Goal: Task Accomplishment & Management: Manage account settings

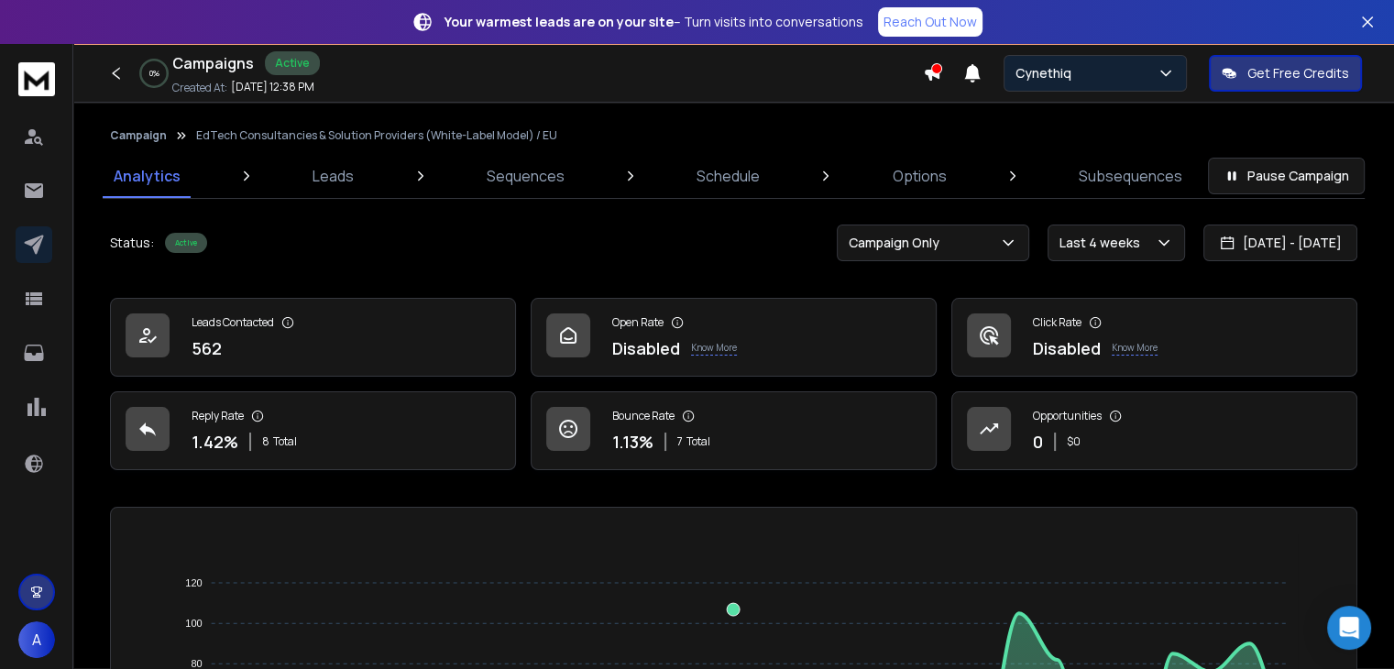
click at [1073, 74] on p "Cynethiq" at bounding box center [1047, 73] width 63 height 18
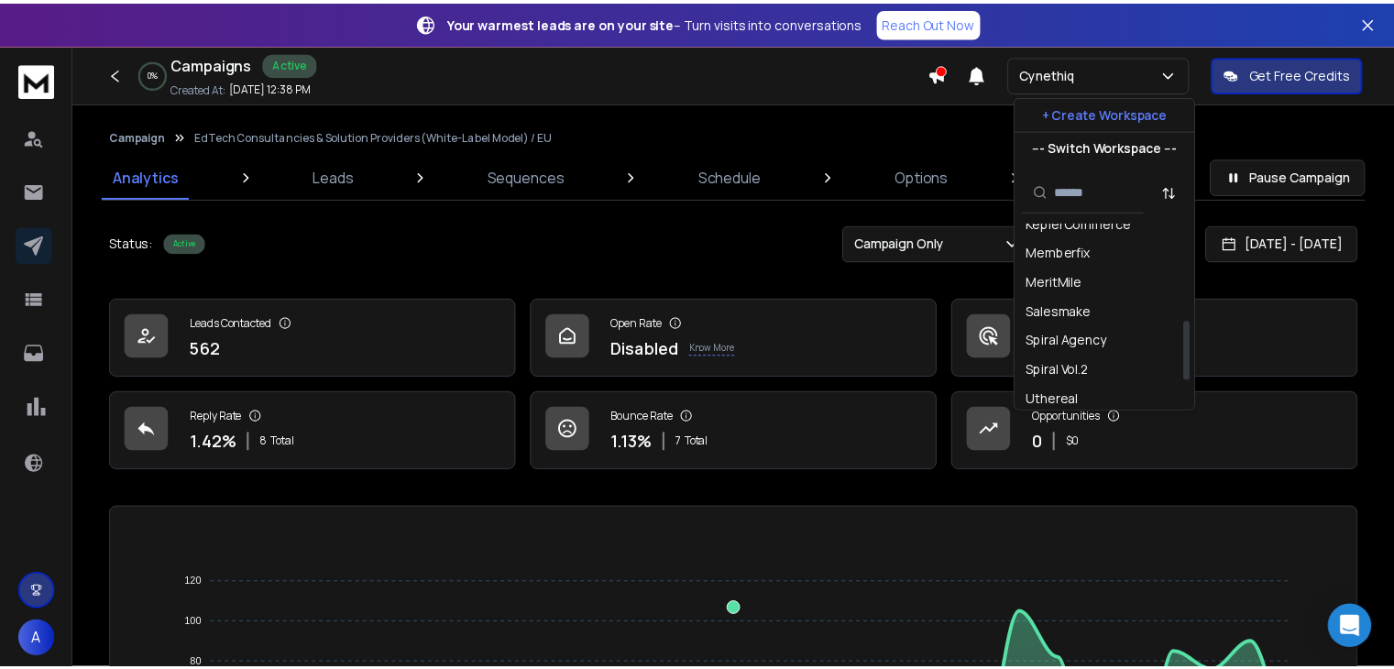
scroll to position [315, 0]
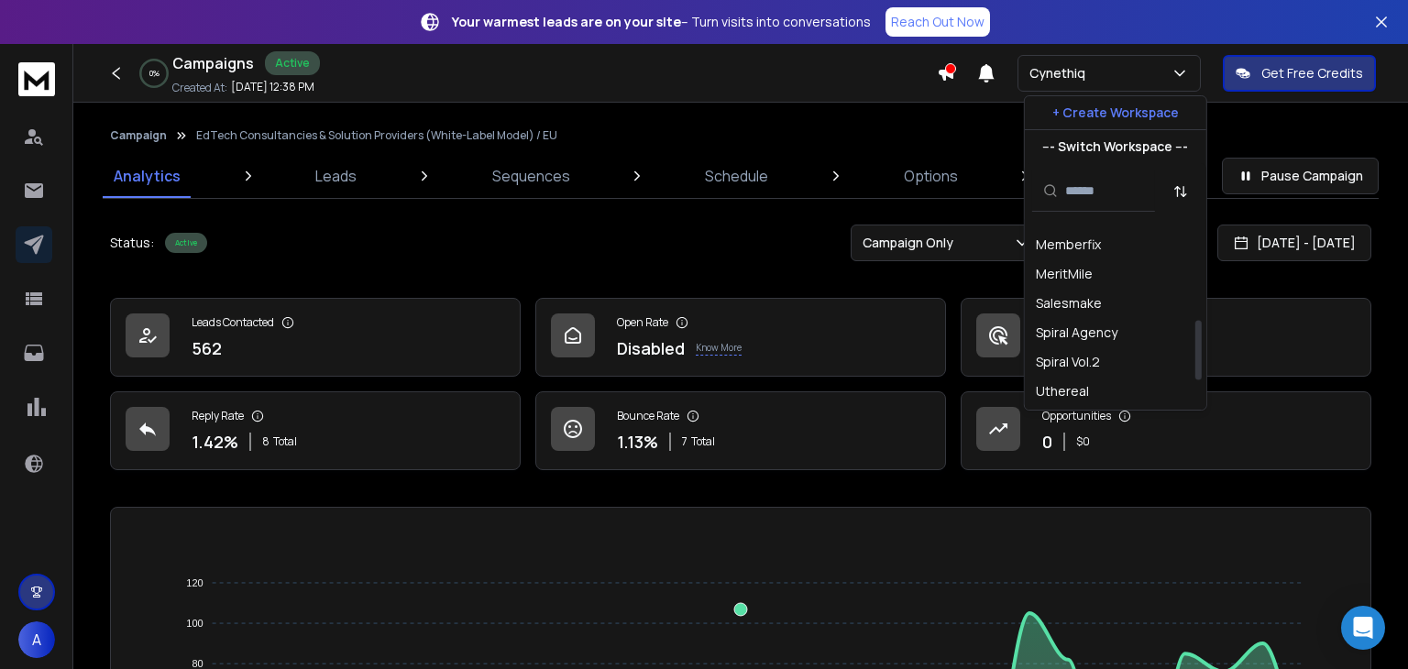
drag, startPoint x: 1196, startPoint y: 245, endPoint x: 1191, endPoint y: 346, distance: 101.8
click at [1195, 346] on div at bounding box center [1198, 351] width 6 height 60
click at [1114, 308] on div "Salesmake" at bounding box center [1115, 303] width 174 height 29
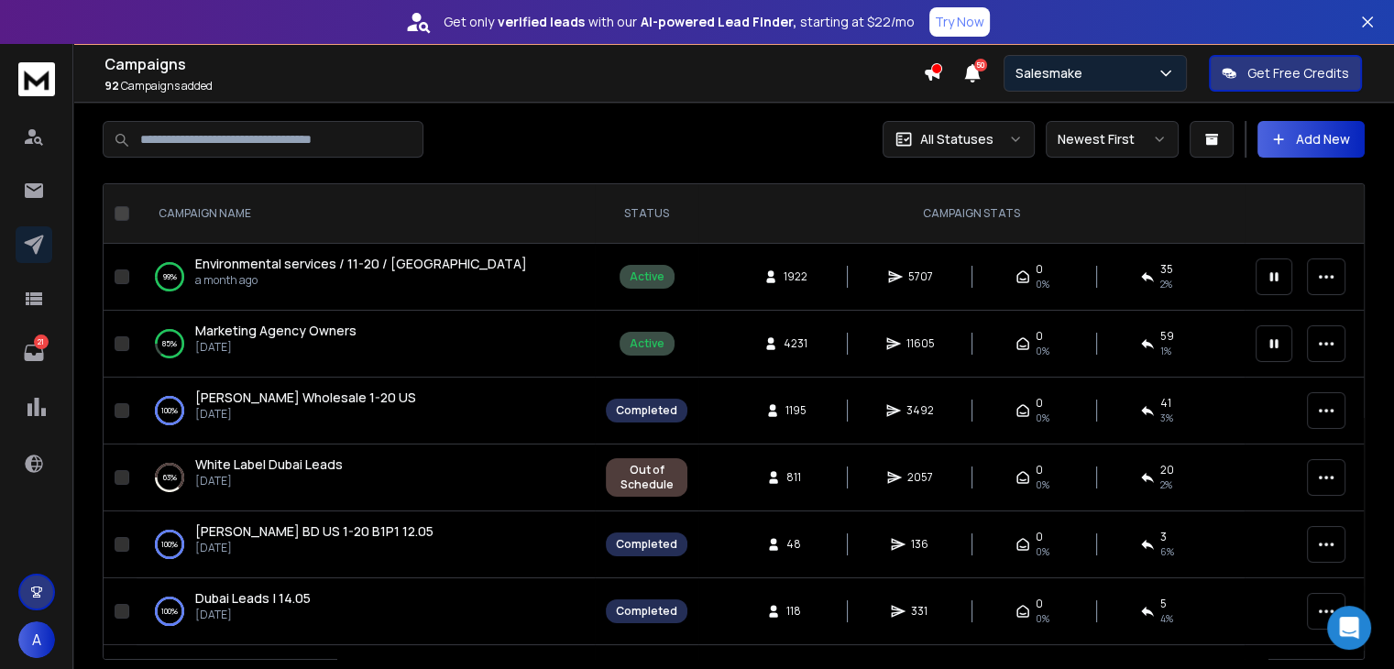
click at [1042, 81] on p "Salesmake" at bounding box center [1053, 73] width 74 height 18
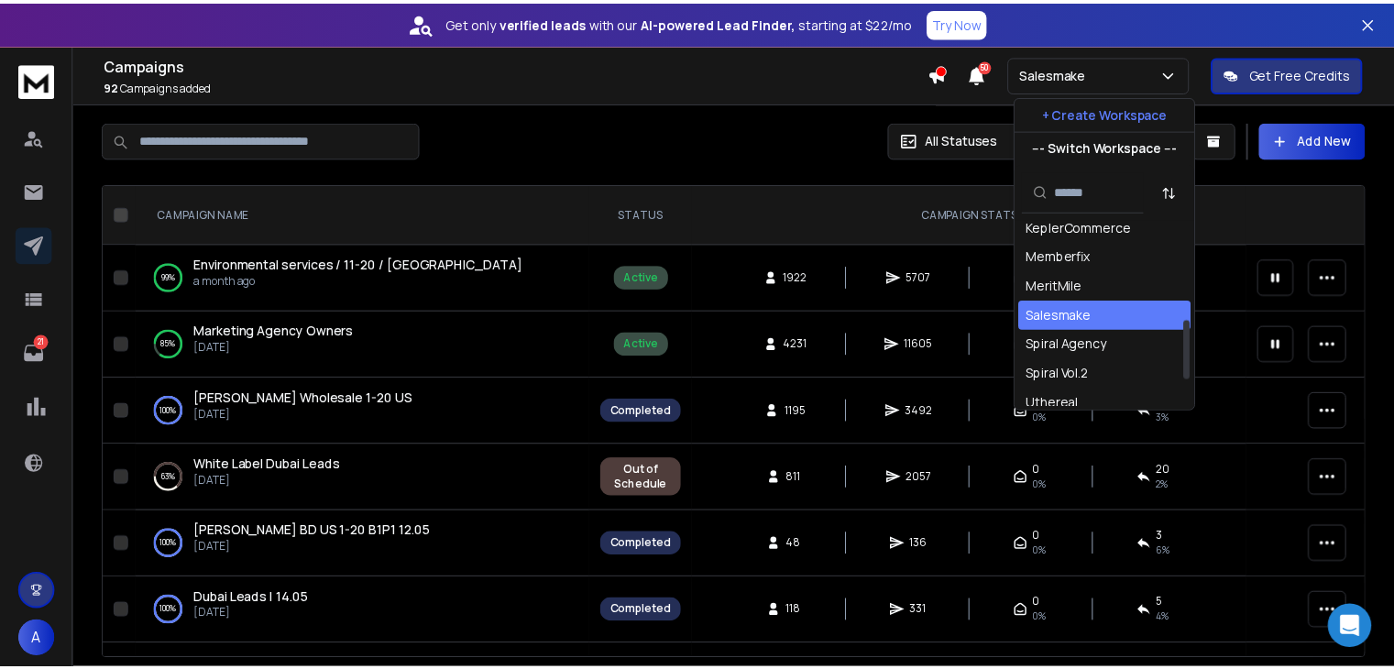
scroll to position [313, 0]
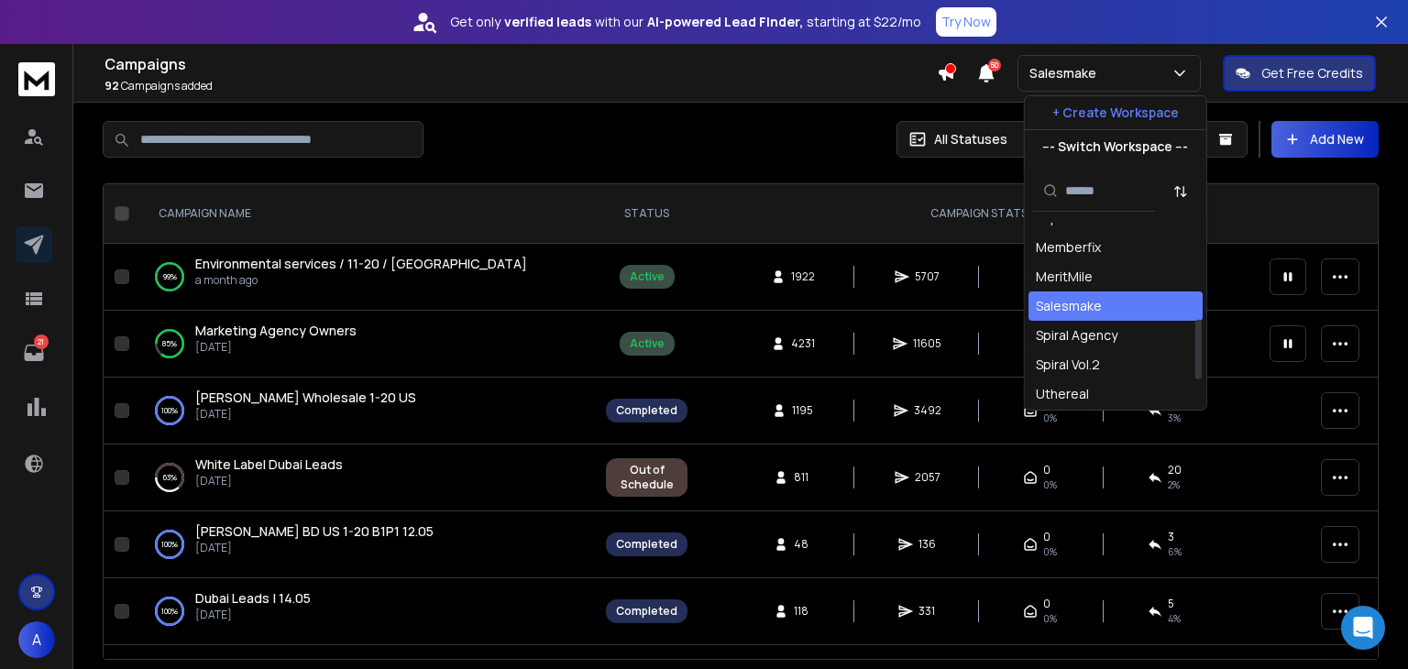
drag, startPoint x: 1201, startPoint y: 254, endPoint x: 1188, endPoint y: 356, distance: 102.5
click at [1195, 356] on div at bounding box center [1198, 350] width 6 height 60
click at [1127, 326] on div "Spiral Agency" at bounding box center [1115, 335] width 174 height 29
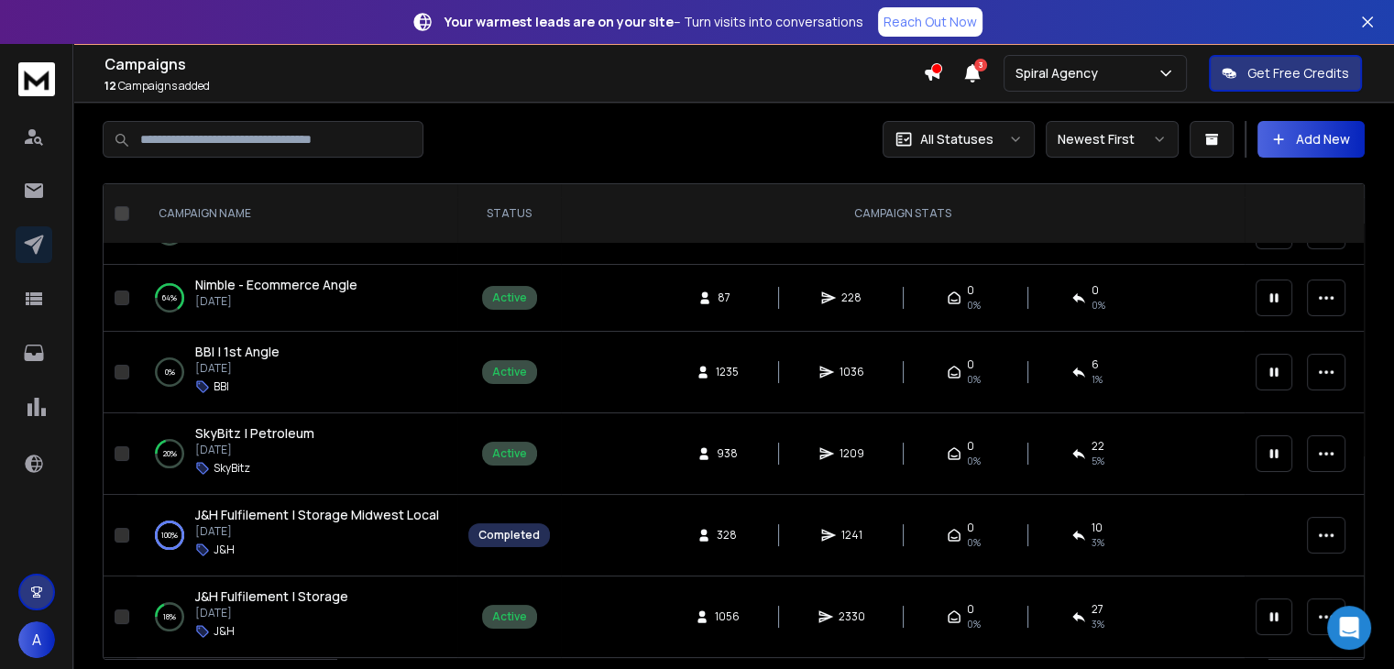
scroll to position [531, 0]
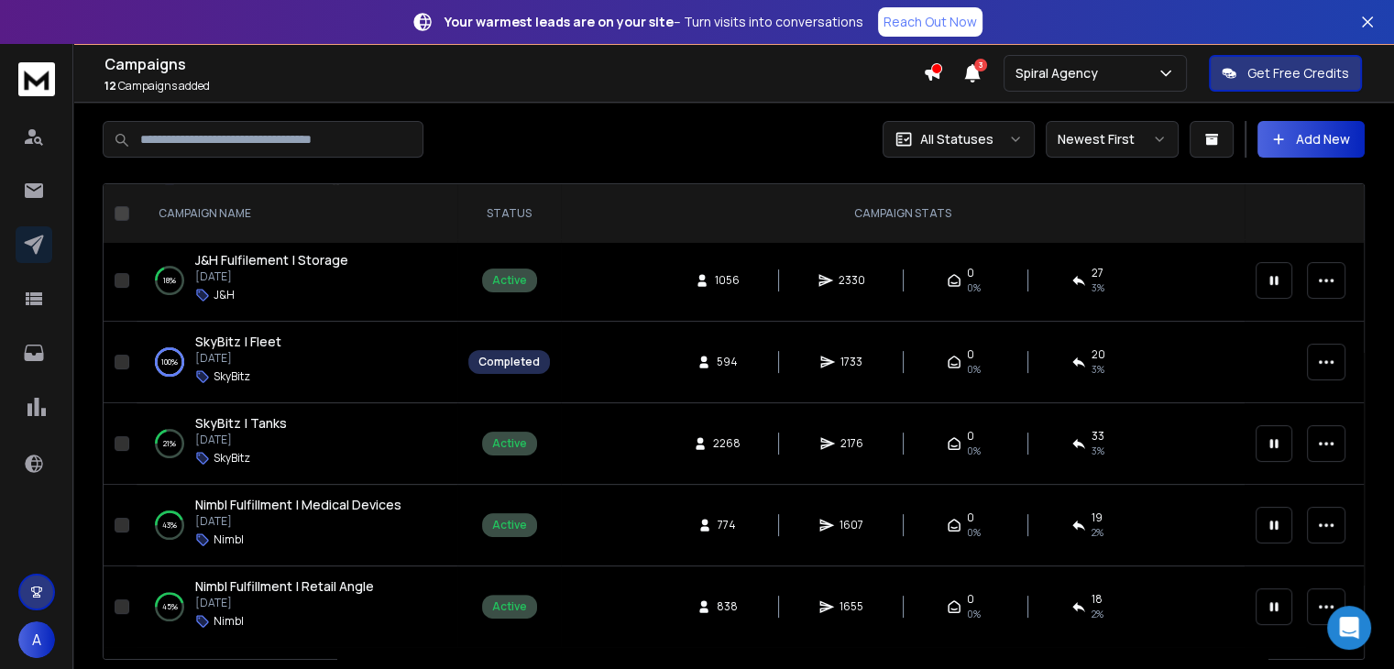
click at [302, 578] on span "Nimbl Fulfillment | Retail Angle" at bounding box center [284, 585] width 179 height 17
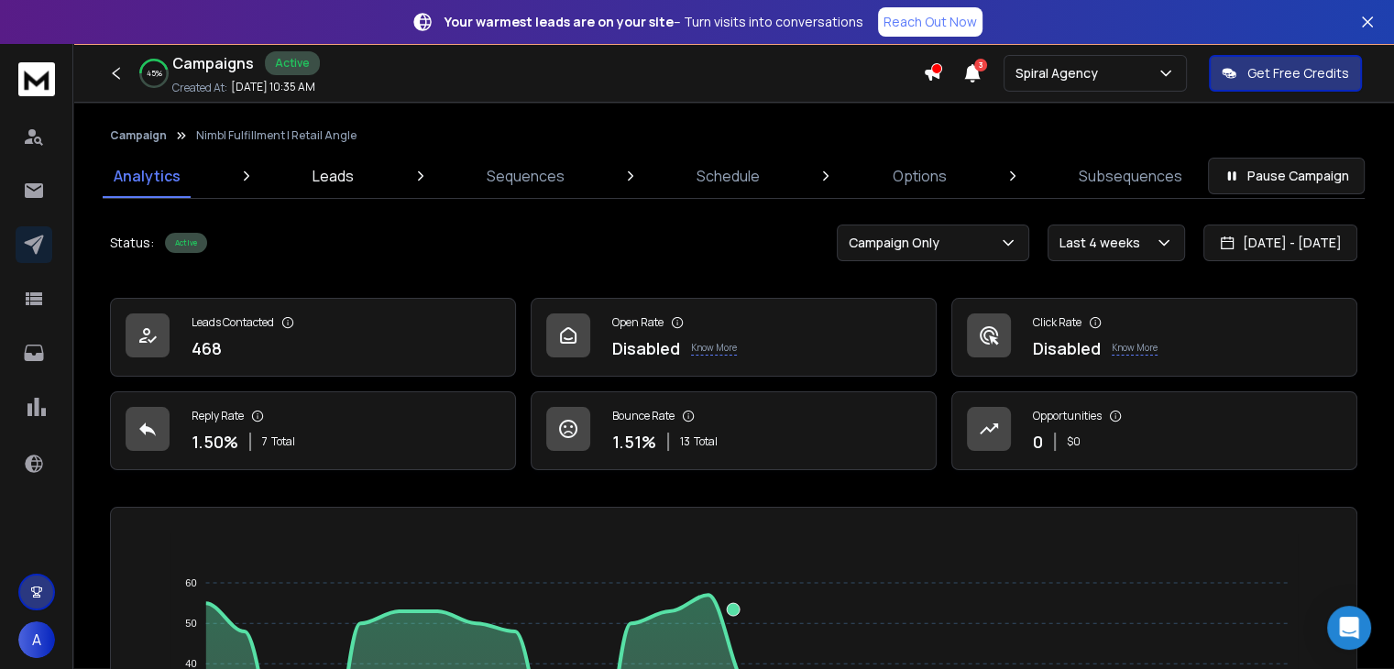
click at [345, 177] on p "Leads" at bounding box center [333, 176] width 41 height 22
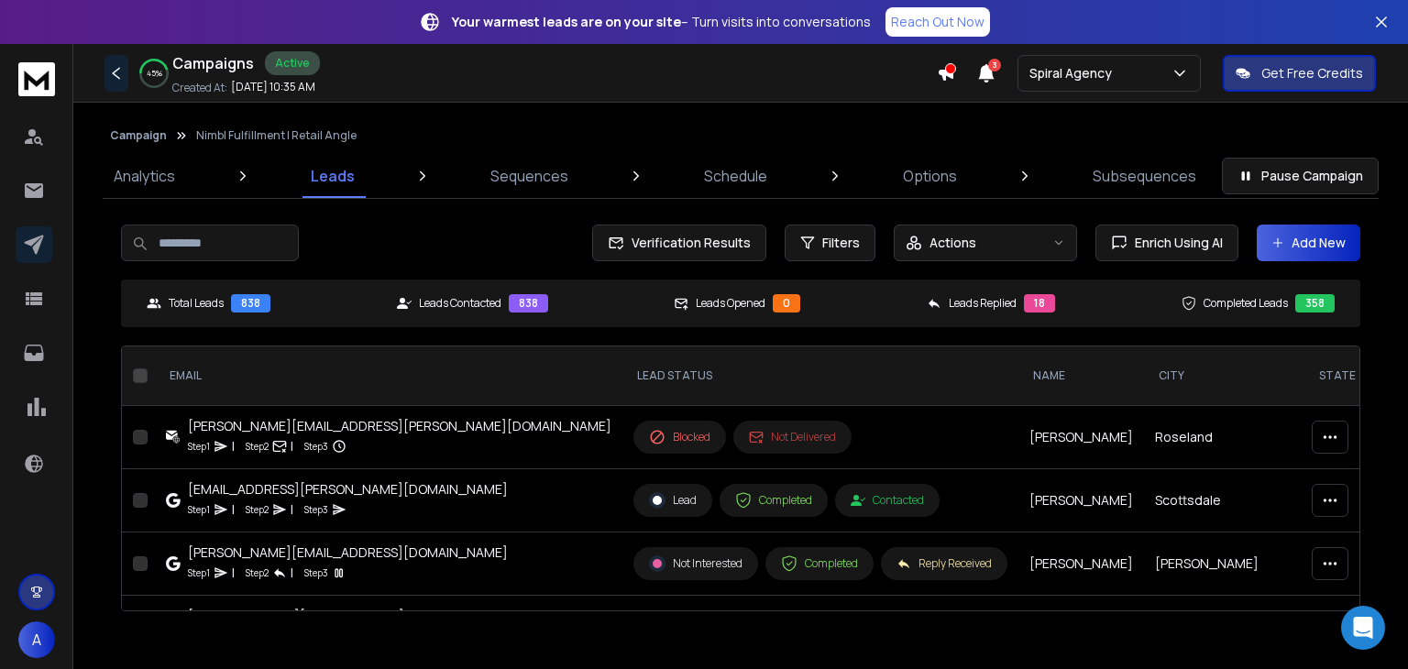
click at [117, 67] on icon at bounding box center [116, 73] width 16 height 16
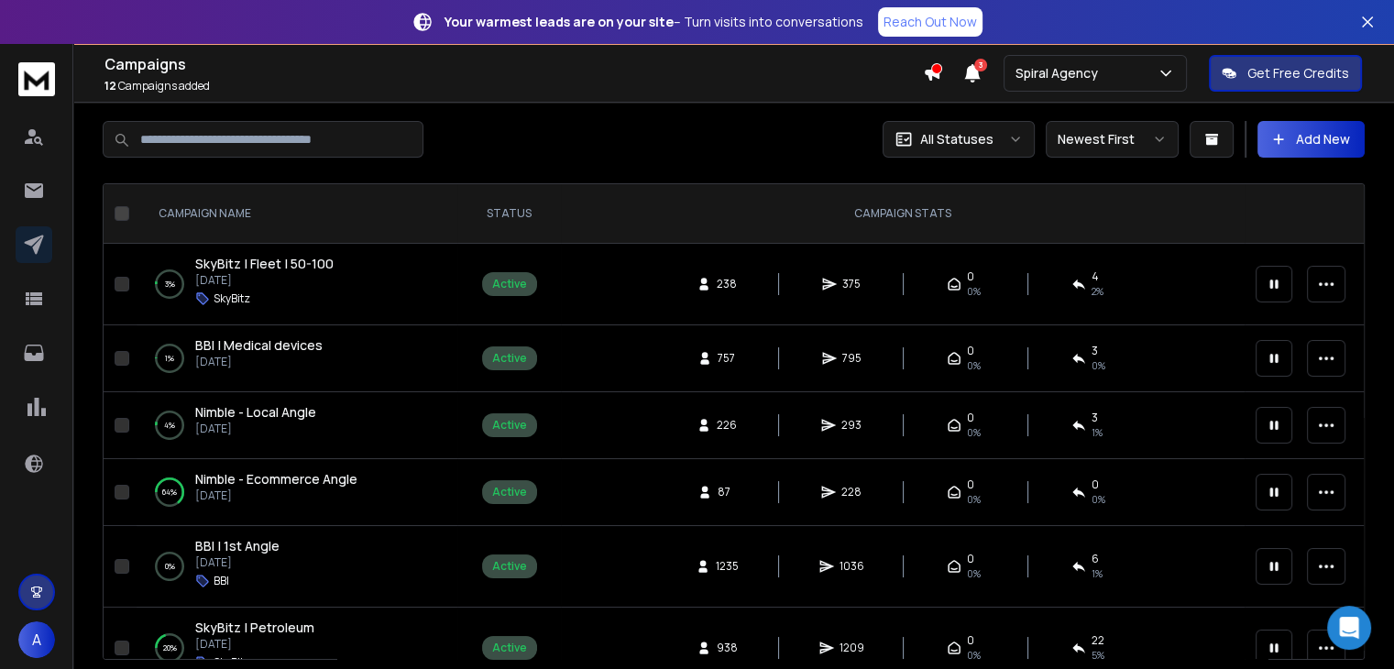
scroll to position [531, 0]
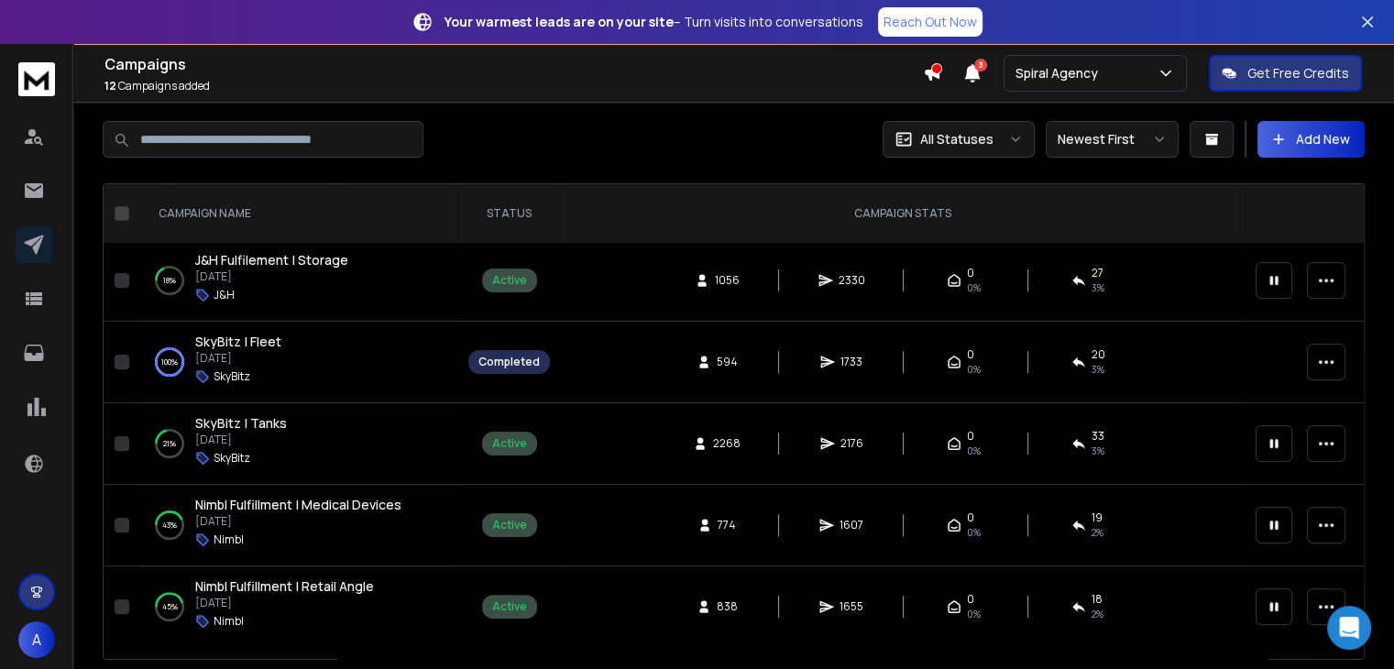
click at [321, 584] on span "Nimbl Fulfillment | Retail Angle" at bounding box center [284, 585] width 179 height 17
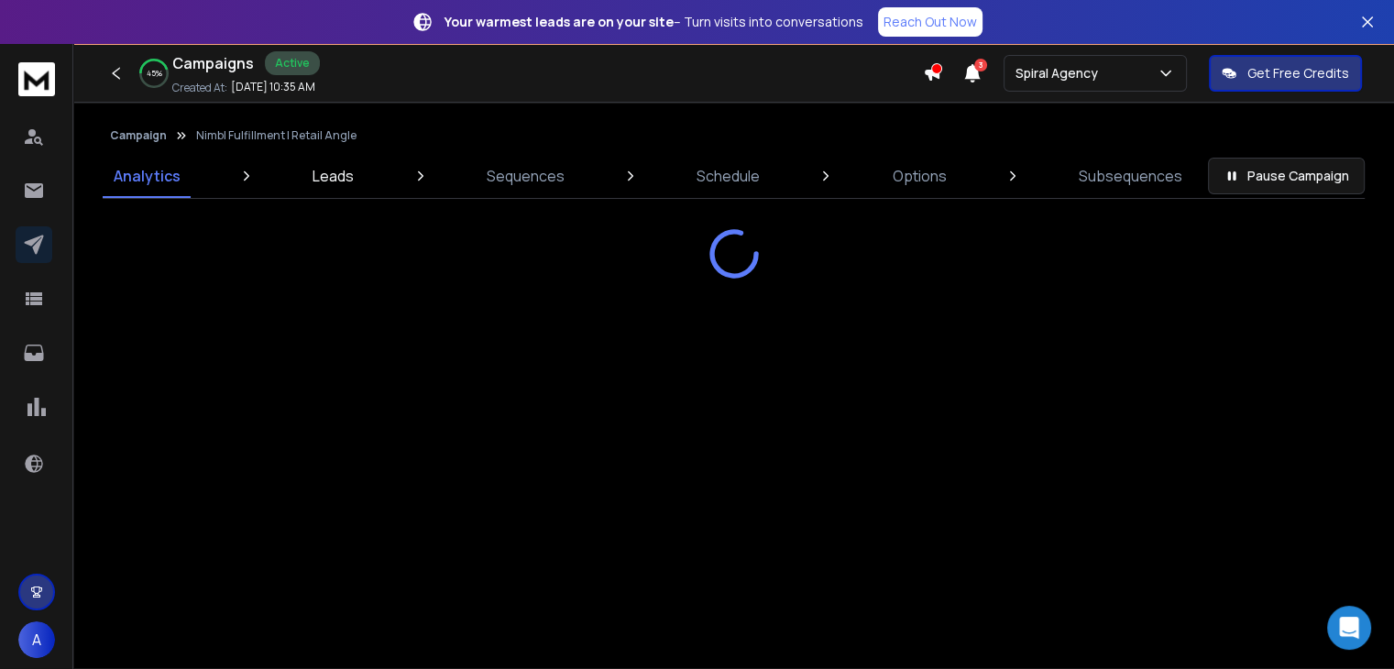
click at [363, 176] on link "Leads" at bounding box center [333, 176] width 63 height 44
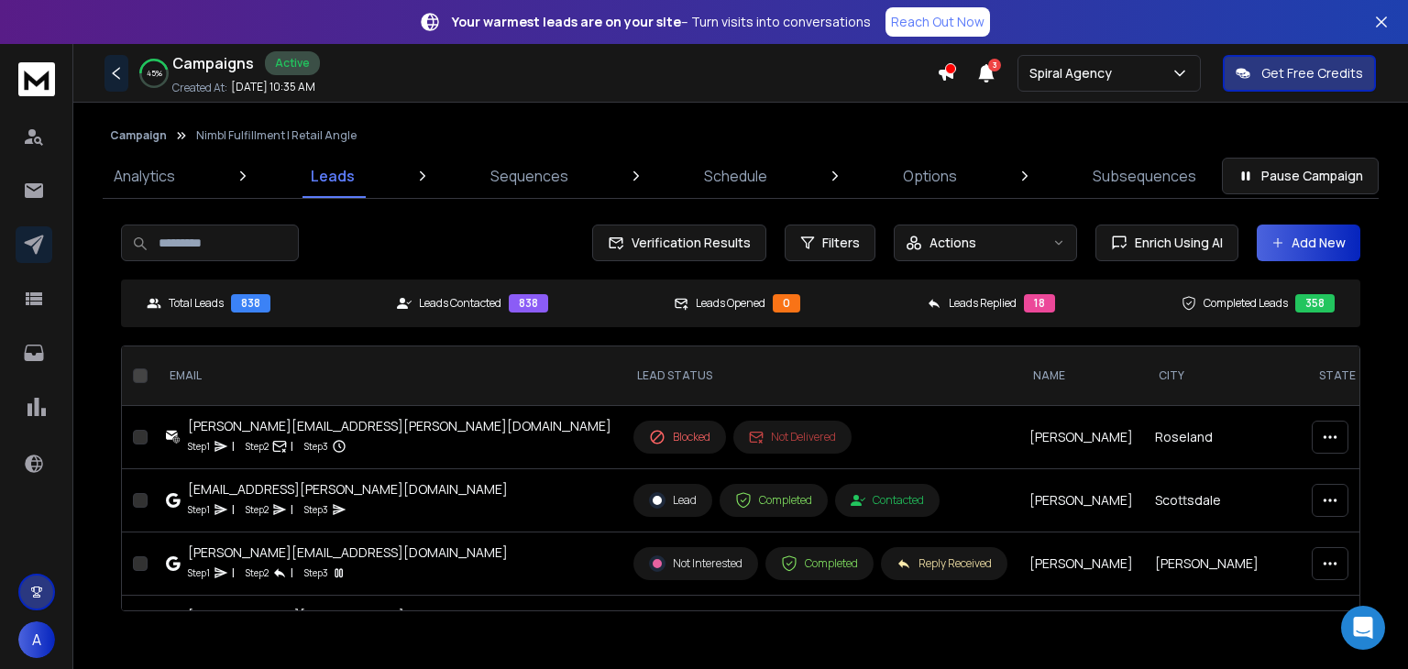
click at [116, 73] on icon at bounding box center [116, 73] width 16 height 16
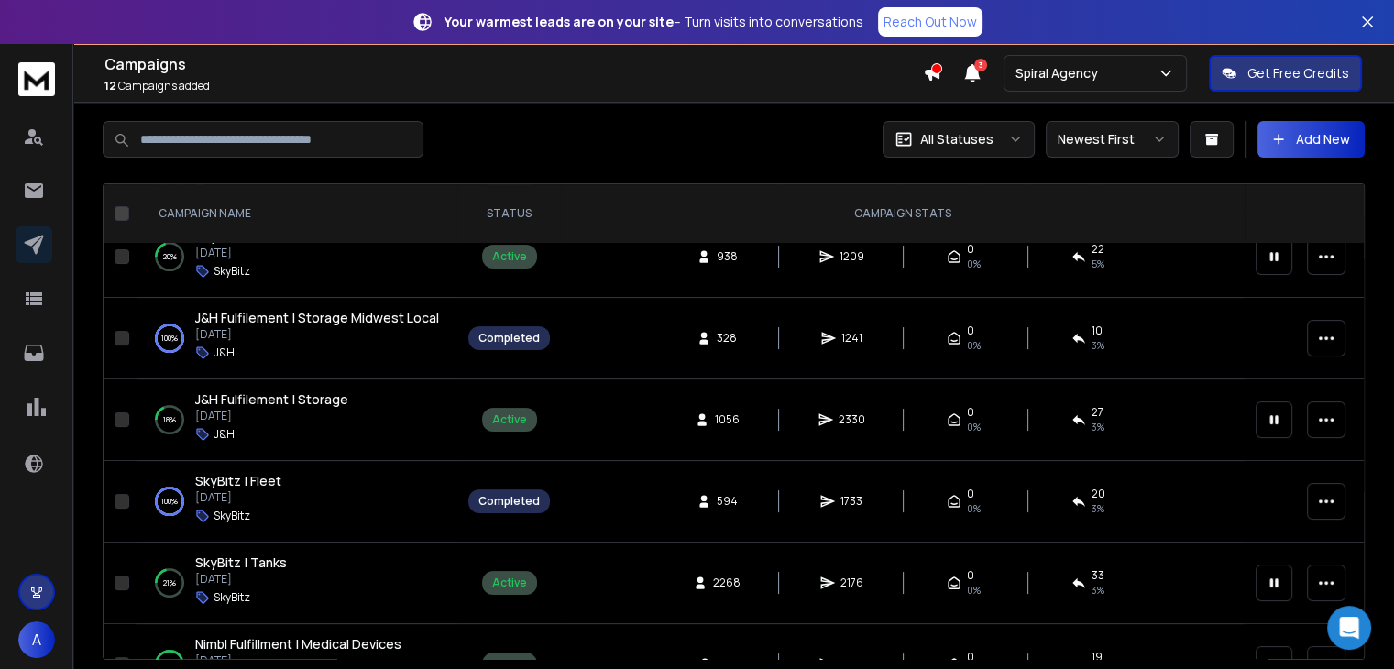
scroll to position [531, 0]
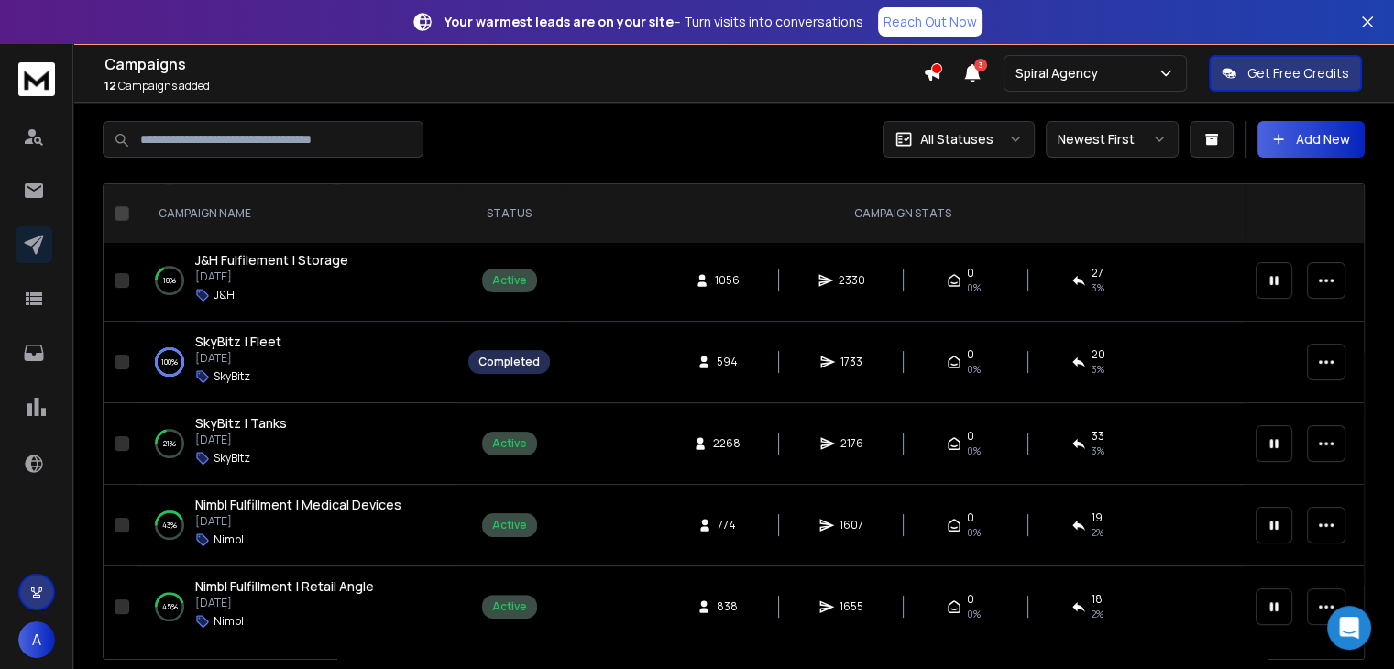
click at [387, 511] on link "Nimbl Fulfillment | Medical Devices" at bounding box center [298, 505] width 206 height 18
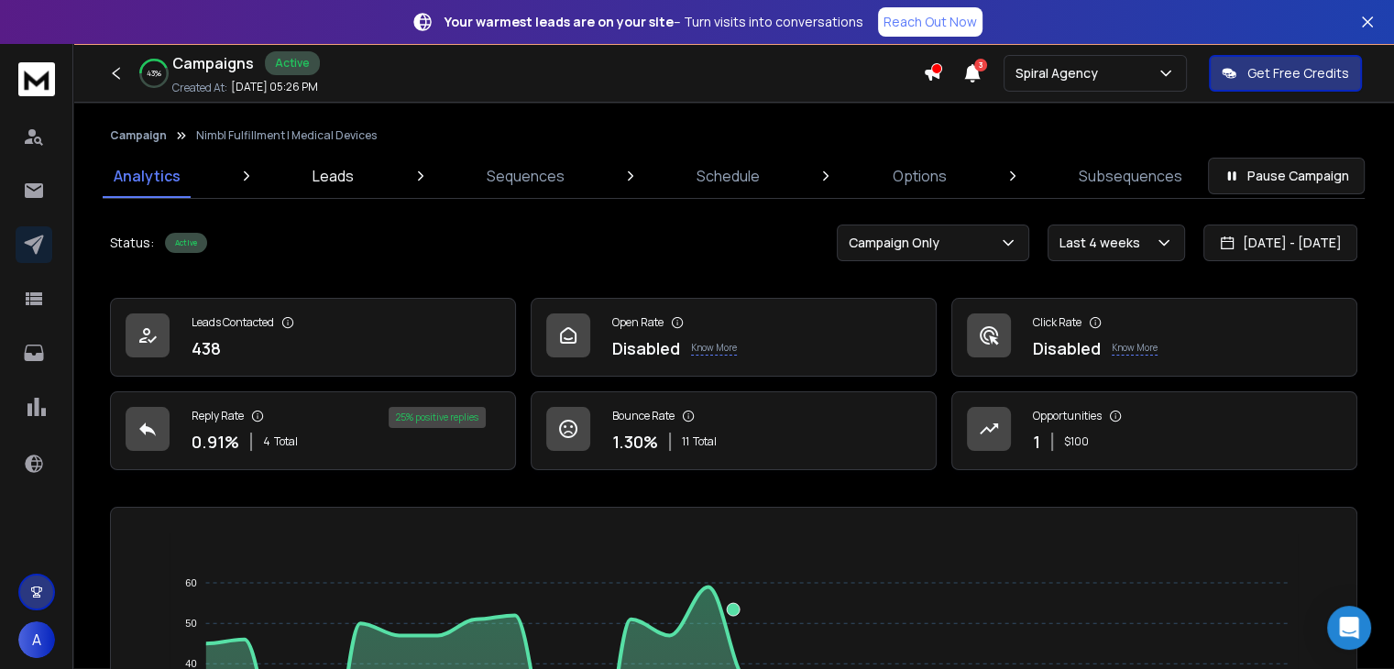
click at [334, 181] on p "Leads" at bounding box center [333, 176] width 41 height 22
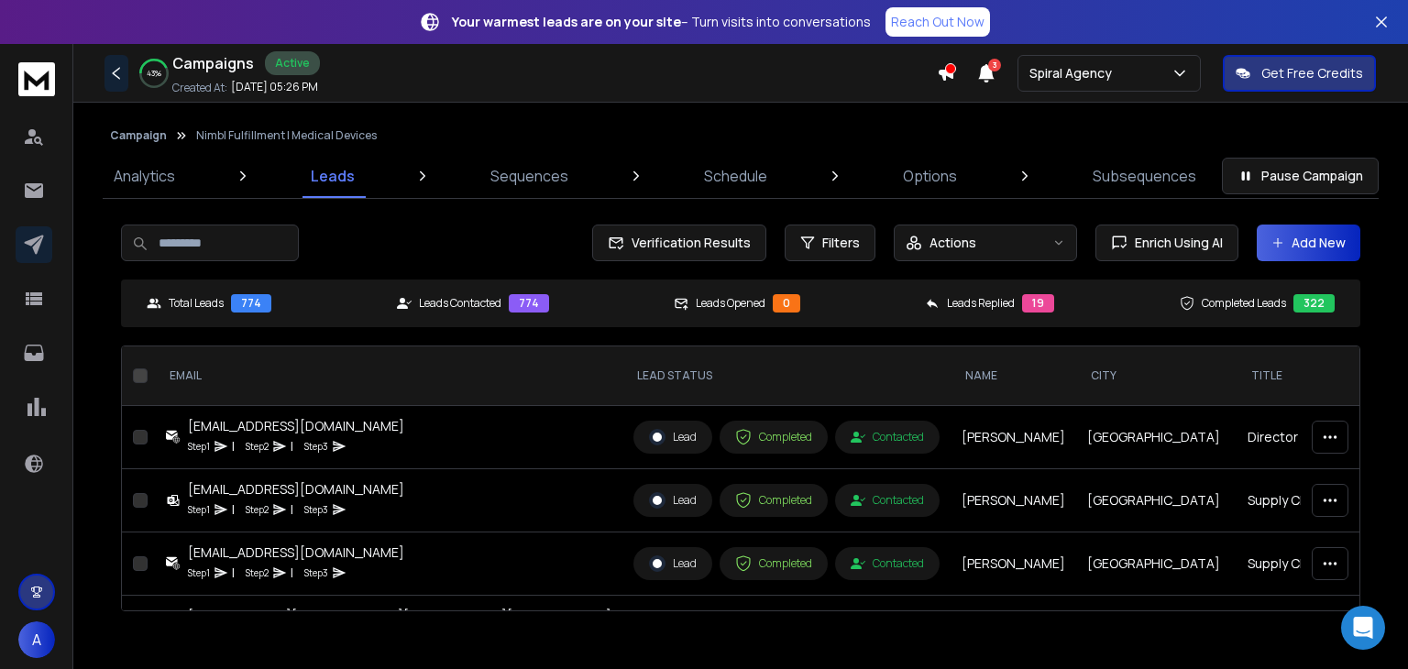
click at [121, 81] on icon at bounding box center [116, 73] width 16 height 16
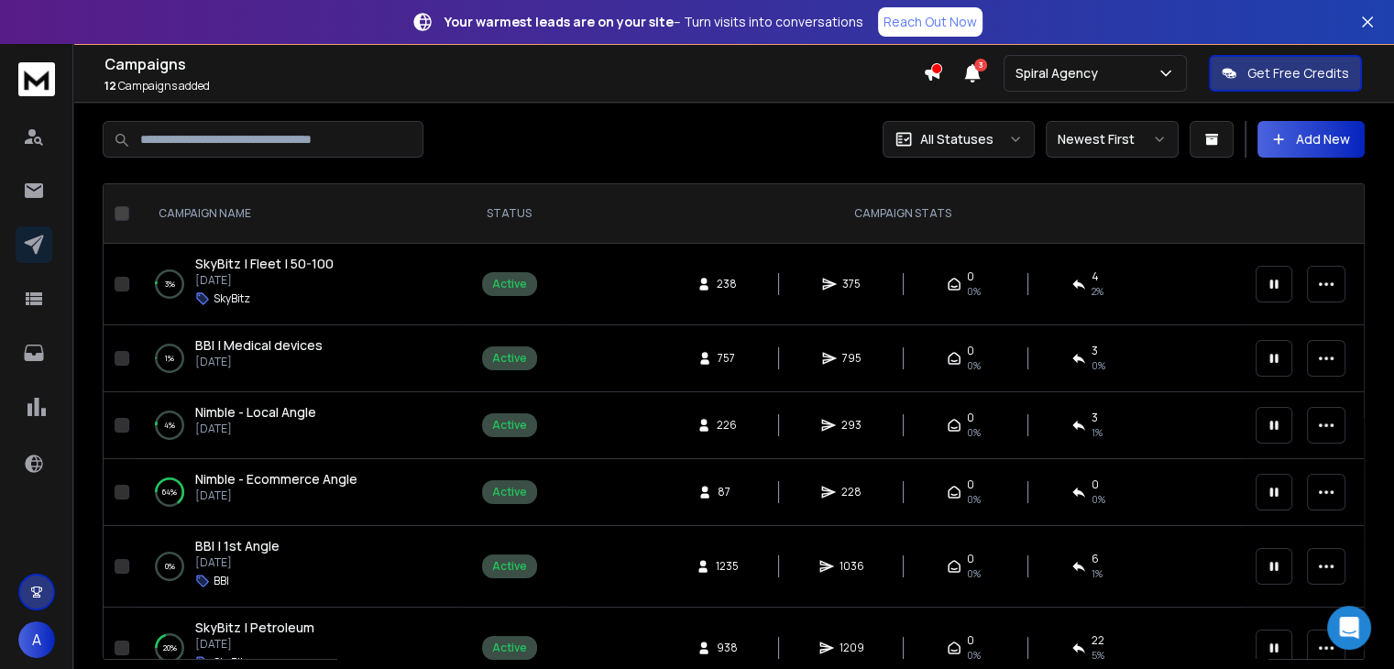
scroll to position [531, 0]
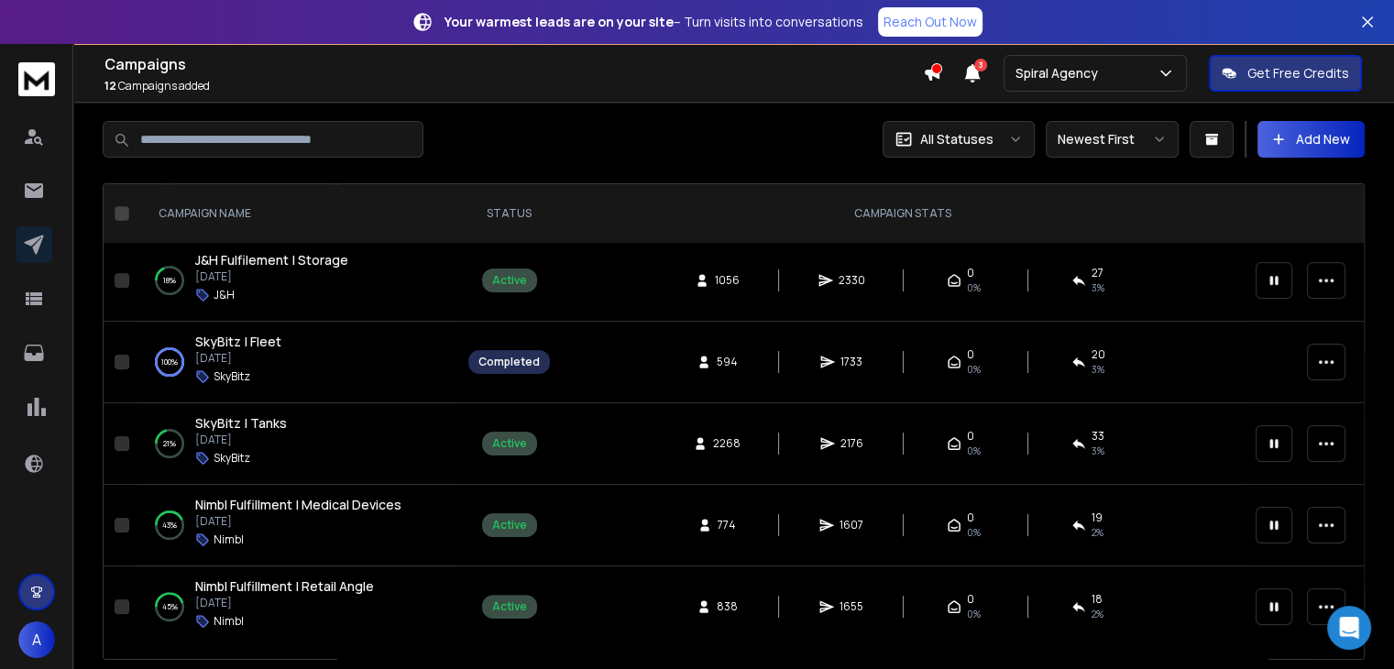
click at [330, 577] on span "Nimbl Fulfillment | Retail Angle" at bounding box center [284, 585] width 179 height 17
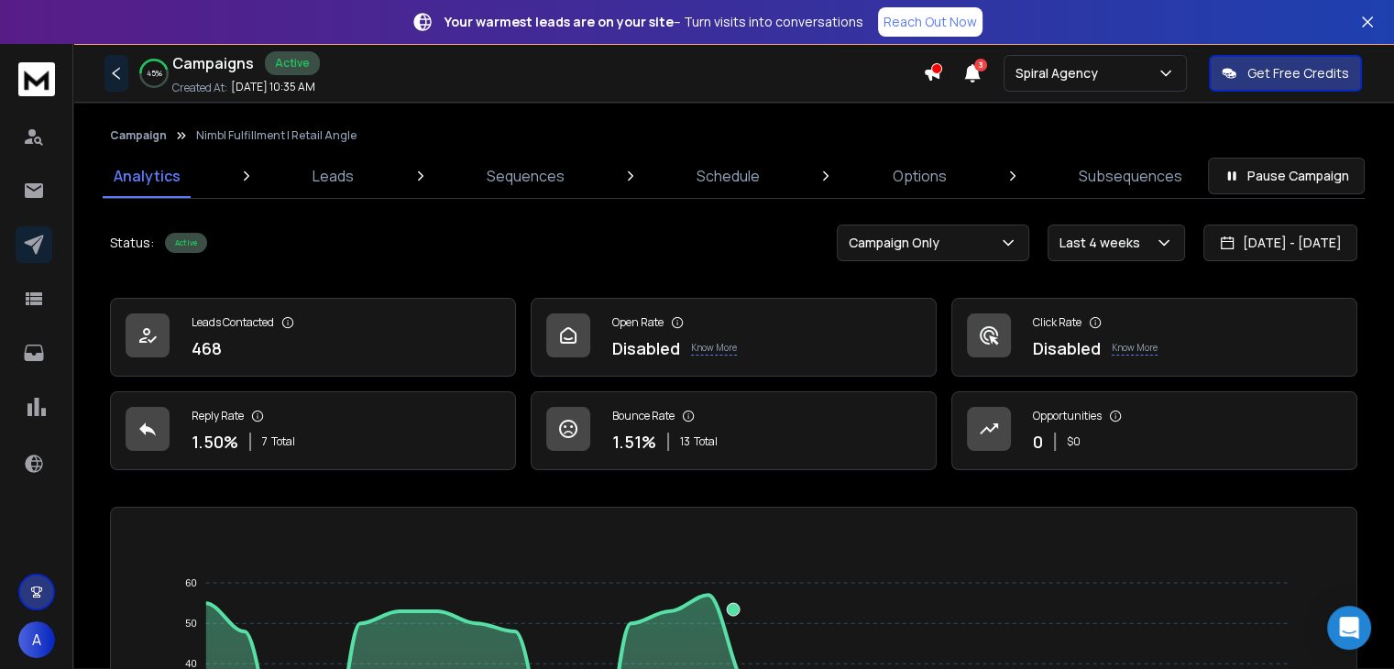
click at [115, 75] on icon at bounding box center [116, 73] width 16 height 16
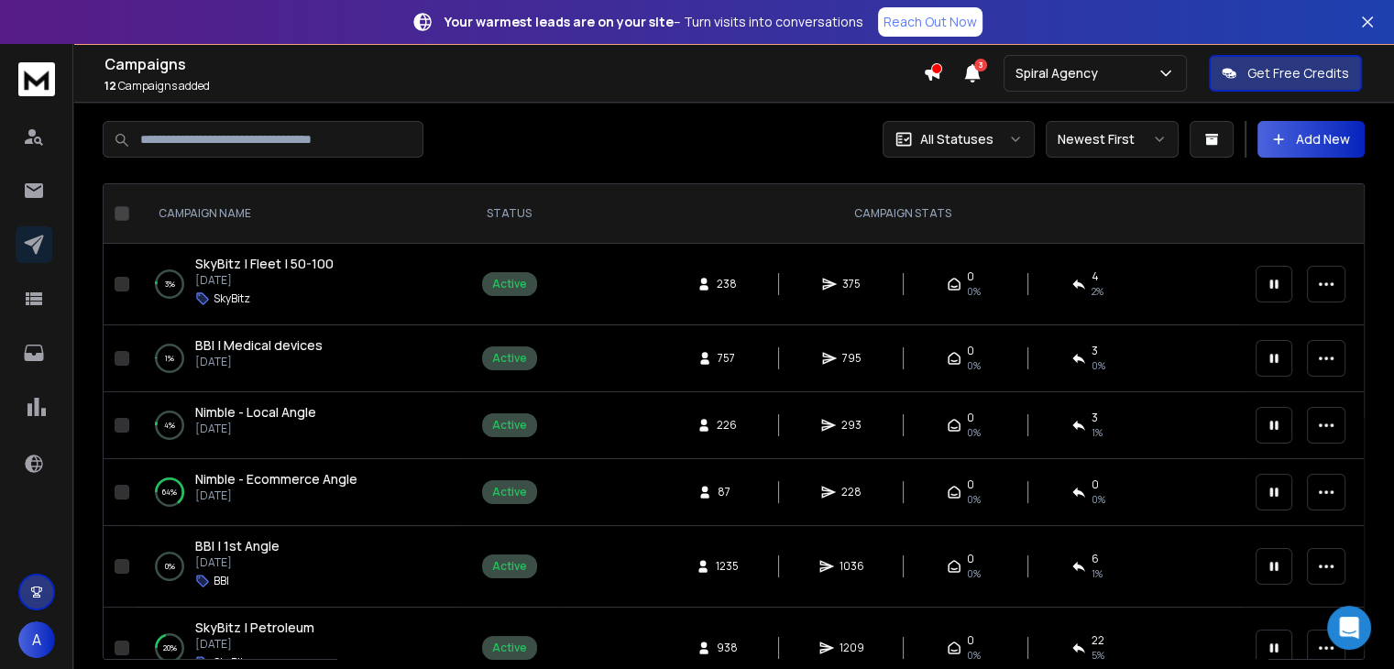
click at [349, 484] on span "Nimble - Ecommerce Angle" at bounding box center [276, 478] width 162 height 17
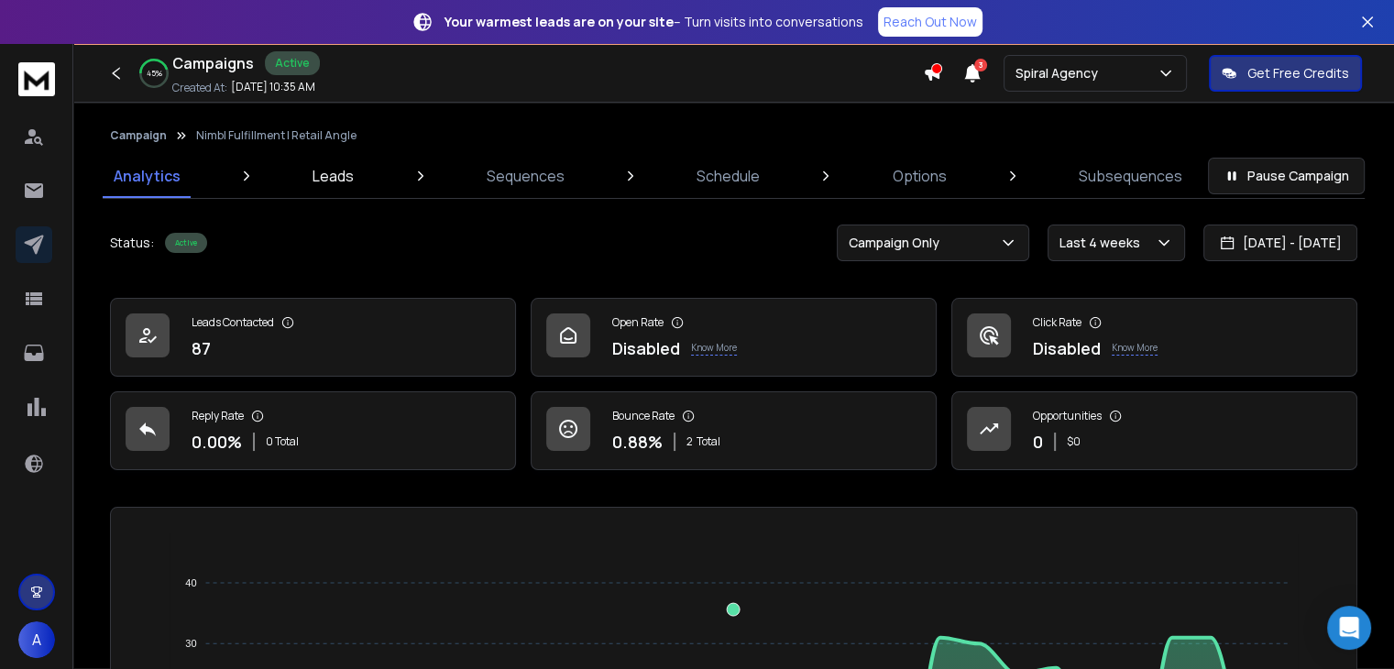
click at [359, 188] on link "Leads" at bounding box center [333, 176] width 63 height 44
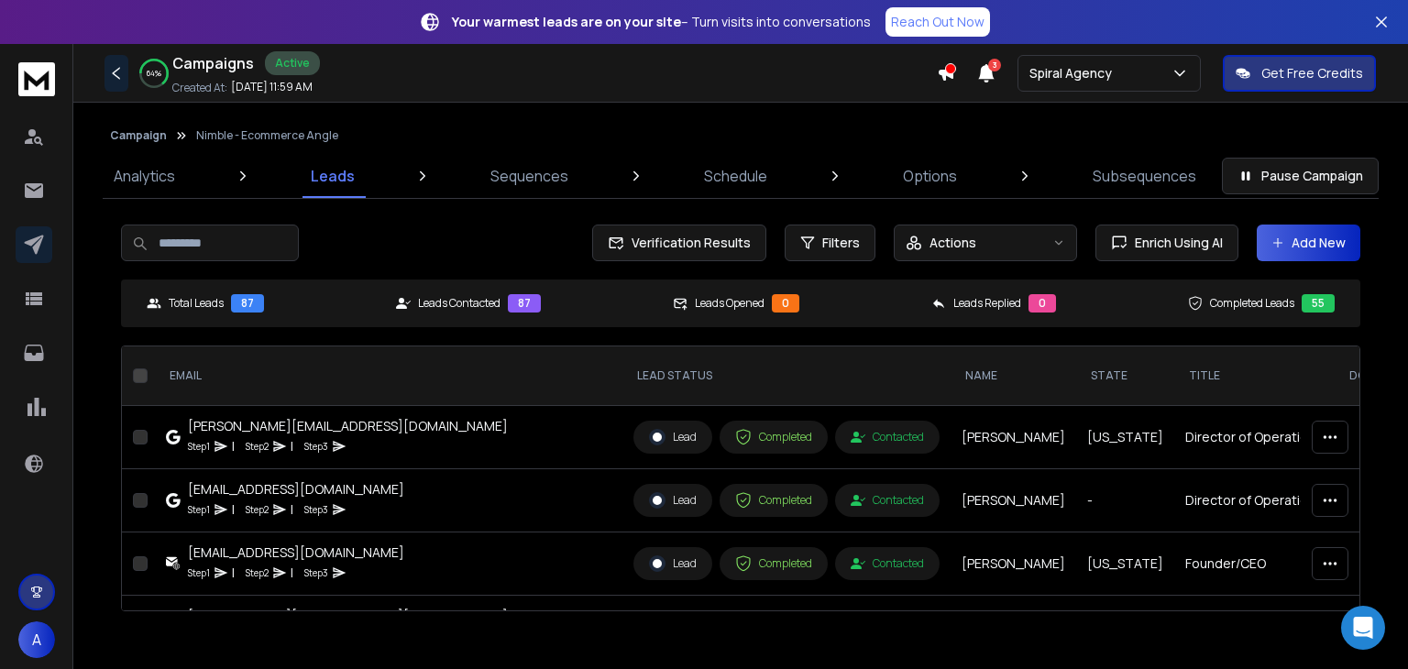
click at [113, 79] on icon at bounding box center [116, 73] width 16 height 16
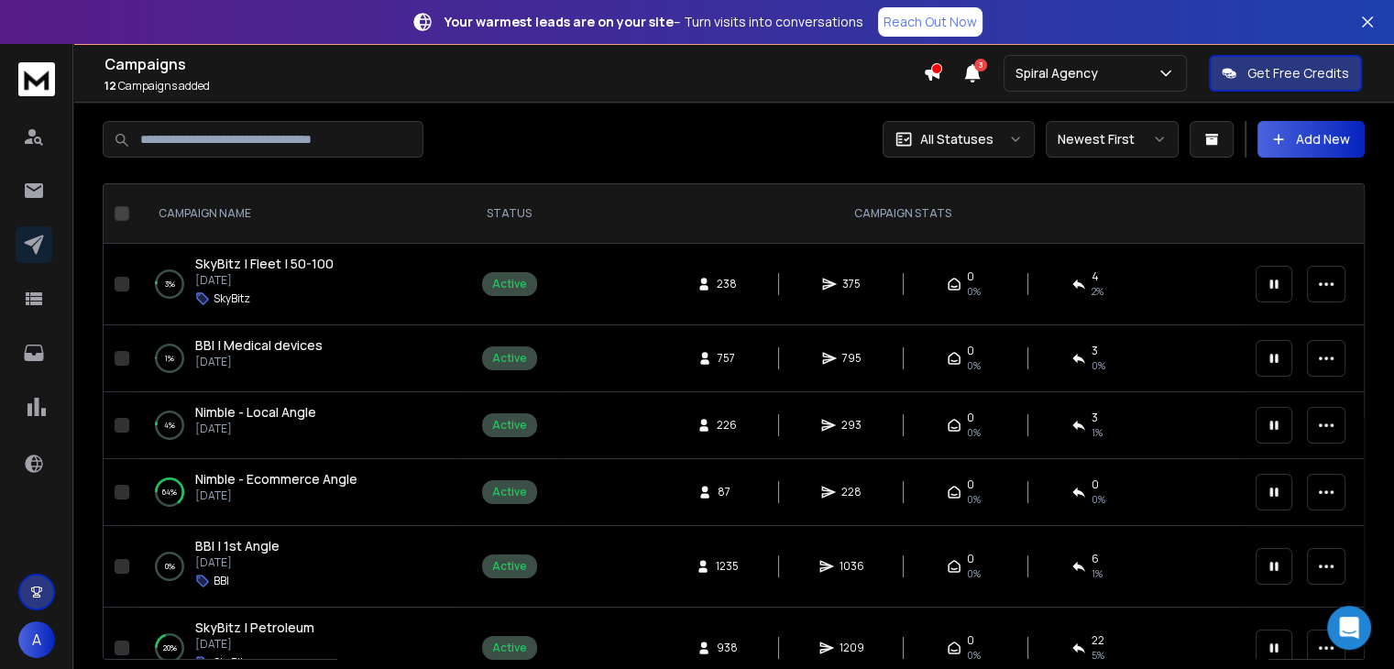
click at [319, 423] on div "4 % Nimble - Local Angle 14 days ago" at bounding box center [297, 425] width 284 height 44
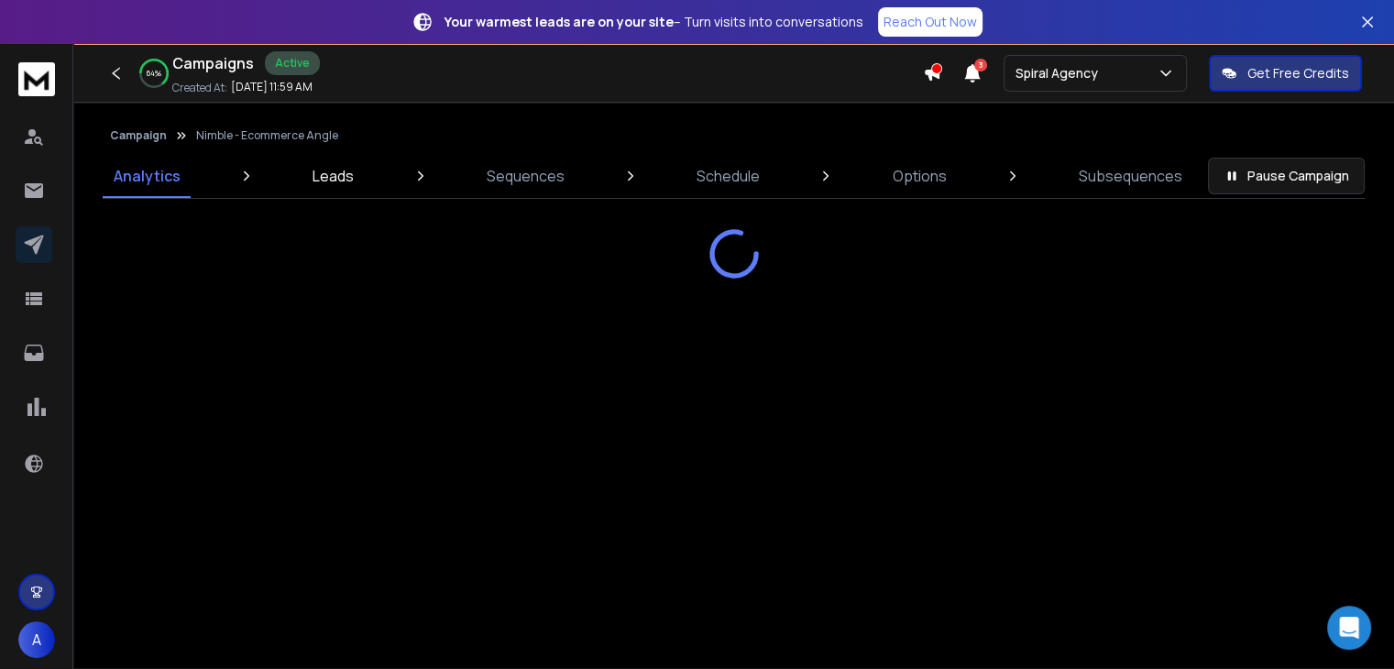
click at [330, 183] on p "Leads" at bounding box center [333, 176] width 41 height 22
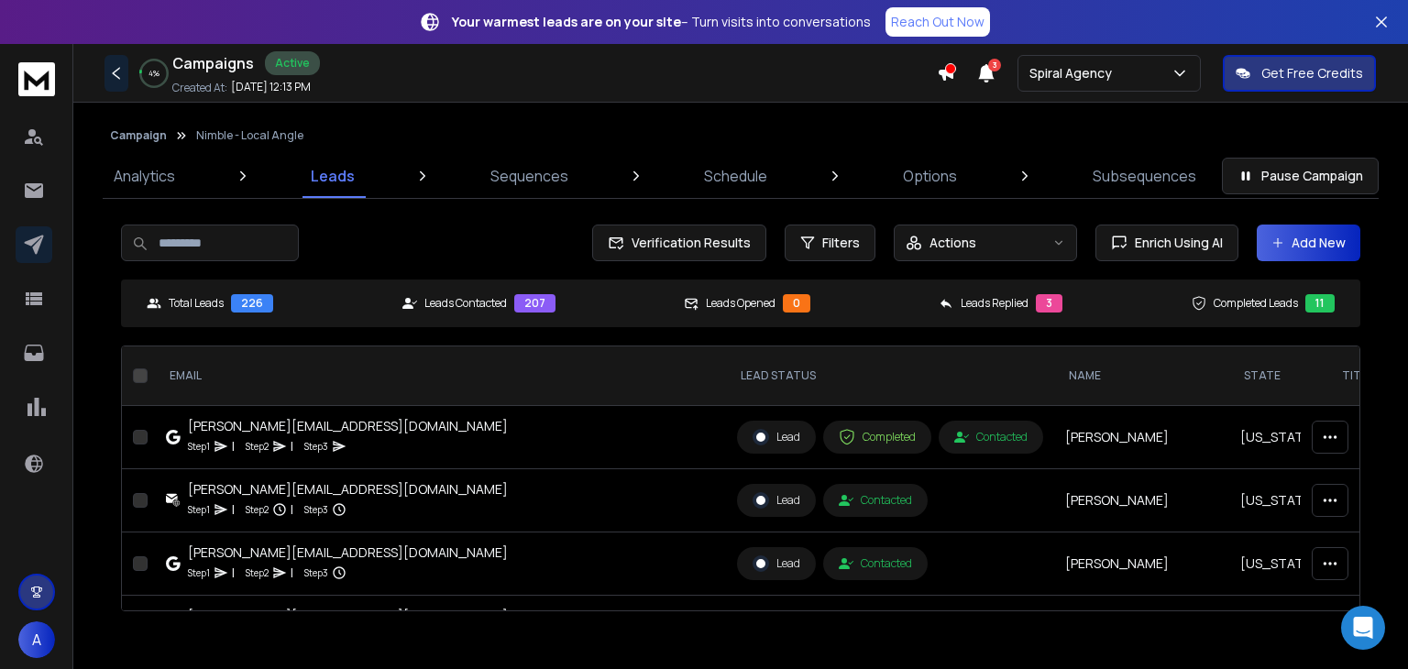
click at [117, 71] on icon at bounding box center [116, 73] width 16 height 16
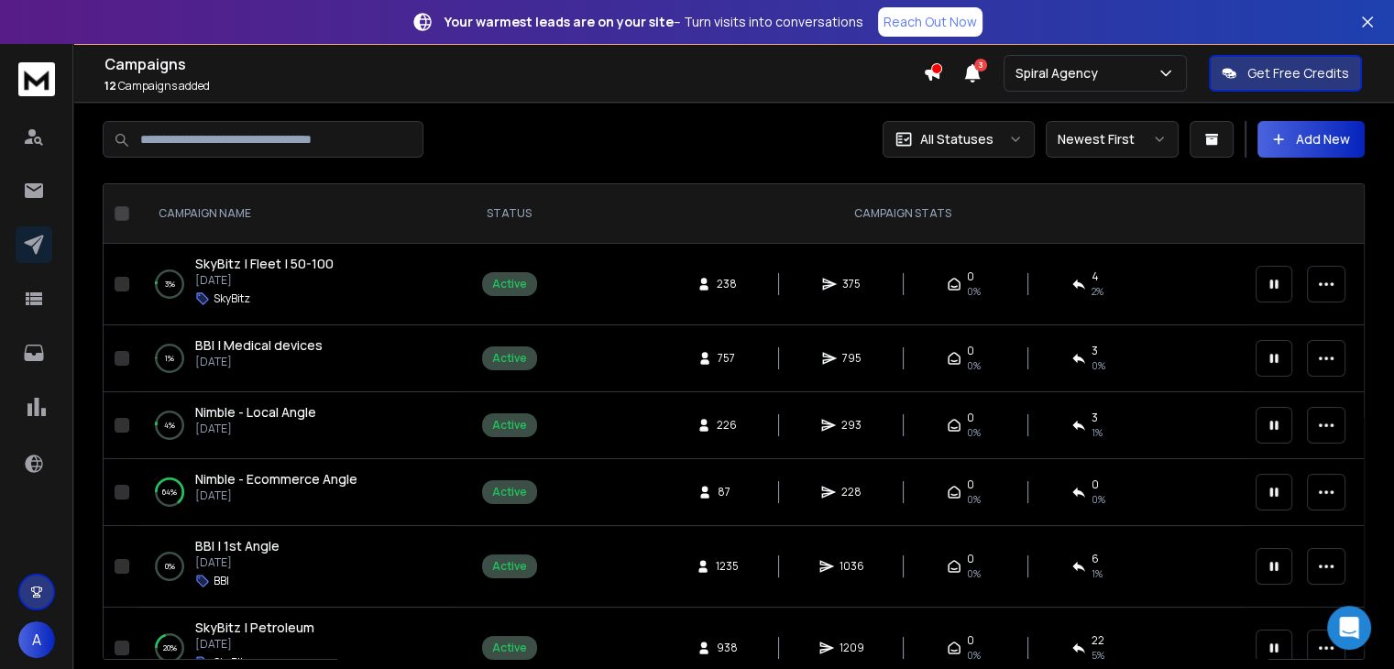
click at [313, 408] on span "Nimble - Local Angle" at bounding box center [255, 411] width 121 height 17
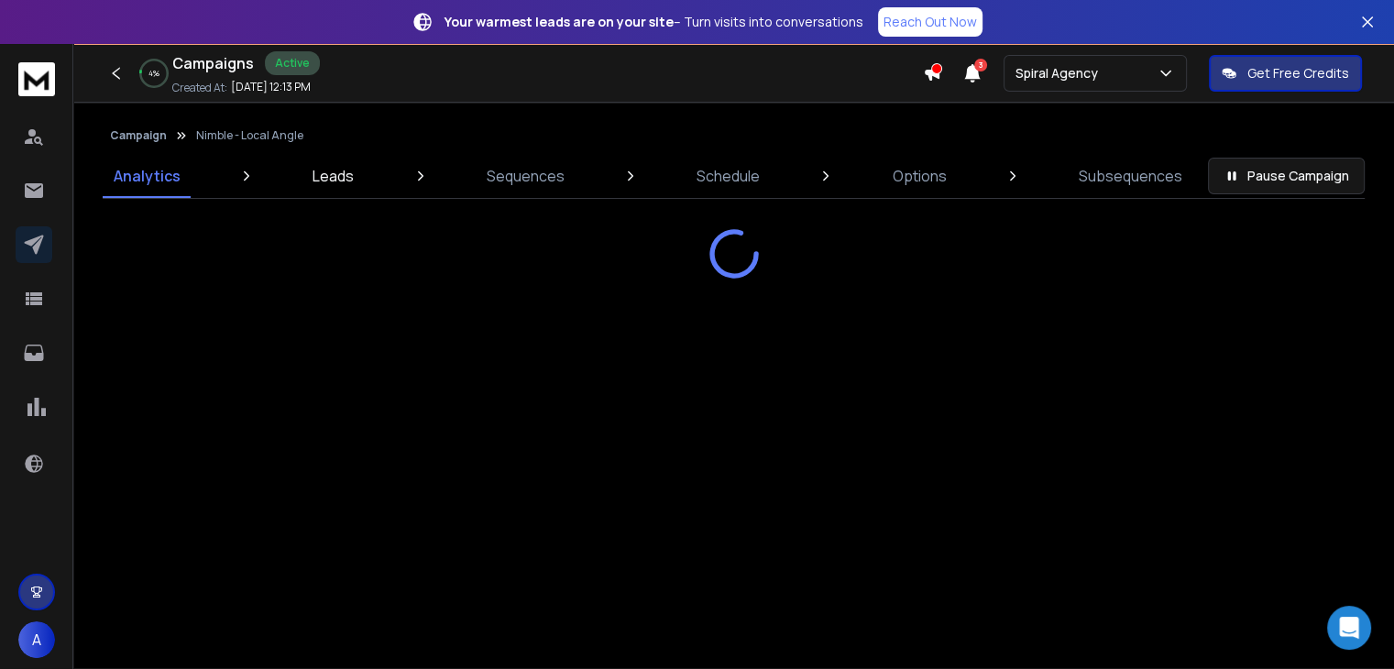
click at [337, 179] on p "Leads" at bounding box center [333, 176] width 41 height 22
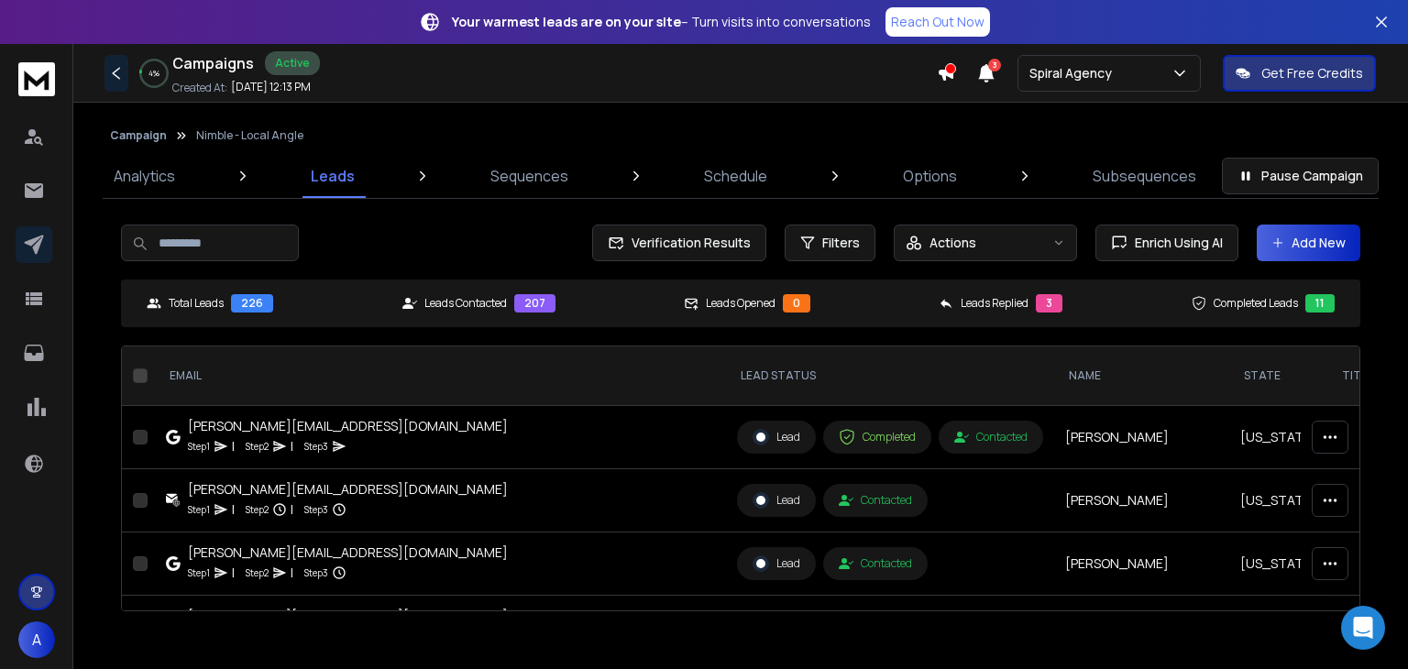
click at [125, 81] on button at bounding box center [116, 73] width 24 height 37
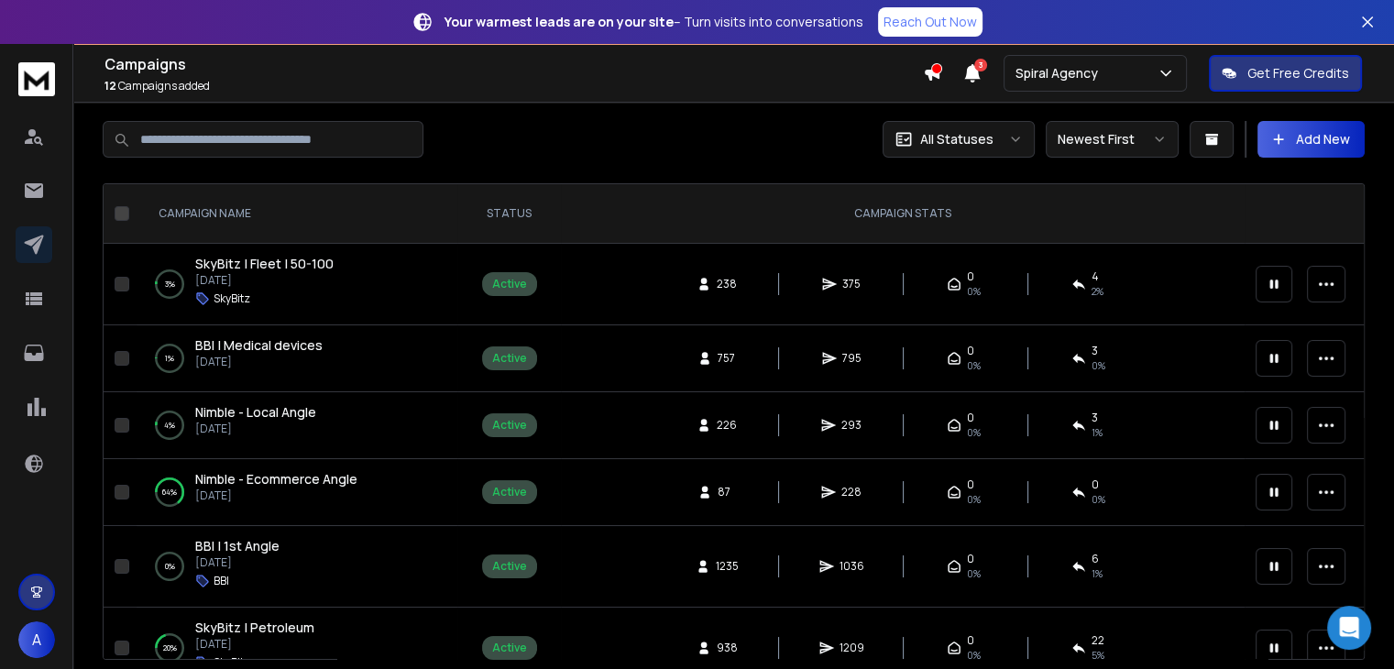
click at [289, 430] on p "[DATE]" at bounding box center [255, 429] width 121 height 15
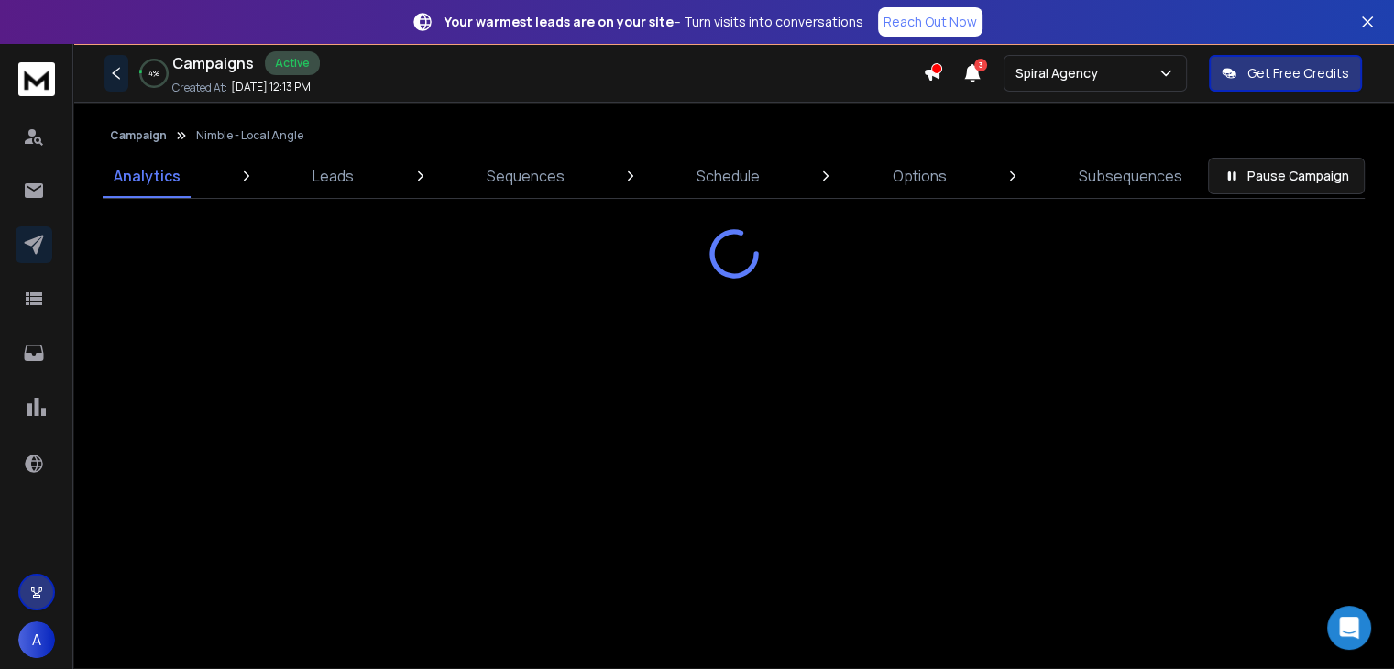
click at [117, 72] on icon at bounding box center [116, 73] width 16 height 16
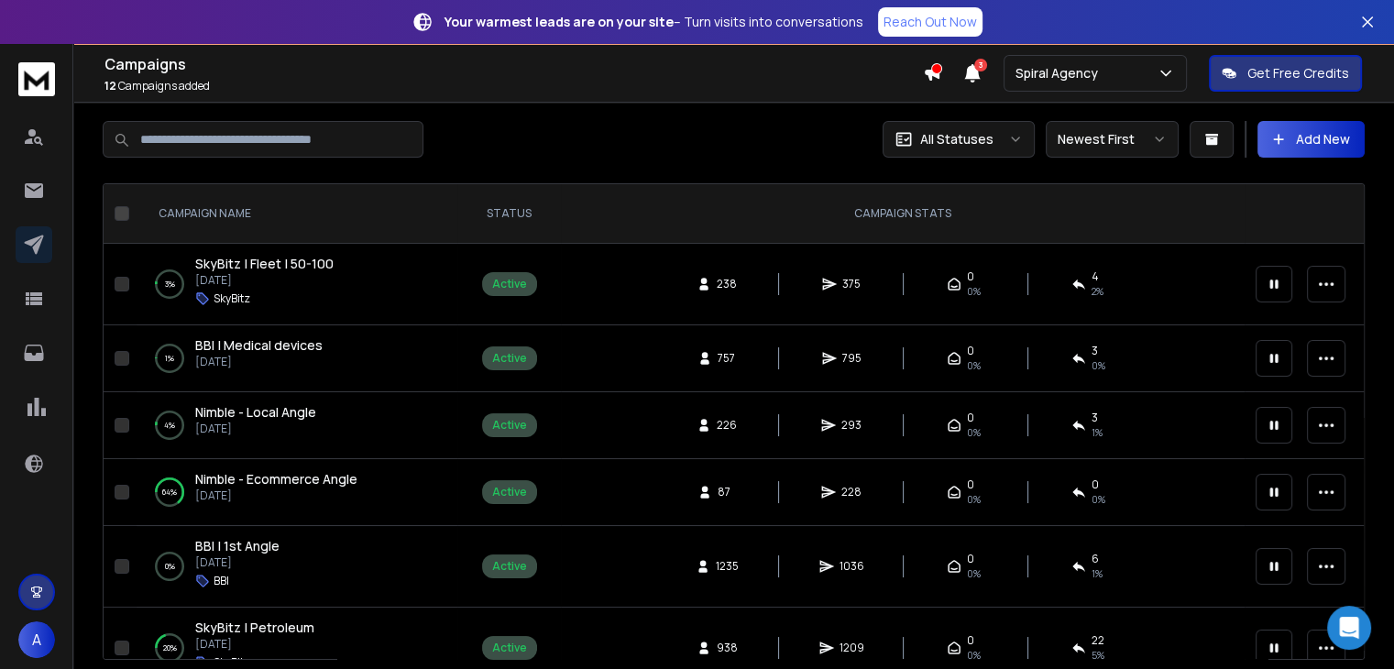
click at [304, 484] on span "Nimble - Ecommerce Angle" at bounding box center [276, 478] width 162 height 17
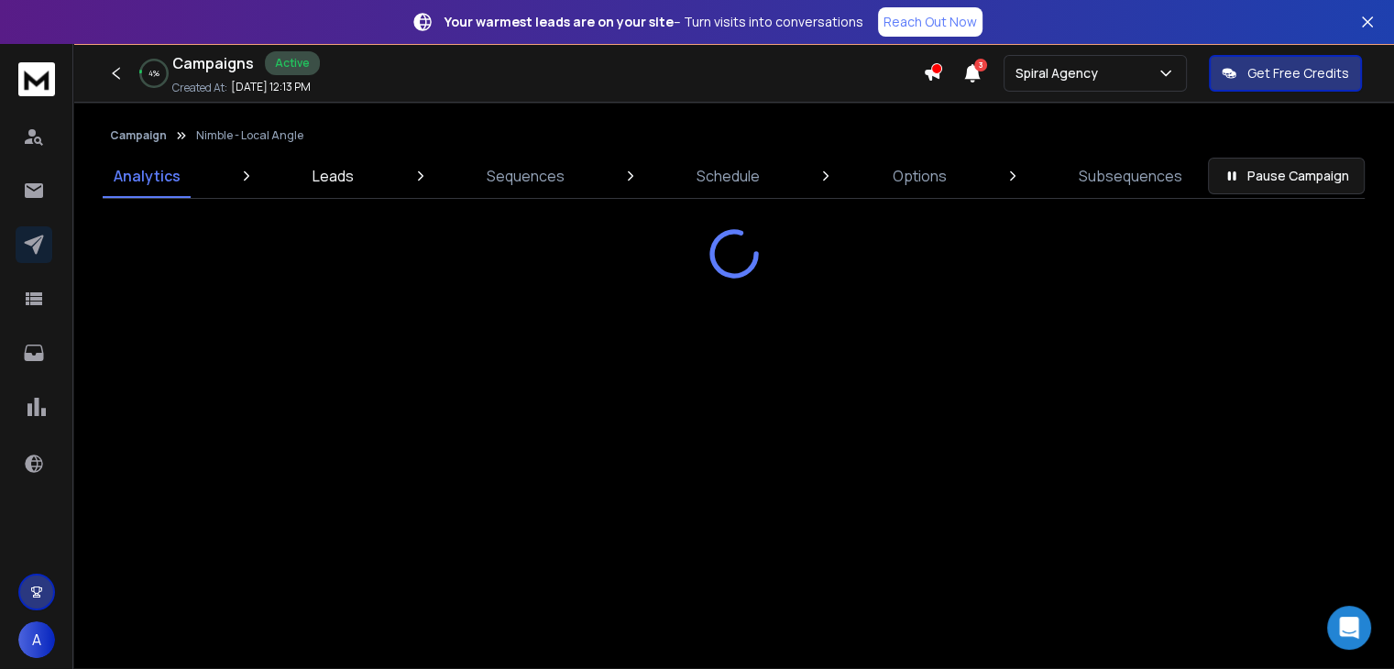
click at [359, 183] on link "Leads" at bounding box center [333, 176] width 63 height 44
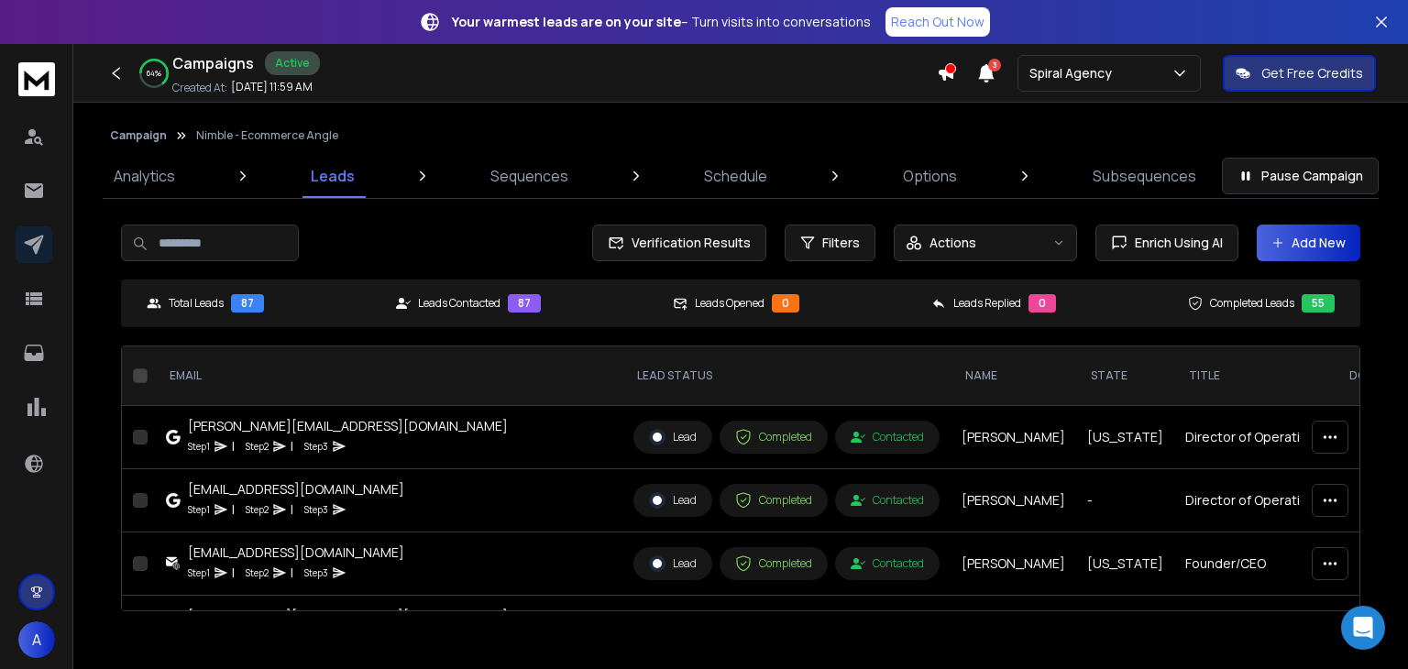
click at [1295, 239] on button "Add New" at bounding box center [1309, 243] width 104 height 37
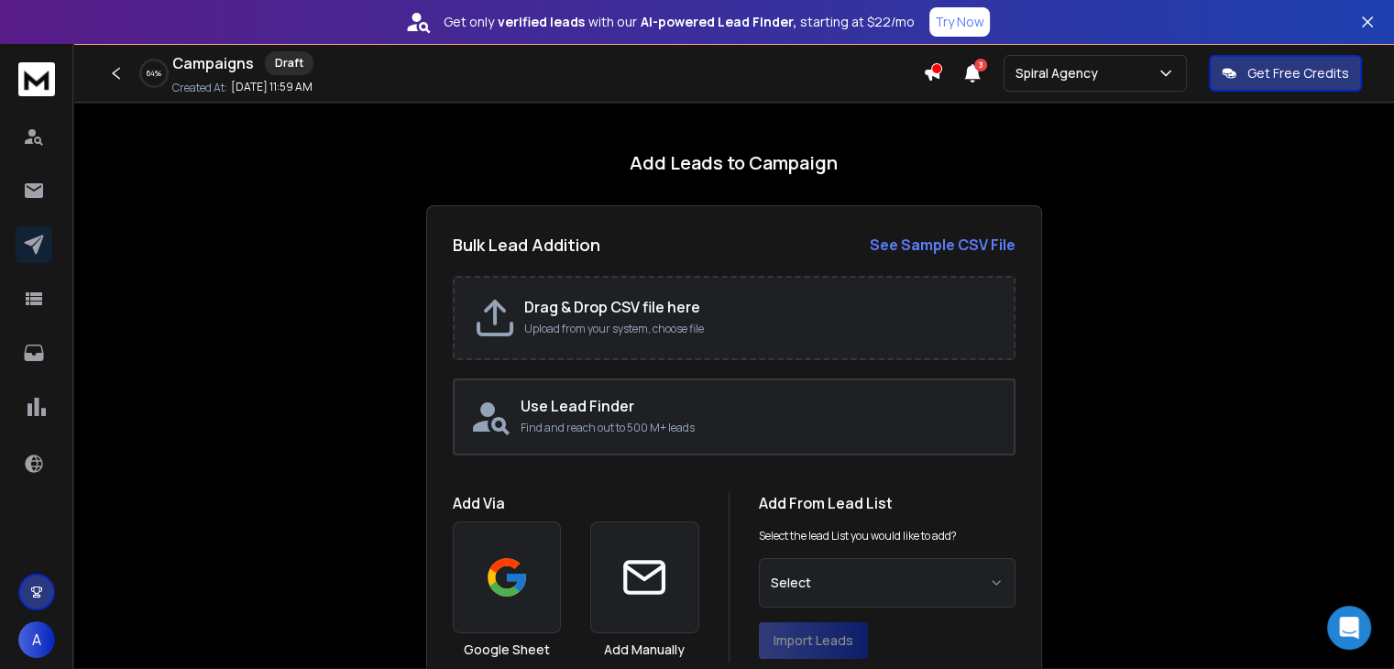
click at [678, 305] on h2 "Drag & Drop CSV file here" at bounding box center [759, 307] width 471 height 22
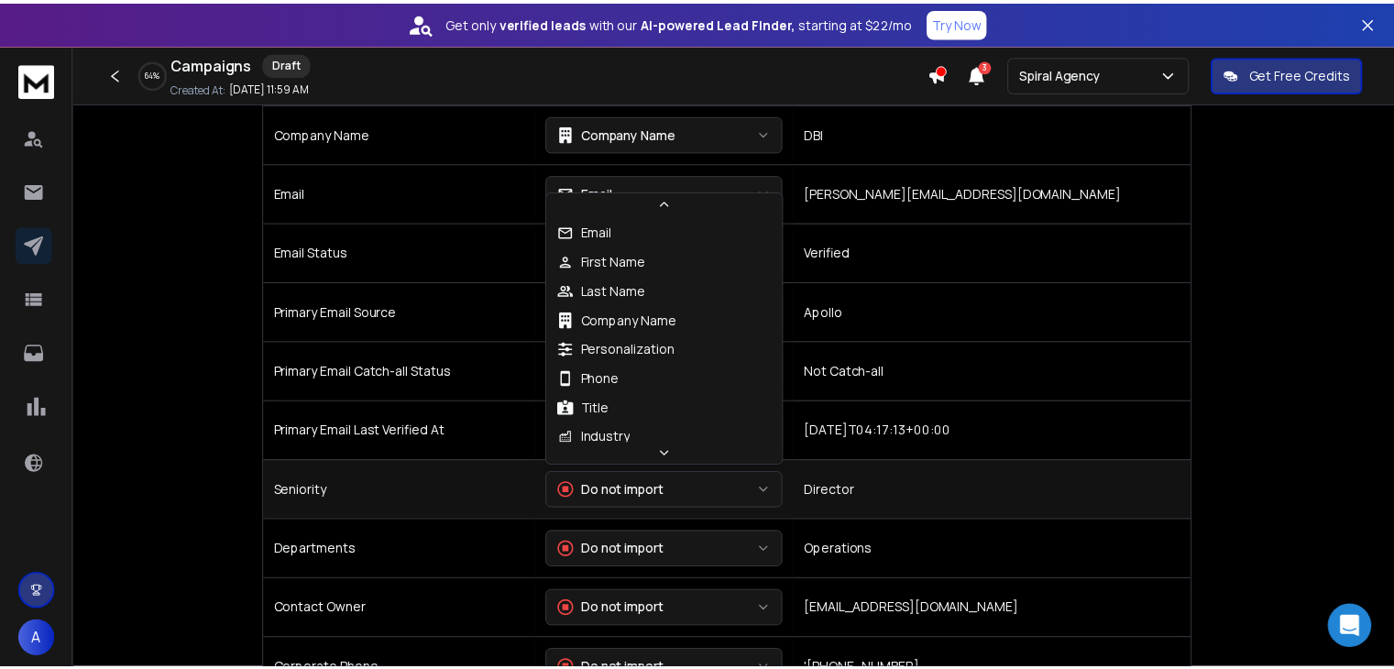
scroll to position [184, 0]
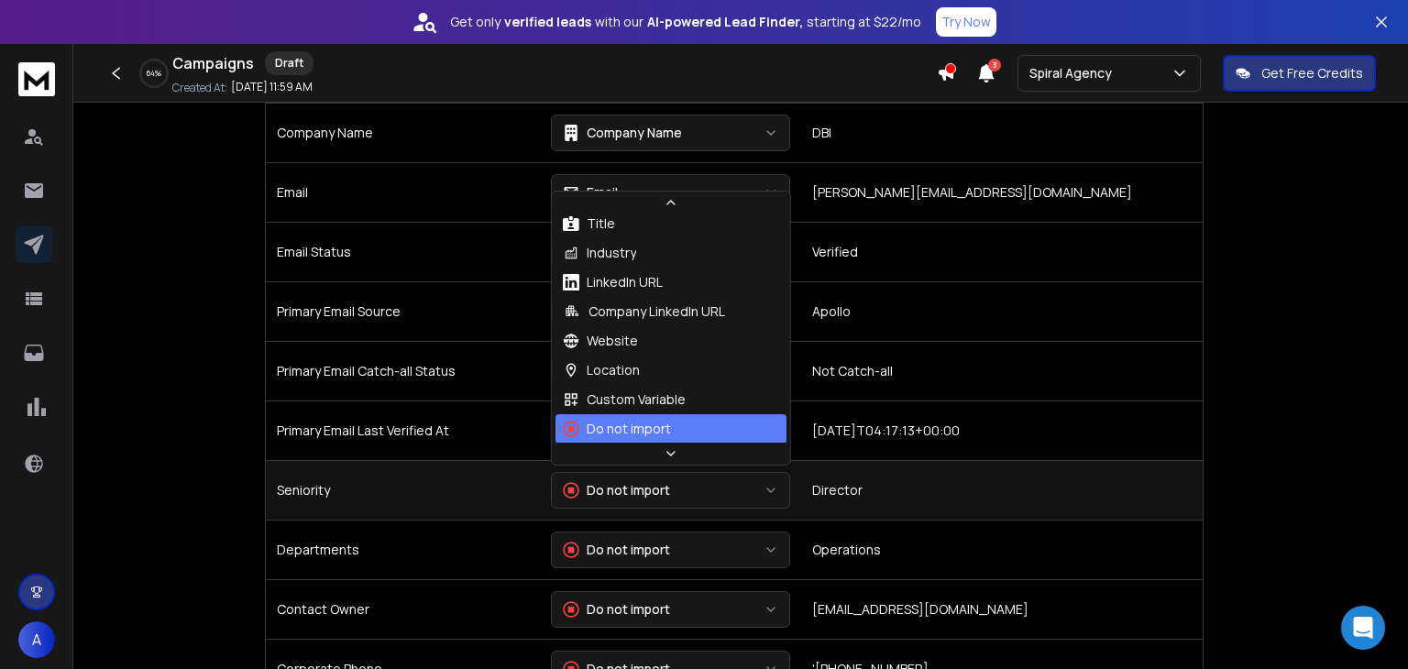
click at [675, 489] on button "Do not import" at bounding box center [670, 490] width 239 height 37
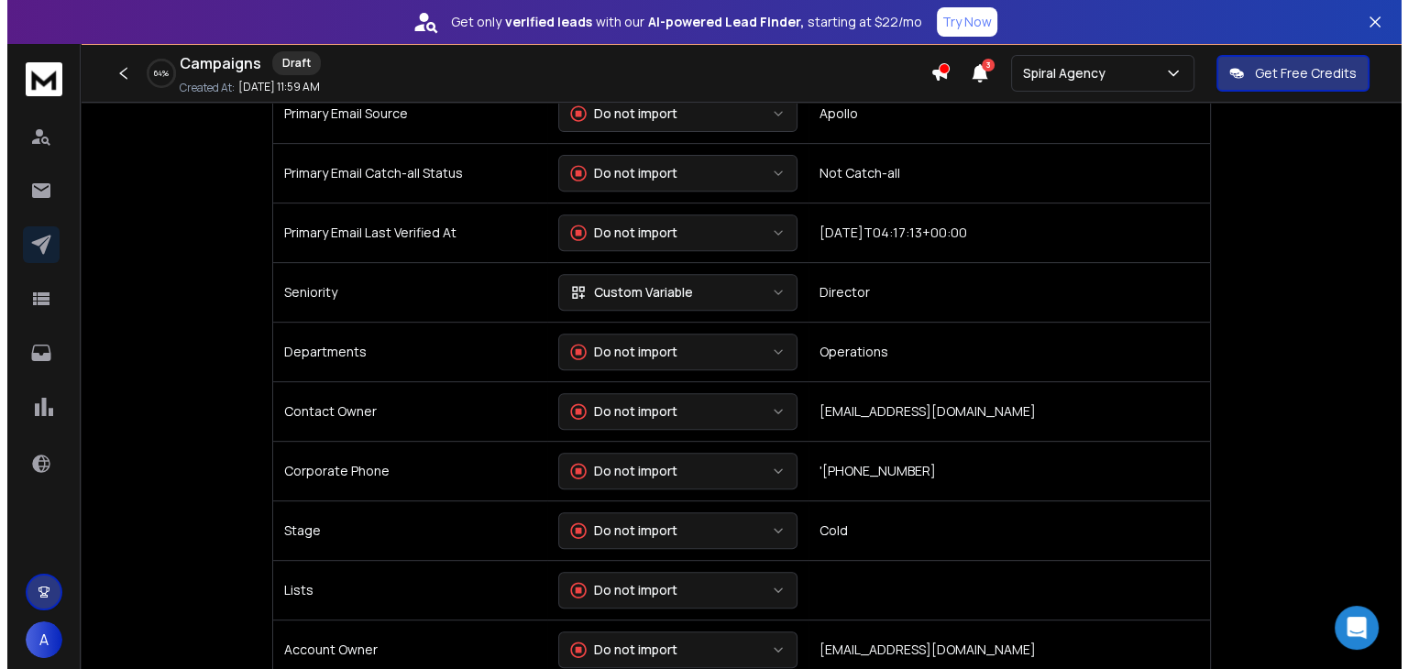
scroll to position [770, 0]
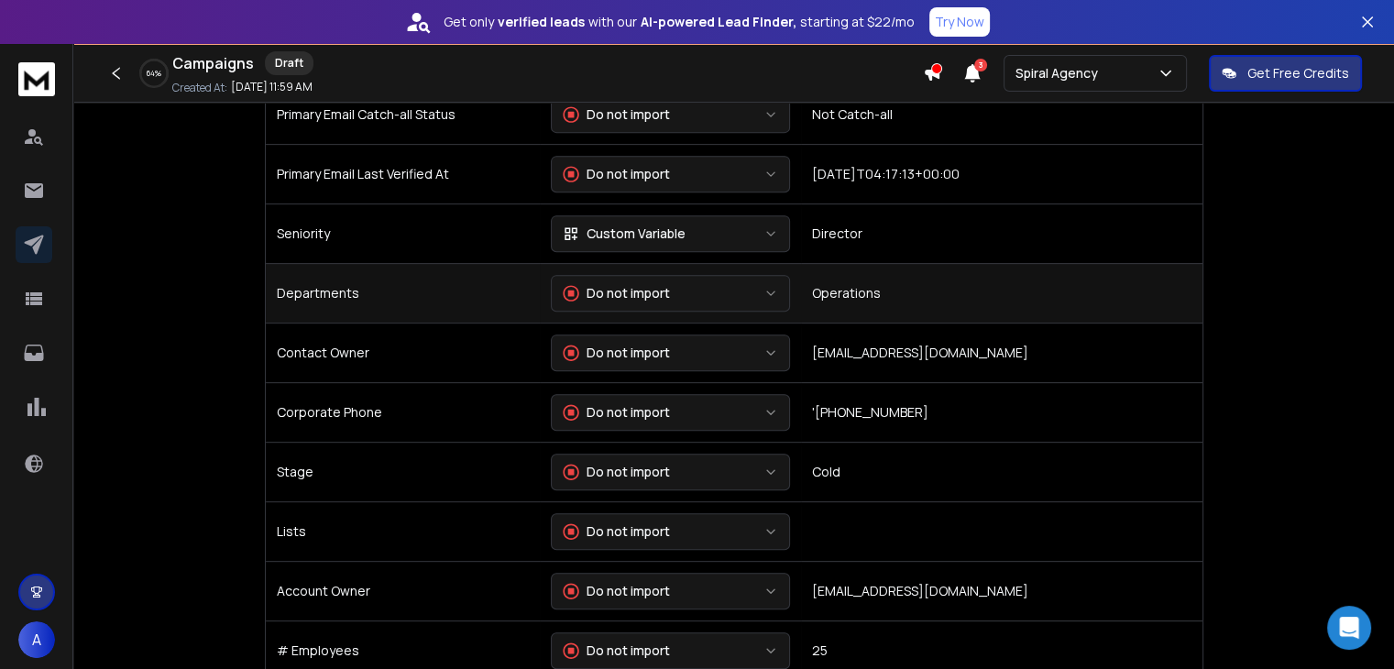
click at [653, 284] on div "Do not import" at bounding box center [616, 293] width 107 height 18
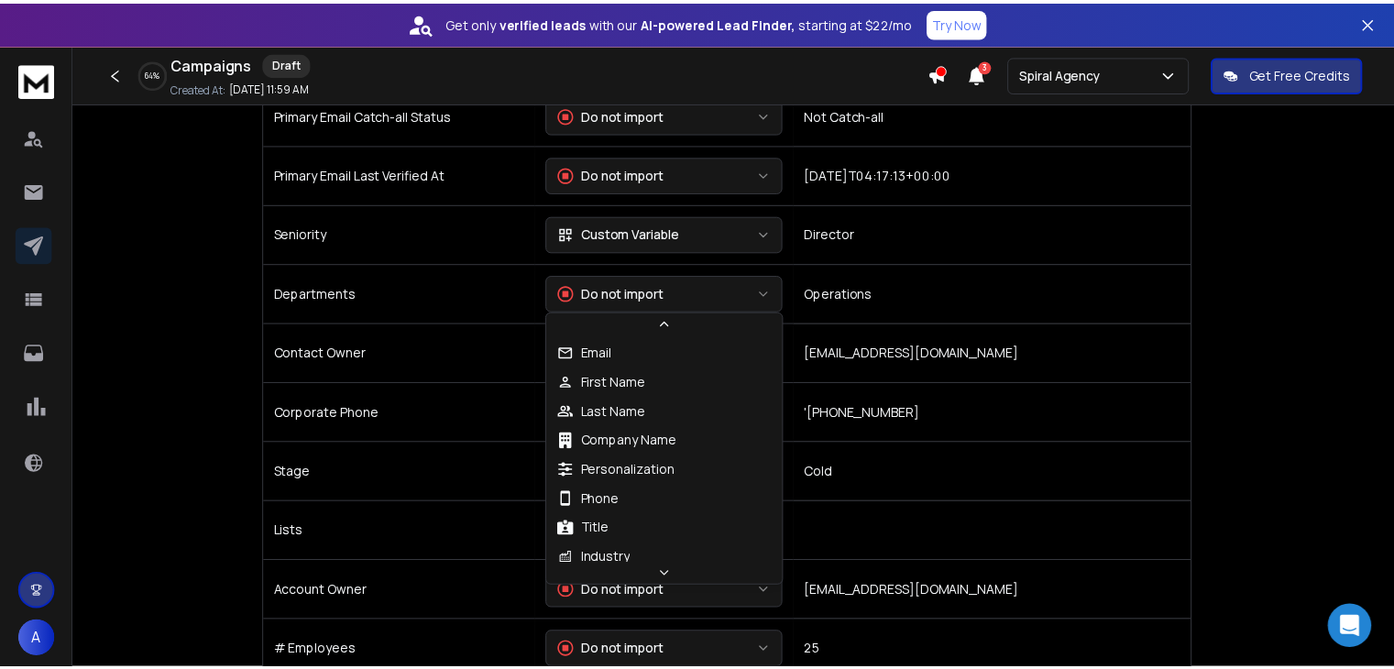
scroll to position [184, 0]
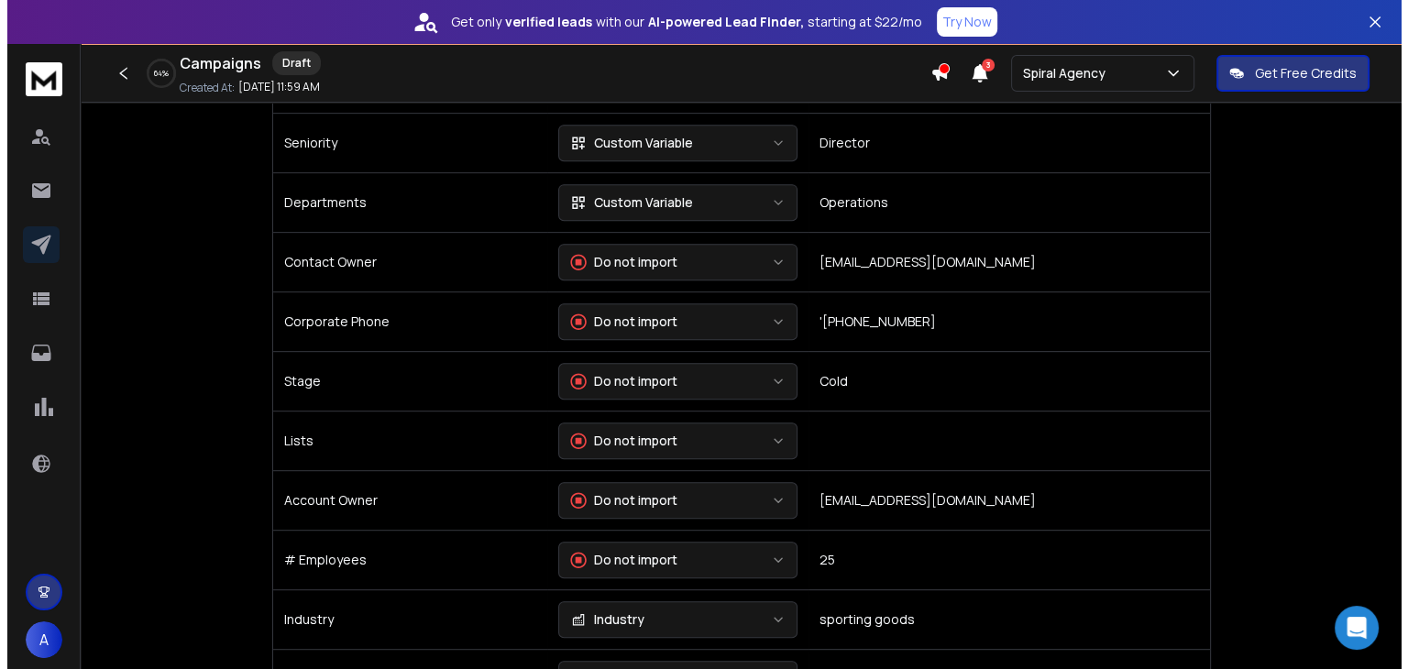
scroll to position [990, 0]
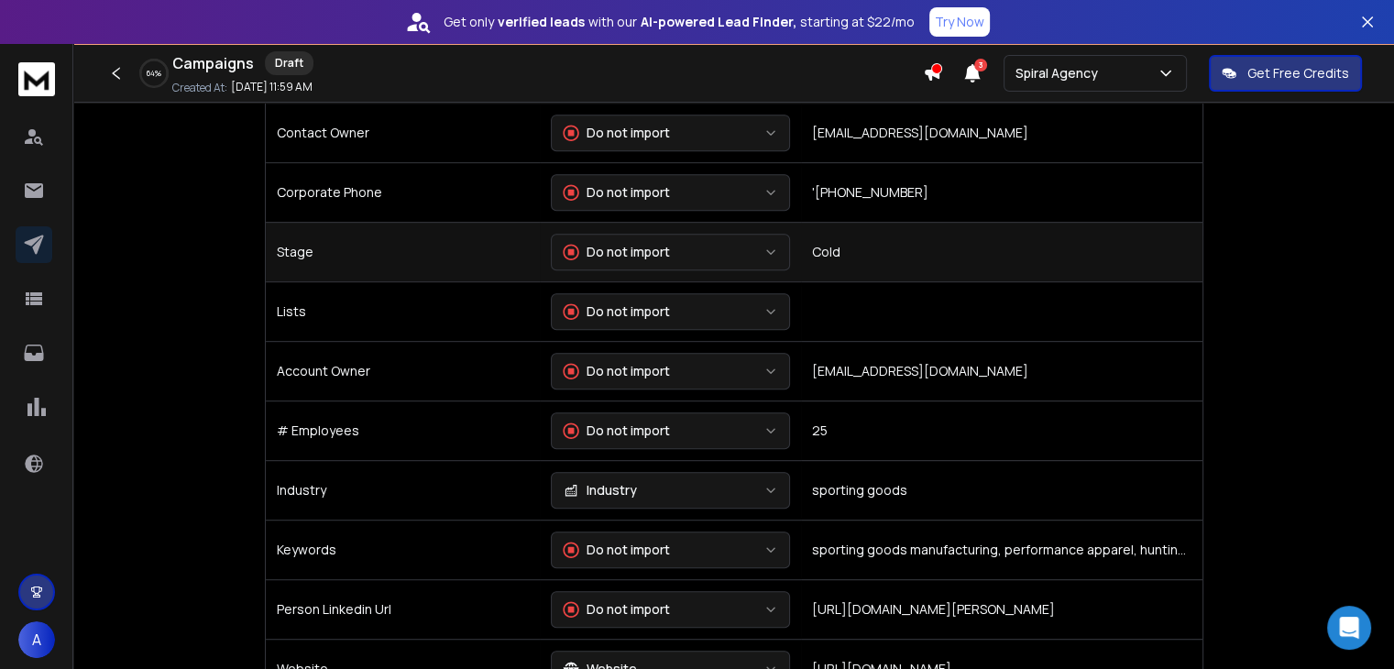
click at [681, 249] on button "Do not import" at bounding box center [670, 252] width 239 height 37
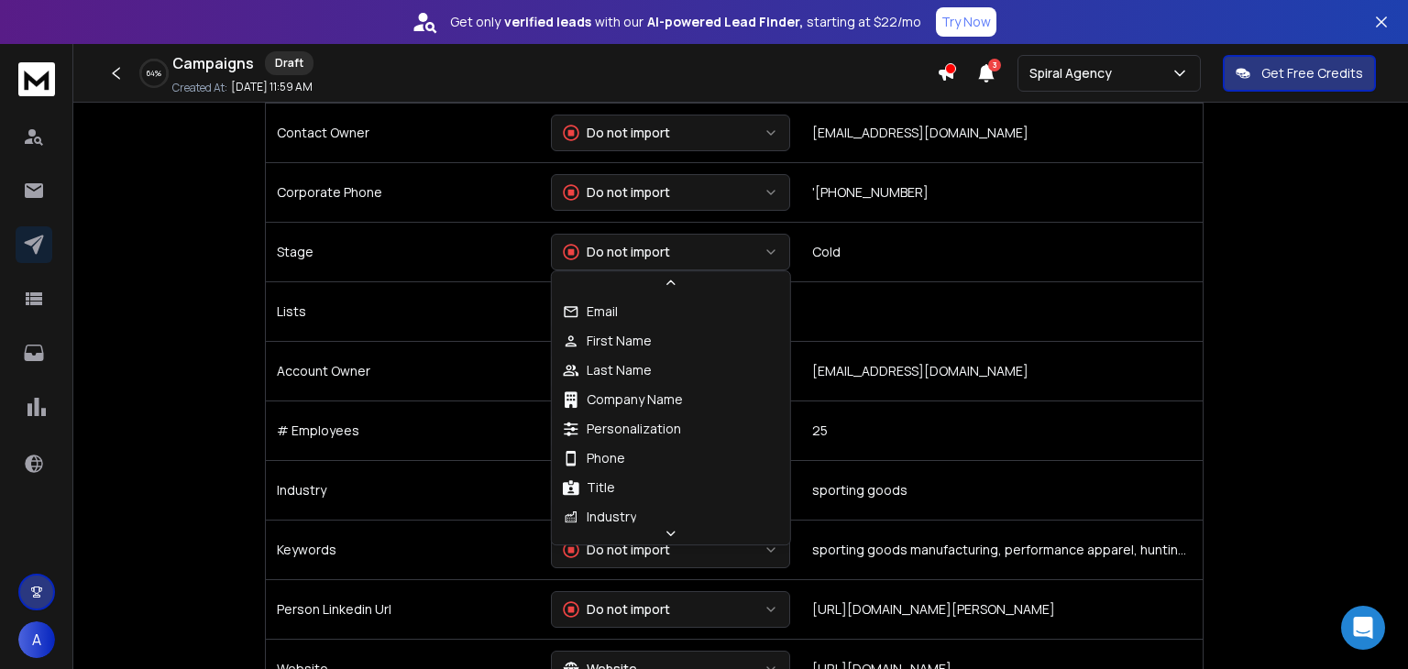
scroll to position [184, 0]
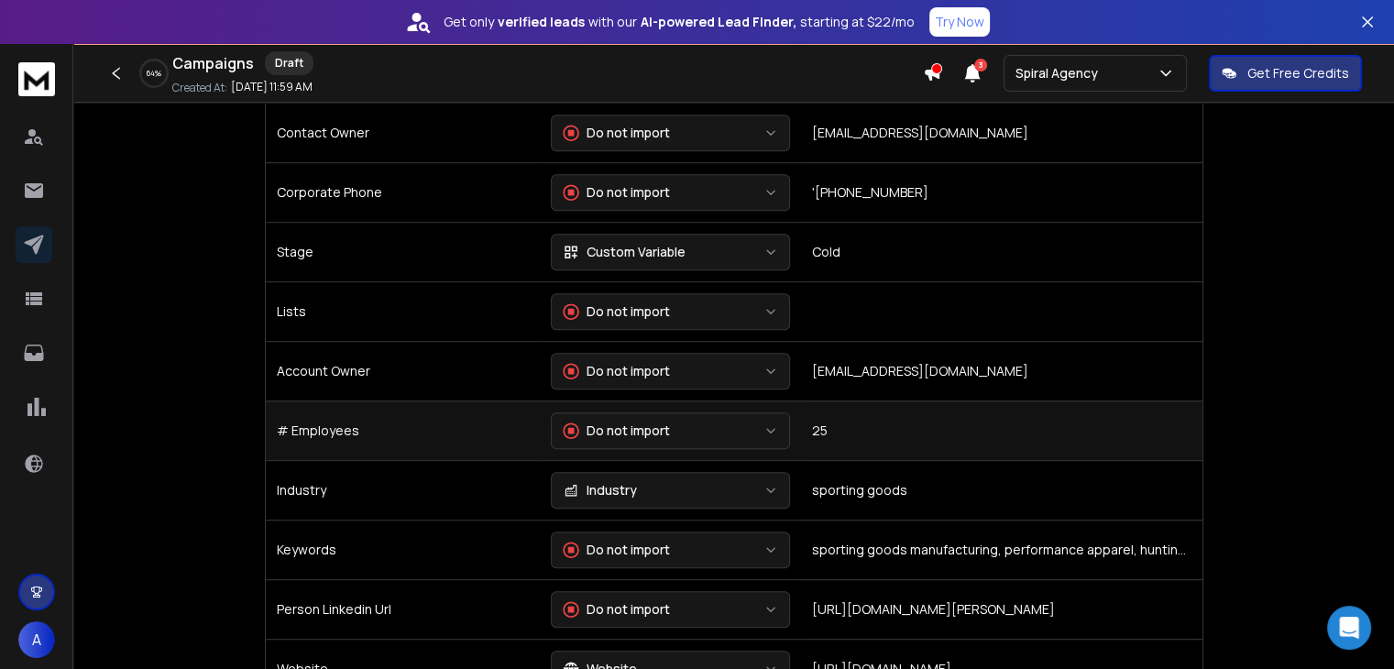
click at [671, 416] on button "Do not import" at bounding box center [670, 430] width 239 height 37
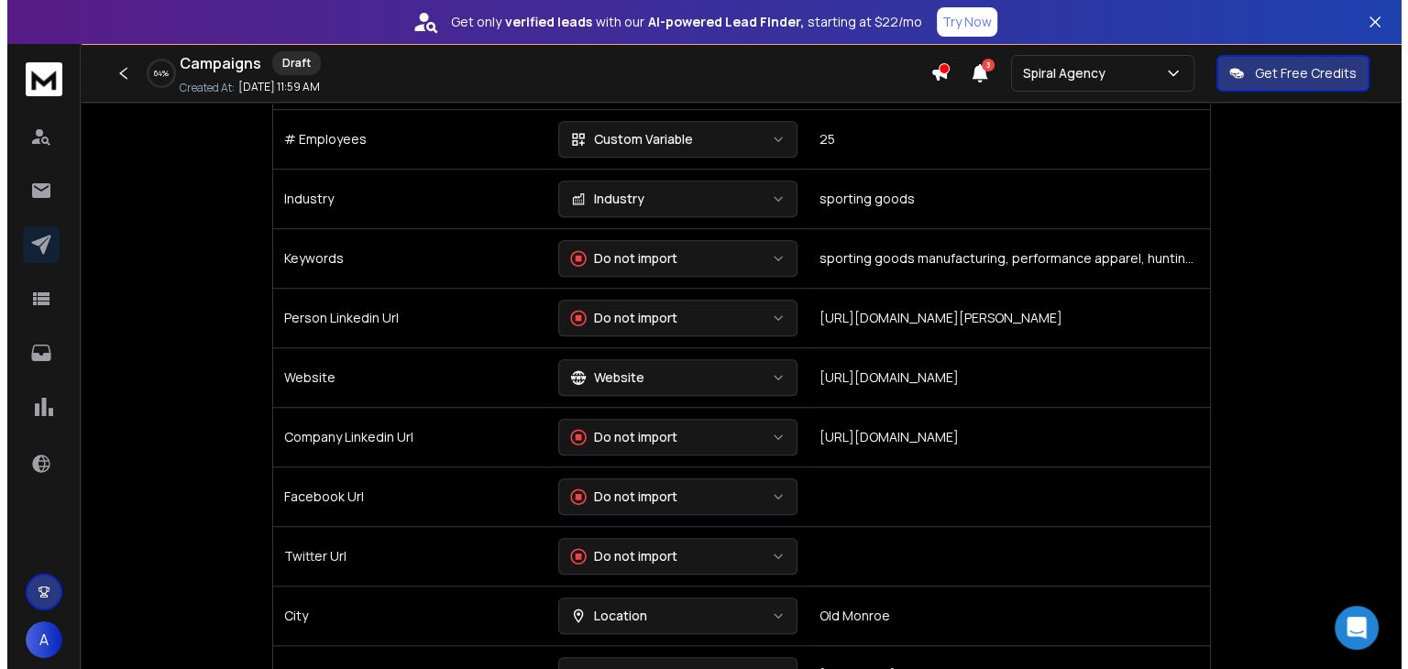
scroll to position [1283, 0]
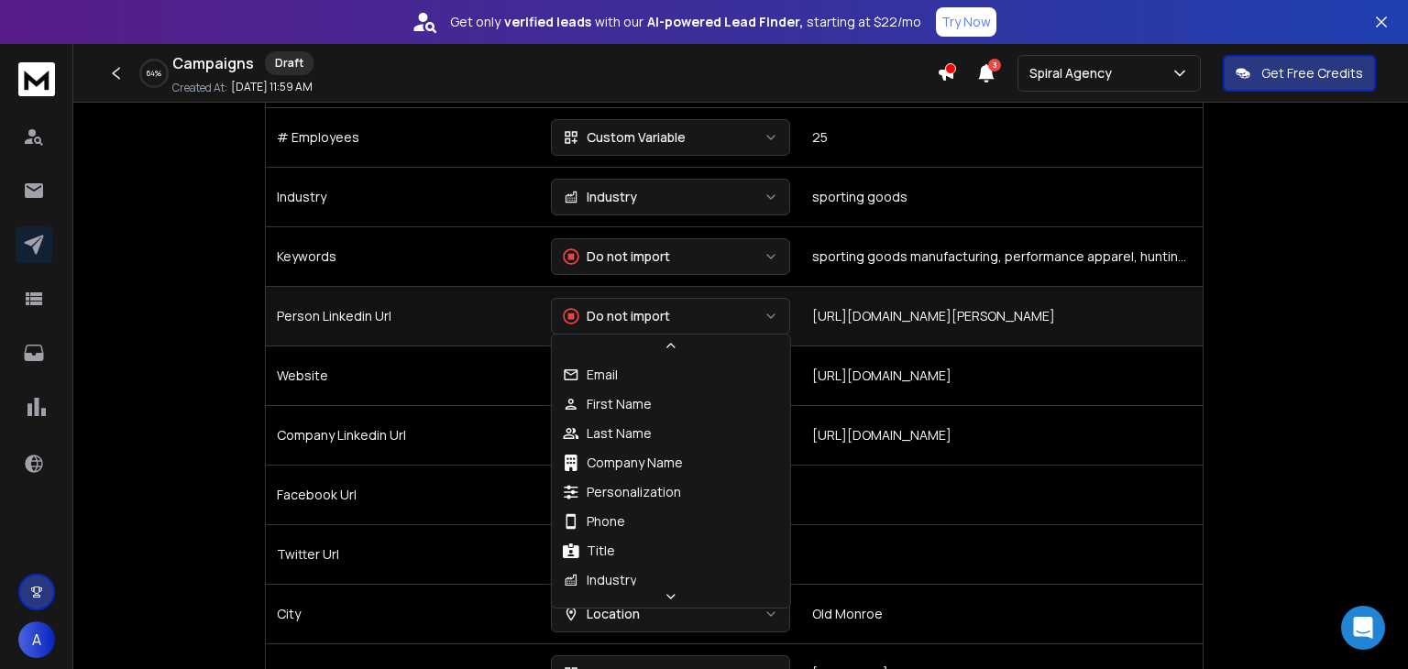
click at [724, 309] on button "Do not import" at bounding box center [670, 316] width 239 height 37
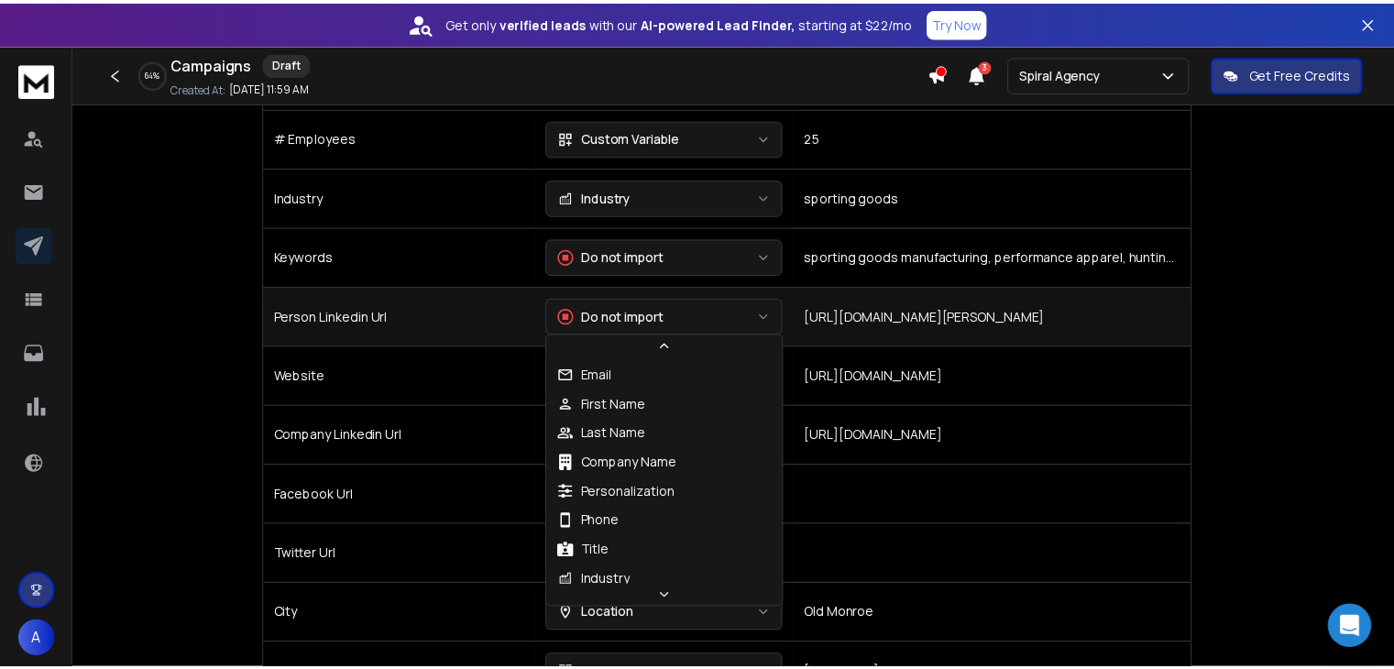
scroll to position [184, 0]
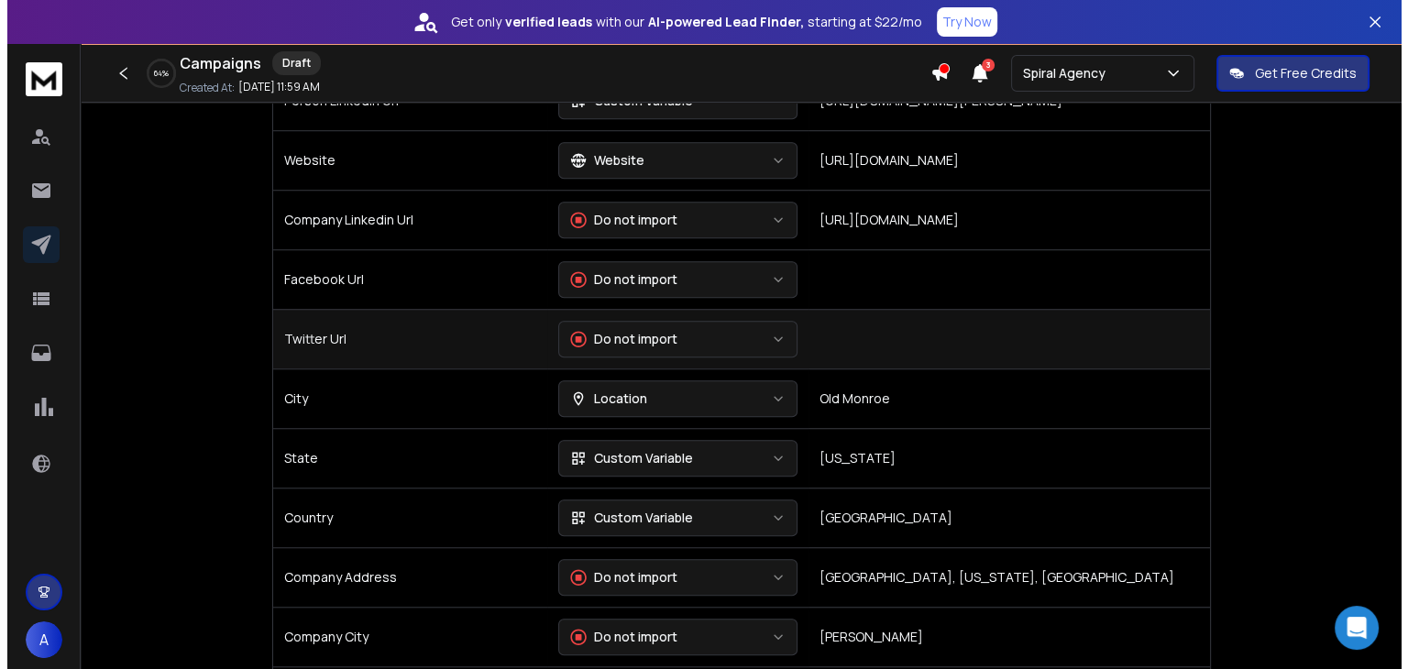
scroll to position [1540, 0]
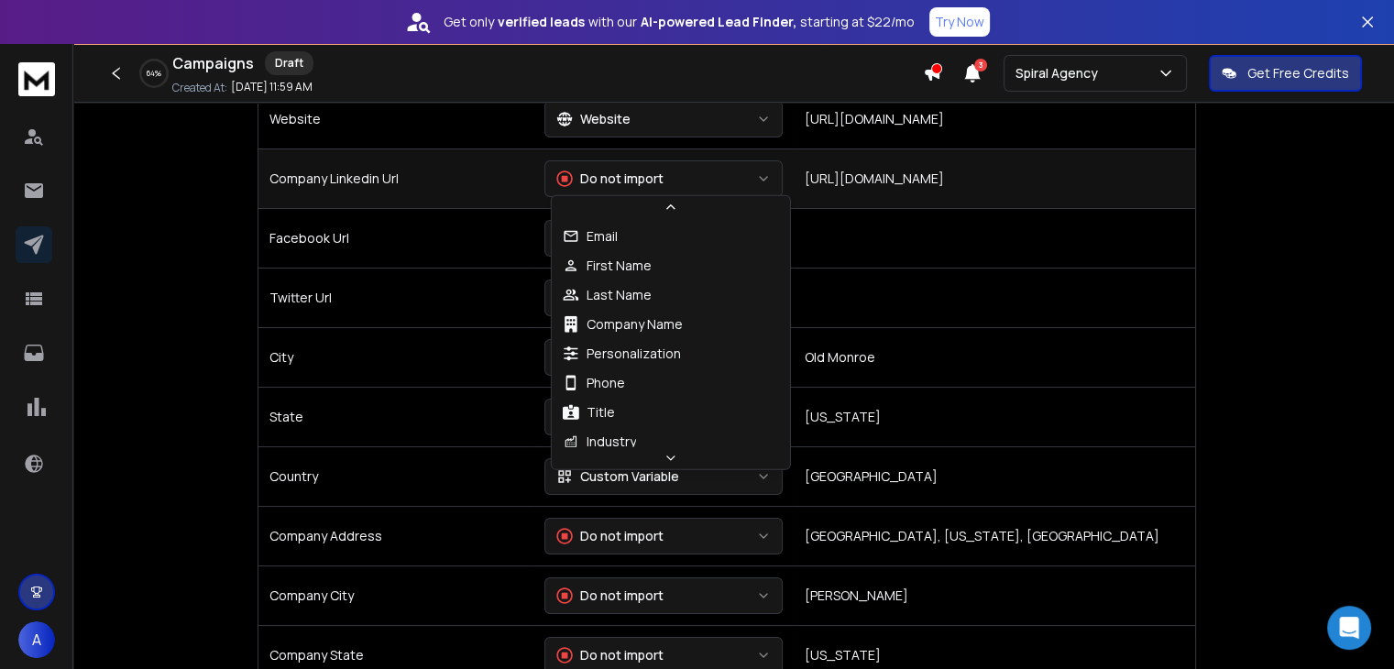
click at [671, 164] on button "Do not import" at bounding box center [663, 178] width 239 height 37
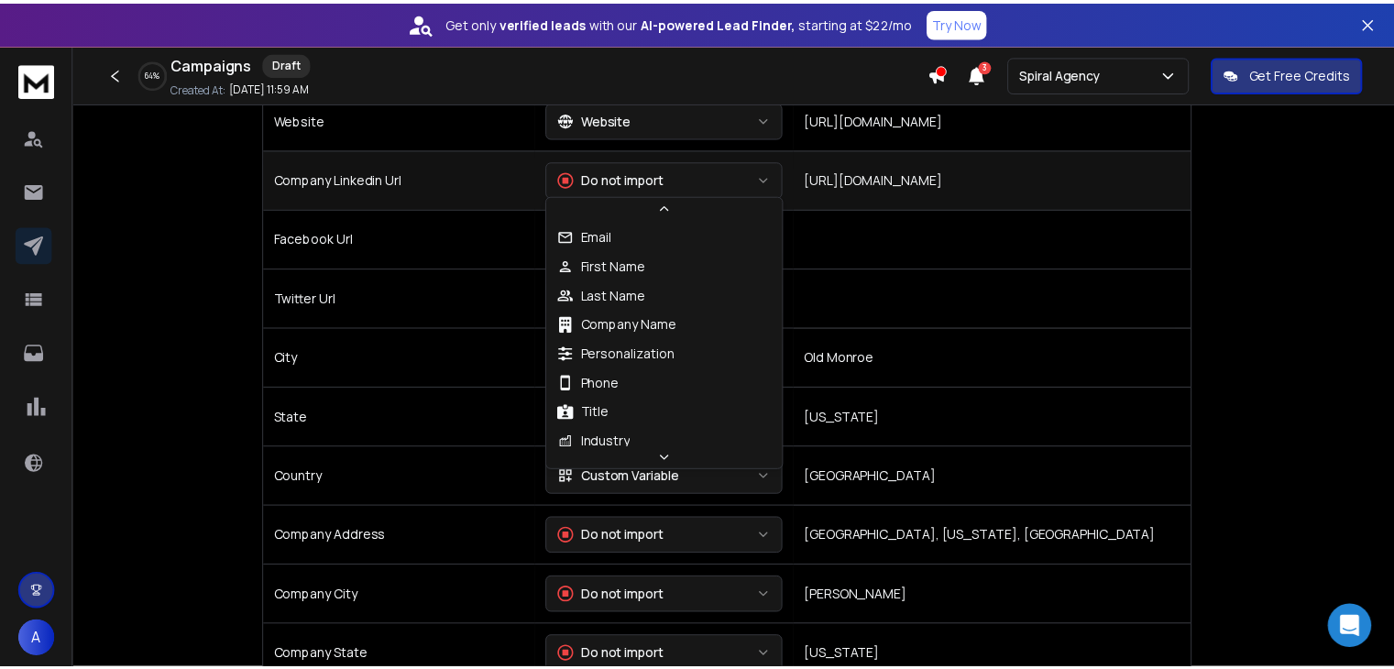
scroll to position [184, 0]
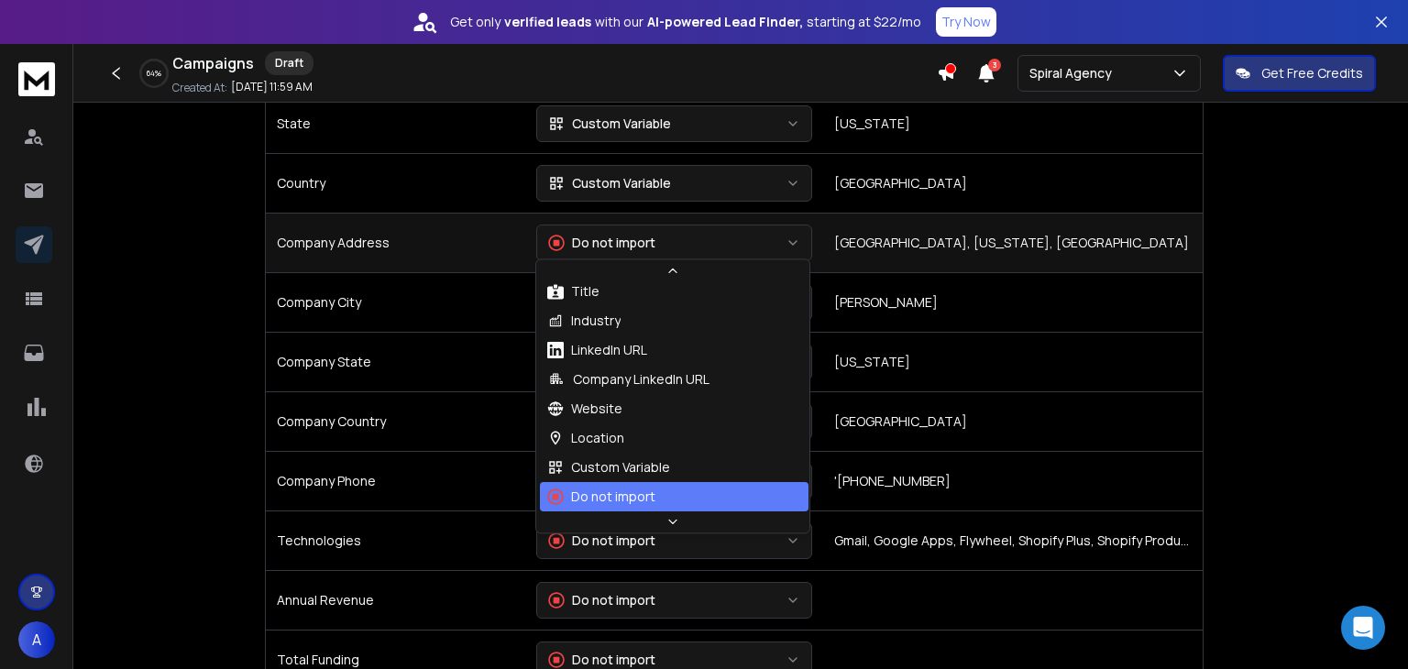
click at [635, 243] on div "Do not import" at bounding box center [601, 243] width 107 height 18
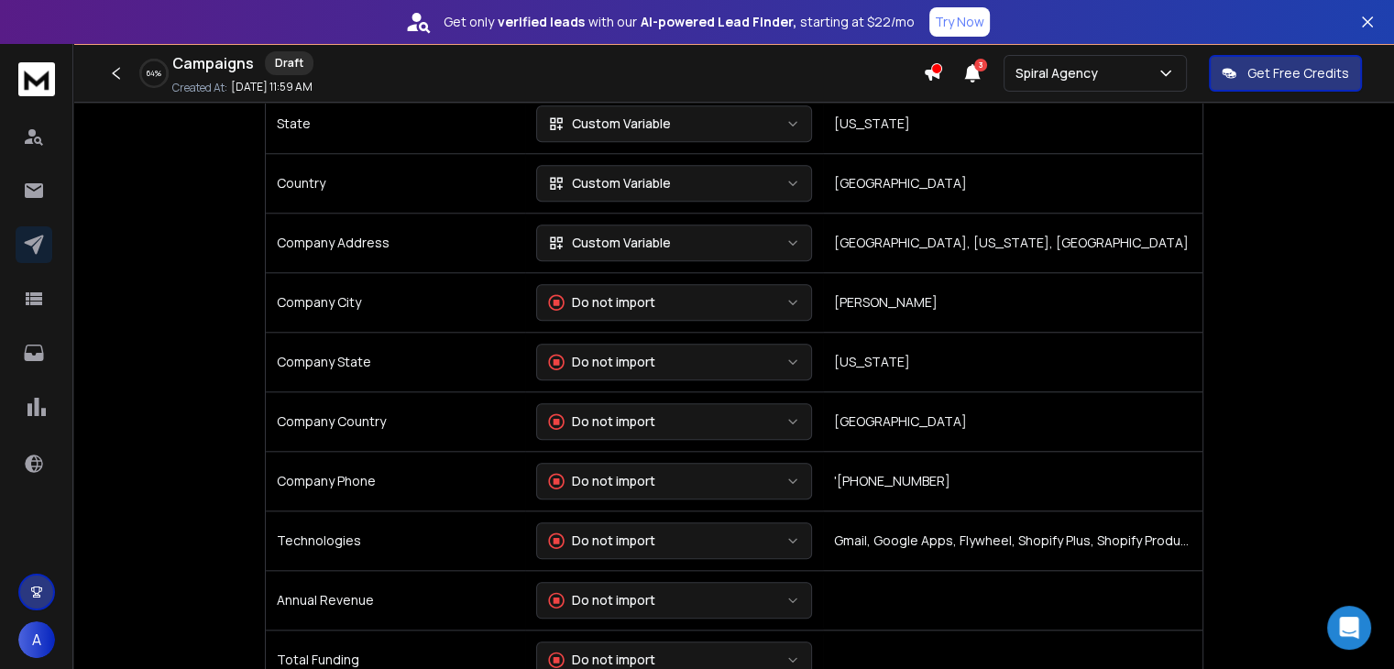
click at [206, 294] on div "ecommerce verified.xlsx - ecommerce verified.csv File Processed Upload all vari…" at bounding box center [697, 516] width 1394 height 4610
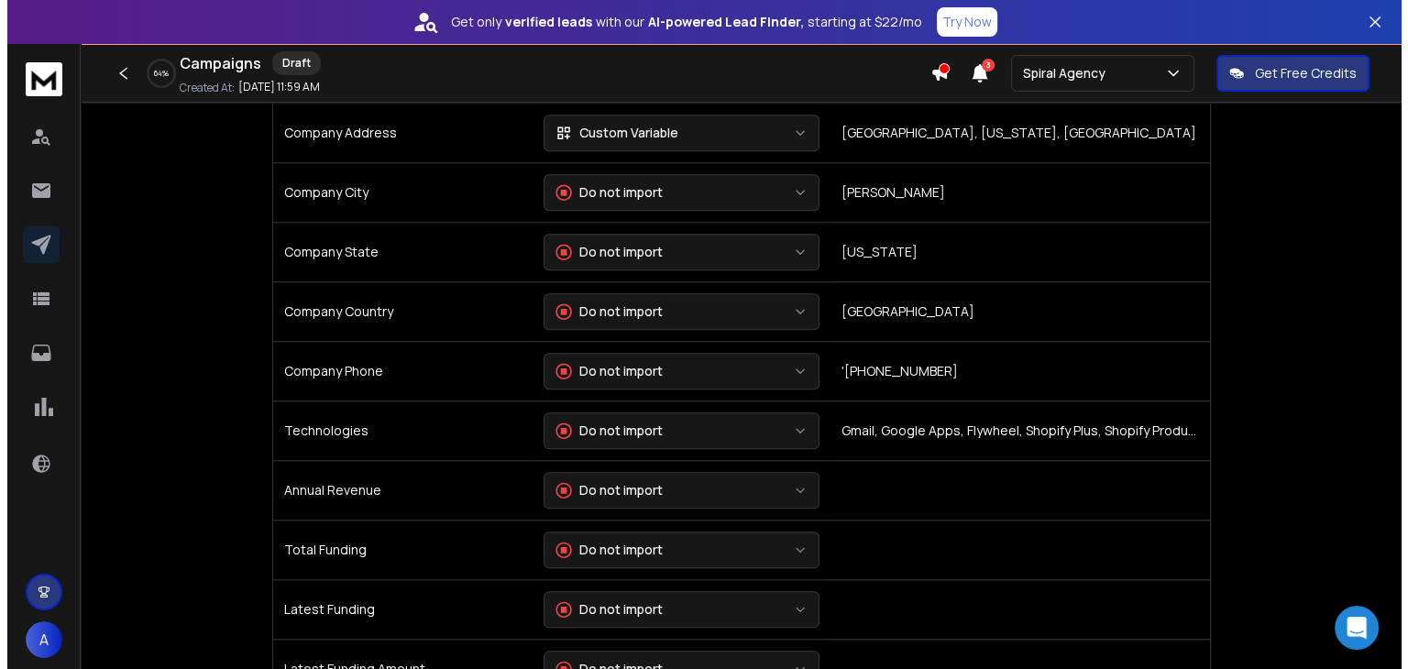
scroll to position [1980, 0]
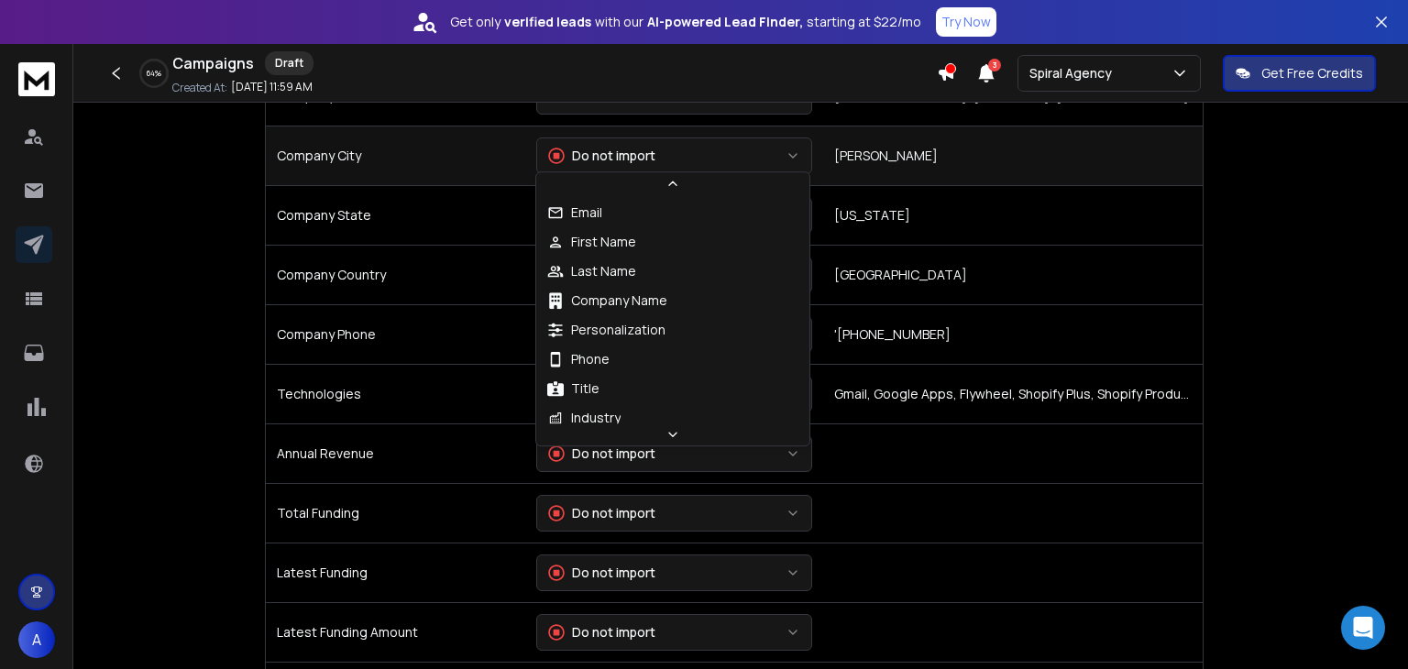
click at [616, 160] on button "Do not import" at bounding box center [674, 155] width 276 height 37
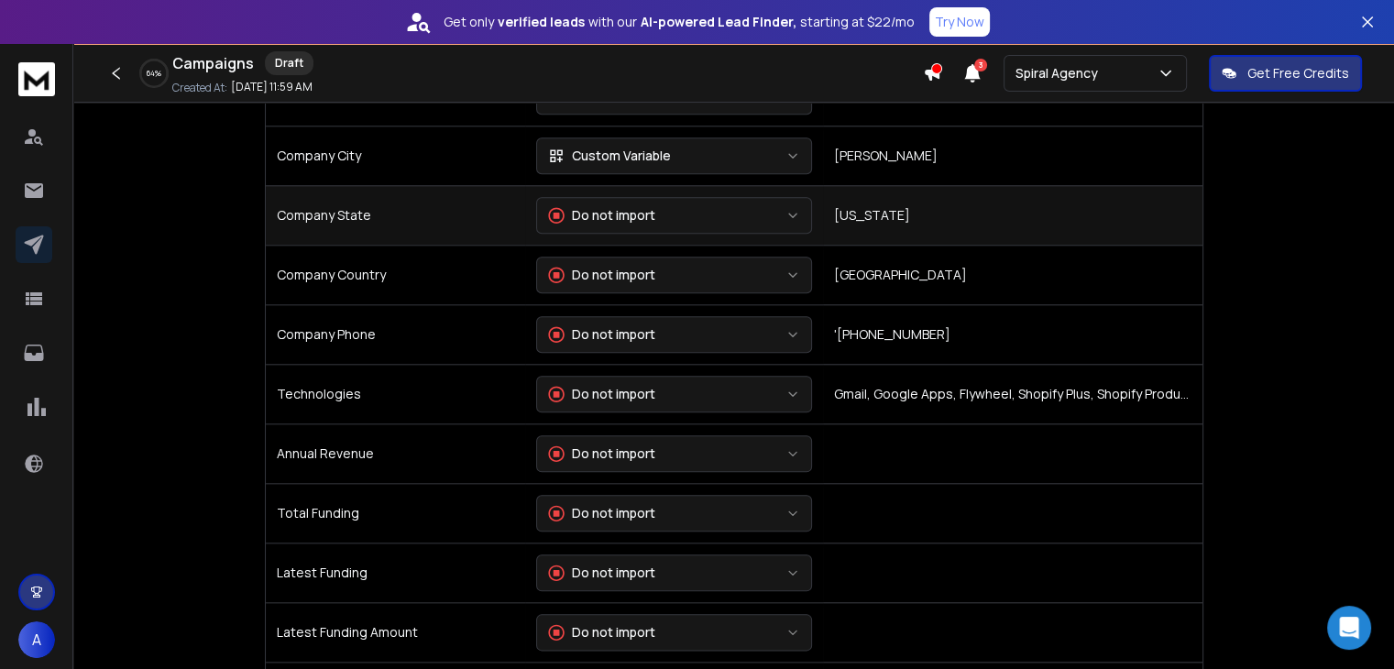
click at [656, 211] on button "Do not import" at bounding box center [674, 215] width 276 height 37
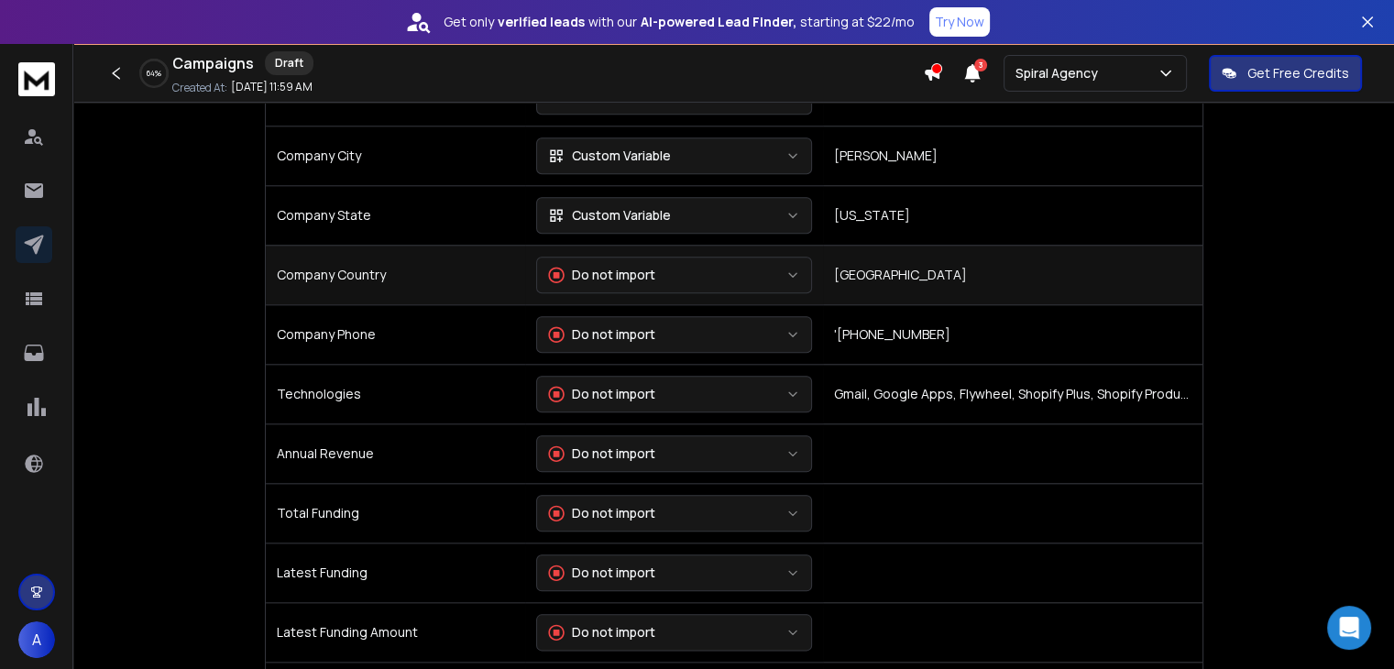
click at [670, 270] on button "Do not import" at bounding box center [674, 275] width 276 height 37
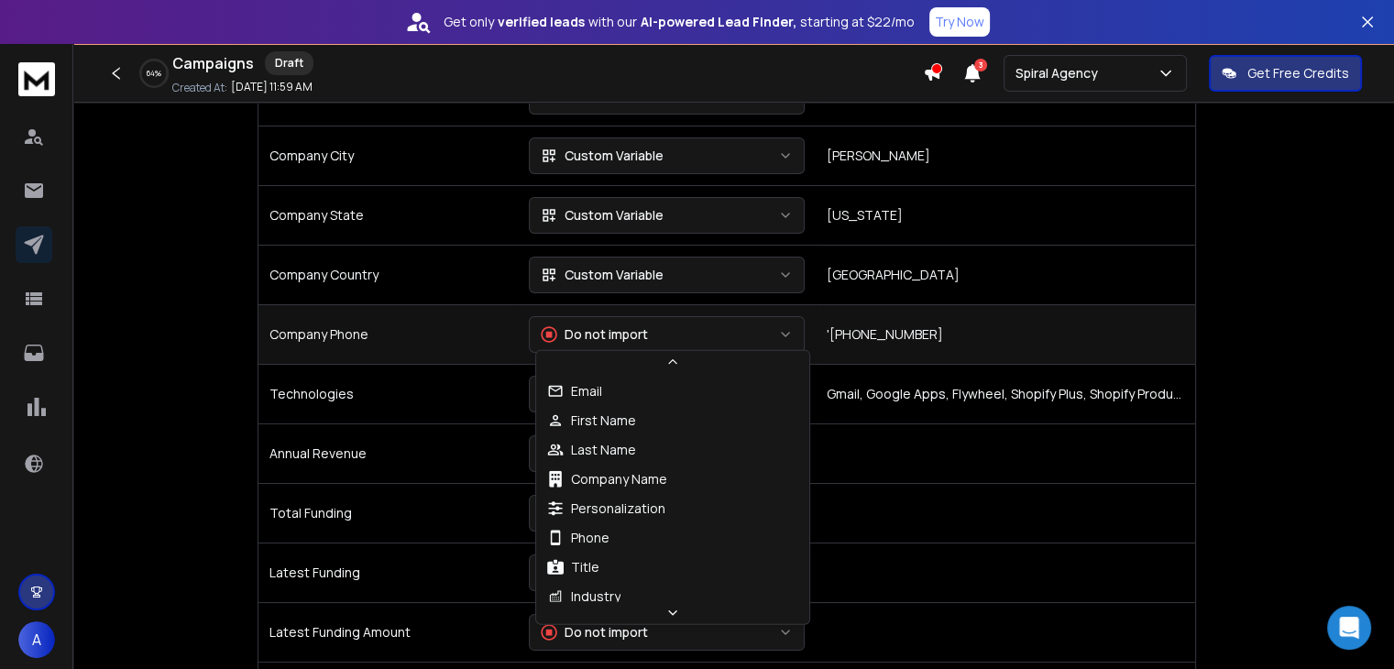
click at [704, 335] on button "Do not import" at bounding box center [667, 334] width 276 height 37
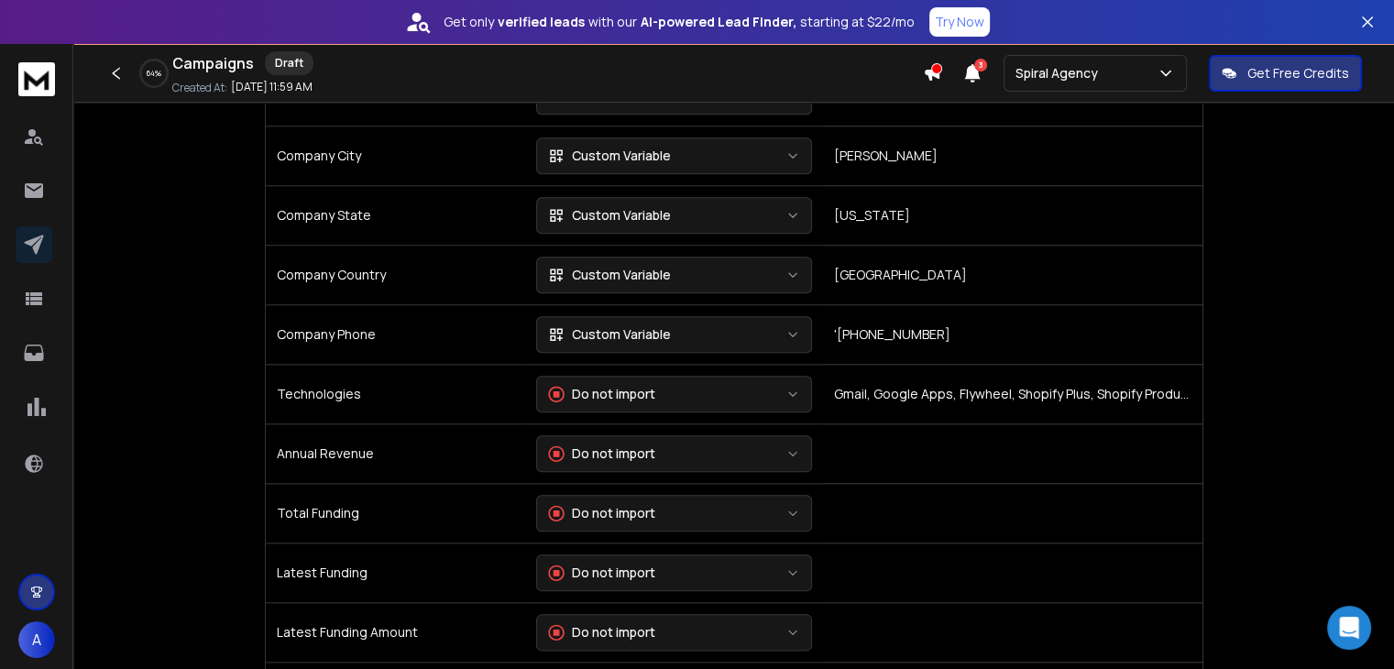
click at [1315, 387] on div "ecommerce verified.xlsx - ecommerce verified.csv File Processed Upload all vari…" at bounding box center [697, 369] width 1394 height 4610
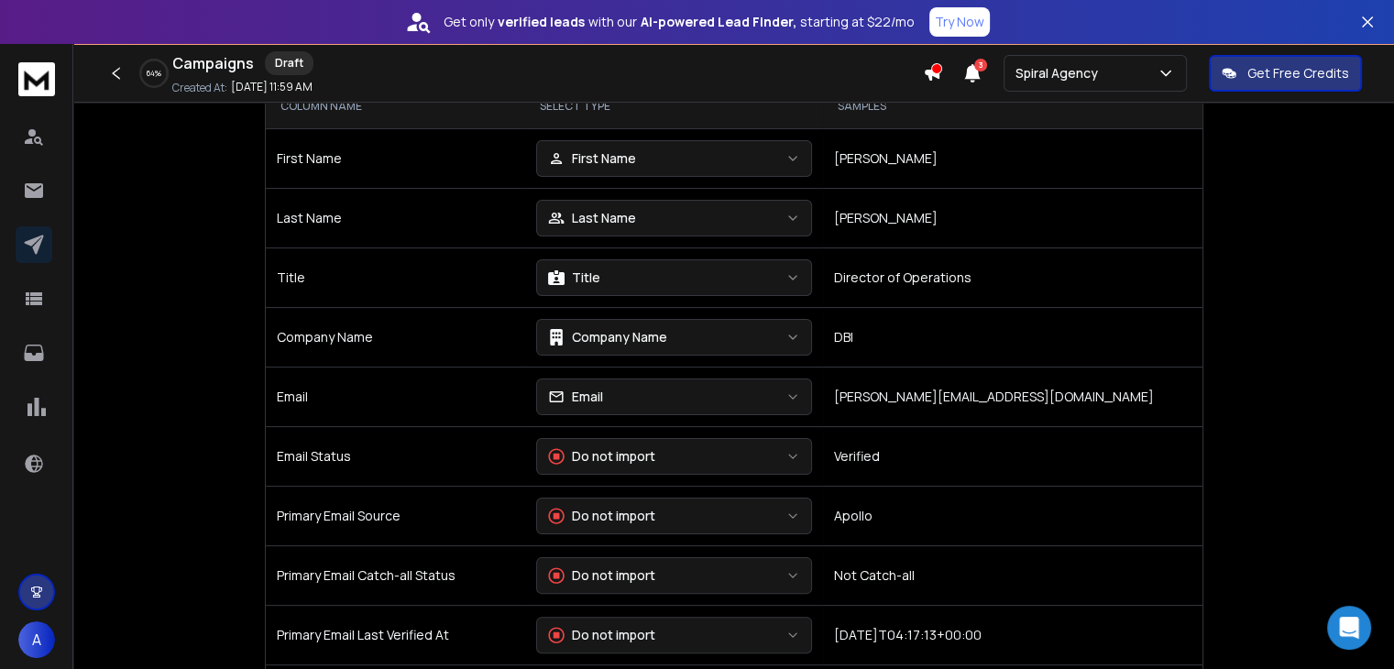
scroll to position [3971, 0]
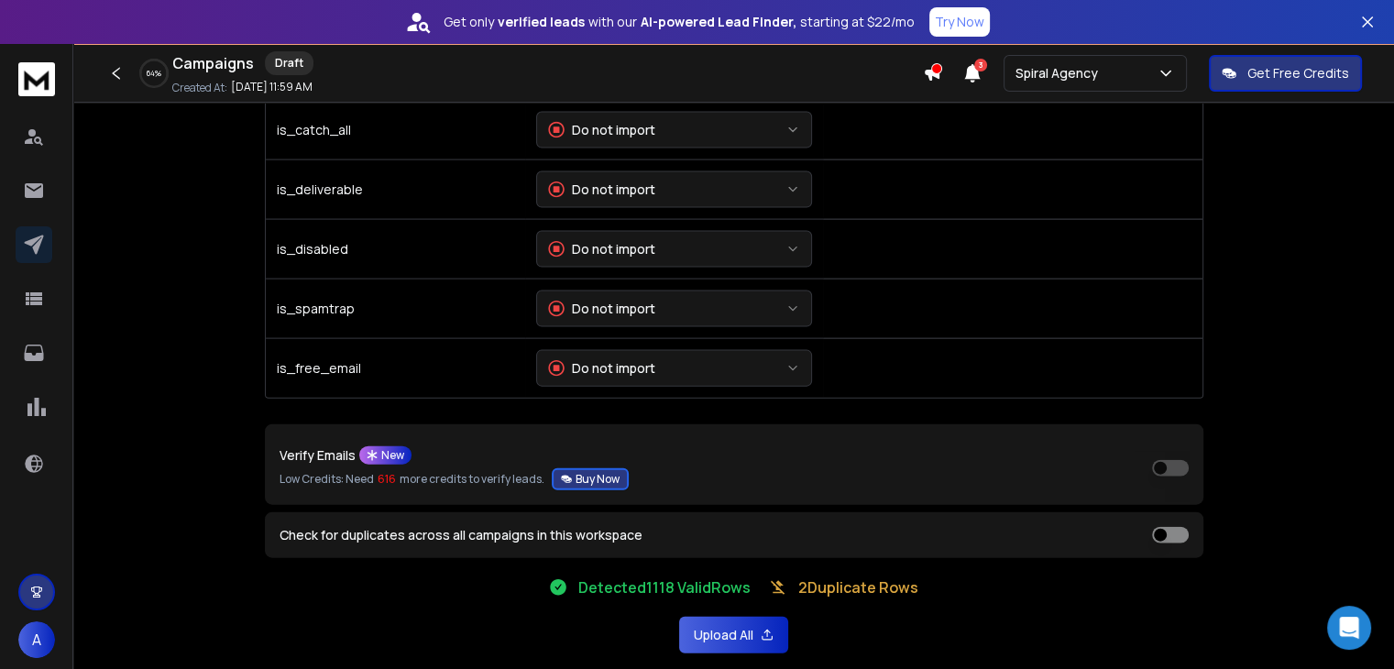
click at [736, 618] on button "Upload All" at bounding box center [733, 635] width 109 height 37
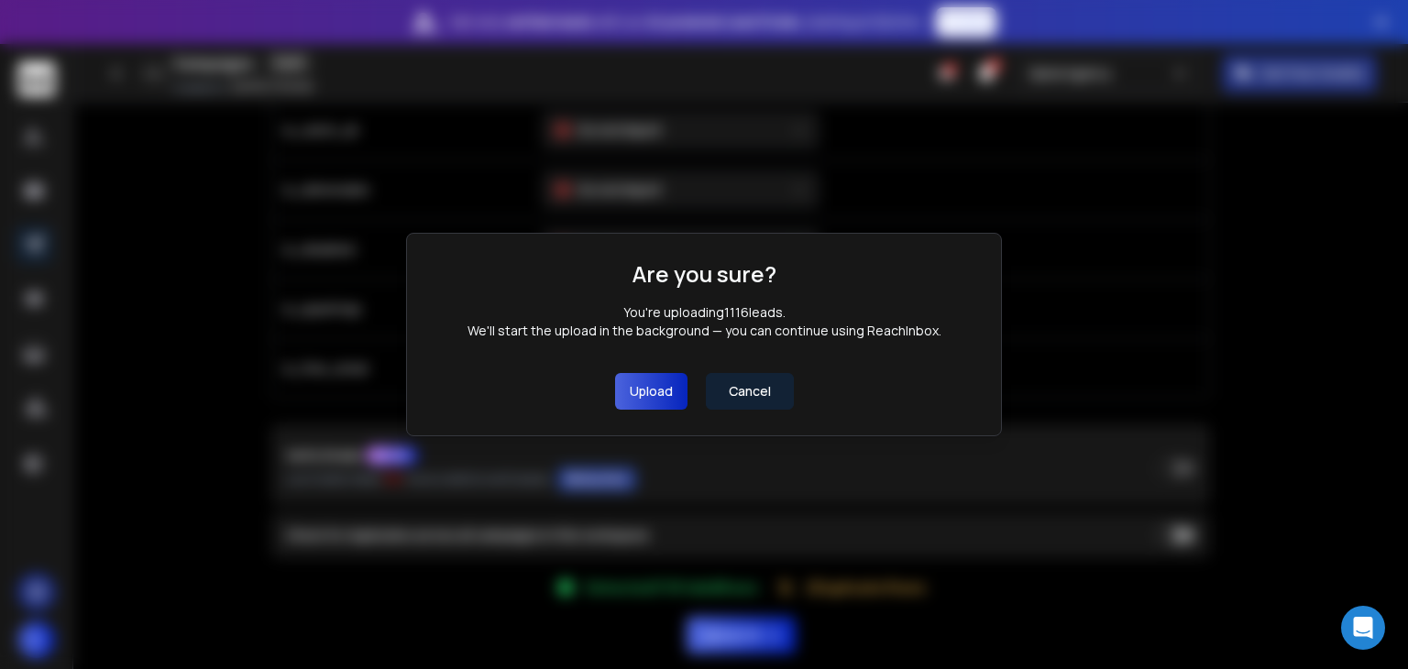
click at [658, 389] on button "Upload" at bounding box center [651, 391] width 72 height 37
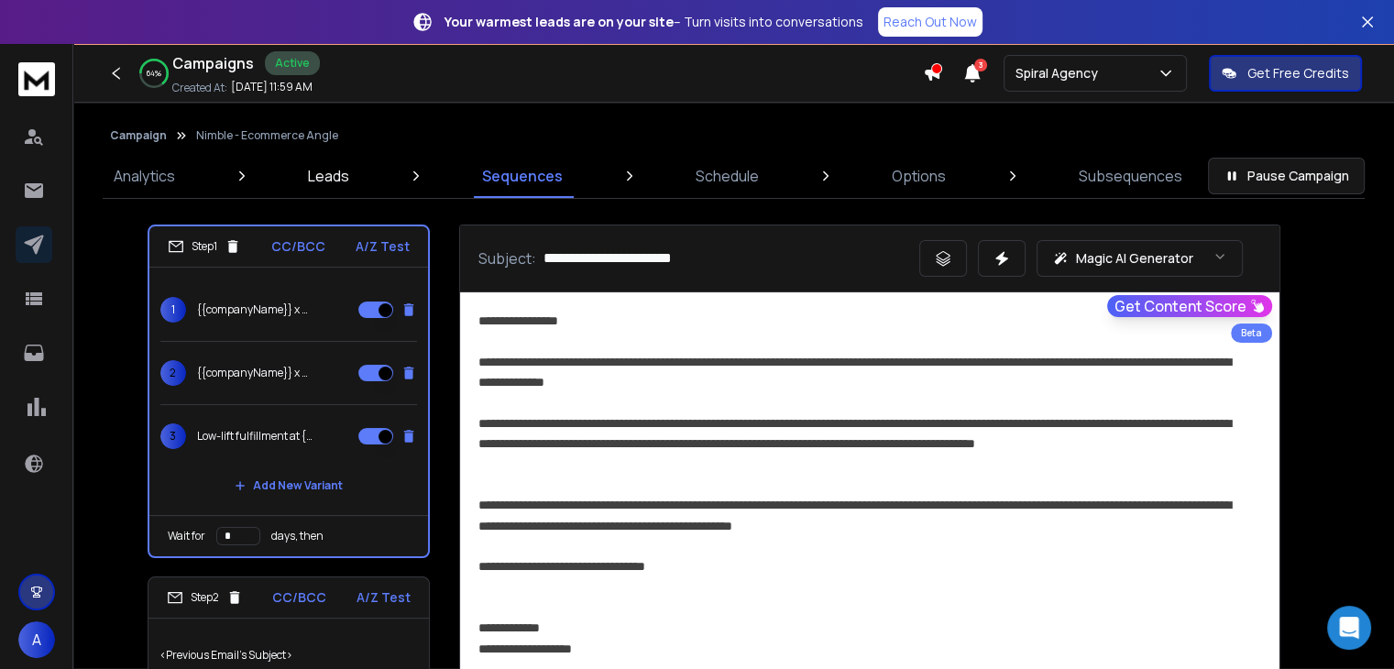
click at [341, 177] on p "Leads" at bounding box center [328, 176] width 41 height 22
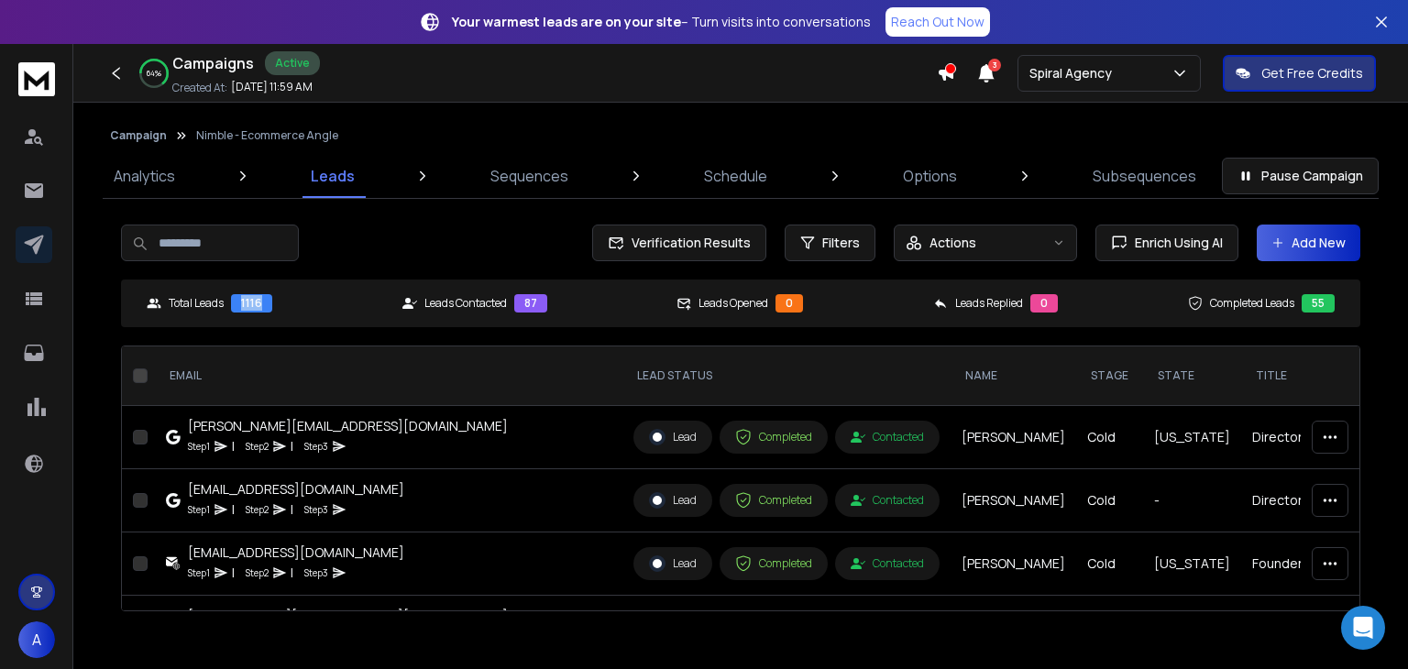
drag, startPoint x: 227, startPoint y: 307, endPoint x: 315, endPoint y: 309, distance: 88.0
click at [315, 309] on div "Total Leads 1116 Leads Contacted 87 Leads Opened 0 Leads Replied 0 Completed Le…" at bounding box center [740, 304] width 1239 height 48
drag, startPoint x: 484, startPoint y: 291, endPoint x: 607, endPoint y: 302, distance: 123.3
click at [607, 302] on div "Total Leads 1116 Leads Contacted 87 Leads Opened 0 Leads Replied 0 Completed Le…" at bounding box center [740, 304] width 1239 height 48
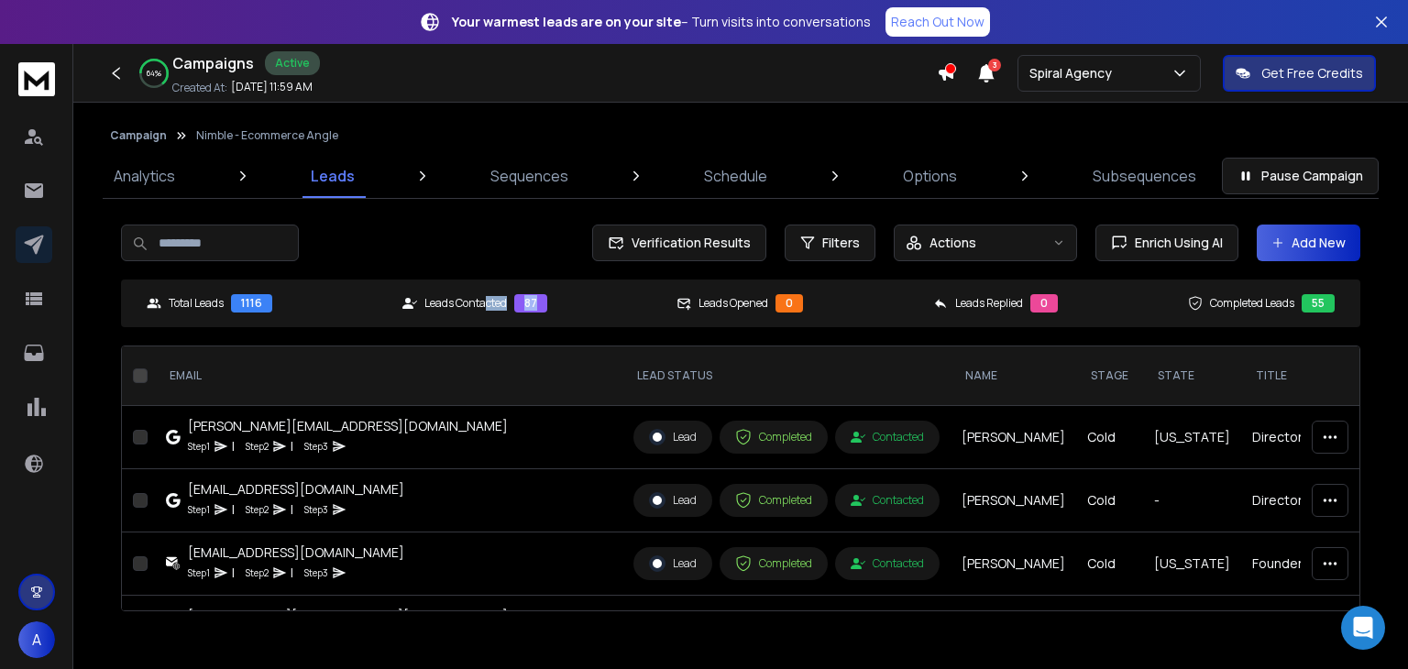
click at [607, 302] on div "Total Leads 1116 Leads Contacted 87 Leads Opened 0 Leads Replied 0 Completed Le…" at bounding box center [740, 304] width 1239 height 48
click at [524, 163] on link "Sequences" at bounding box center [529, 176] width 100 height 44
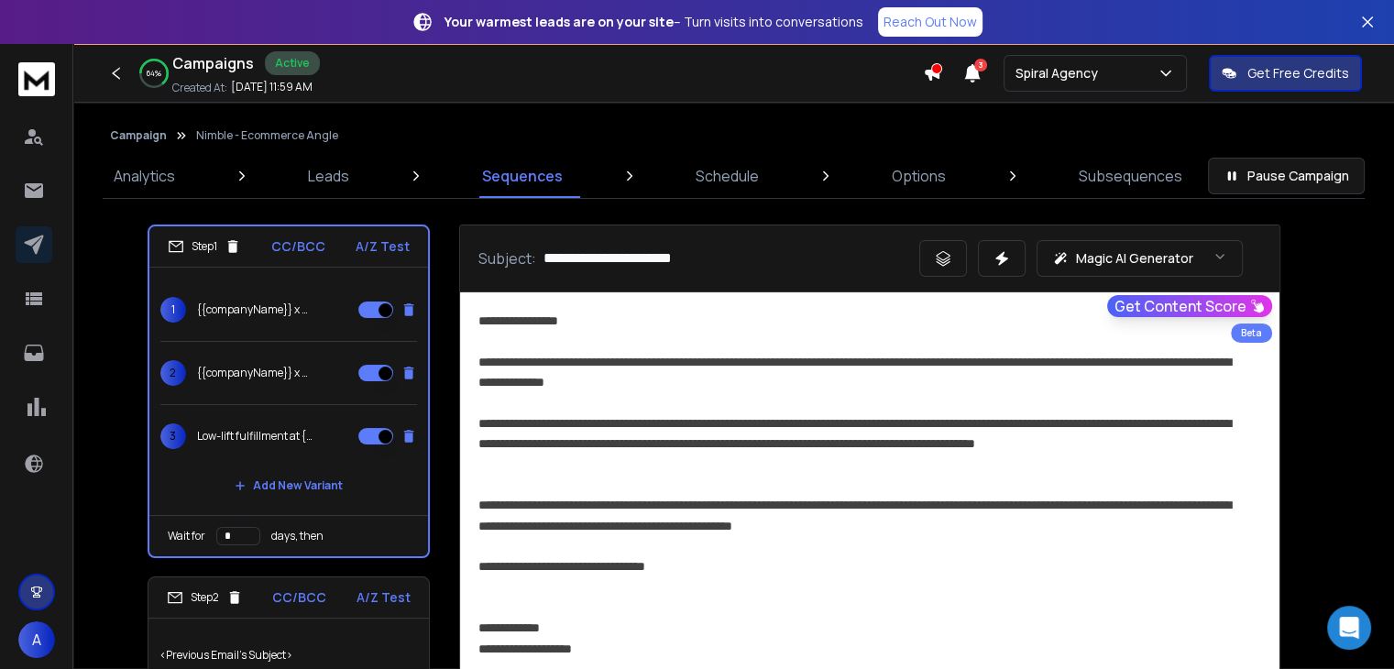
click at [365, 185] on div "Analytics Leads Sequences Schedule Options Subsequences" at bounding box center [648, 176] width 1091 height 44
click at [114, 81] on icon at bounding box center [116, 73] width 16 height 16
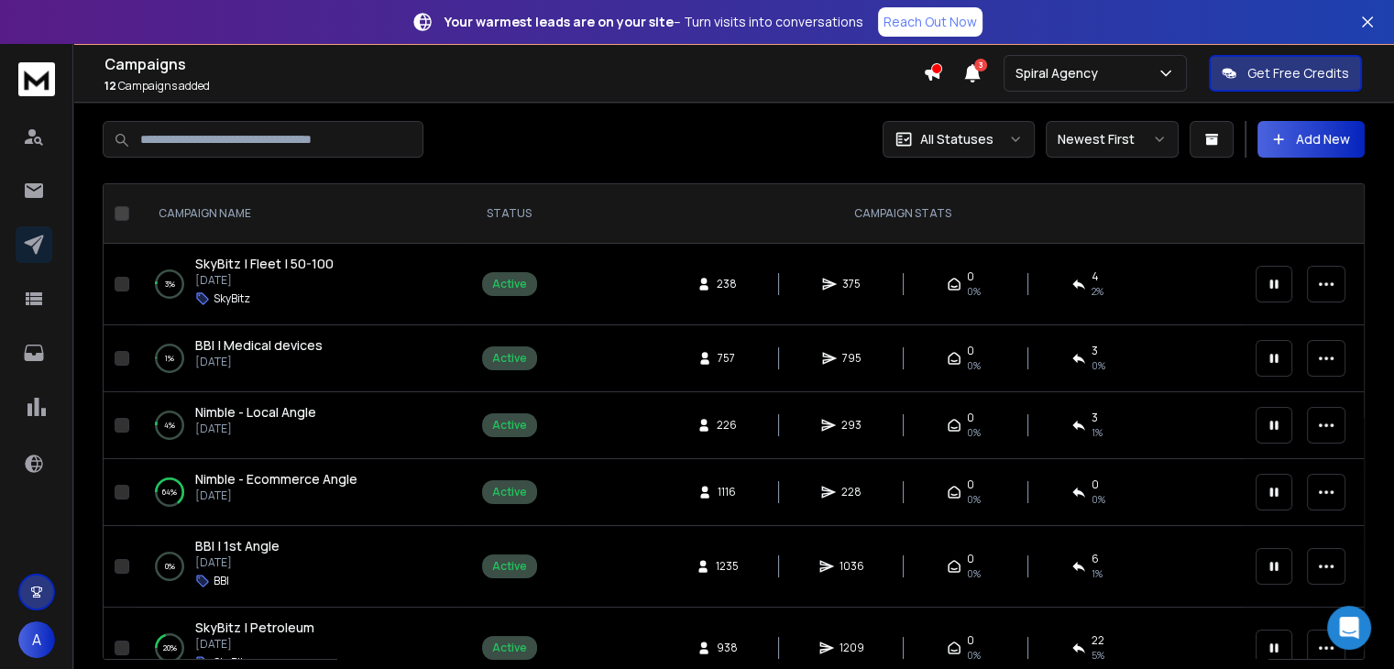
click at [346, 484] on span "Nimble - Ecommerce Angle" at bounding box center [276, 478] width 162 height 17
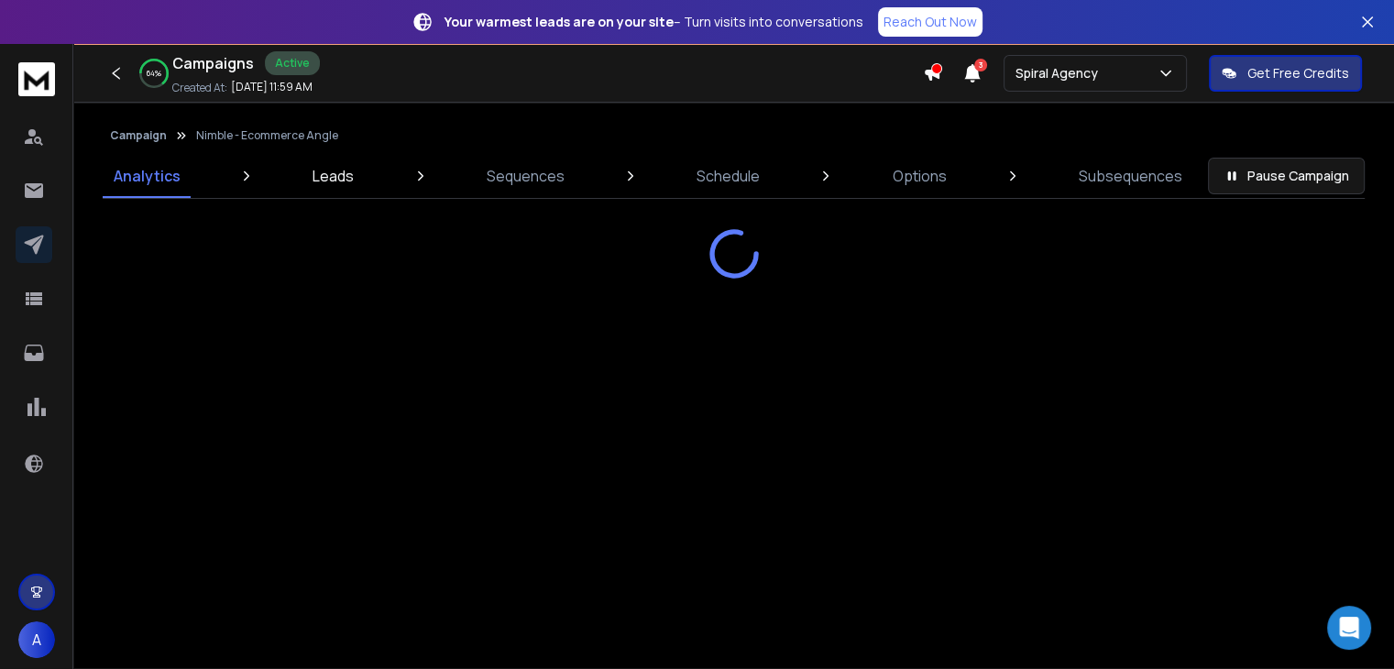
click at [352, 181] on p "Leads" at bounding box center [333, 176] width 41 height 22
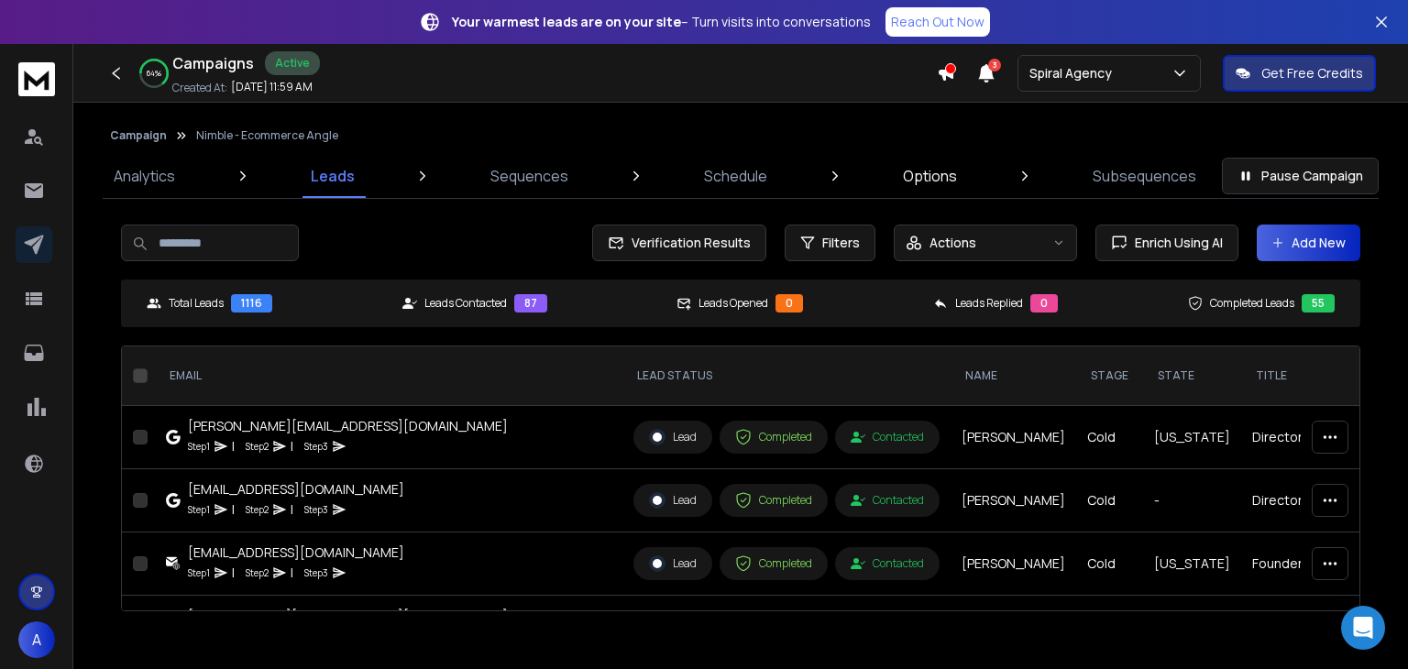
click at [930, 179] on p "Options" at bounding box center [930, 176] width 54 height 22
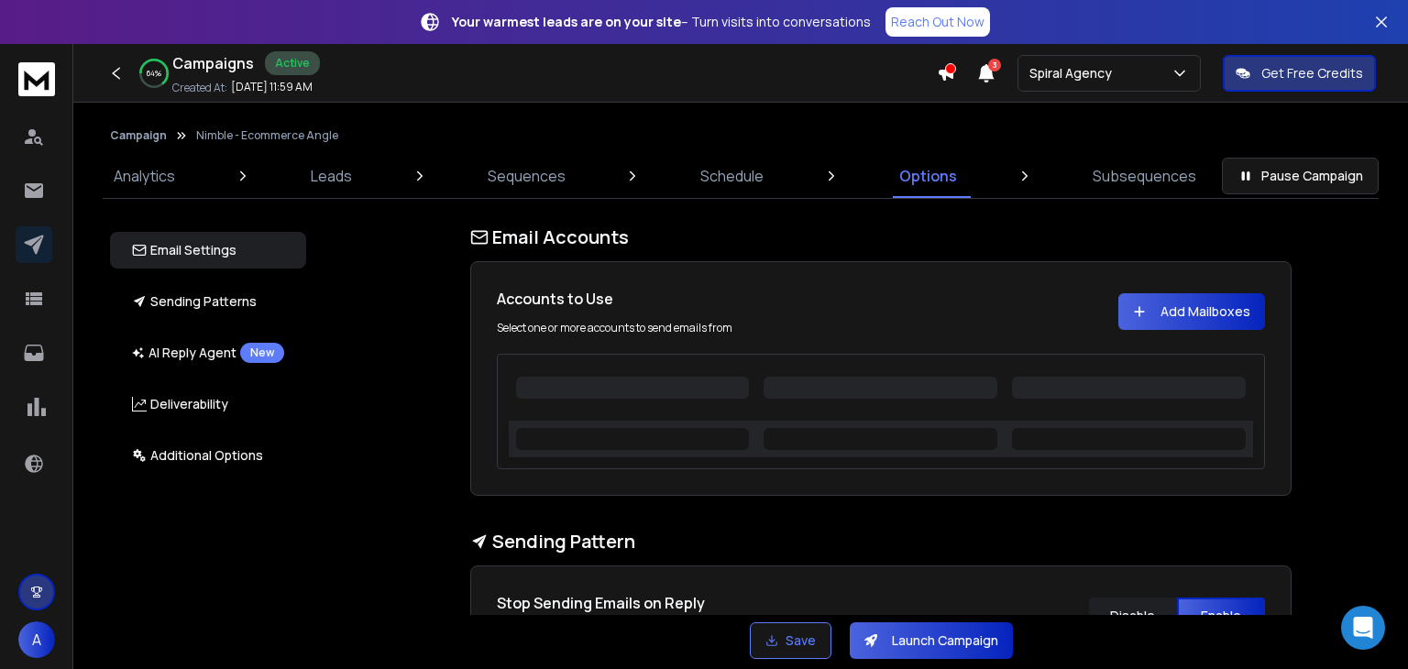
click at [1315, 292] on div "Email Accounts Accounts to Use Select one or more accounts to send emails from …" at bounding box center [891, 420] width 1112 height 390
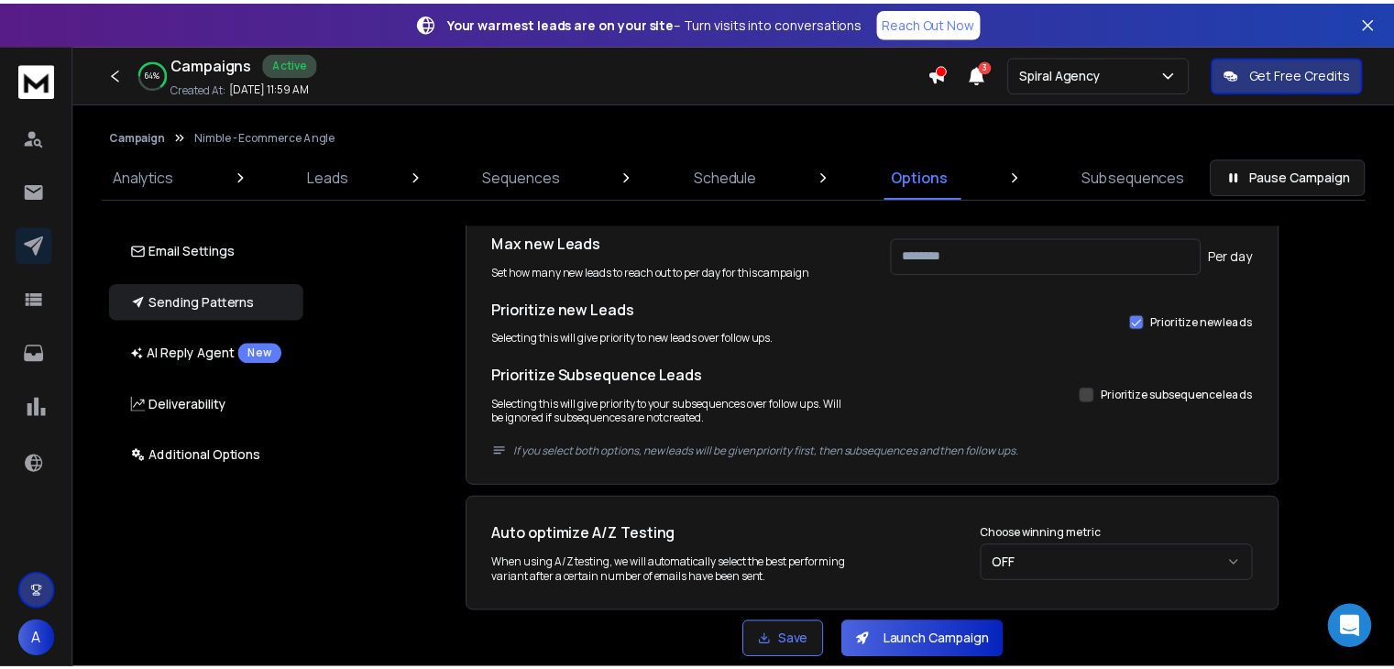
scroll to position [1100, 0]
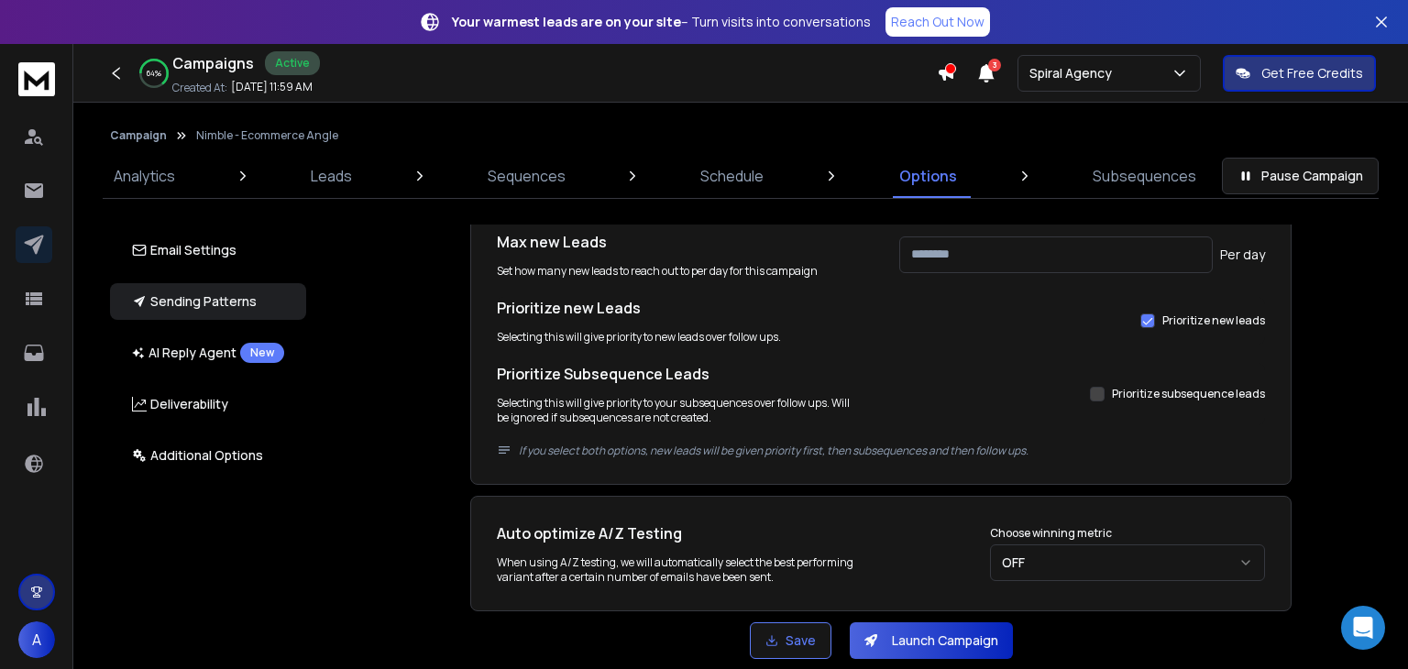
click at [1172, 313] on label "Prioritize new leads" at bounding box center [1213, 320] width 103 height 15
click at [1155, 313] on button "Prioritize new leads" at bounding box center [1147, 320] width 15 height 15
click at [794, 628] on button "Save" at bounding box center [791, 640] width 82 height 37
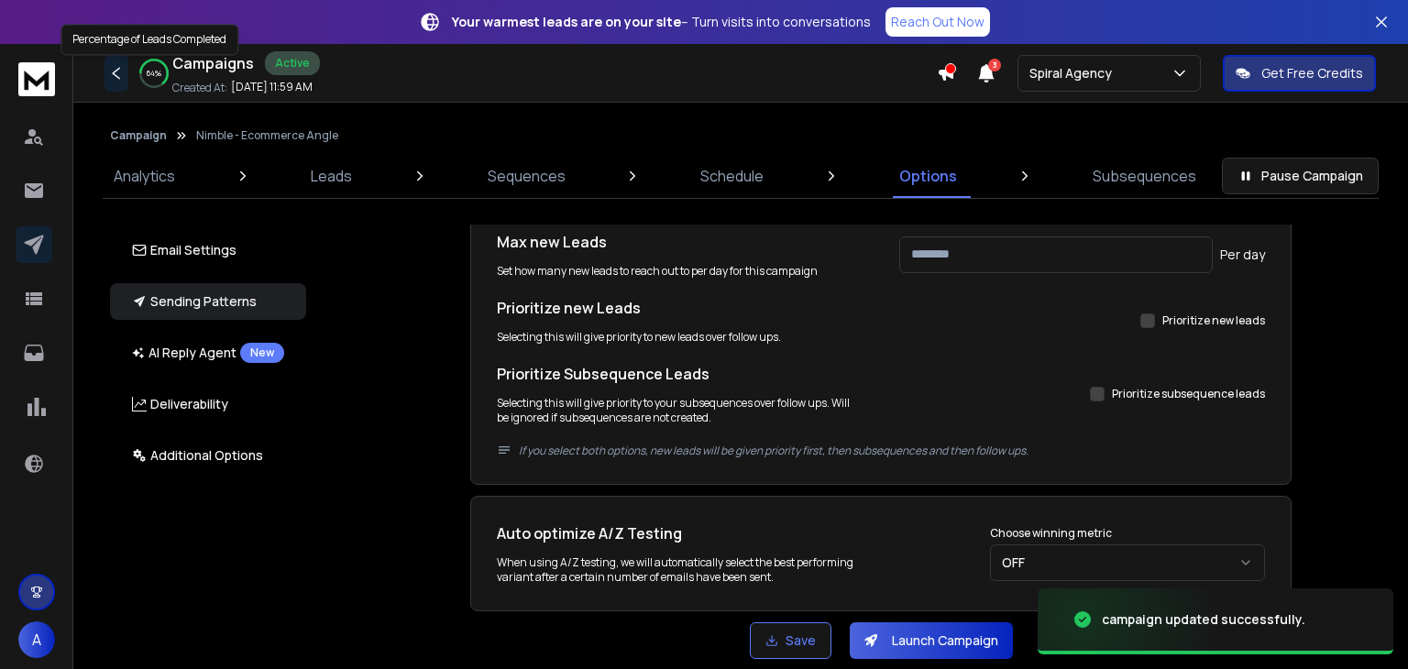
click at [120, 68] on icon at bounding box center [116, 73] width 16 height 16
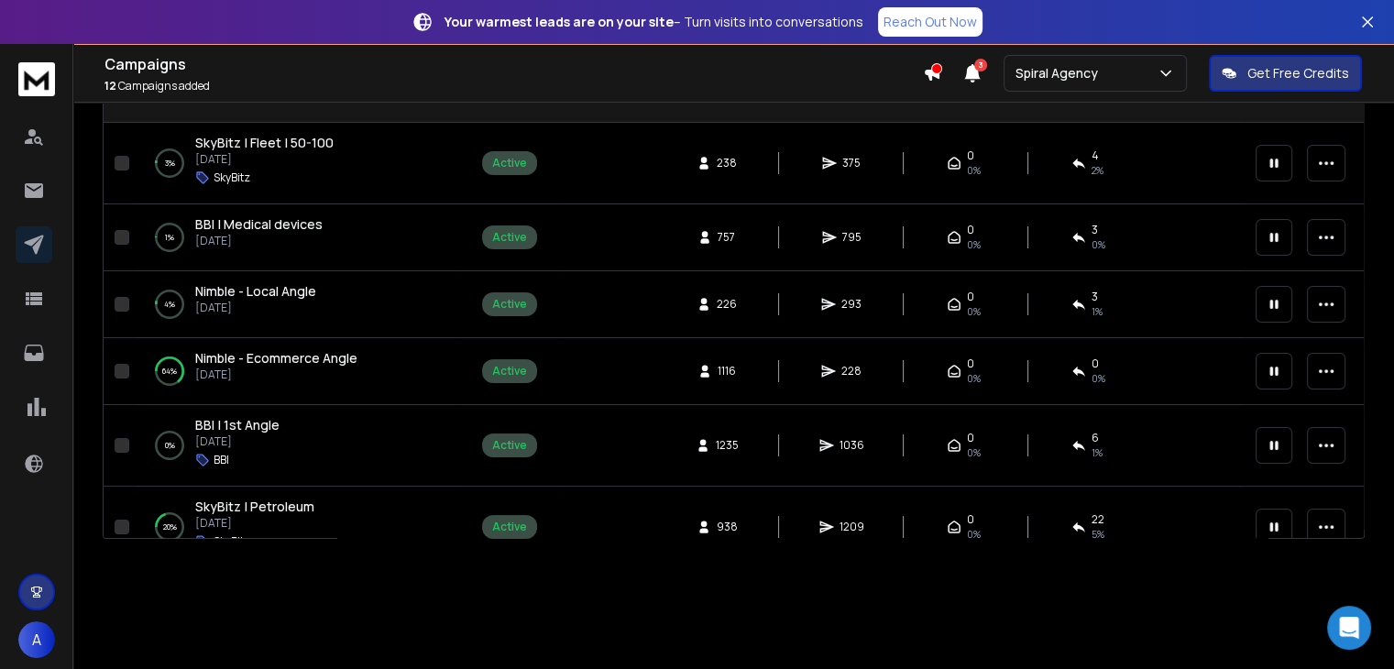
scroll to position [139, 0]
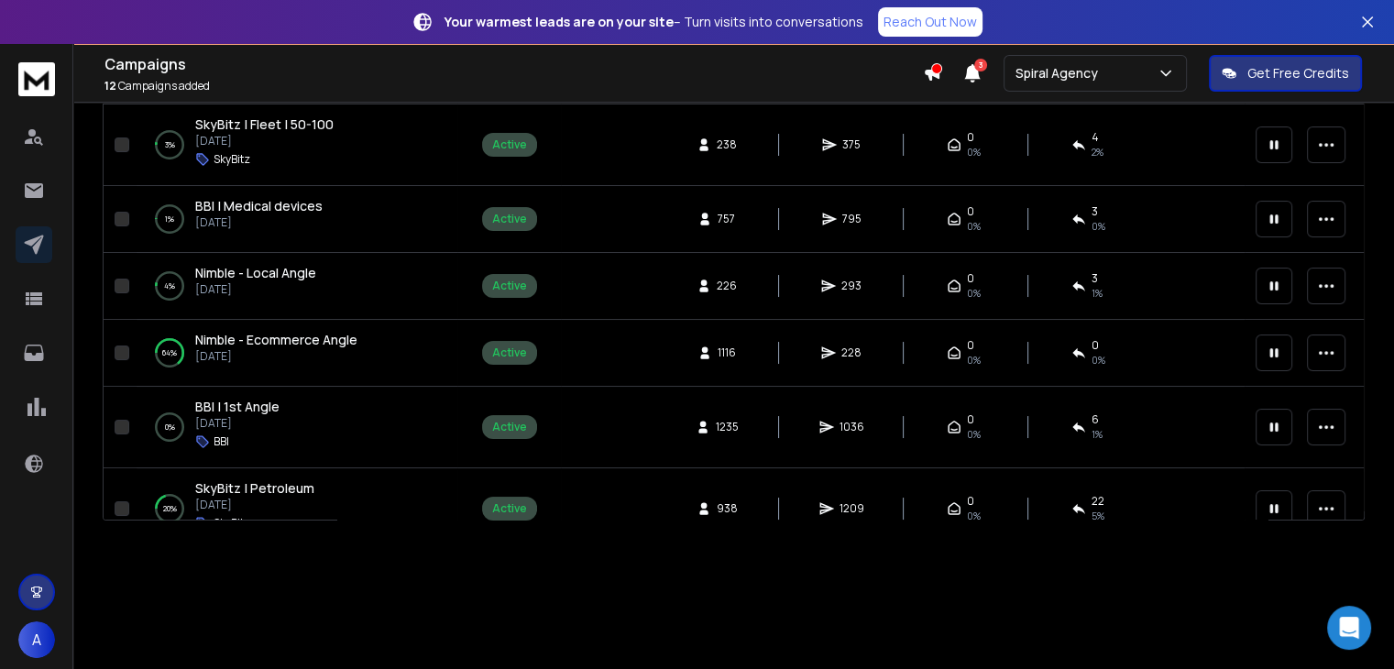
click at [433, 287] on div "4 % Nimble - Local Angle 14 days ago" at bounding box center [297, 286] width 284 height 44
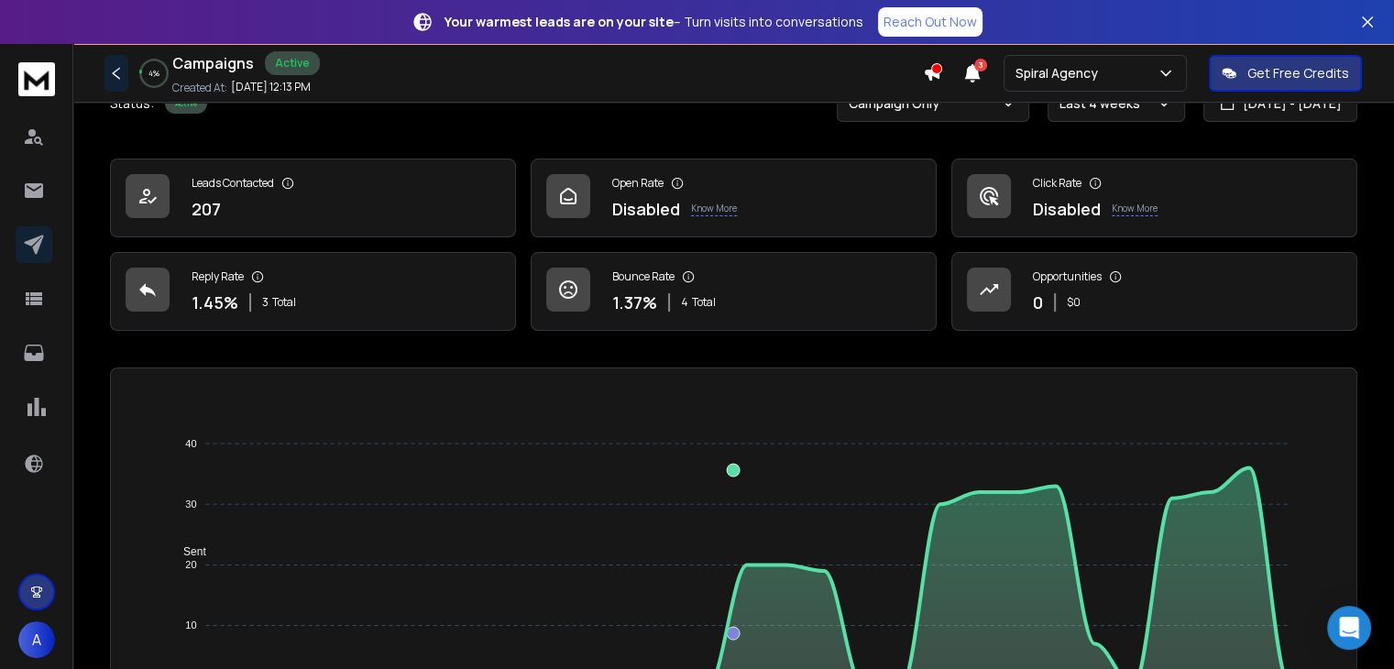
click at [115, 78] on icon at bounding box center [116, 73] width 16 height 16
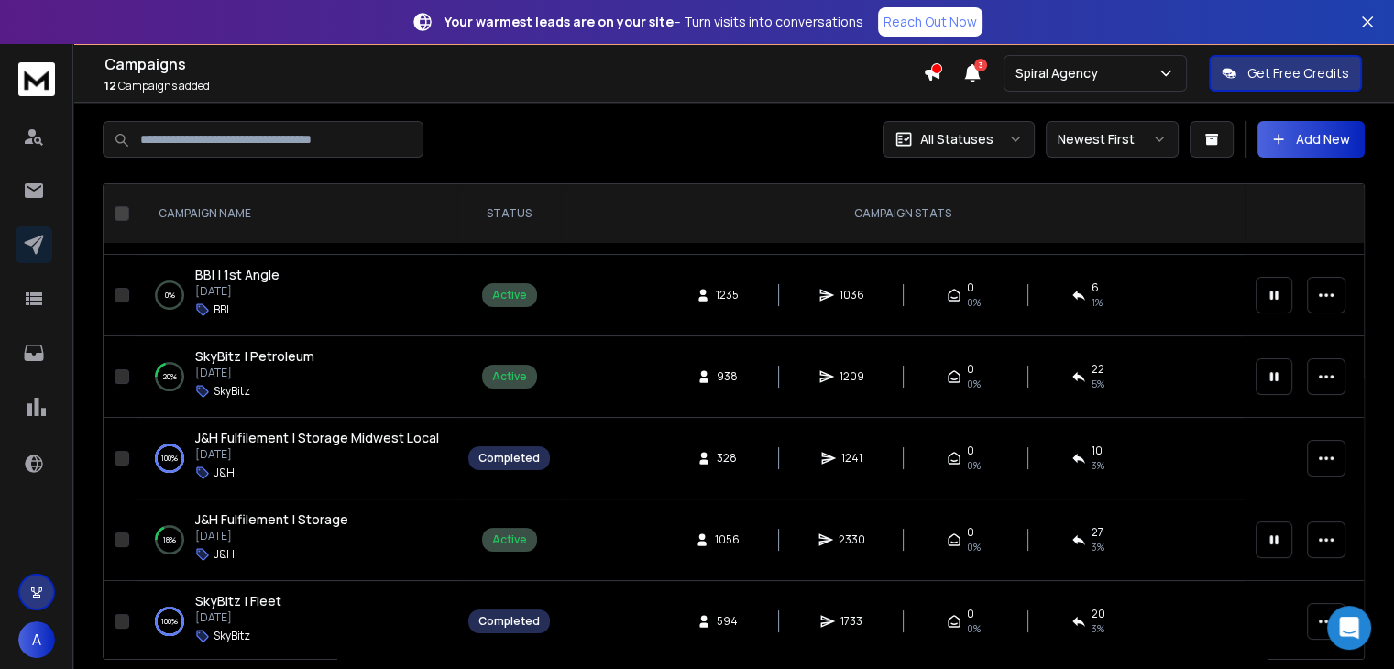
scroll to position [531, 0]
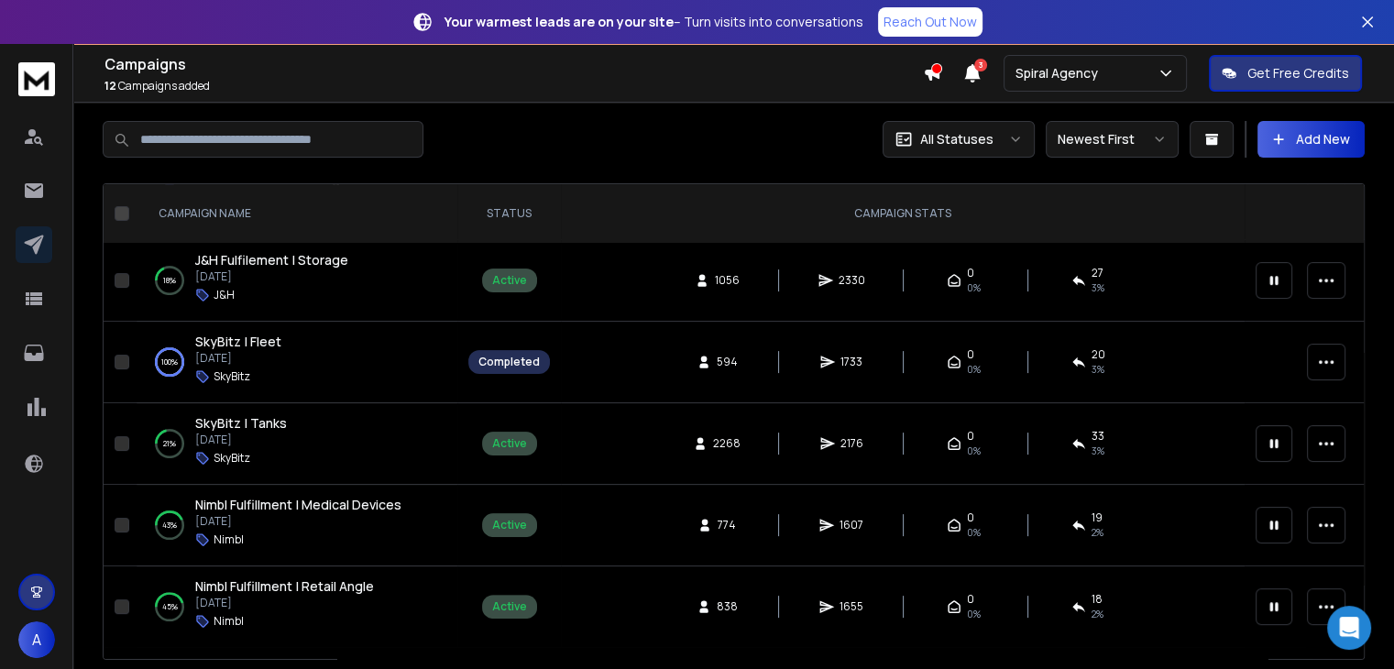
click at [287, 406] on td "21 % SkyBitz | Tanks 2 months ago SkyBitz" at bounding box center [297, 444] width 321 height 82
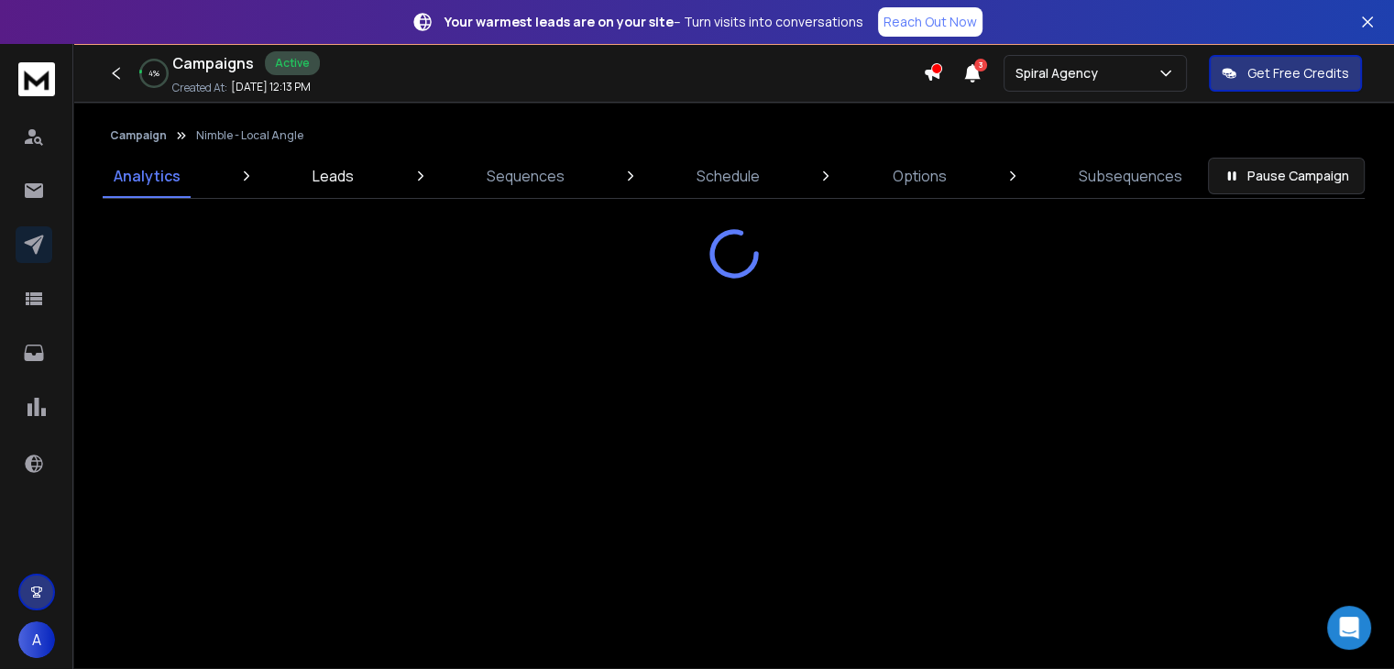
click at [334, 183] on p "Leads" at bounding box center [333, 176] width 41 height 22
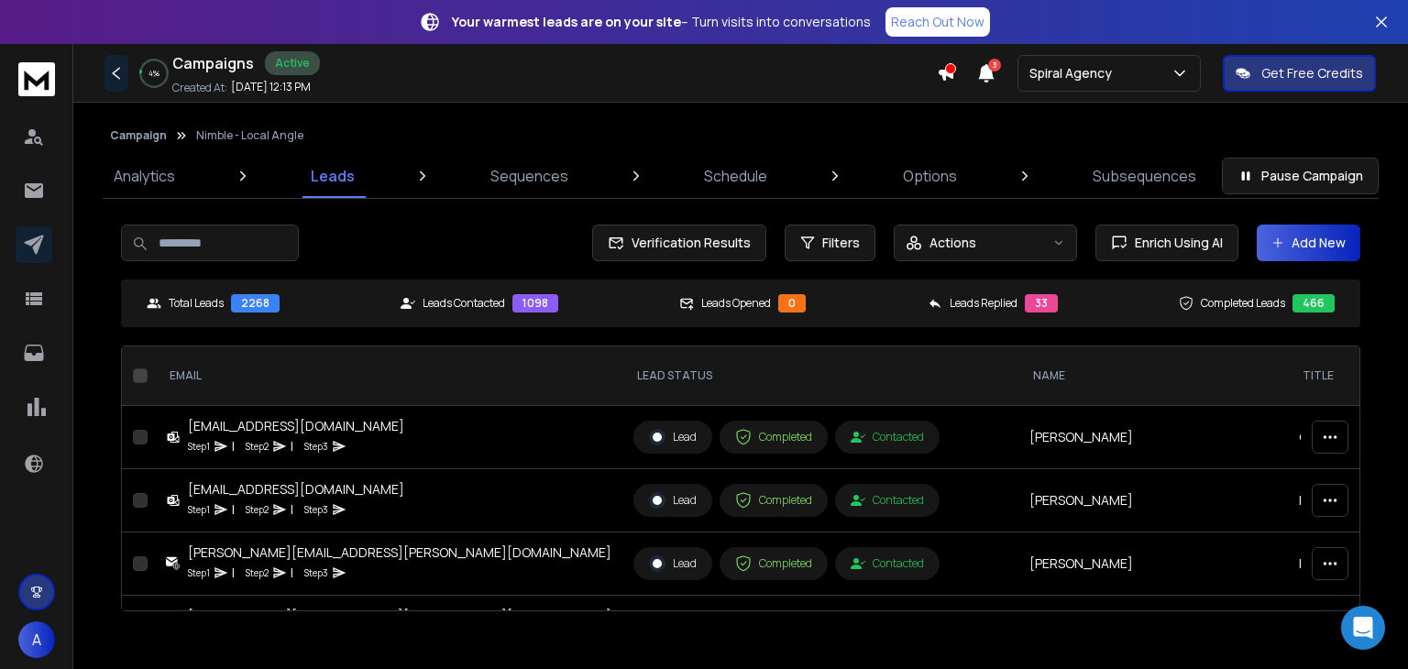
click at [114, 73] on icon at bounding box center [115, 73] width 7 height 12
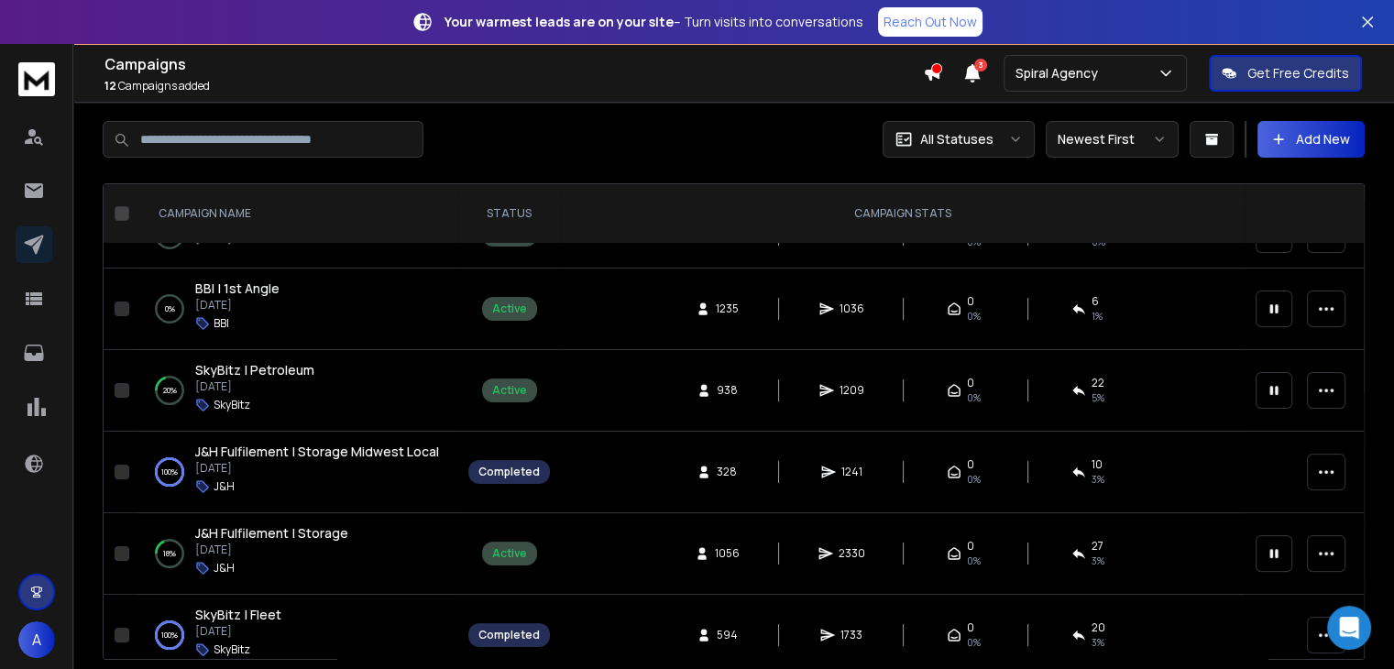
scroll to position [531, 0]
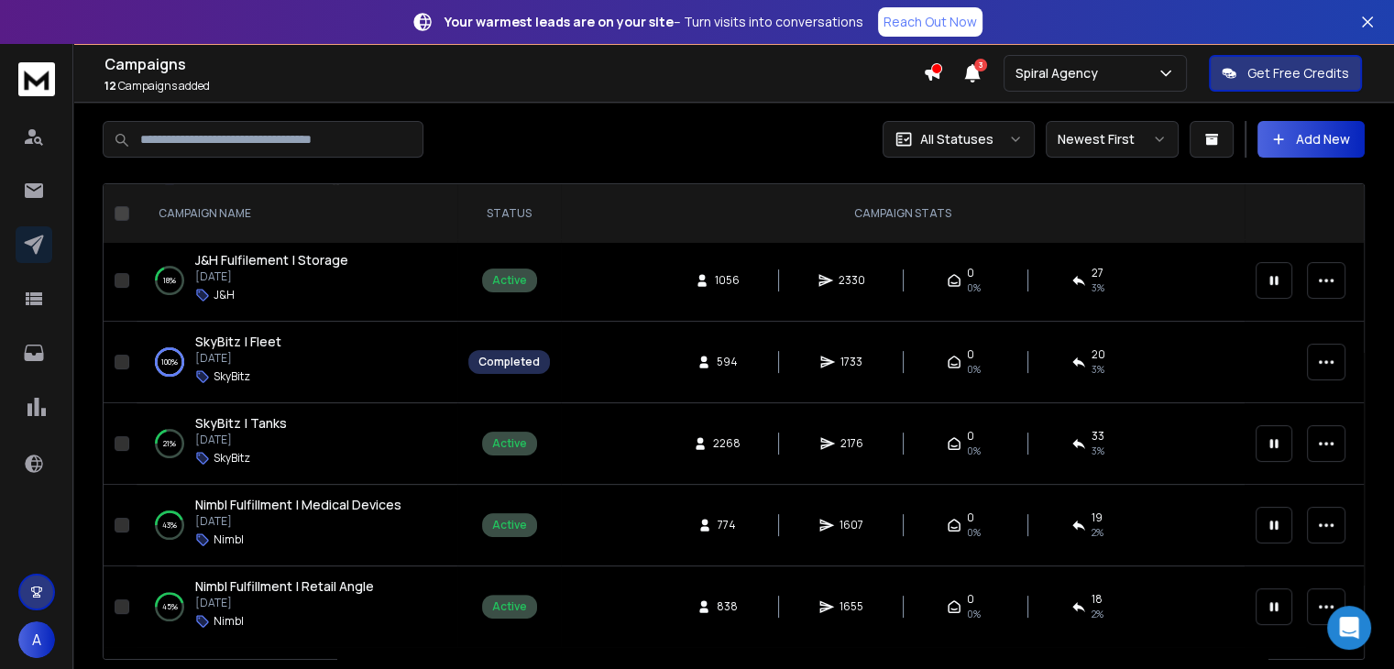
click at [295, 338] on div "100 % SkyBitz | Fleet 2 months ago SkyBitz" at bounding box center [297, 362] width 284 height 59
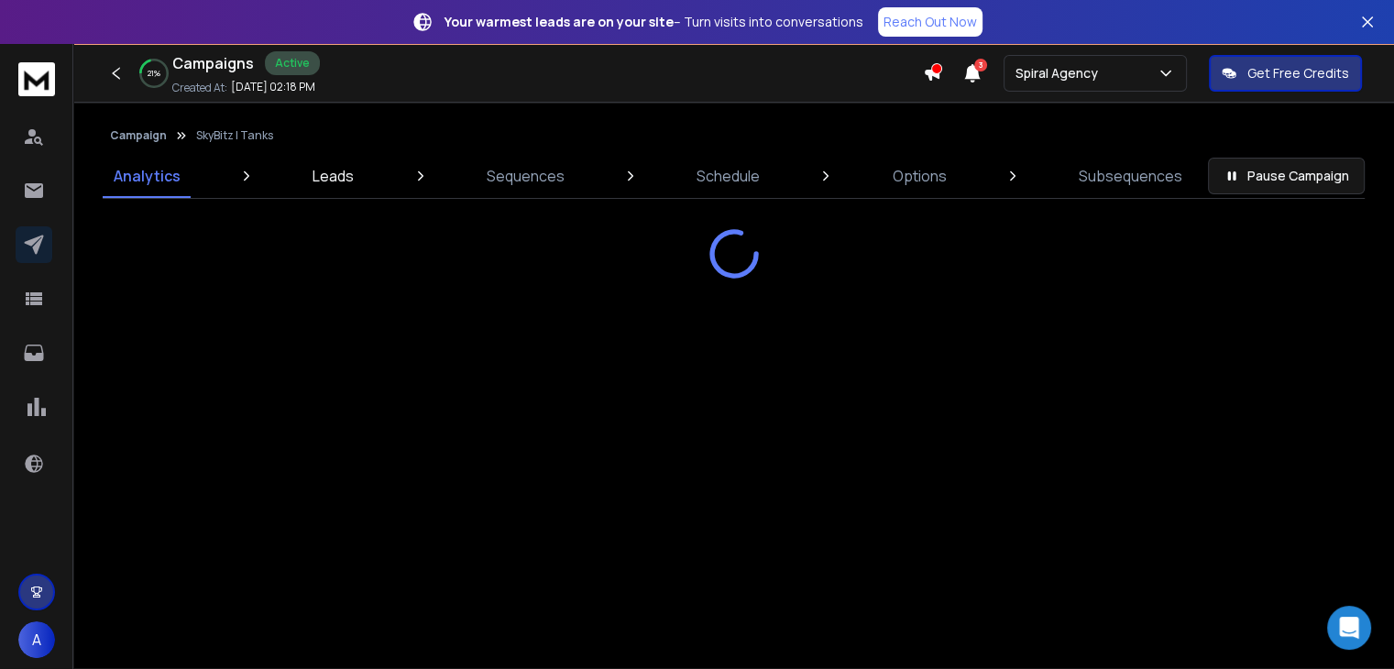
click at [352, 163] on link "Leads" at bounding box center [333, 176] width 63 height 44
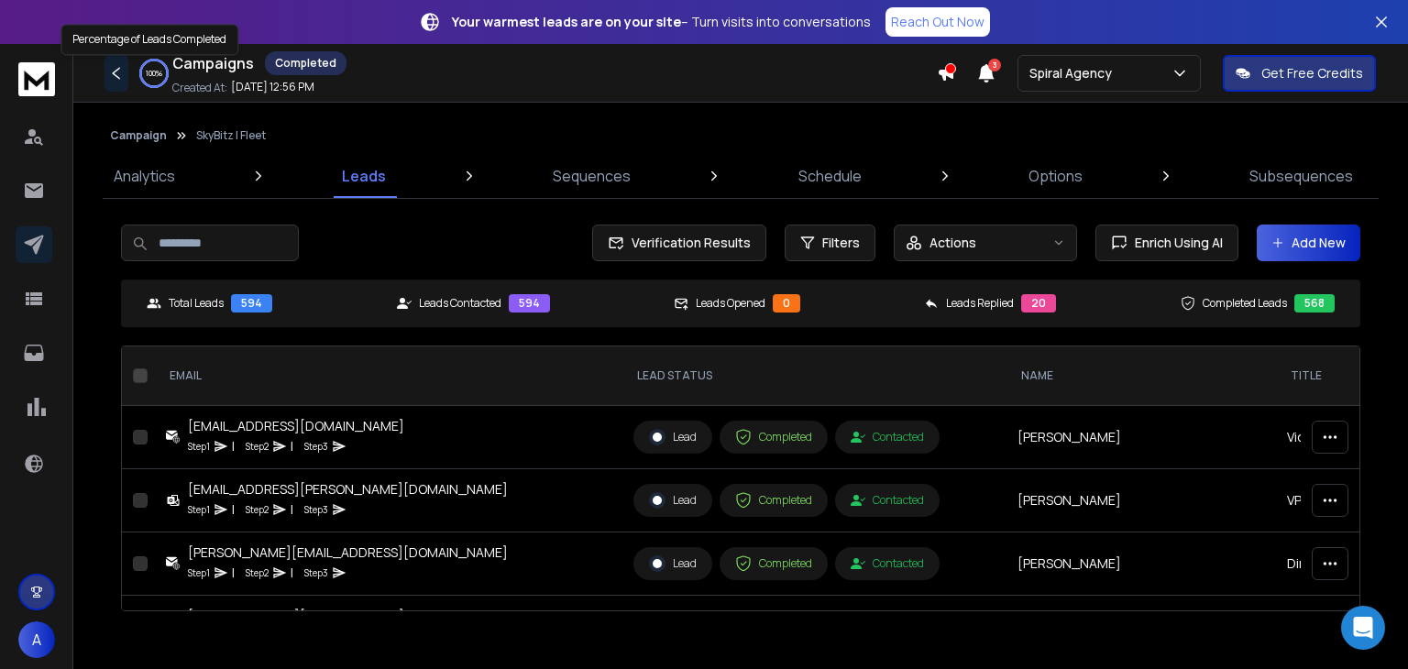
click at [127, 77] on div "100 % Campaigns Completed Created At: Jul 15, 2025, 12:56 PM" at bounding box center [225, 73] width 242 height 44
click at [126, 76] on button at bounding box center [116, 73] width 24 height 37
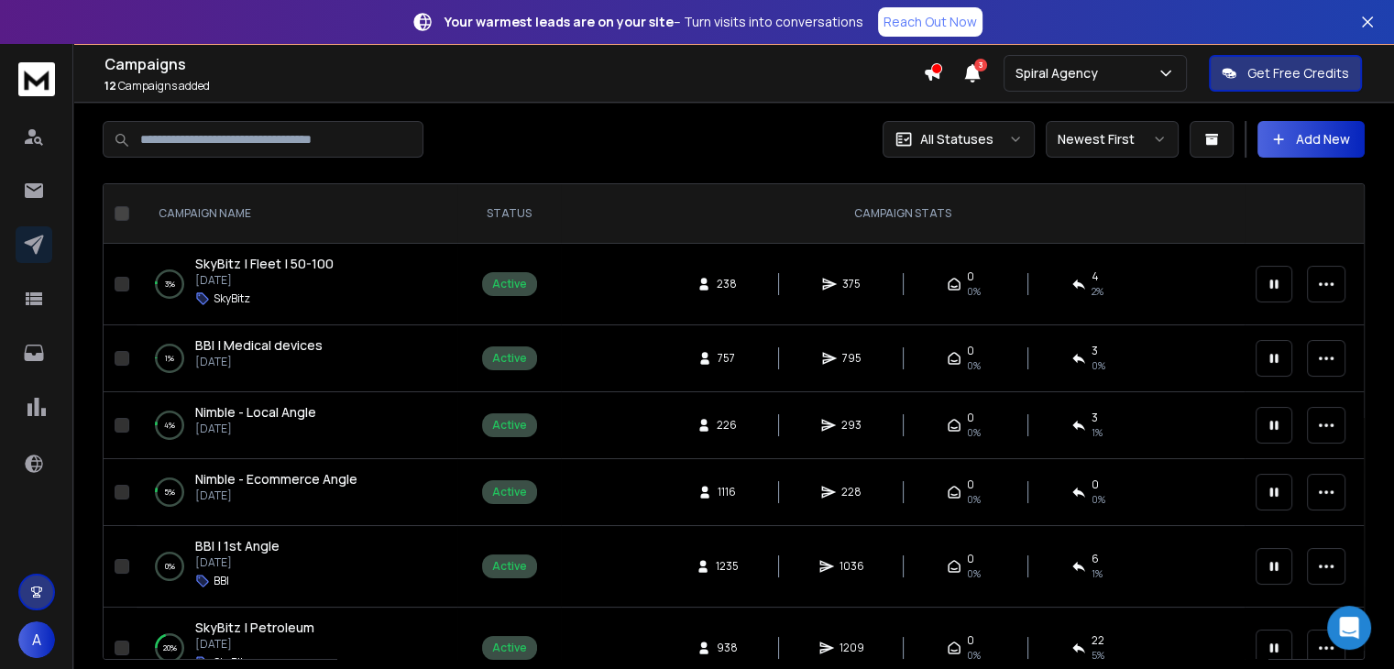
click at [331, 343] on div "1 % BBI | Medical devices [DATE]" at bounding box center [297, 358] width 284 height 44
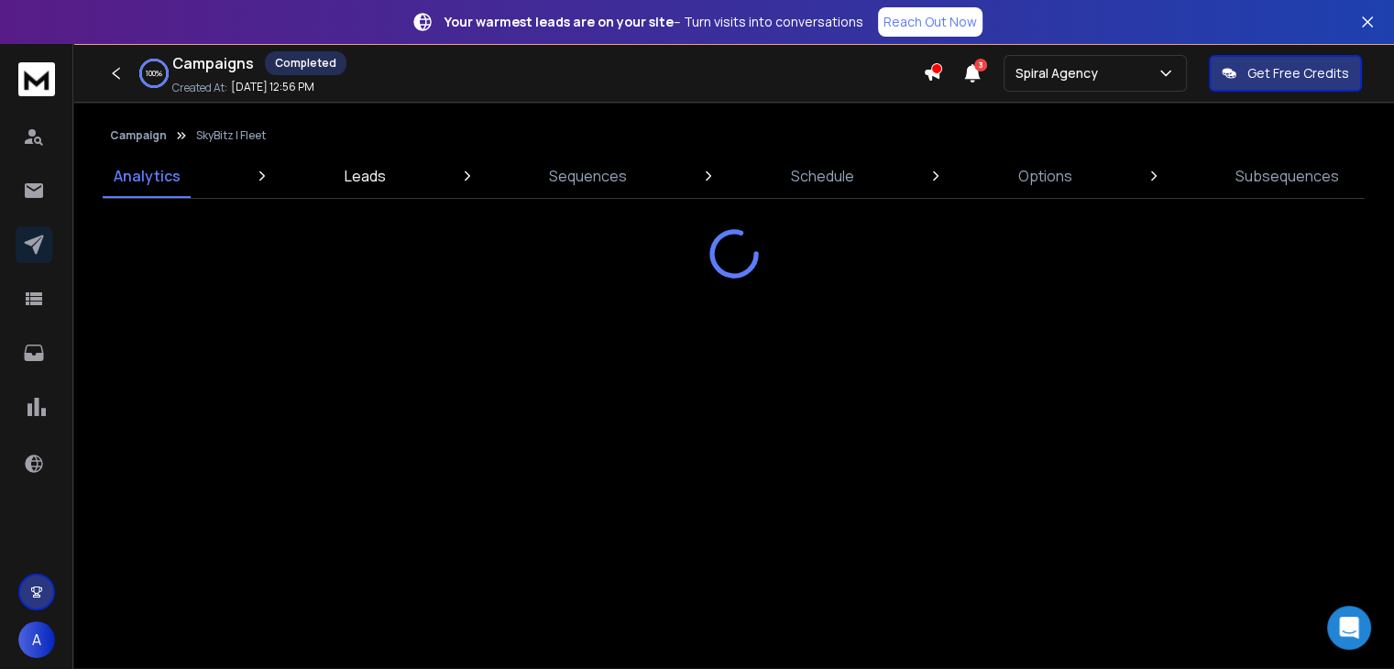
click at [357, 174] on p "Leads" at bounding box center [365, 176] width 41 height 22
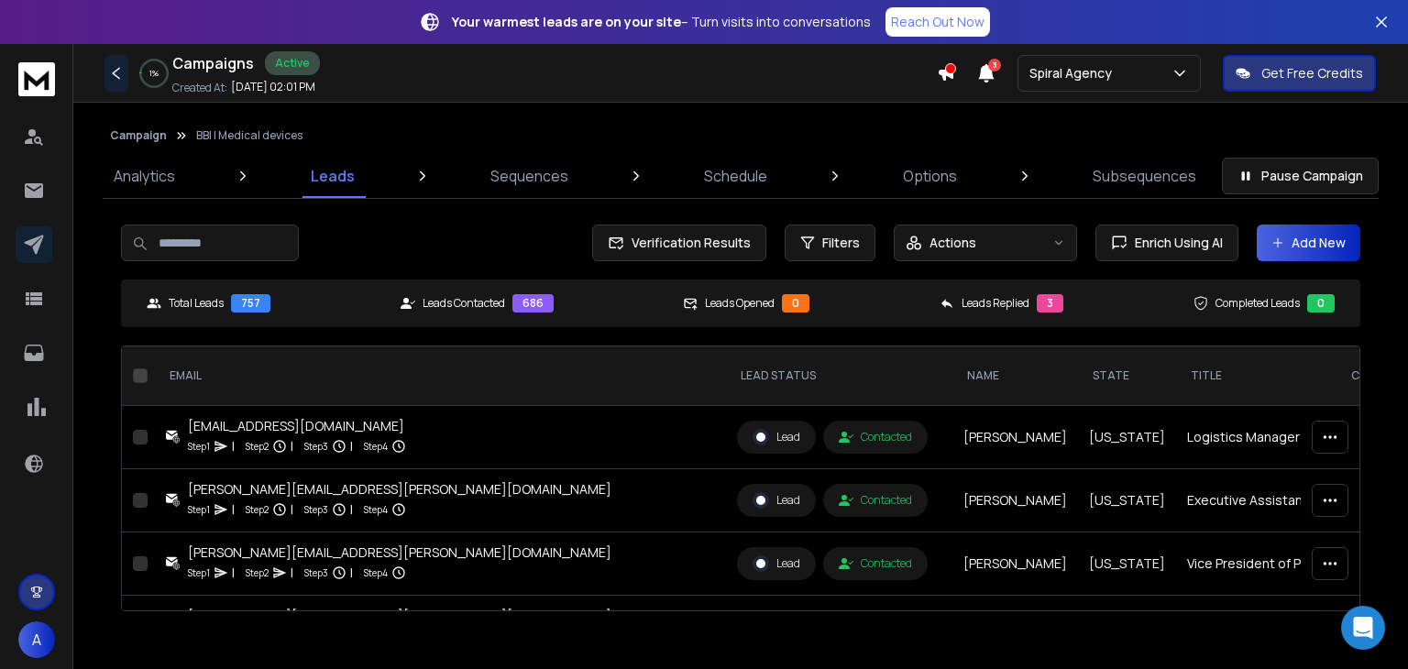
click at [118, 70] on icon at bounding box center [116, 73] width 16 height 16
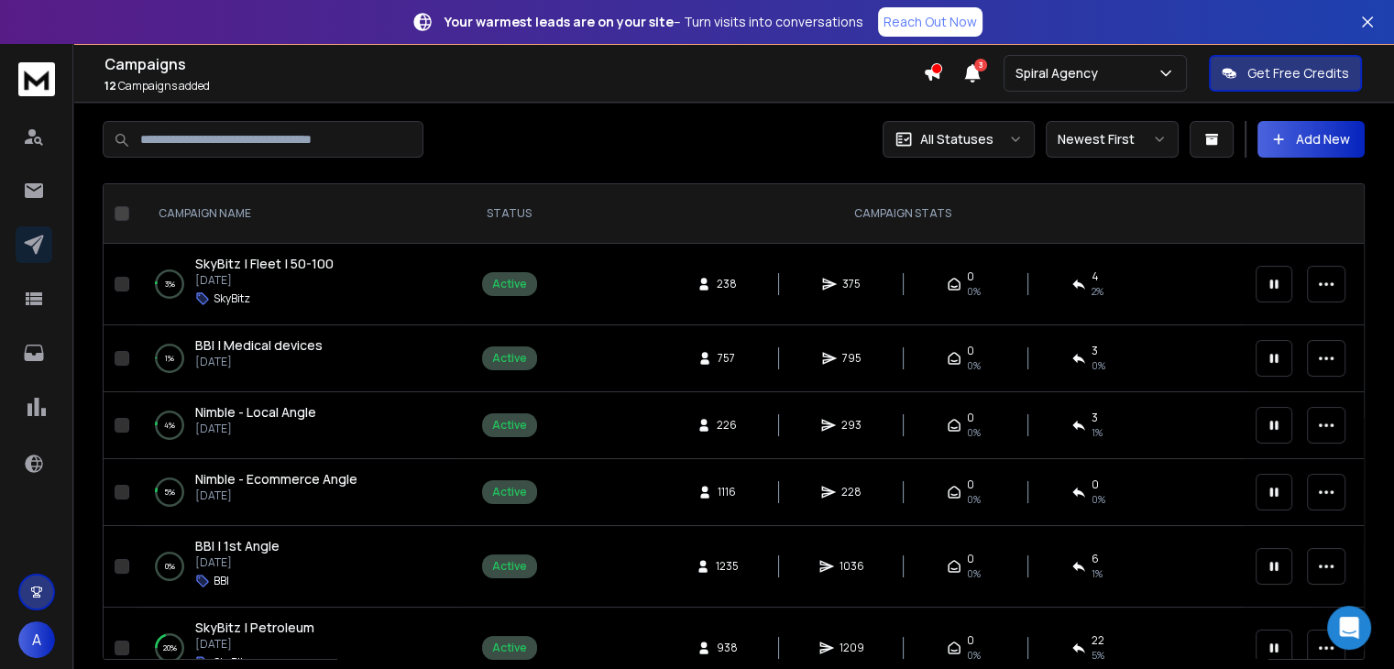
click at [356, 293] on div "3 % SkyBitz | Fleet | 50-100 6 days ago SkyBitz" at bounding box center [297, 284] width 284 height 59
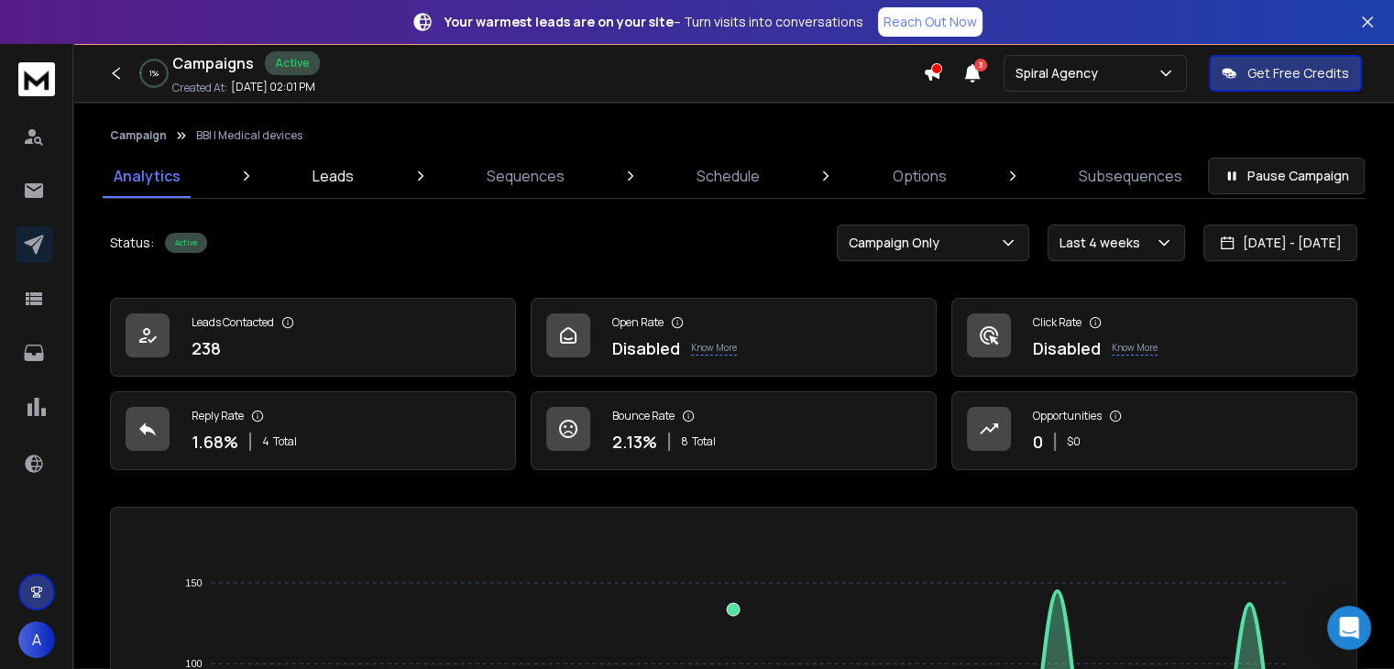
click at [338, 170] on p "Leads" at bounding box center [333, 176] width 41 height 22
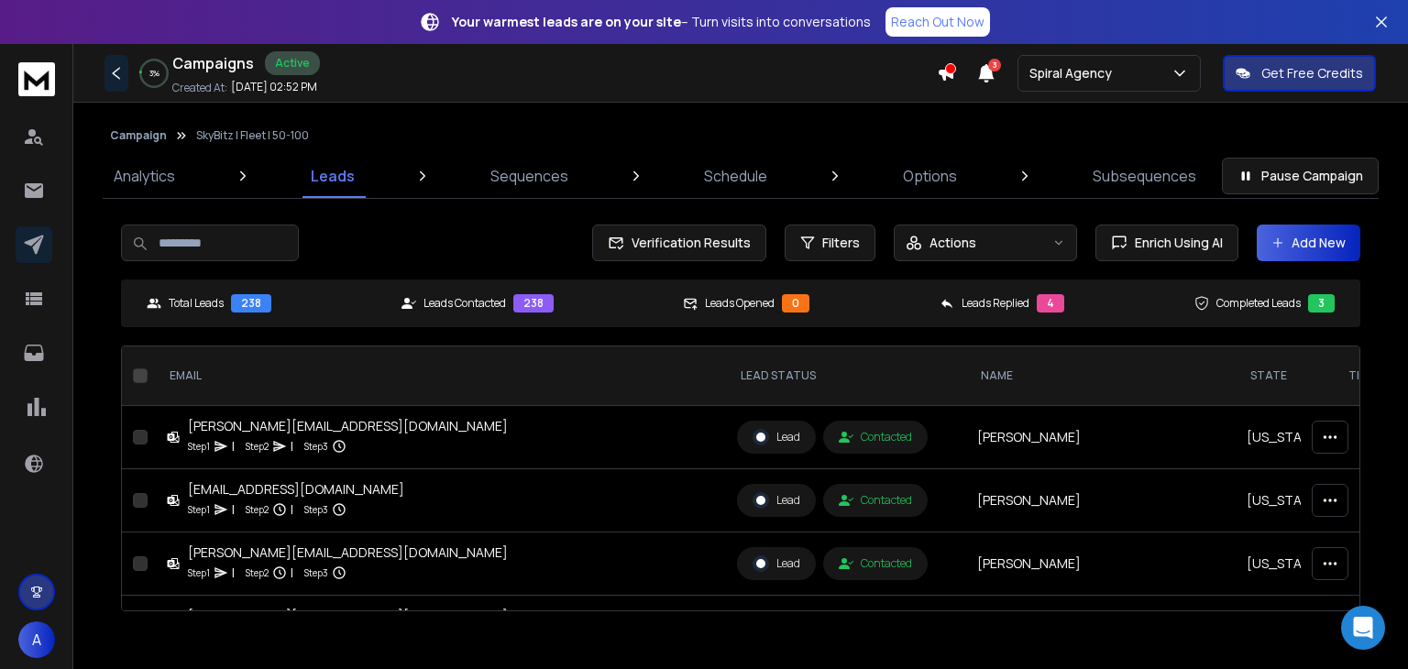
click at [109, 78] on icon at bounding box center [116, 73] width 16 height 16
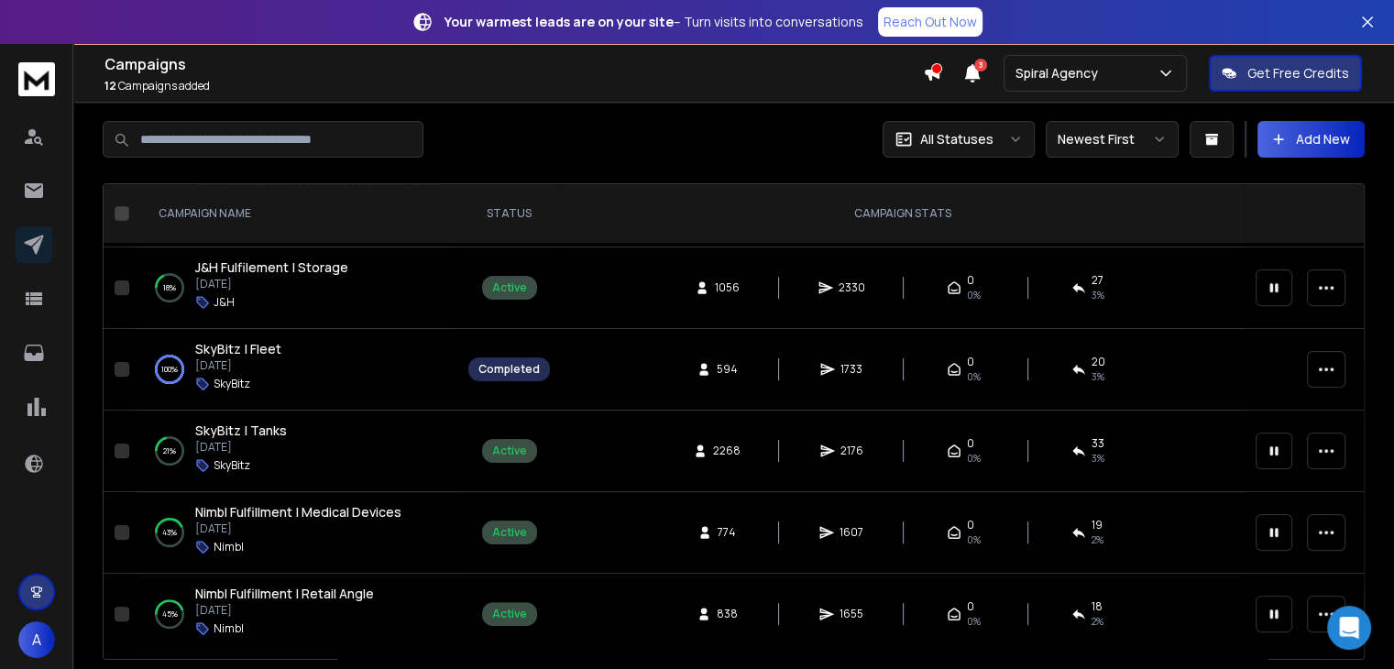
scroll to position [531, 0]
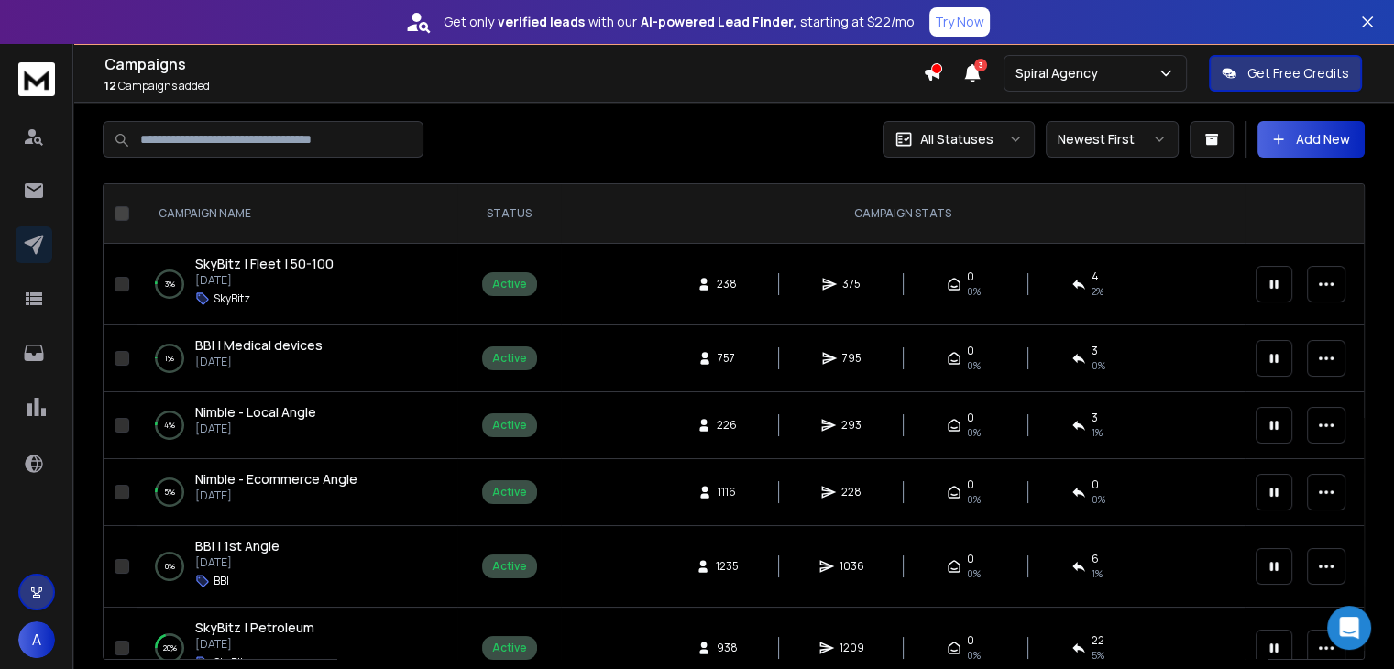
click at [304, 401] on td "4 % Nimble - Local Angle 14 days ago" at bounding box center [297, 425] width 321 height 67
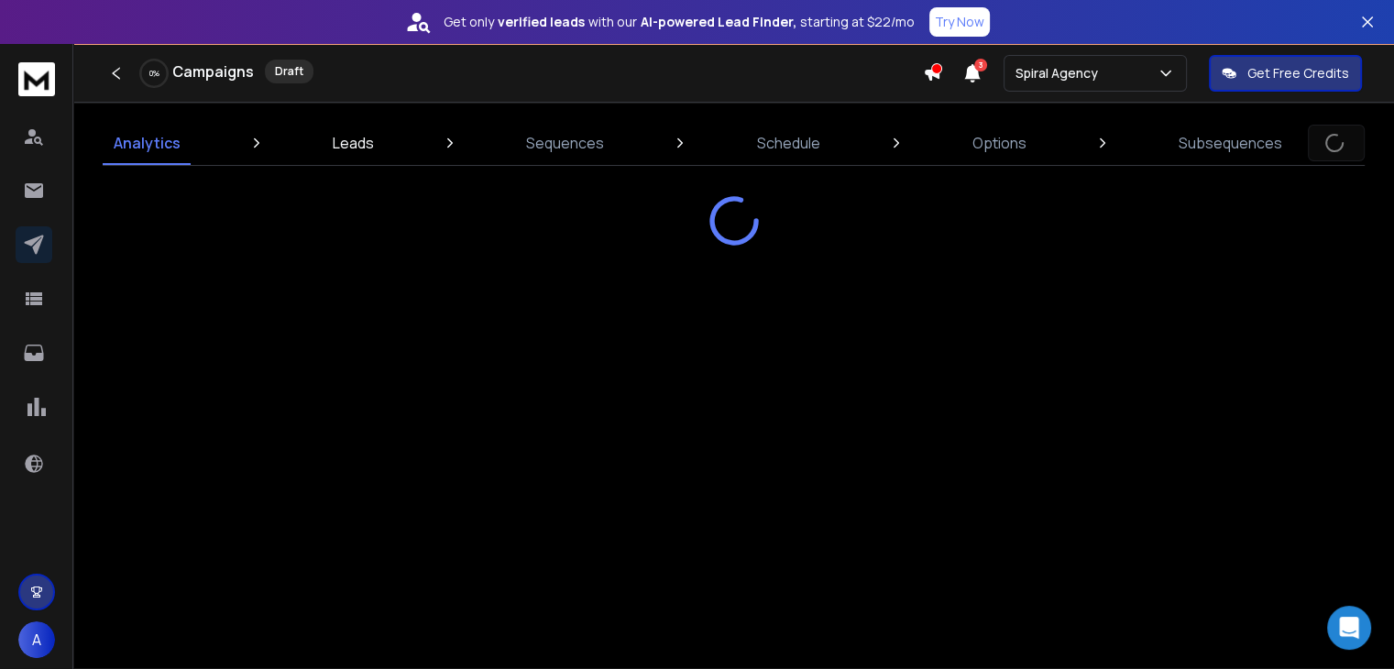
click at [344, 149] on p "Leads" at bounding box center [353, 143] width 41 height 22
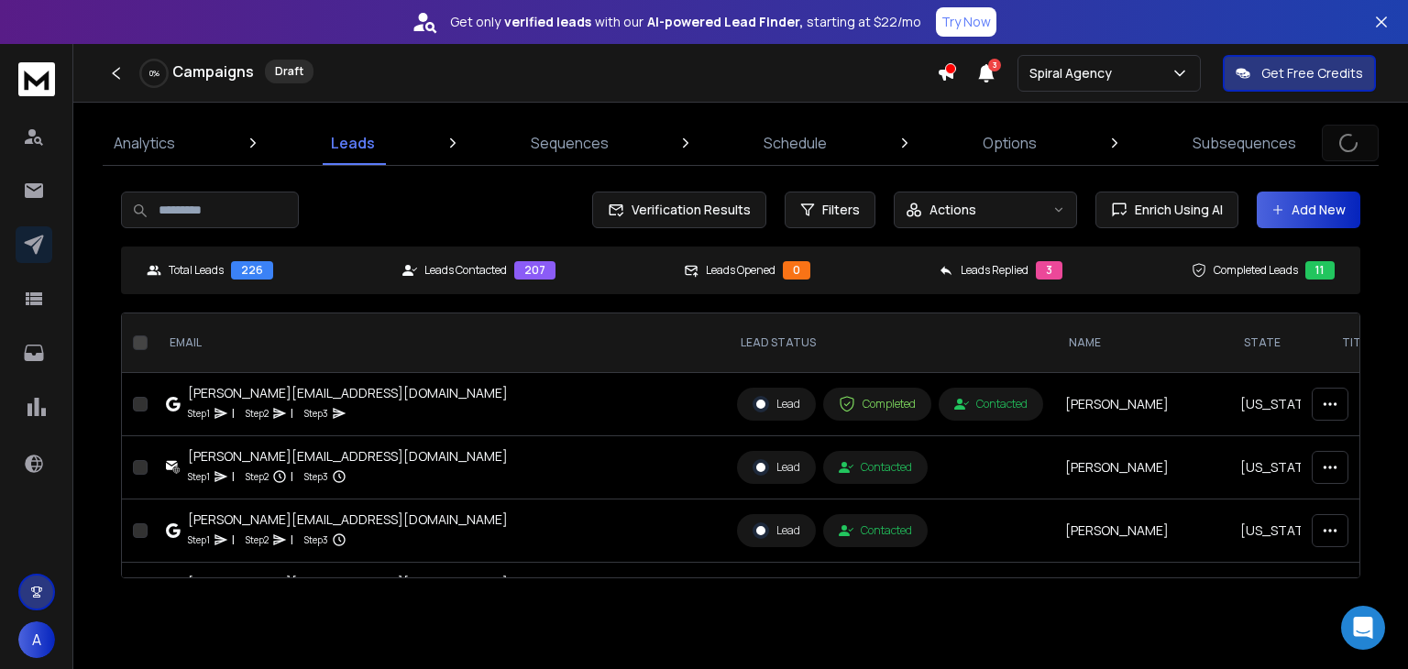
click at [1318, 186] on div "Verification Results Filters Actions Enrich Using AI Add New Total Leads 226 Le…" at bounding box center [741, 375] width 1276 height 383
click at [1318, 205] on button "Add New" at bounding box center [1309, 210] width 104 height 37
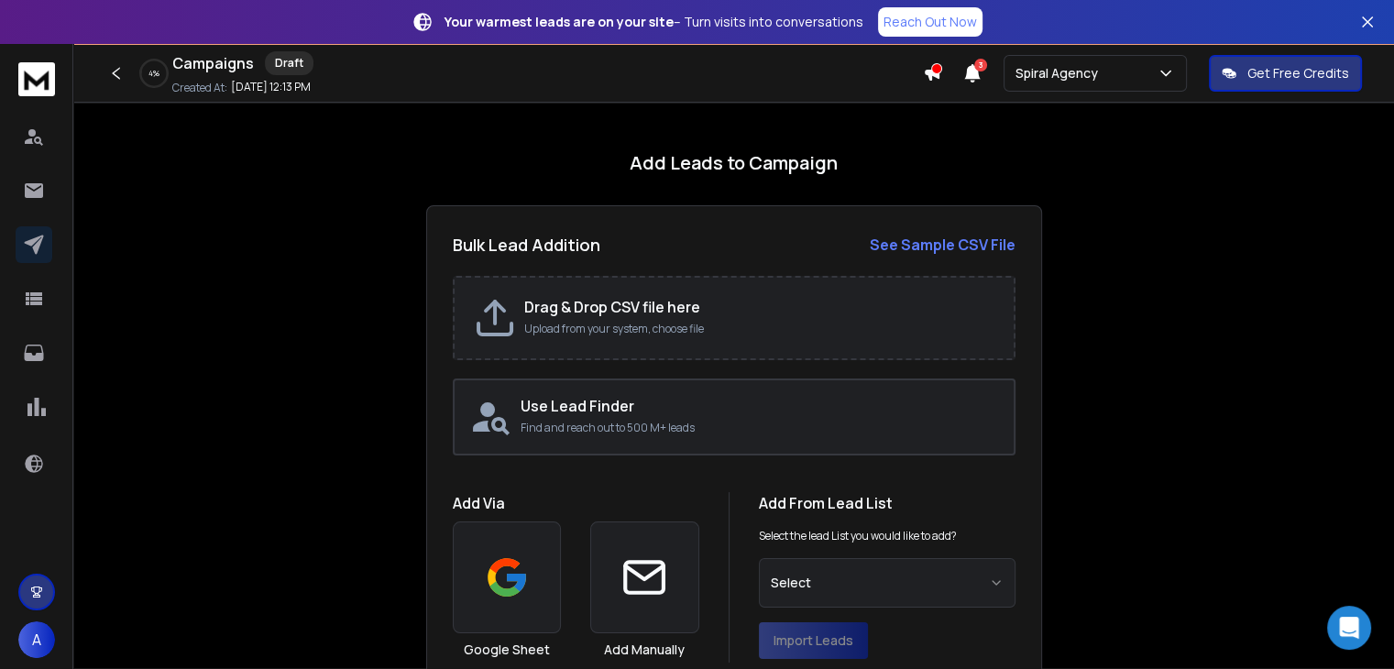
click at [567, 296] on h2 "Drag & Drop CSV file here" at bounding box center [759, 307] width 471 height 22
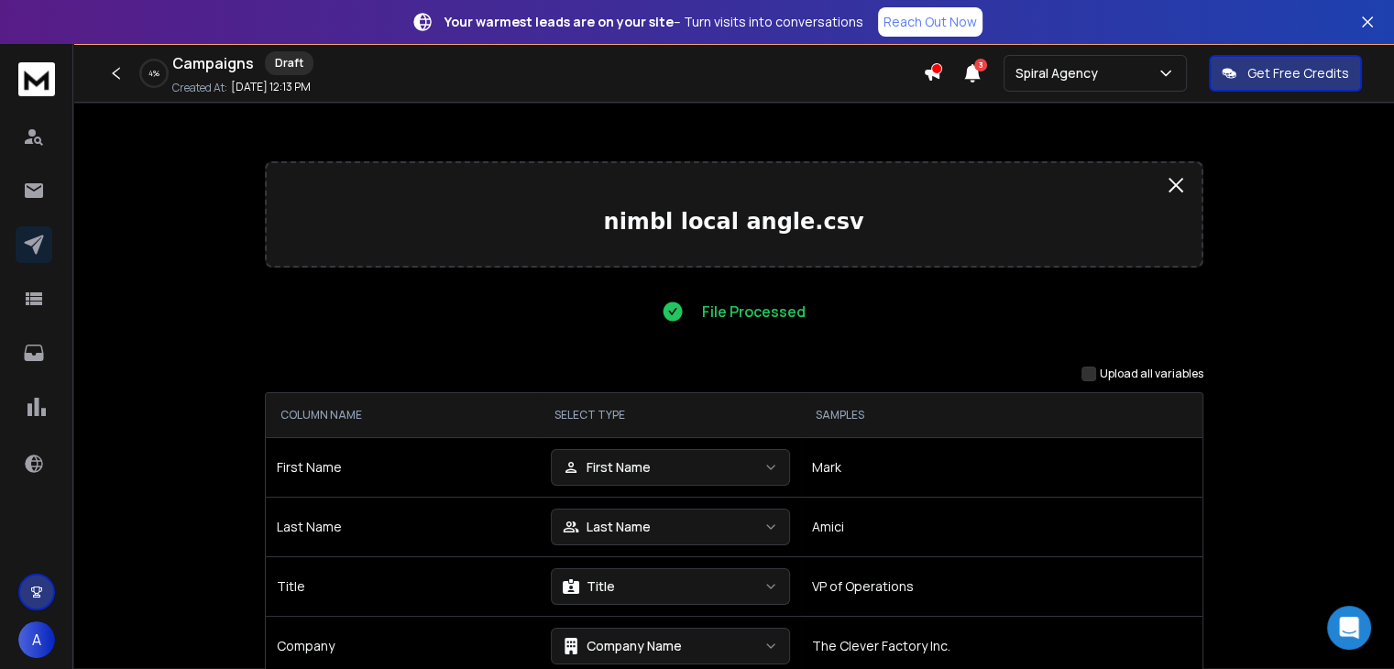
click at [1177, 185] on icon at bounding box center [1175, 185] width 15 height 15
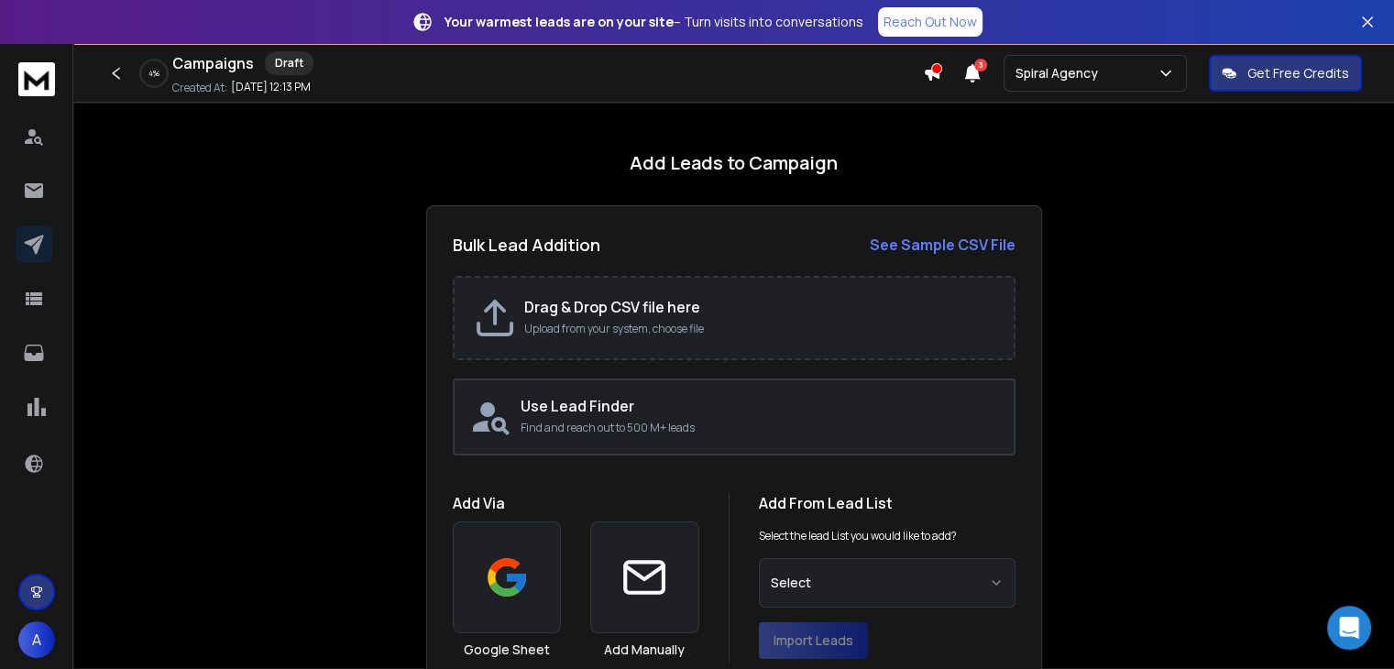
click at [636, 305] on h2 "Drag & Drop CSV file here" at bounding box center [759, 307] width 471 height 22
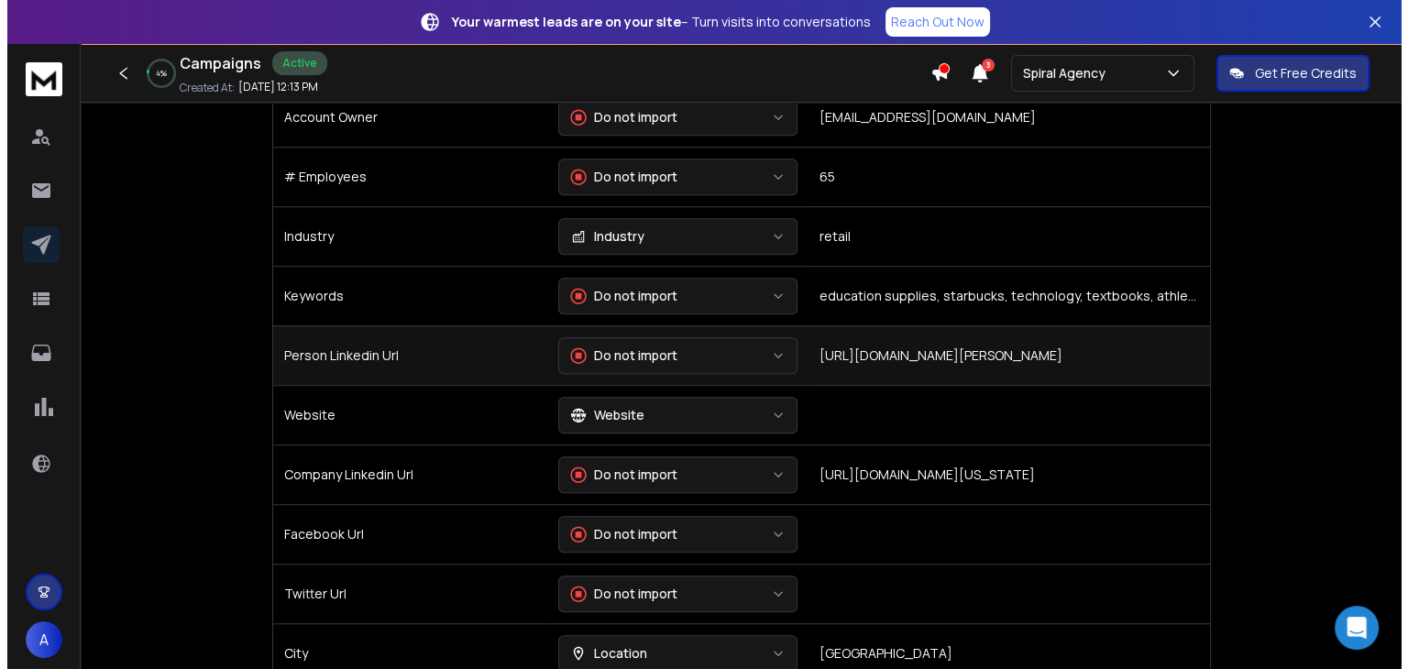
scroll to position [1246, 0]
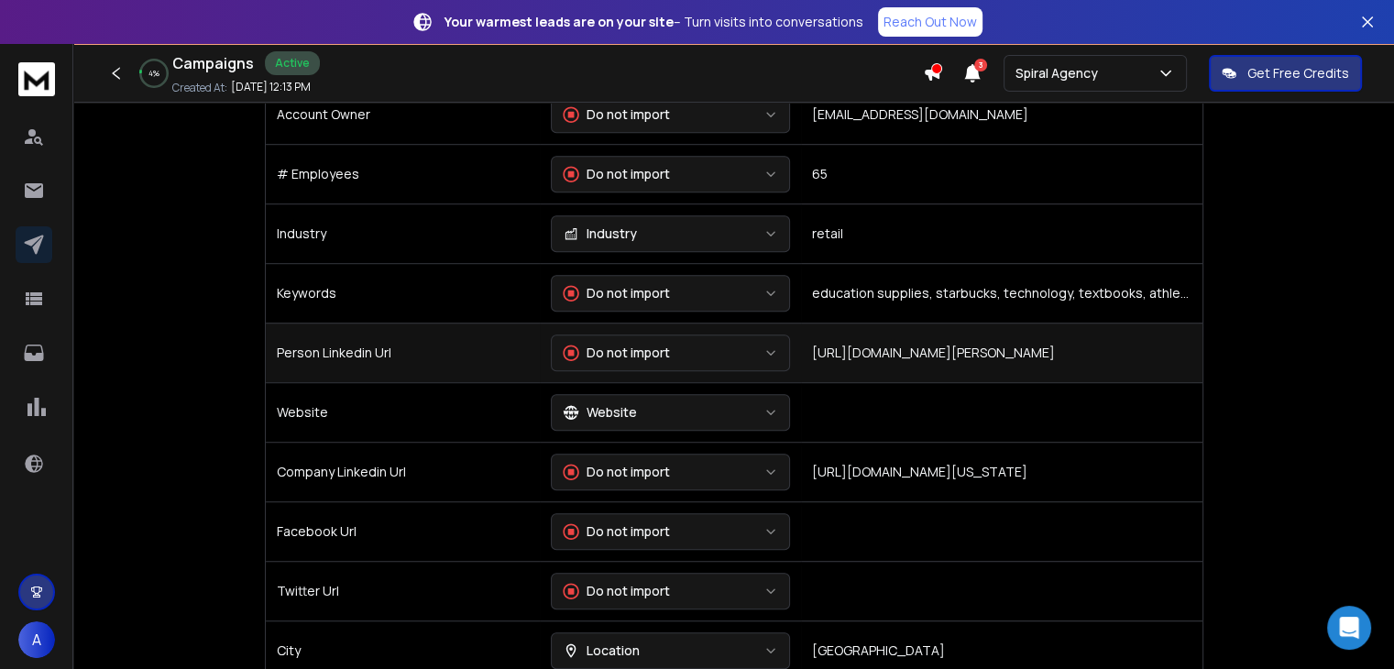
click at [664, 353] on div "Do not import" at bounding box center [616, 353] width 107 height 18
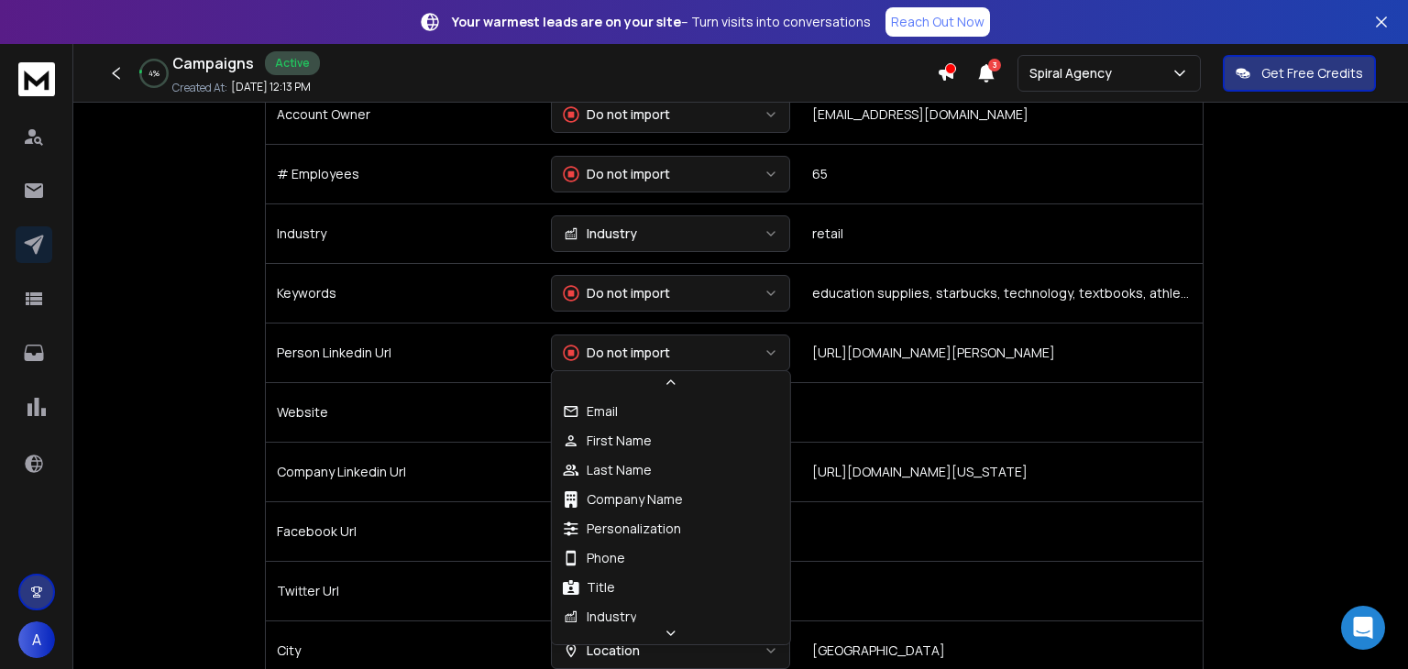
scroll to position [184, 0]
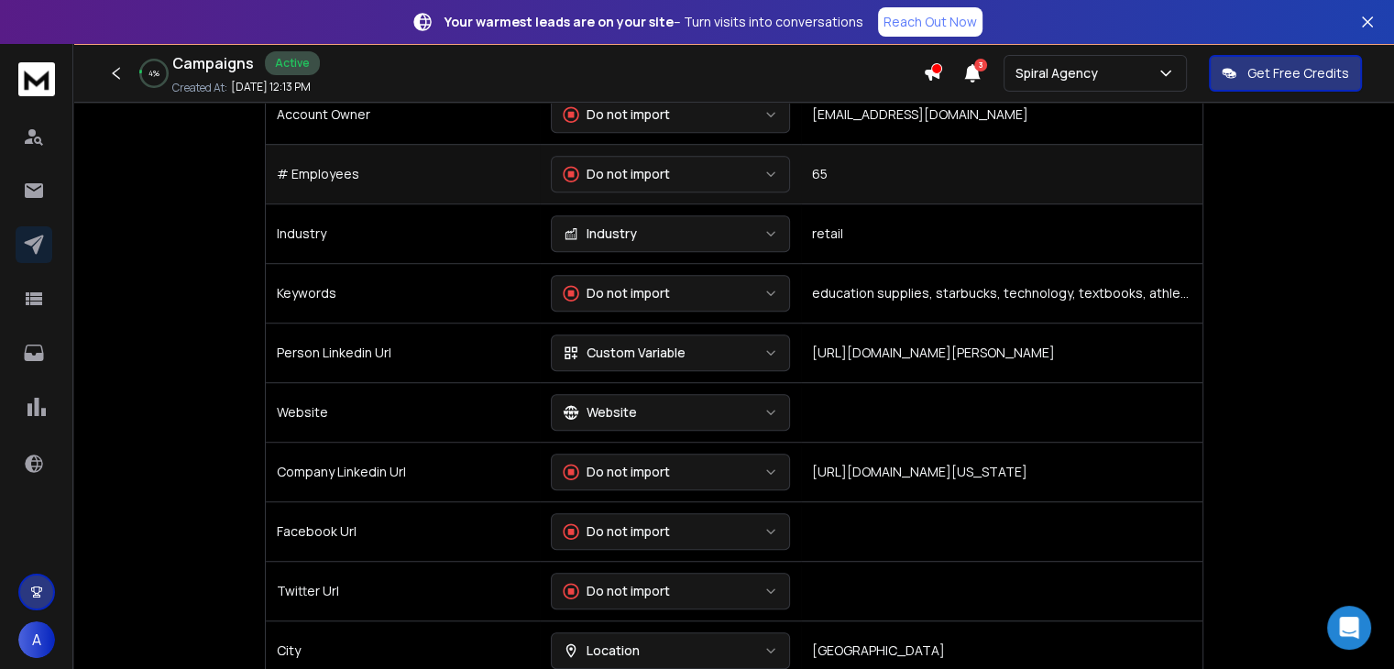
click at [661, 166] on div "Do not import" at bounding box center [616, 174] width 107 height 18
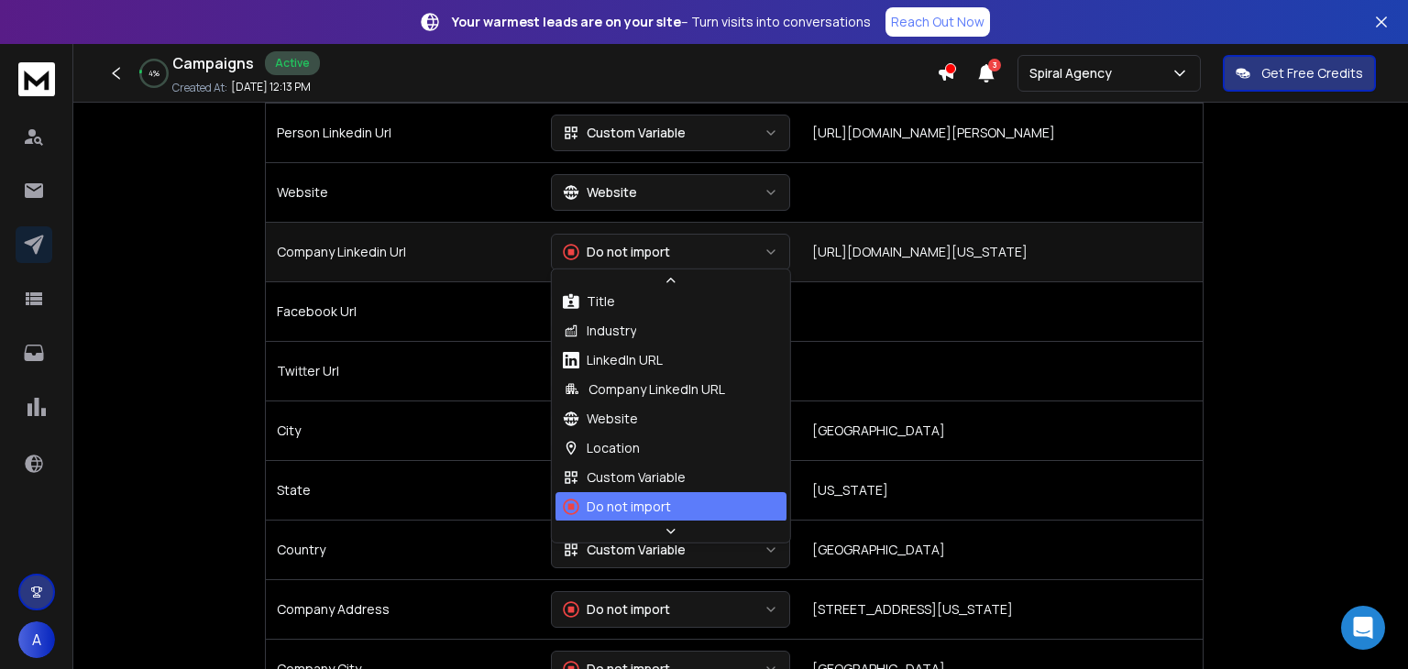
click at [673, 242] on button "Do not import" at bounding box center [670, 252] width 239 height 37
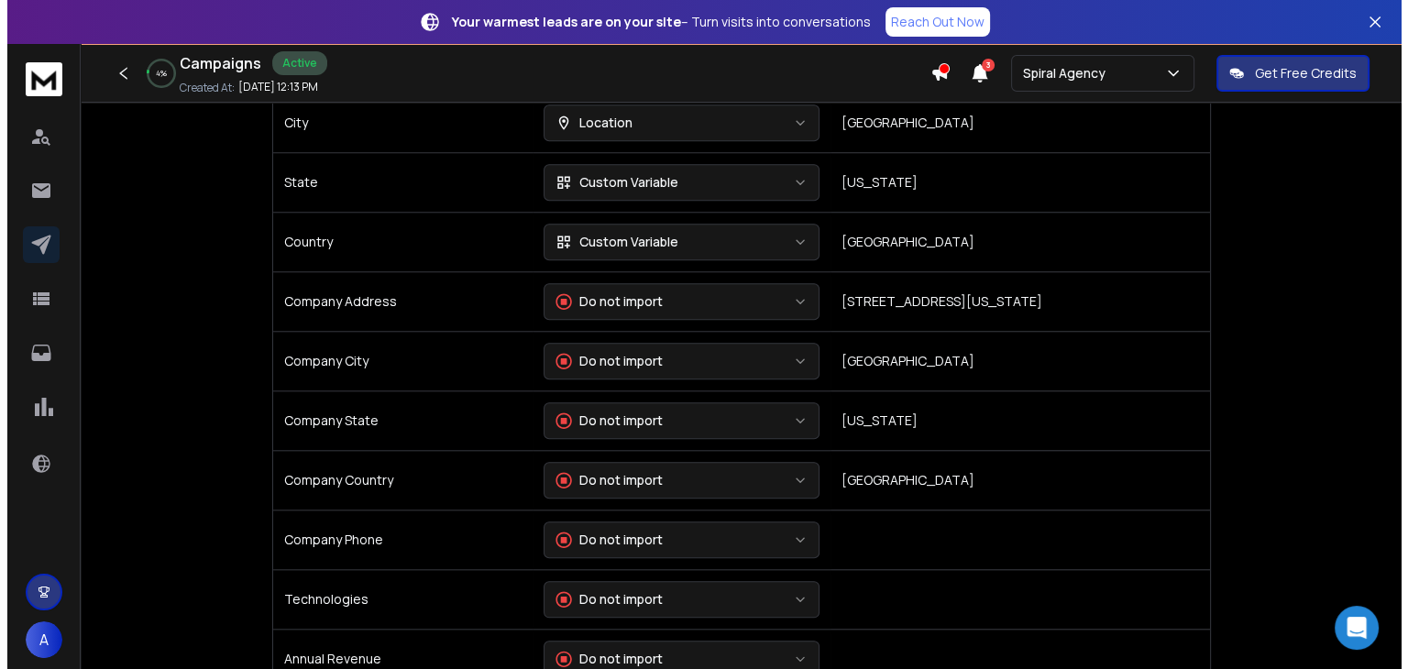
scroll to position [1833, 0]
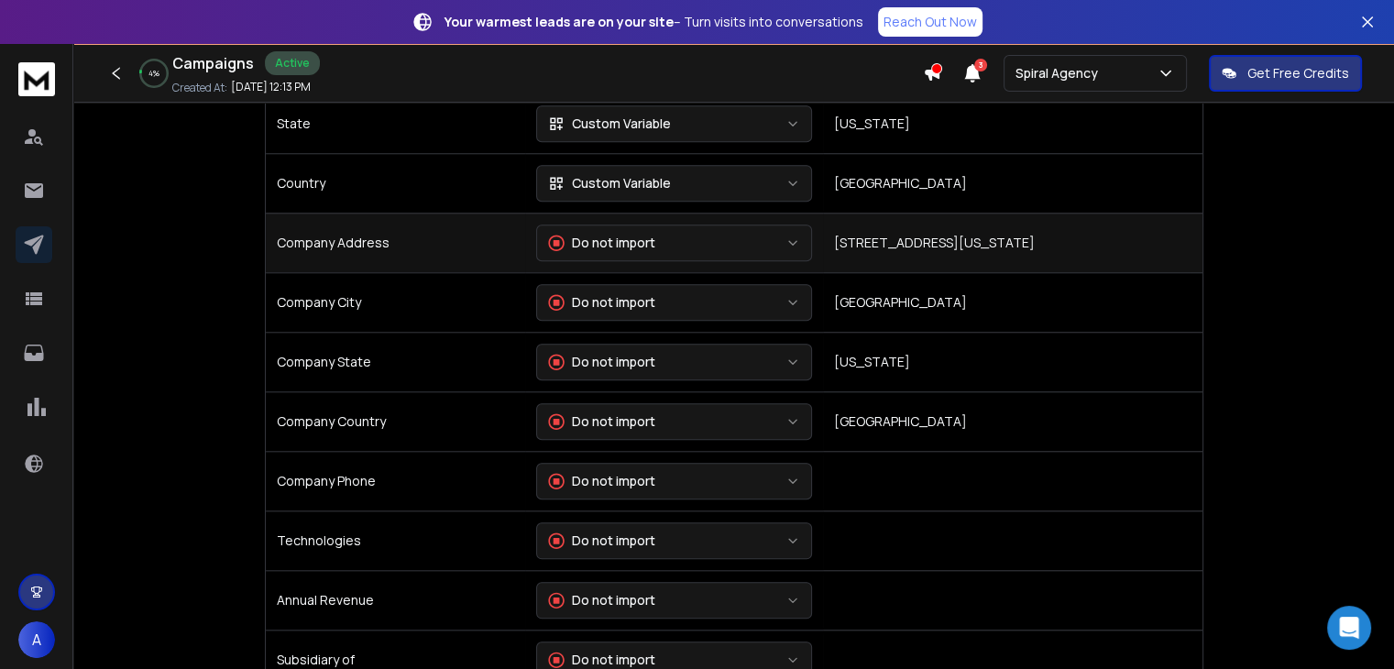
click at [709, 227] on button "Do not import" at bounding box center [674, 243] width 276 height 37
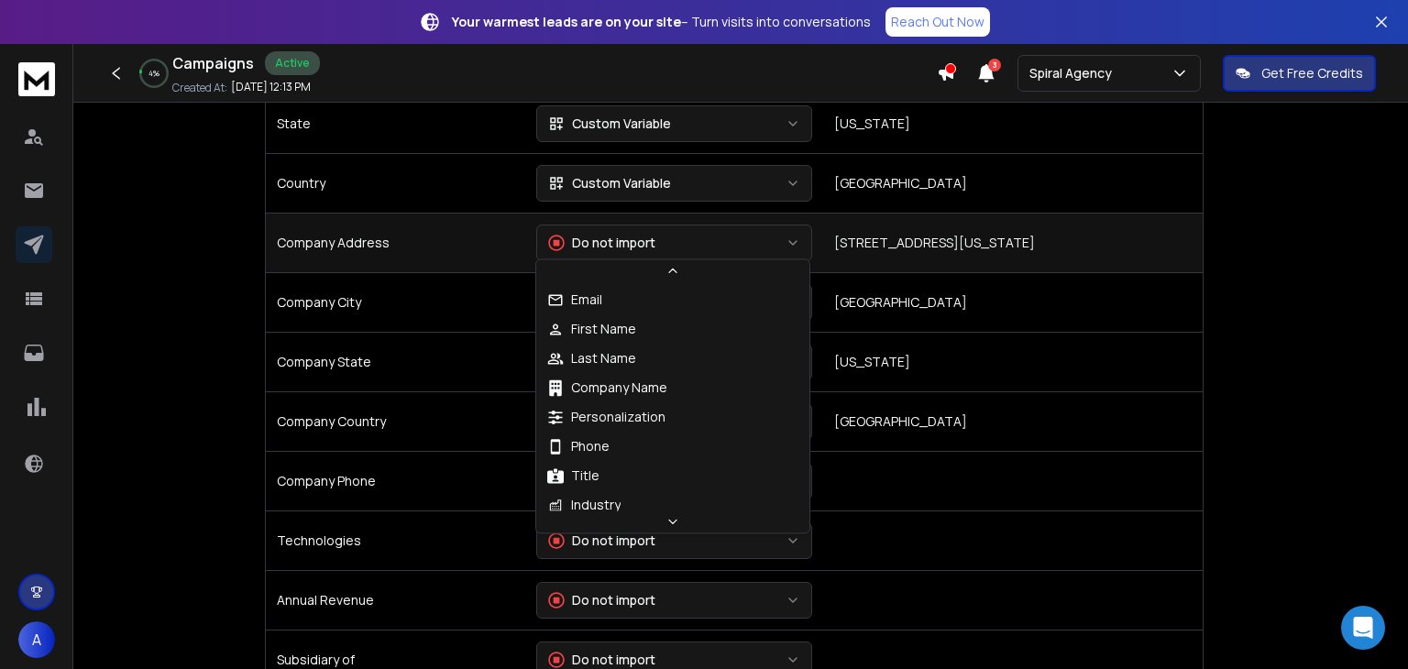
scroll to position [184, 0]
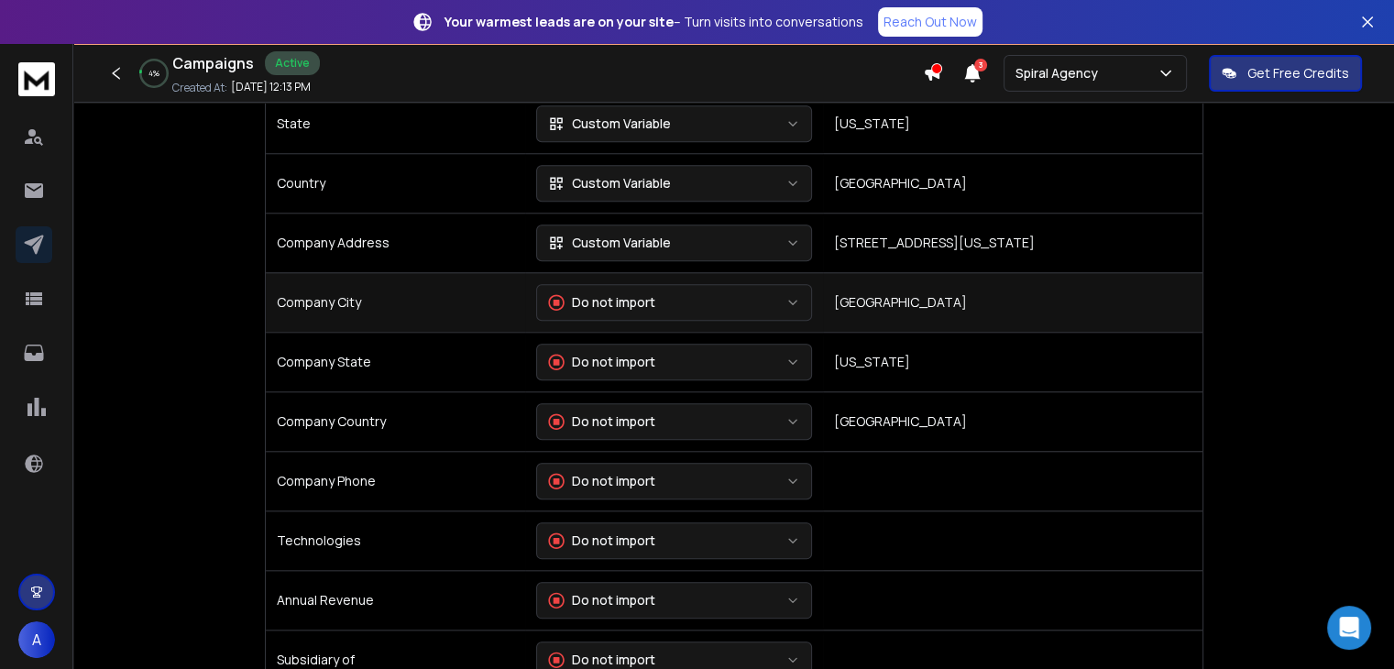
click at [671, 308] on button "Do not import" at bounding box center [674, 302] width 276 height 37
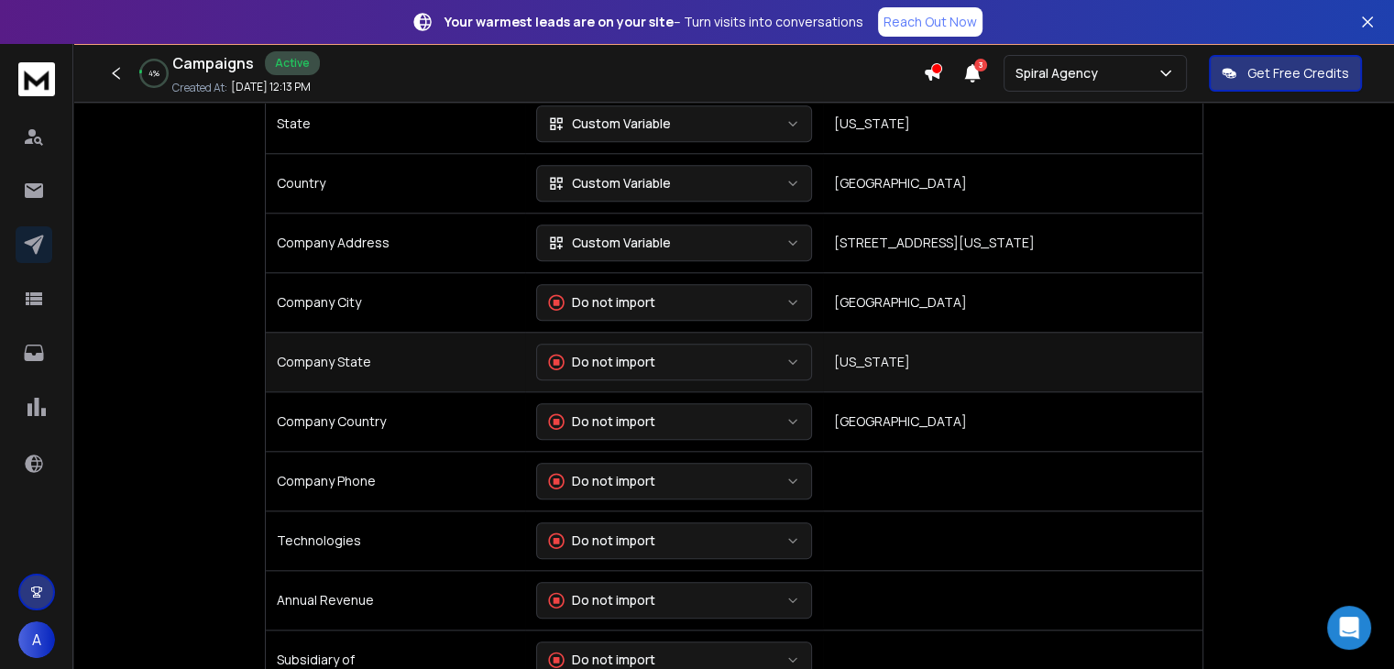
click at [674, 373] on td "Do not import" at bounding box center [674, 362] width 298 height 60
click at [675, 357] on button "Do not import" at bounding box center [674, 362] width 276 height 37
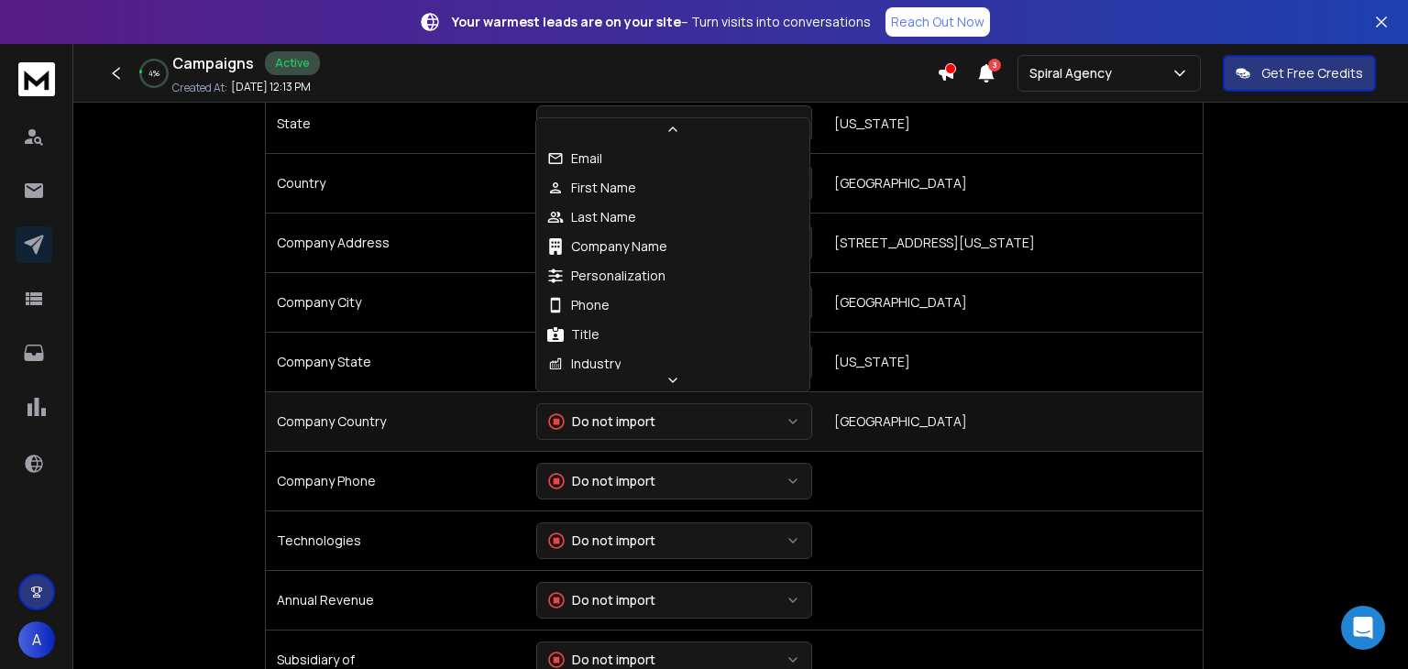
click at [700, 419] on button "Do not import" at bounding box center [674, 421] width 276 height 37
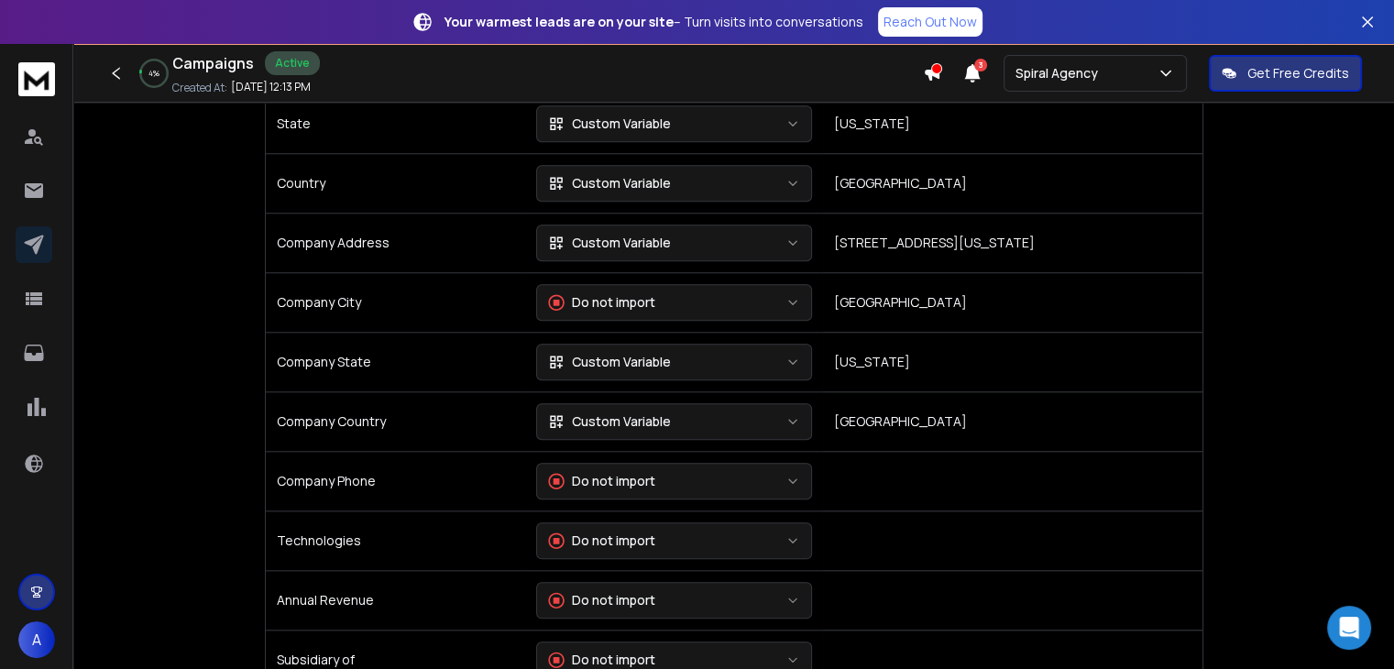
click at [1245, 402] on div "local nimbl verified.csv File Processed Upload all variables COLUMN NAME SELECT…" at bounding box center [697, 423] width 1394 height 4424
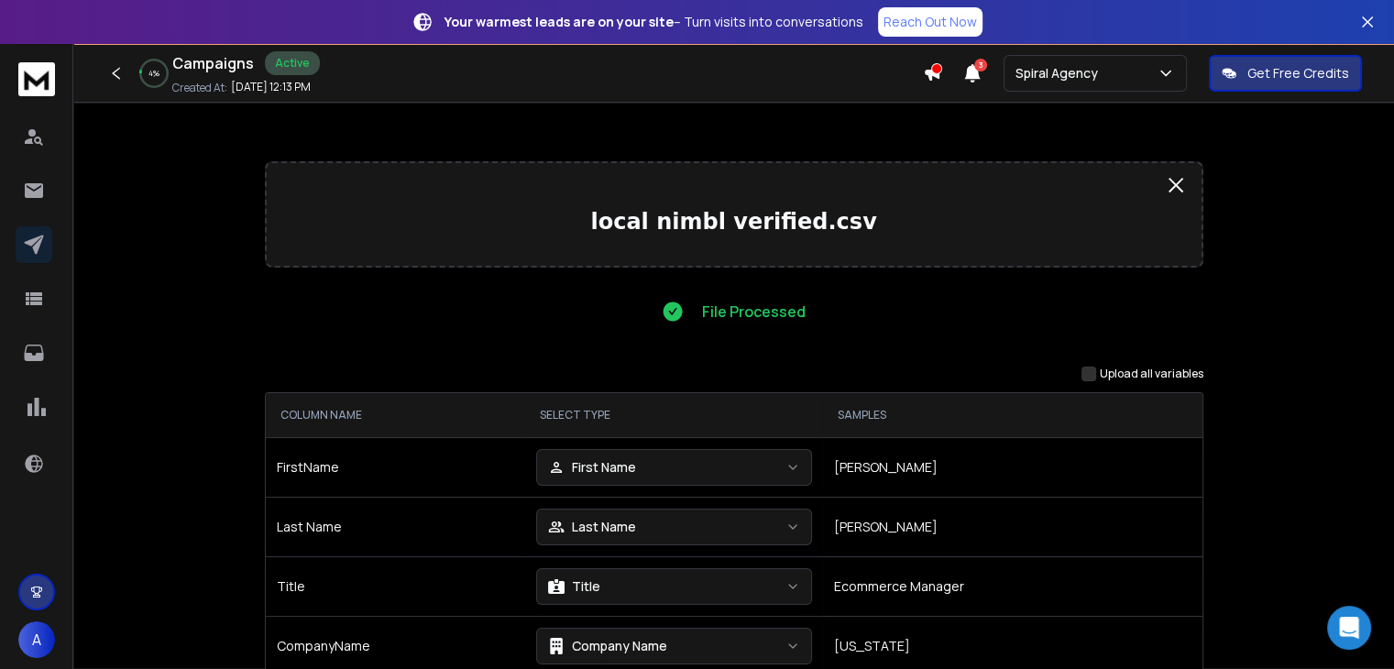
scroll to position [3786, 0]
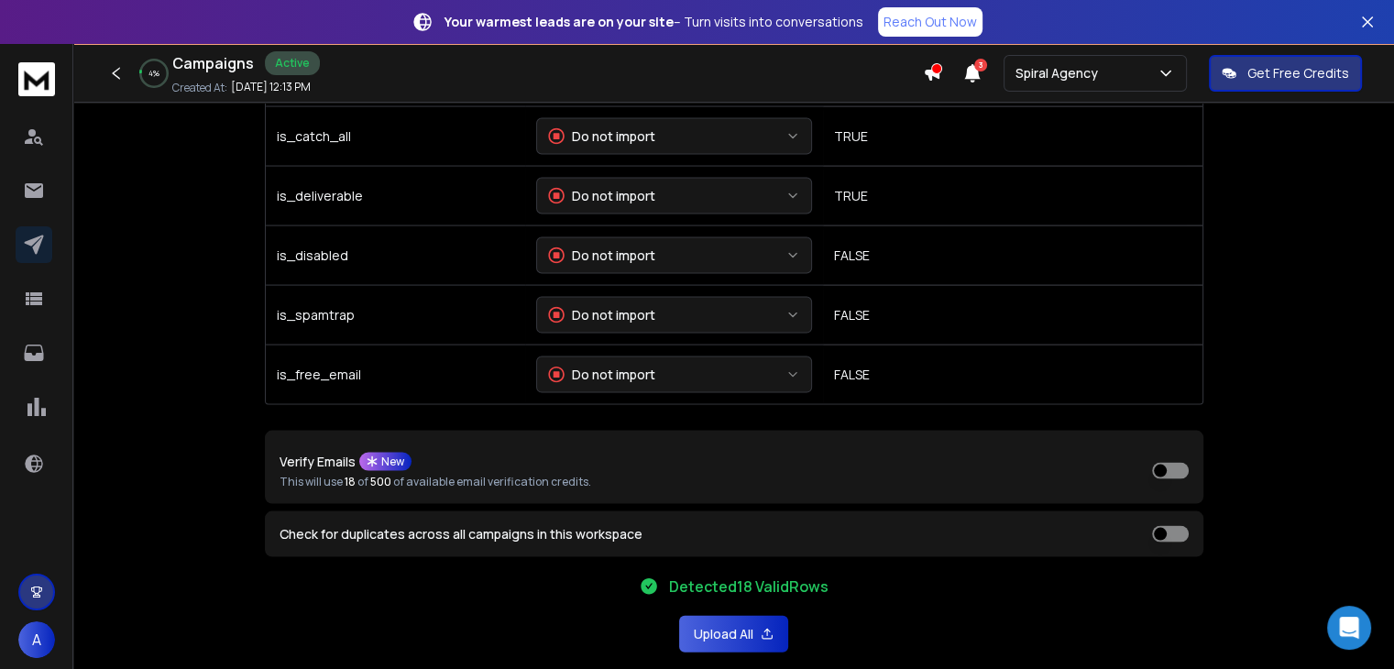
click at [733, 624] on button "Upload All" at bounding box center [733, 634] width 109 height 37
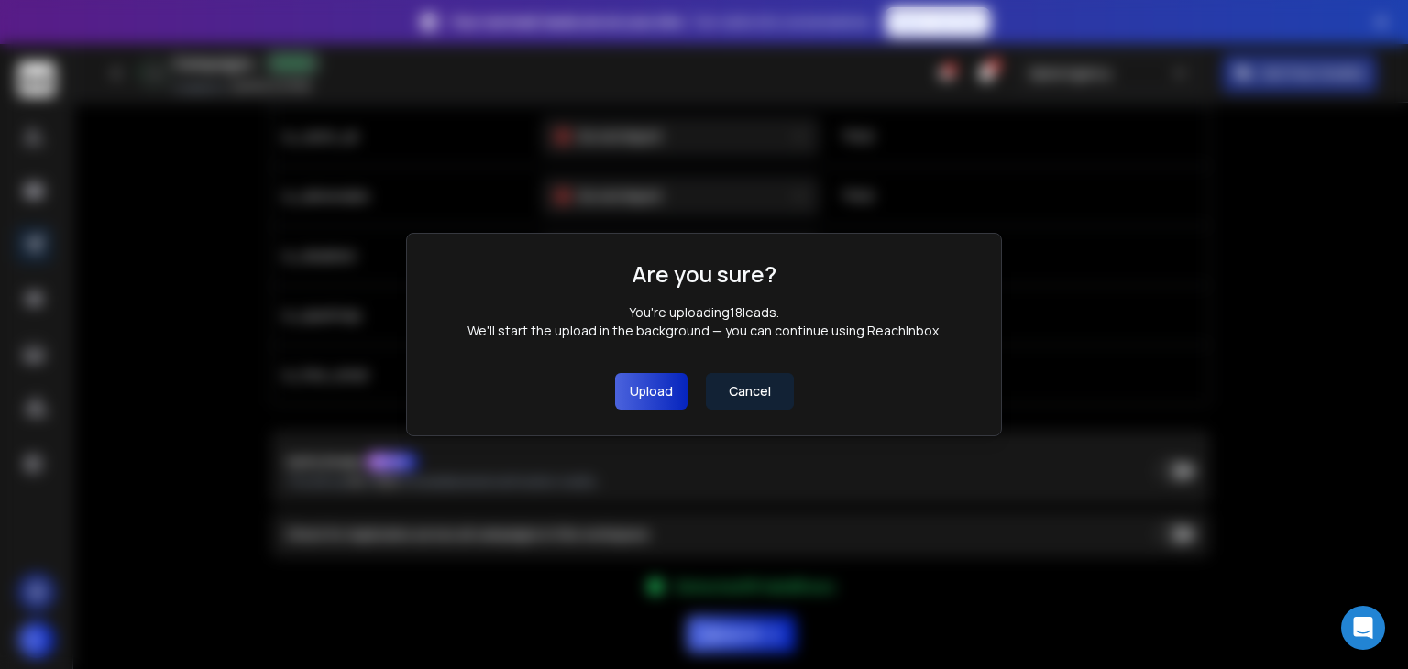
click at [653, 395] on button "Upload" at bounding box center [651, 391] width 72 height 37
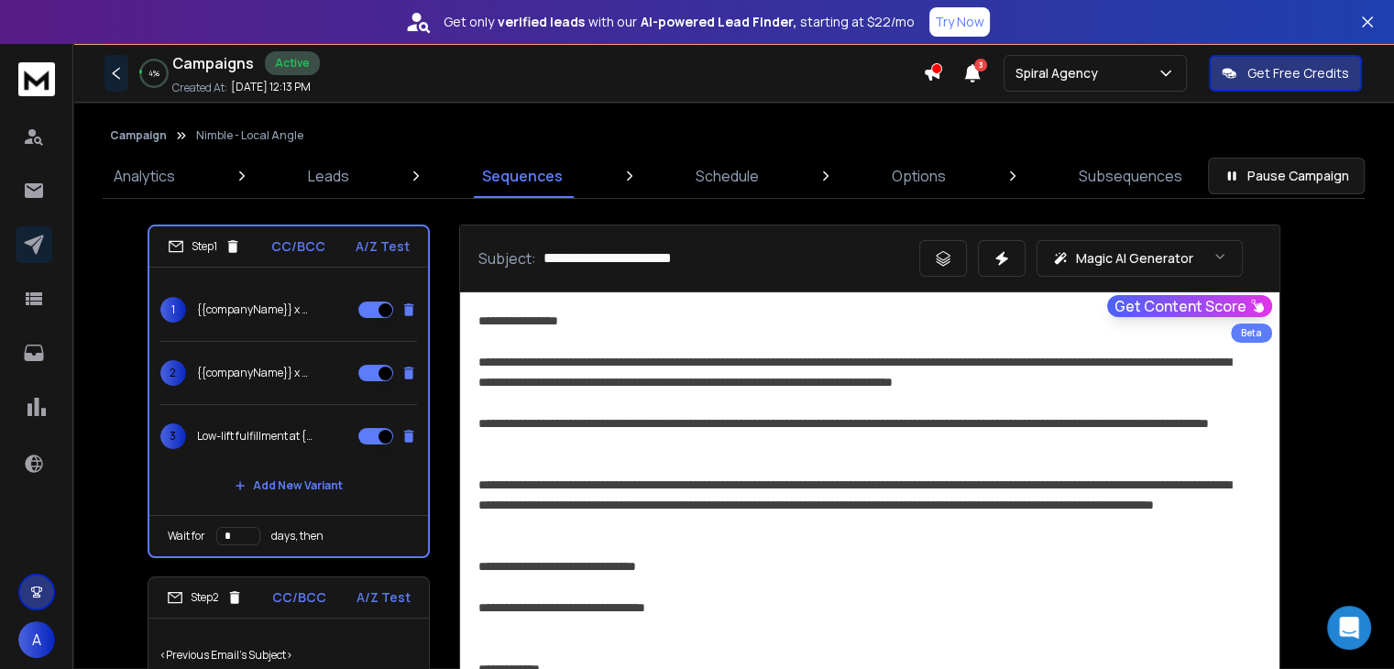
click at [117, 76] on icon at bounding box center [115, 73] width 7 height 12
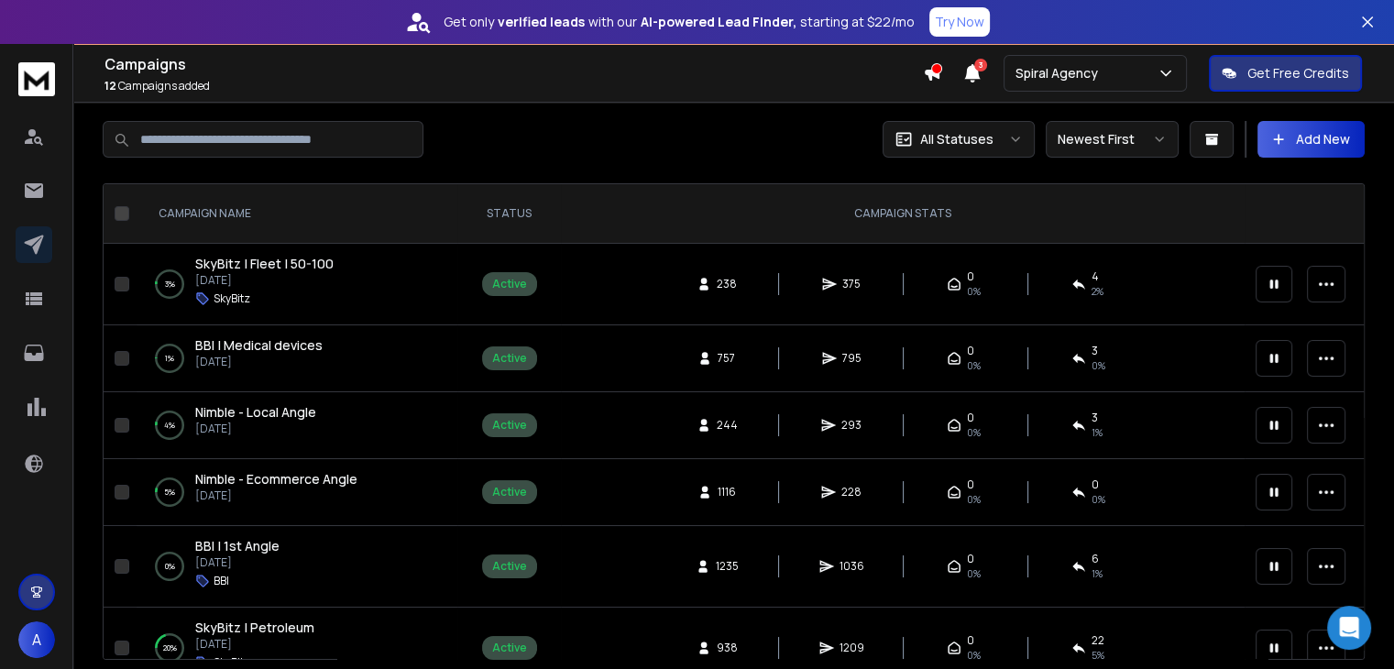
click at [392, 413] on div "4 % Nimble - Local Angle 14 days ago" at bounding box center [297, 425] width 284 height 44
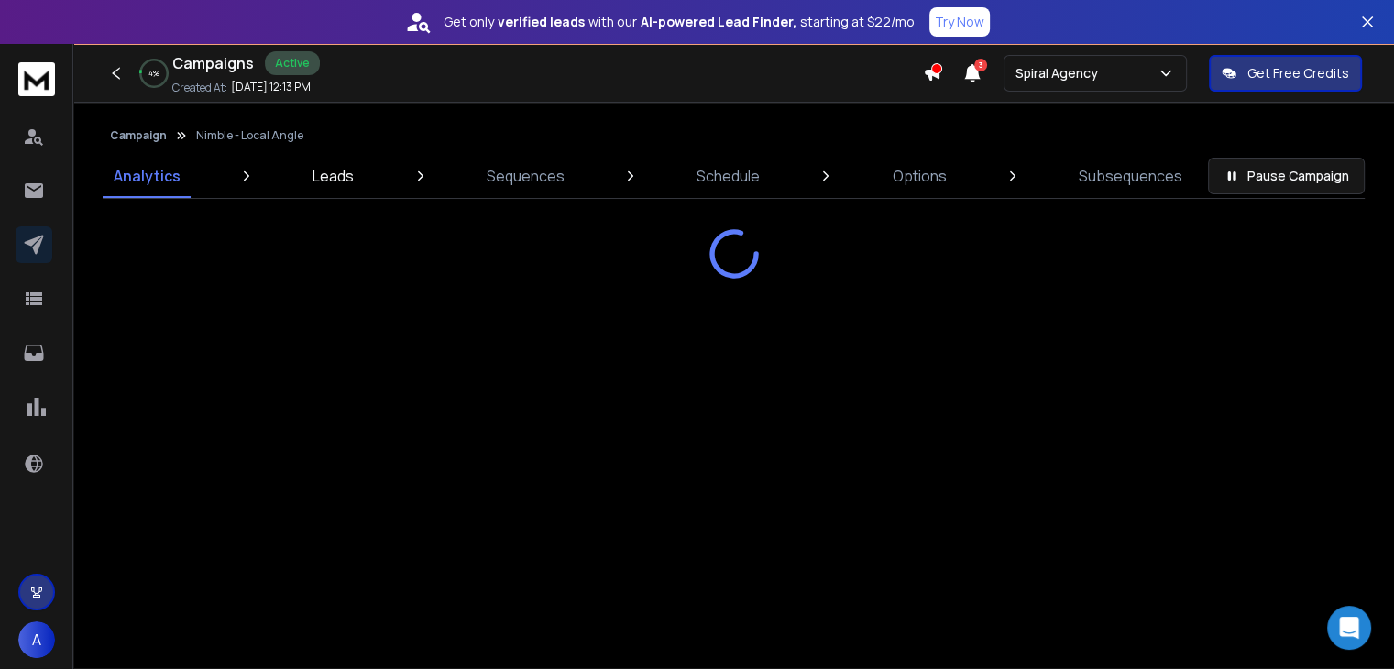
click at [334, 177] on p "Leads" at bounding box center [333, 176] width 41 height 22
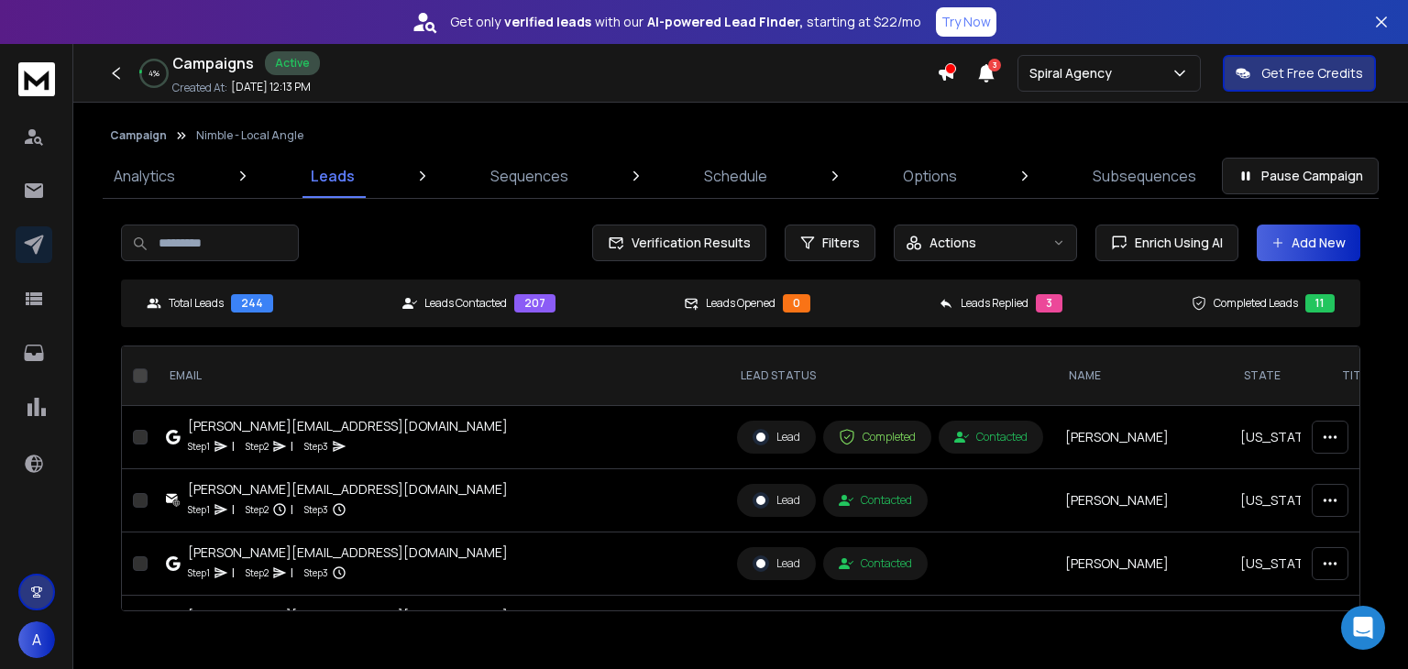
click at [1291, 235] on button "Add New" at bounding box center [1309, 243] width 104 height 37
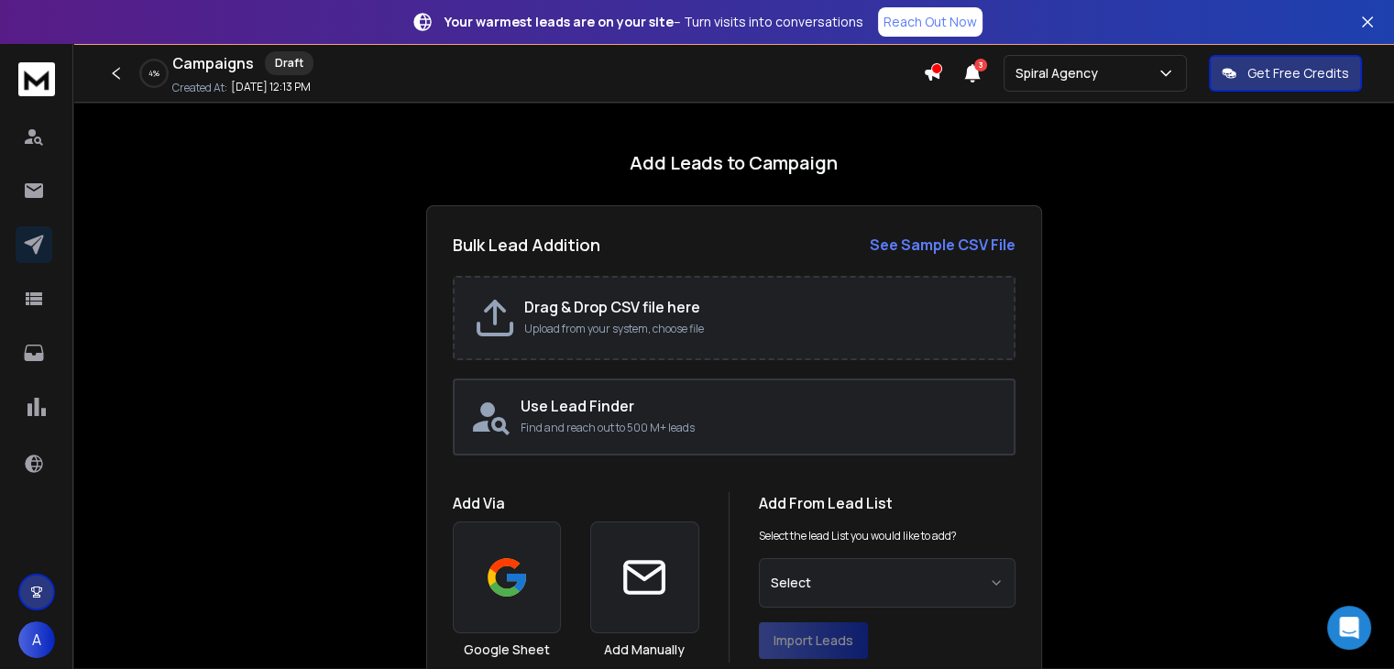
click at [579, 298] on h2 "Drag & Drop CSV file here" at bounding box center [759, 307] width 471 height 22
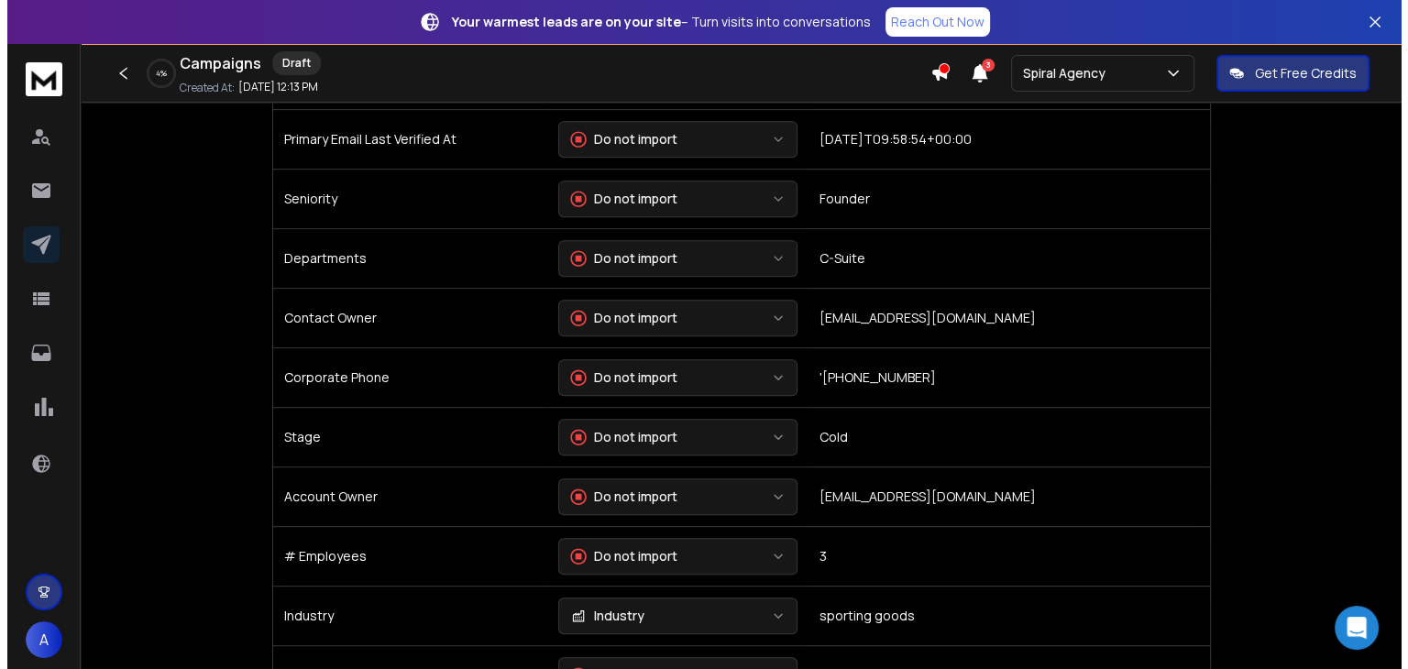
scroll to position [807, 0]
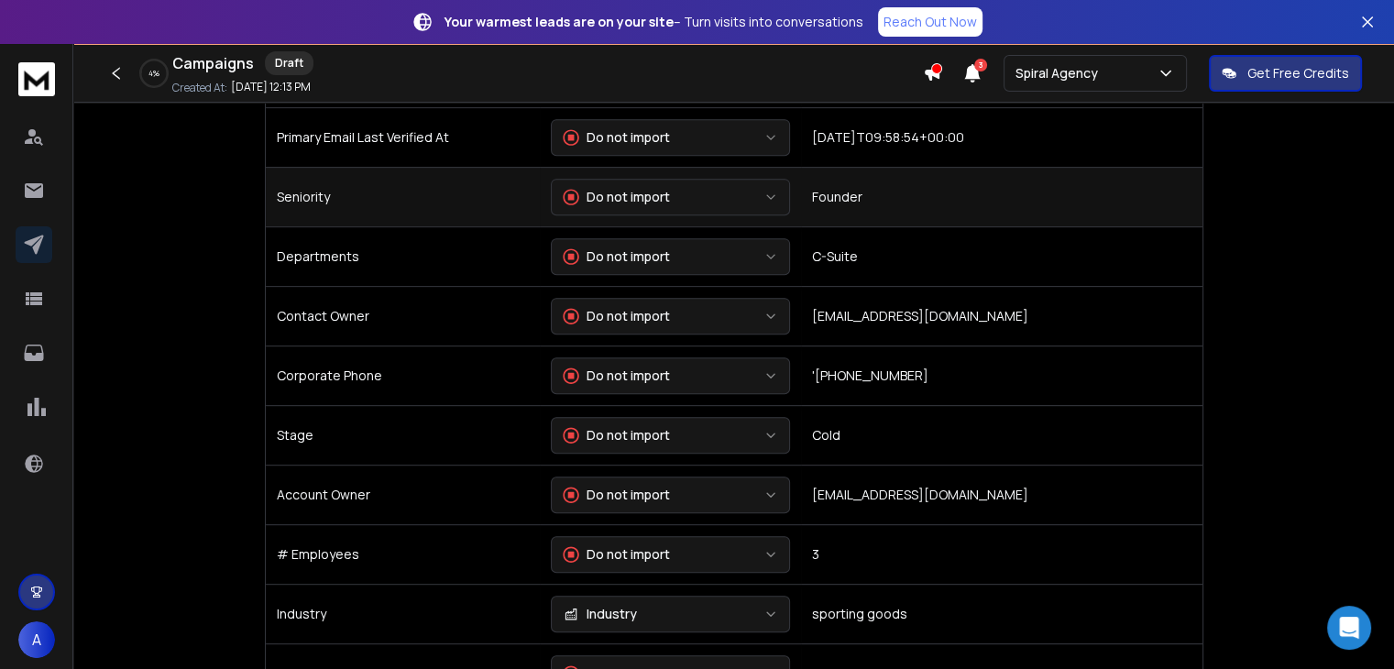
click at [721, 187] on button "Do not import" at bounding box center [670, 197] width 239 height 37
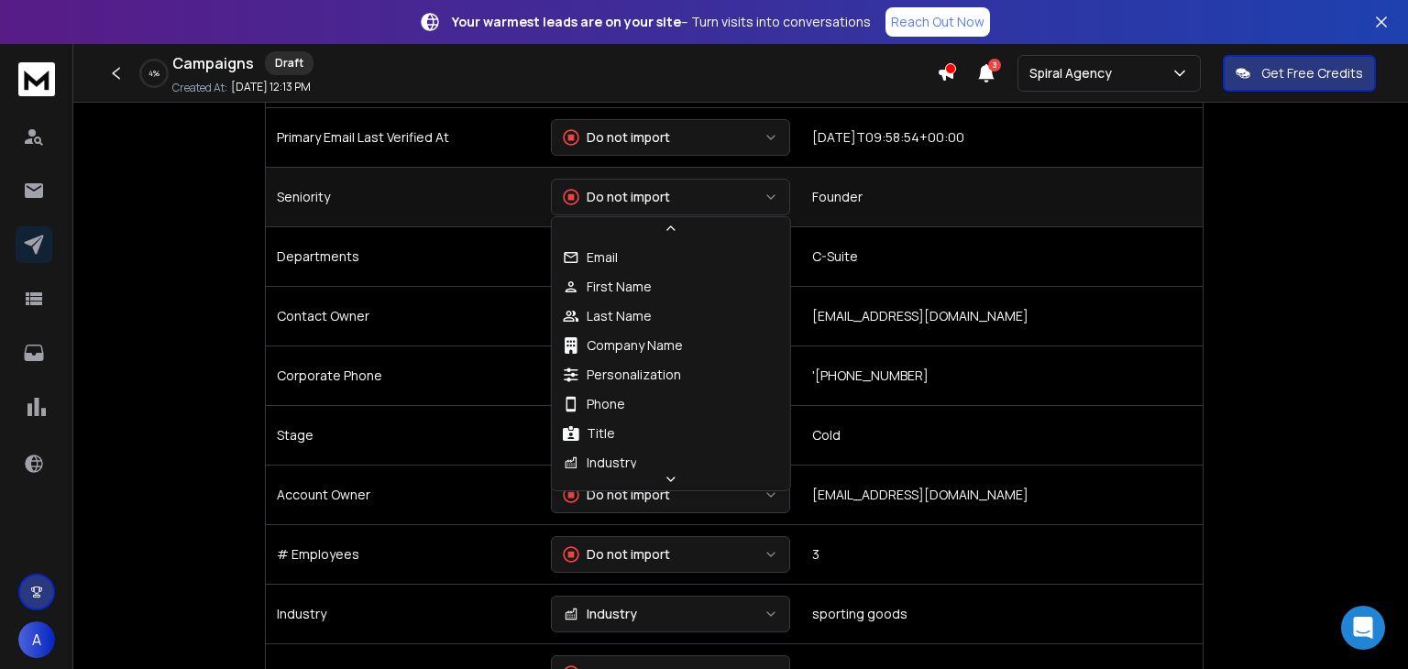
scroll to position [184, 0]
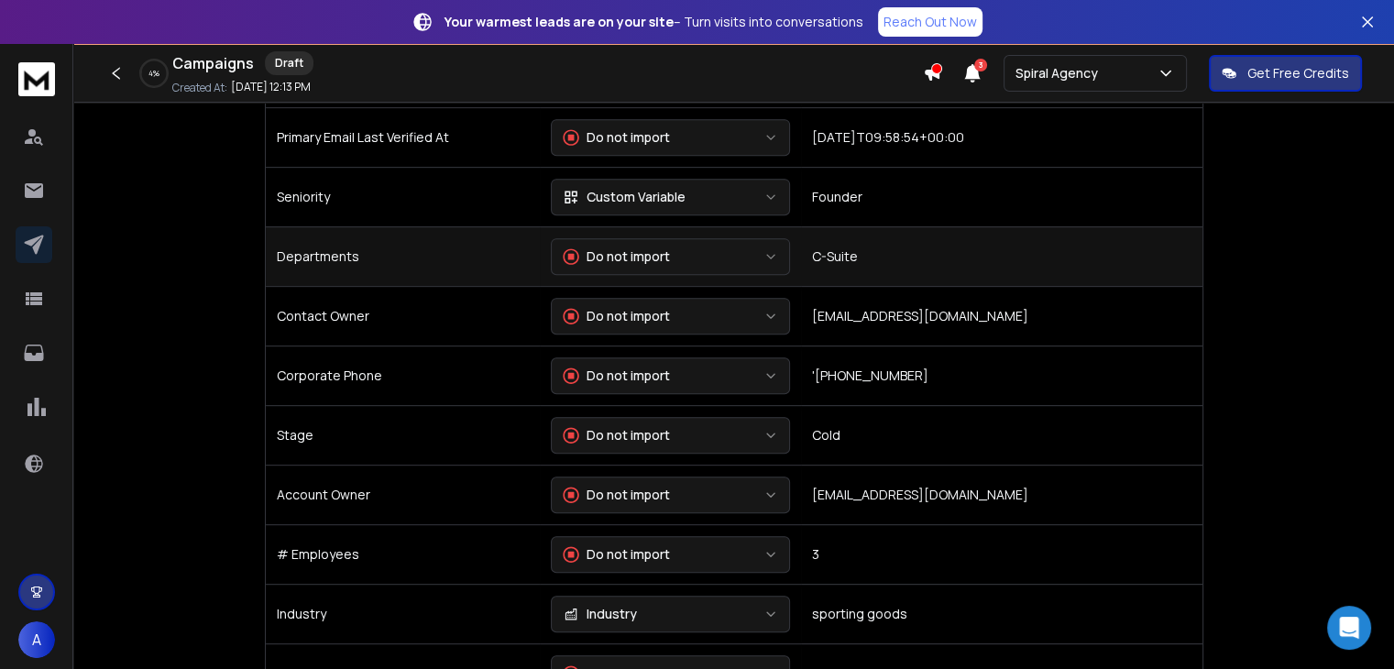
click at [656, 249] on div "Do not import" at bounding box center [616, 256] width 107 height 18
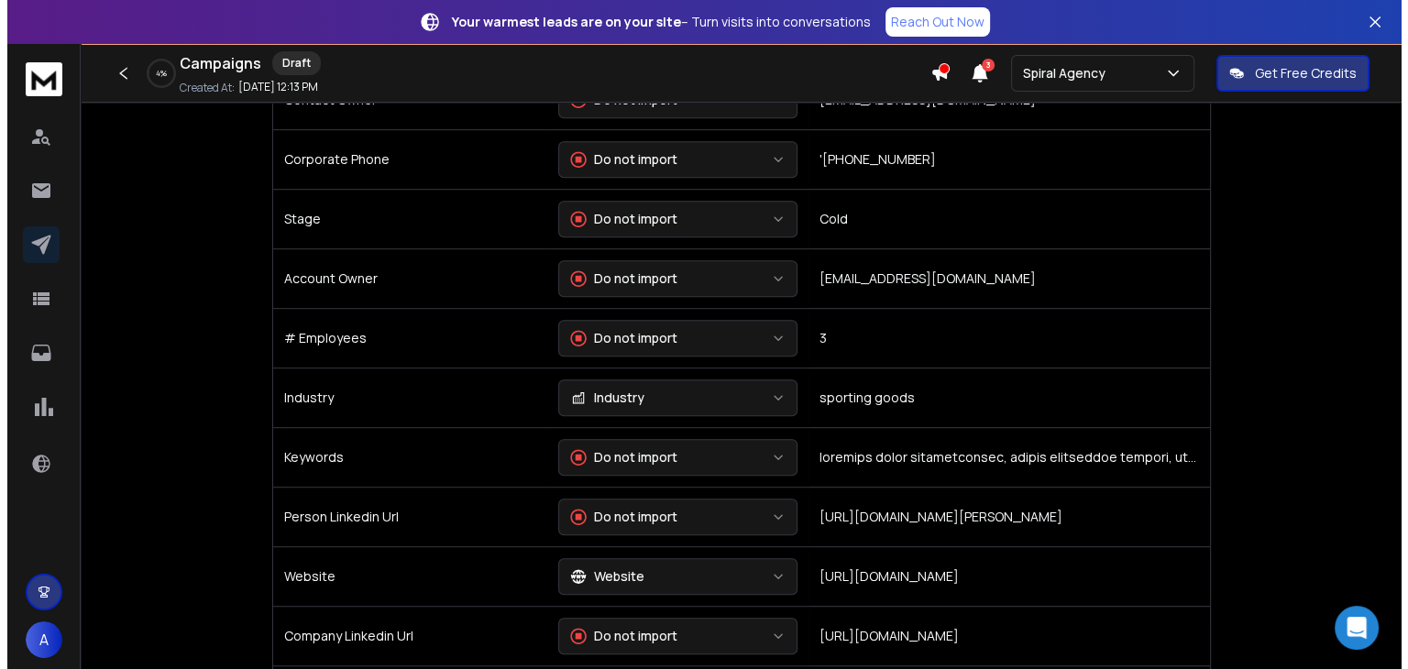
scroll to position [1210, 0]
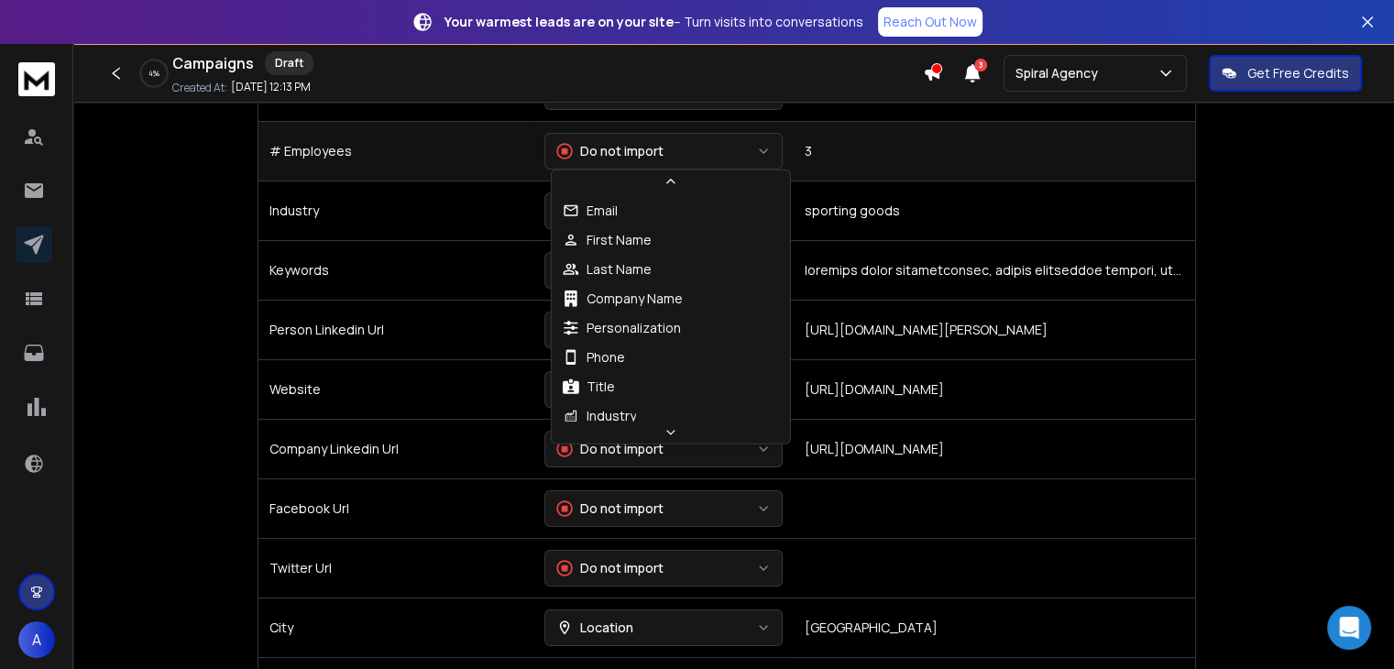
click at [677, 150] on button "Do not import" at bounding box center [663, 151] width 239 height 37
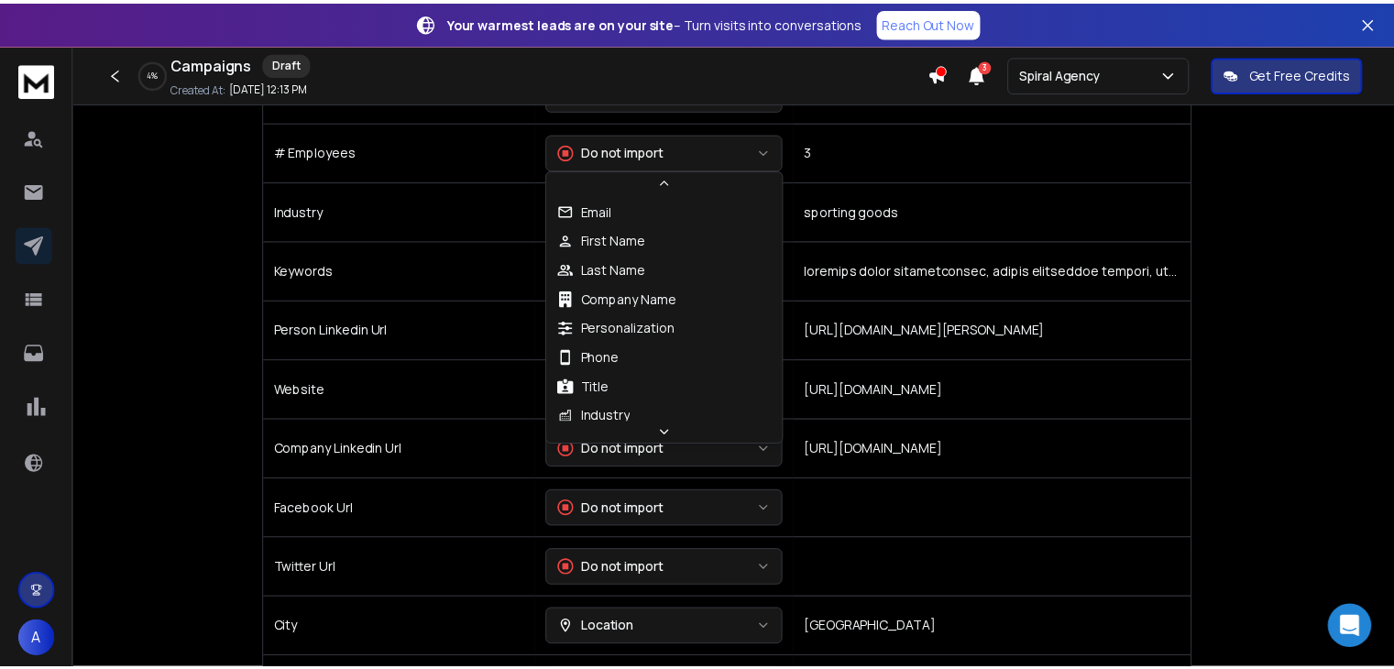
scroll to position [184, 0]
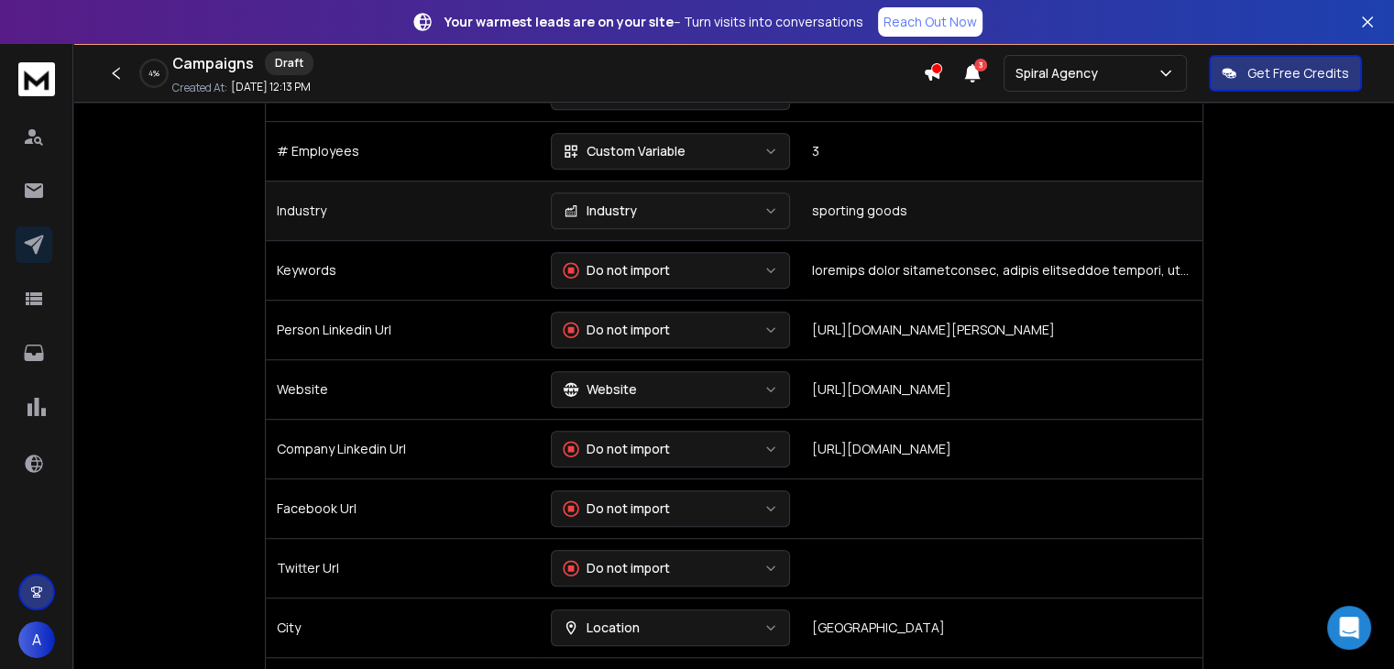
click at [652, 232] on td "Industry" at bounding box center [670, 211] width 261 height 60
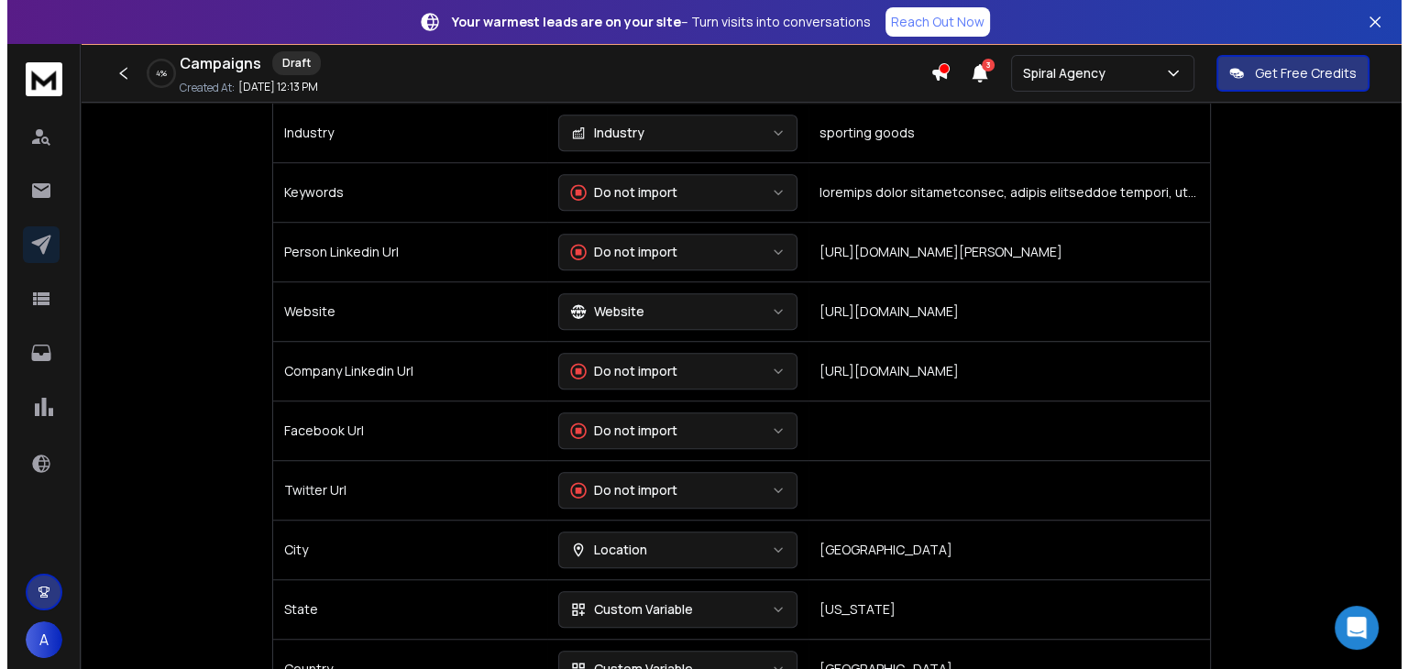
scroll to position [1320, 0]
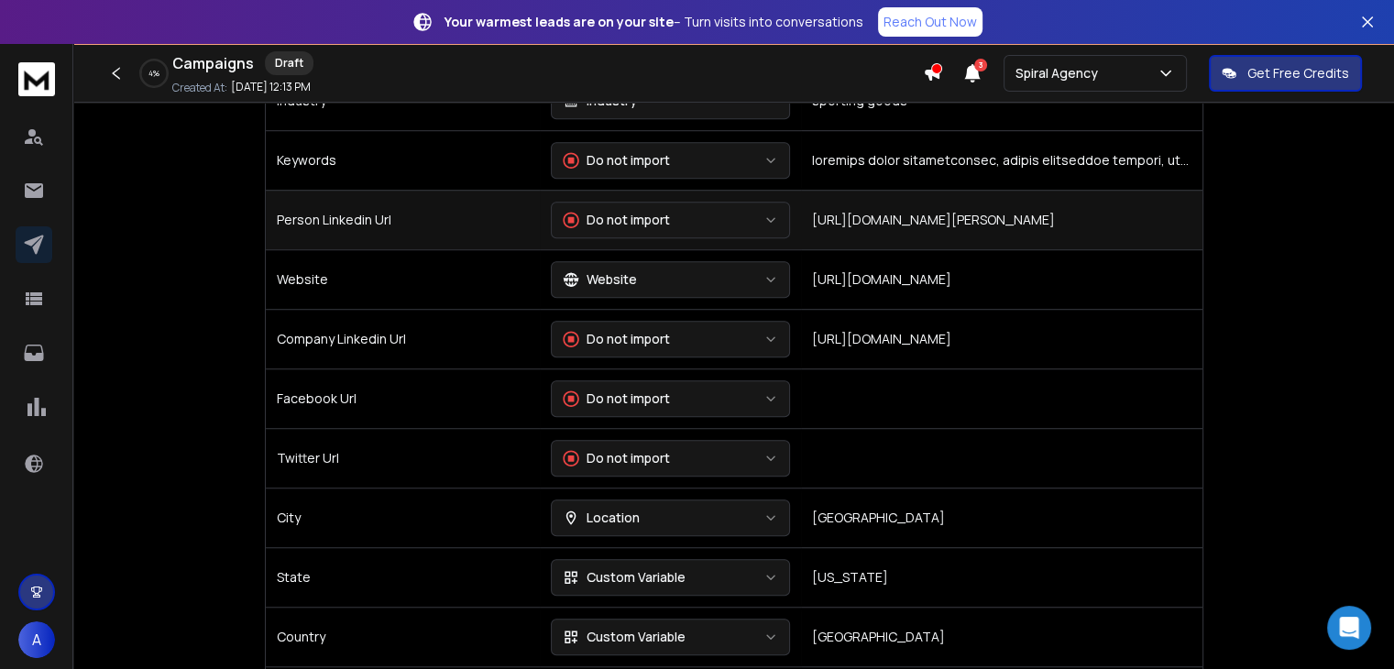
click at [648, 225] on button "Do not import" at bounding box center [670, 220] width 239 height 37
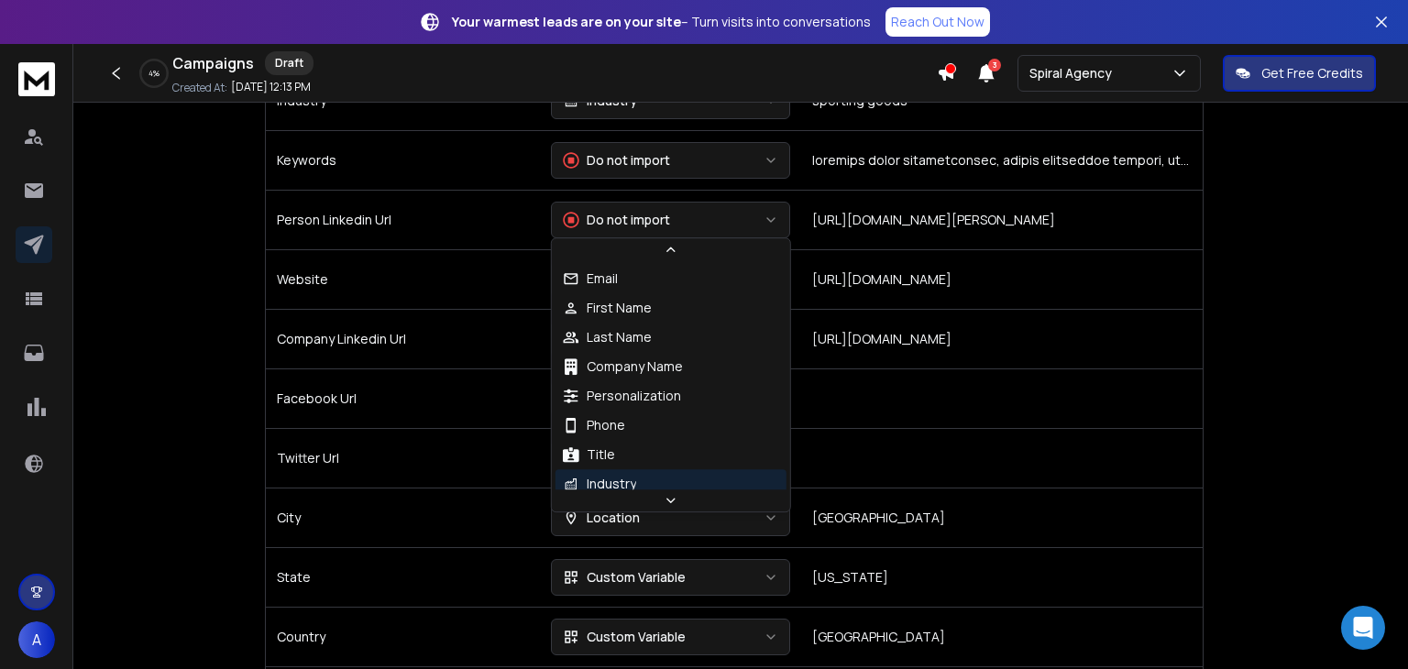
scroll to position [184, 0]
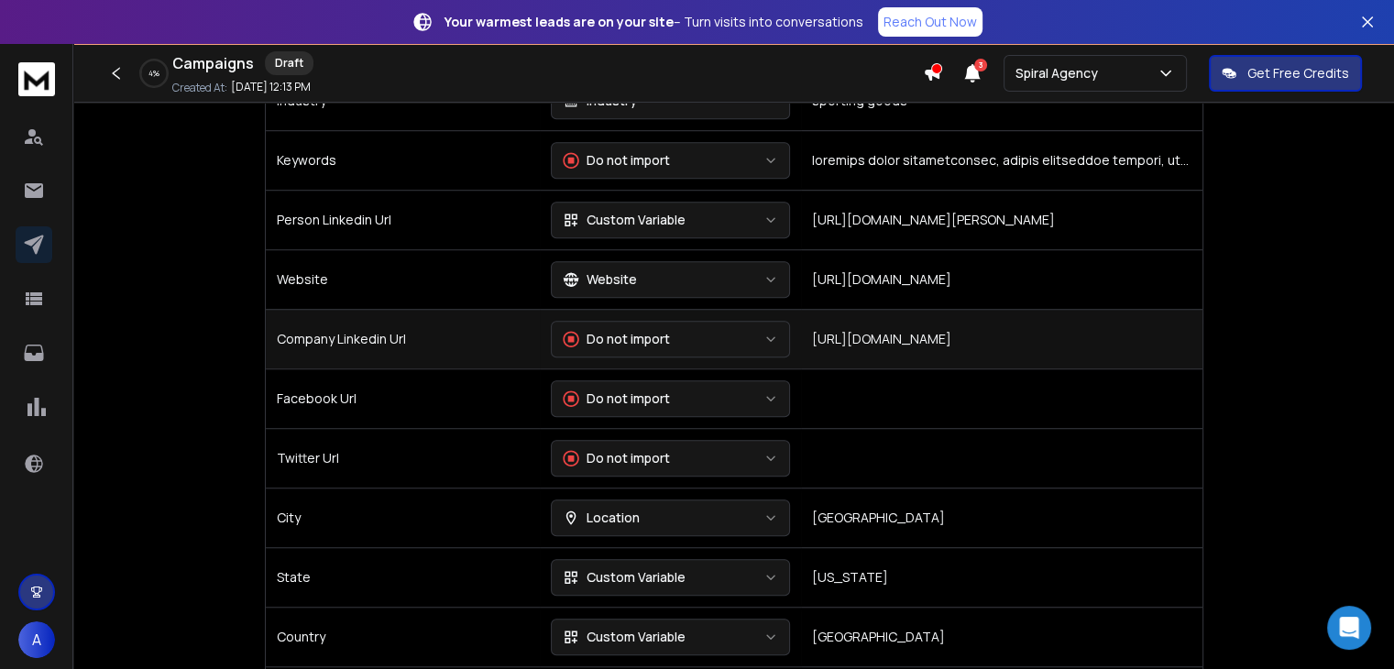
click at [646, 349] on button "Do not import" at bounding box center [670, 339] width 239 height 37
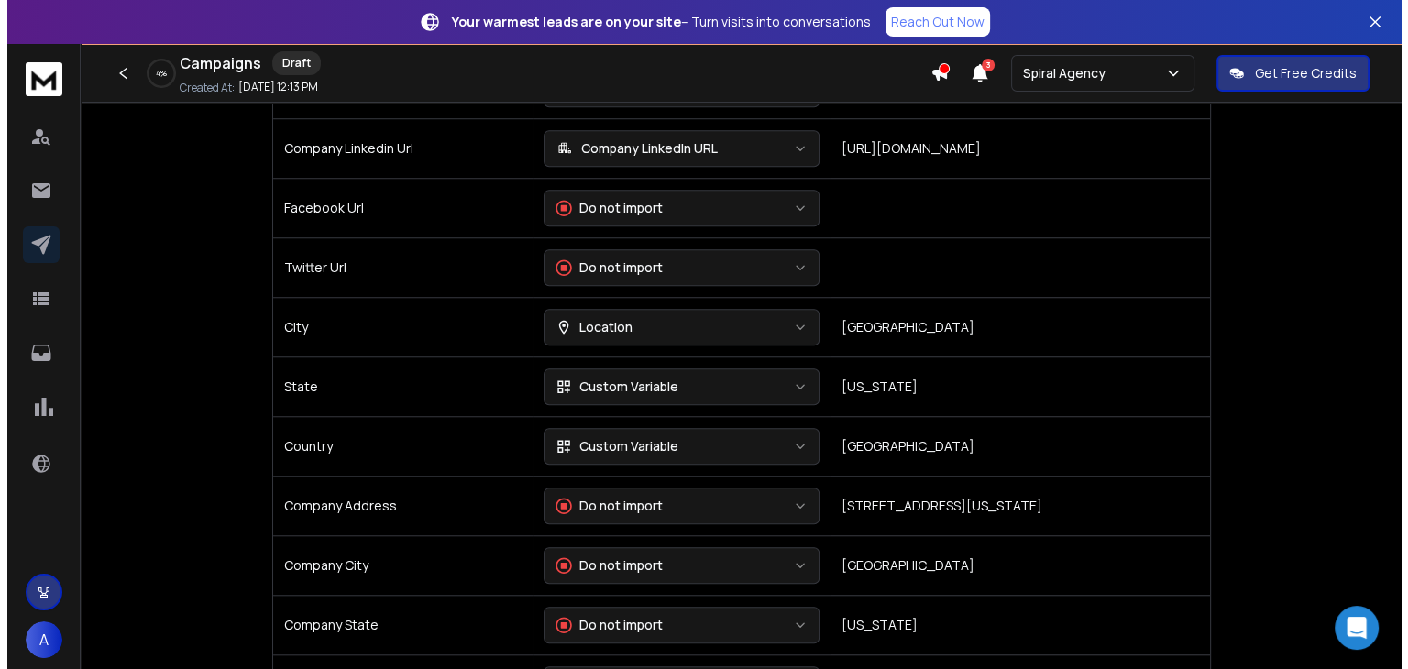
scroll to position [1576, 0]
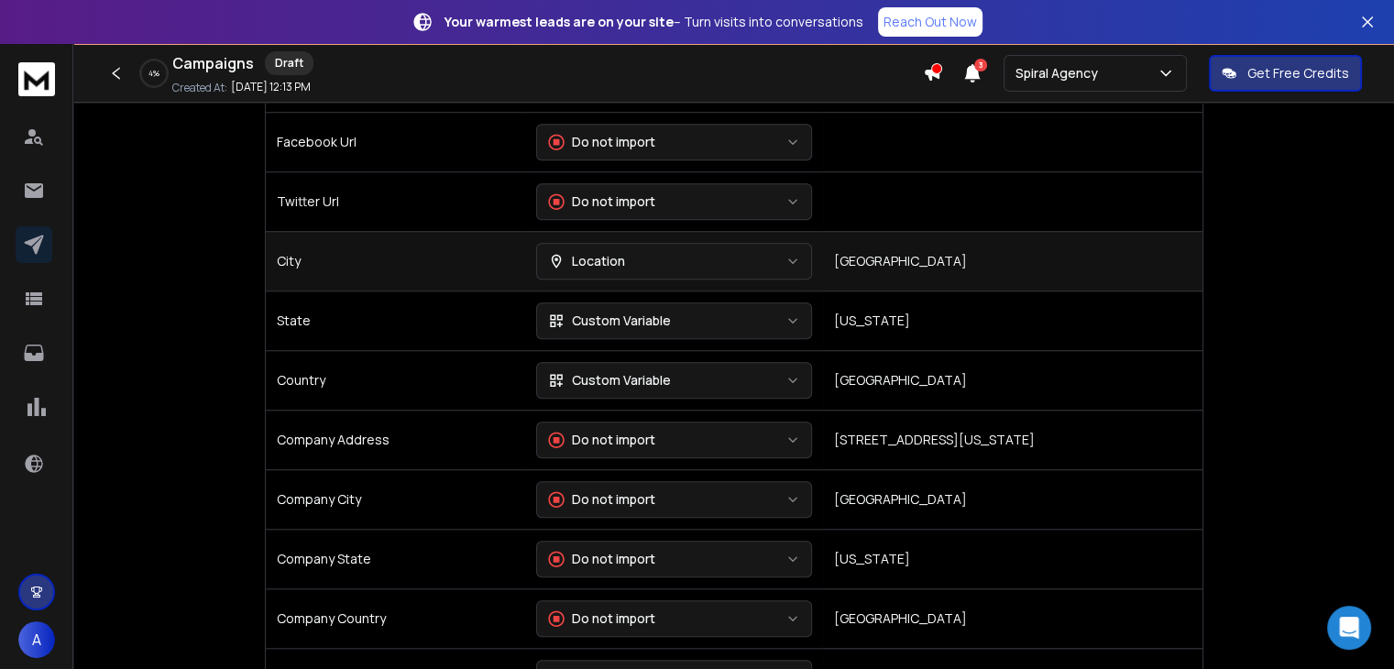
click at [661, 247] on button "Location" at bounding box center [674, 261] width 276 height 37
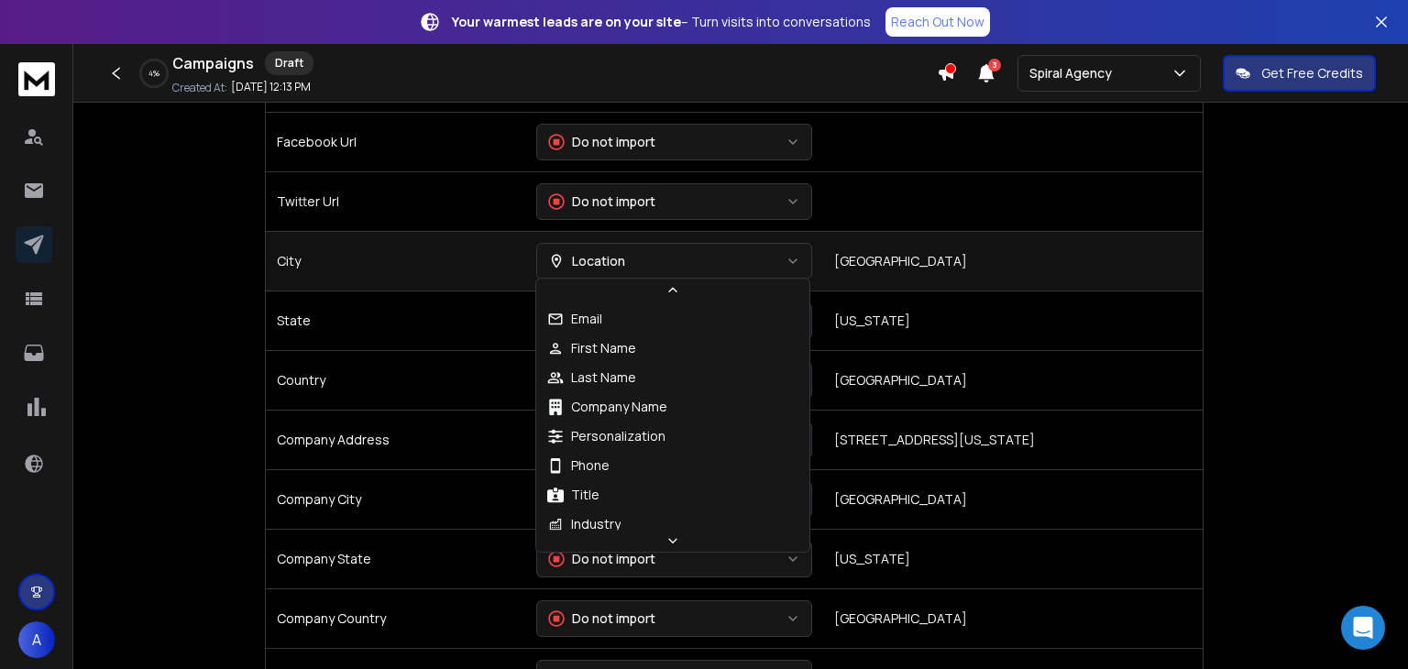
scroll to position [126, 0]
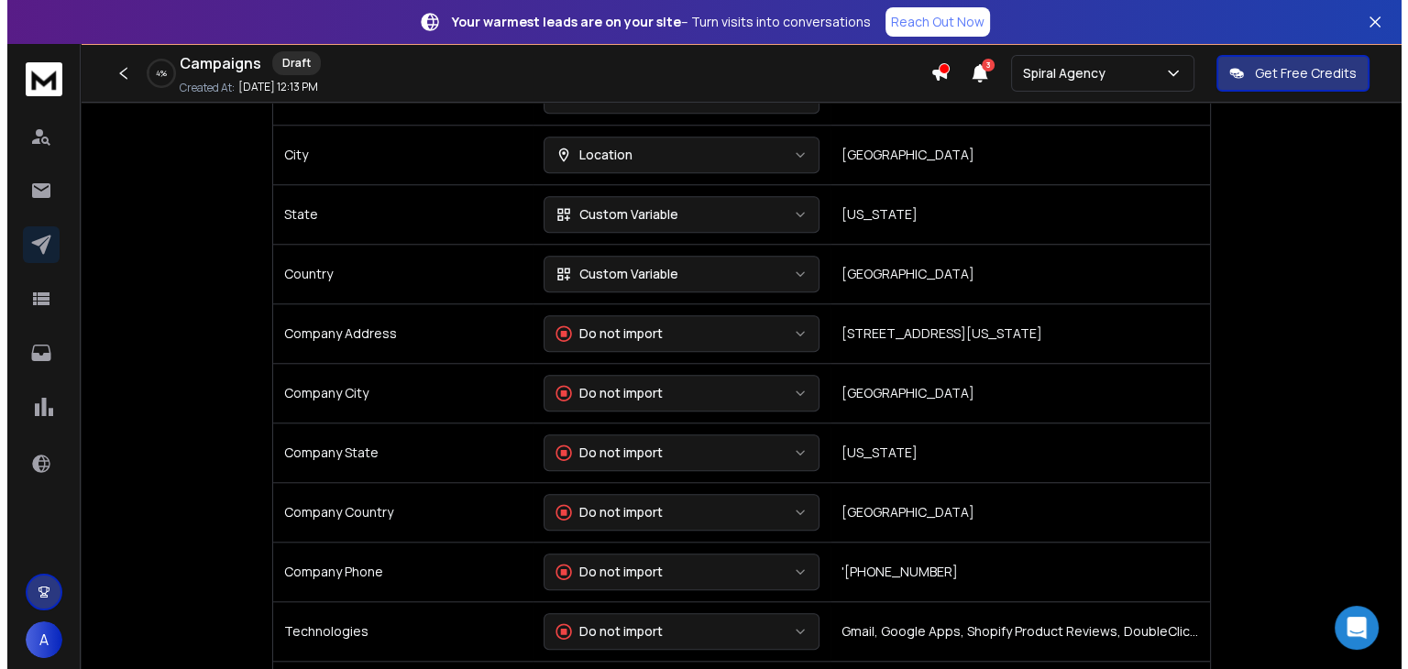
scroll to position [1760, 0]
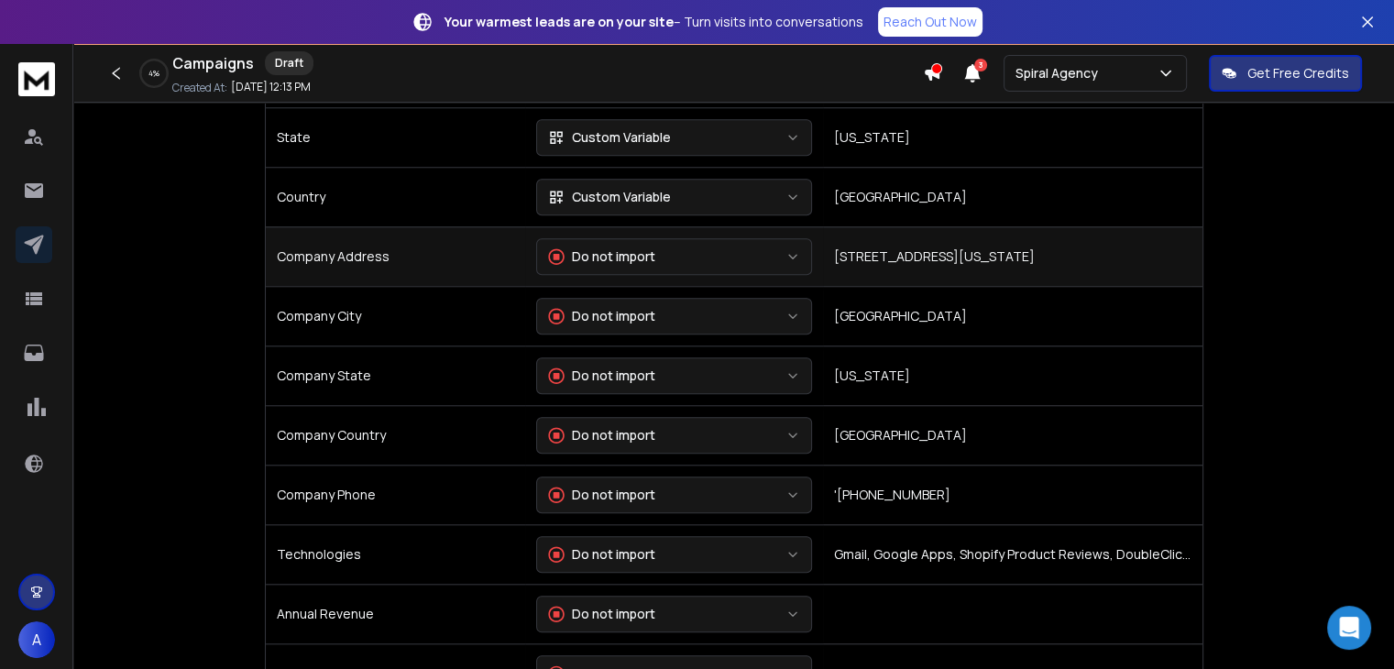
click at [640, 265] on button "Do not import" at bounding box center [674, 256] width 276 height 37
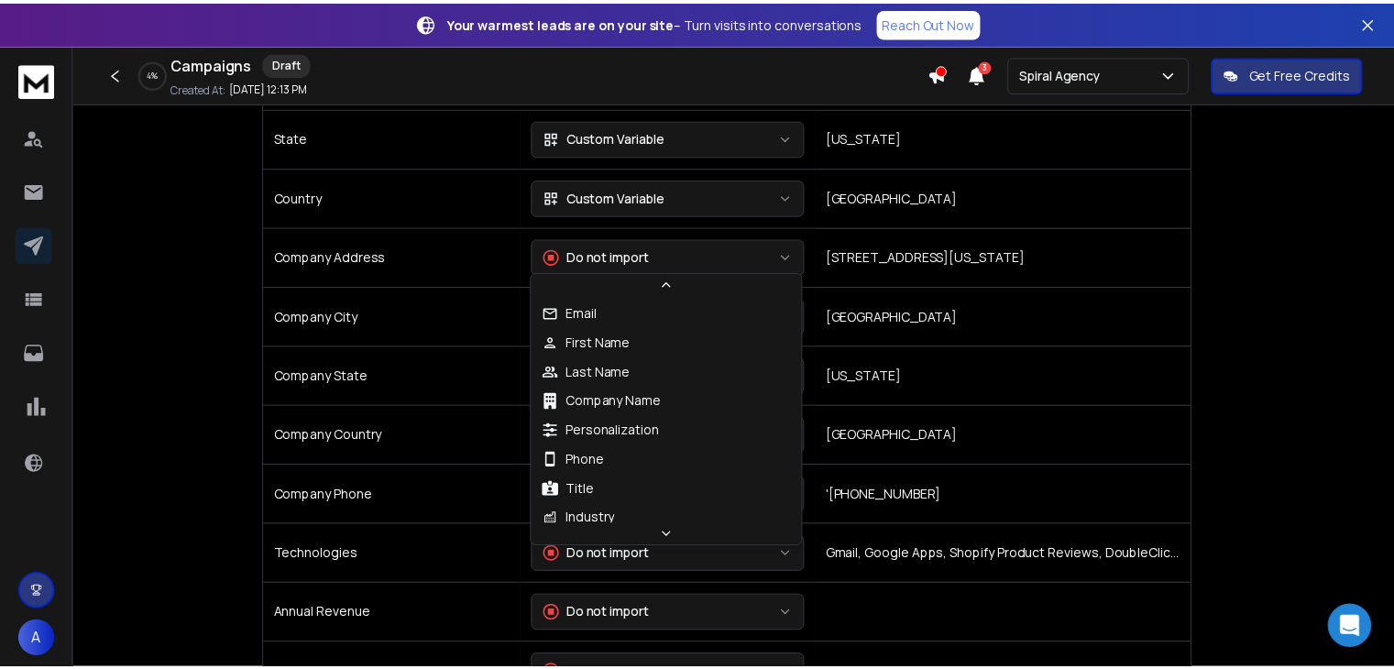
scroll to position [184, 0]
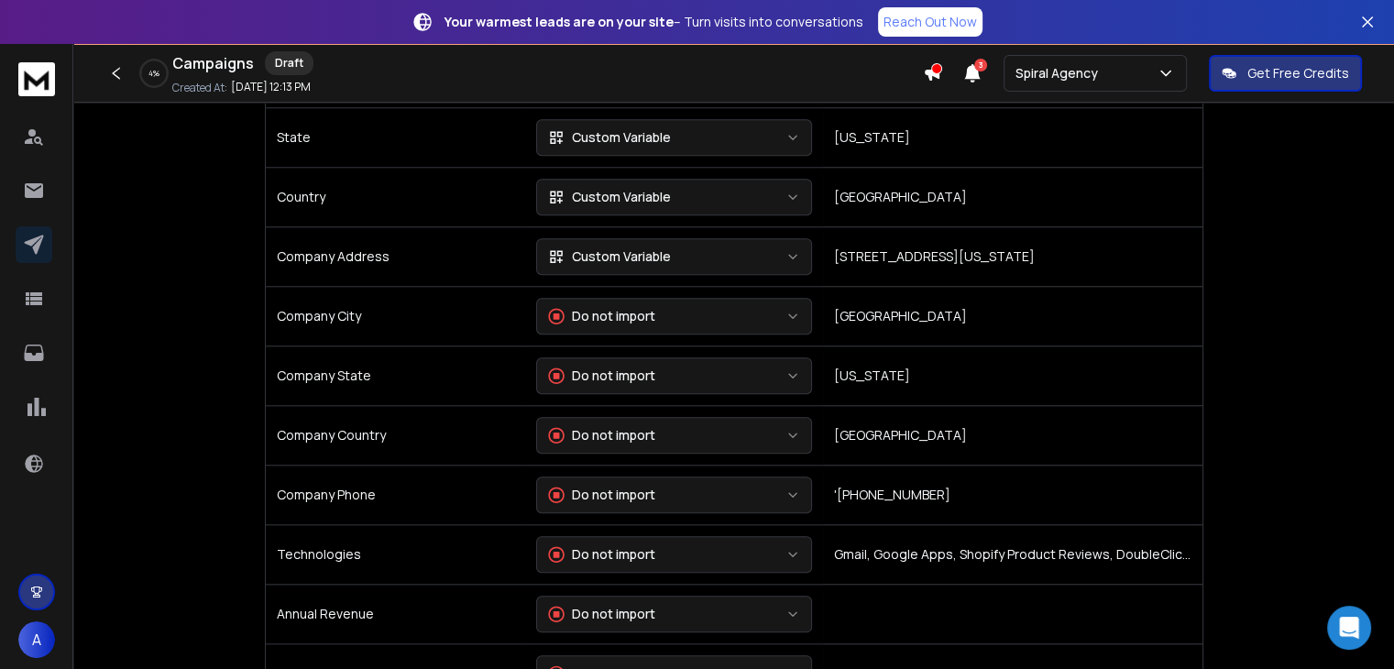
click at [1267, 276] on div "Nimbl Local Angle 2 cleaned.csv File Processed Upload all variables COLUMN NAME…" at bounding box center [697, 585] width 1394 height 4603
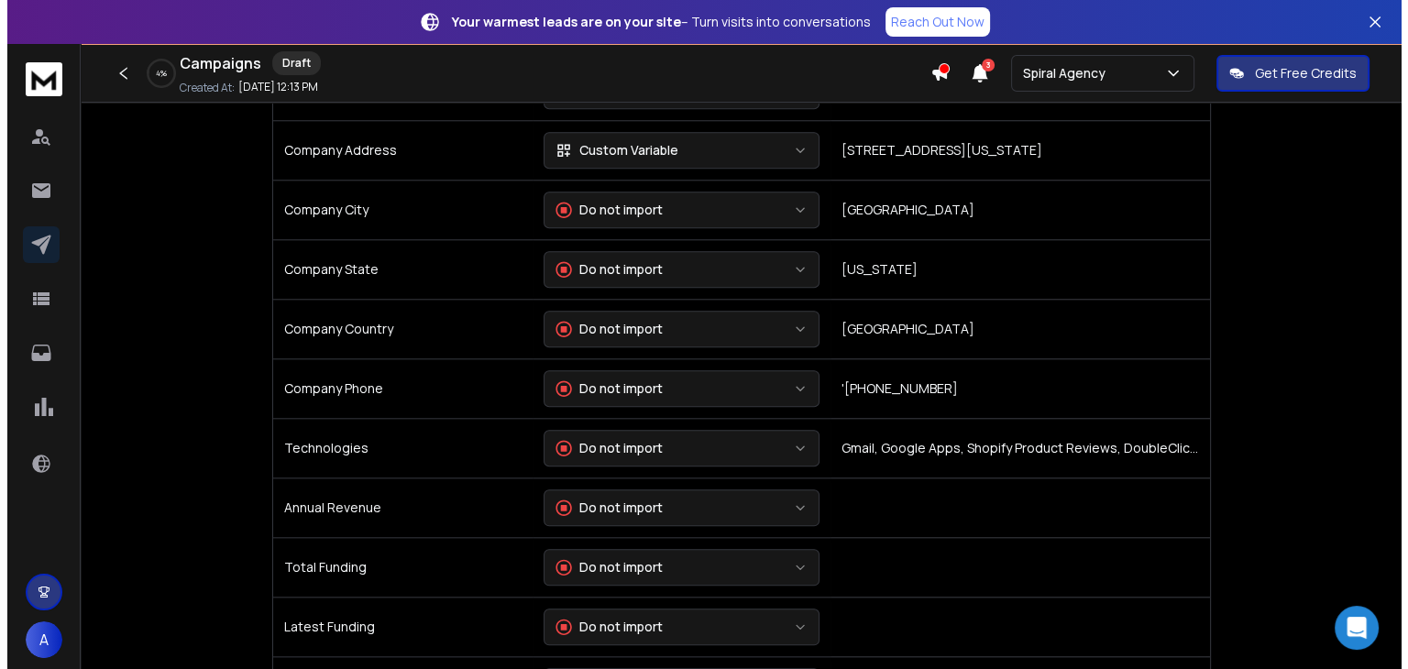
scroll to position [1870, 0]
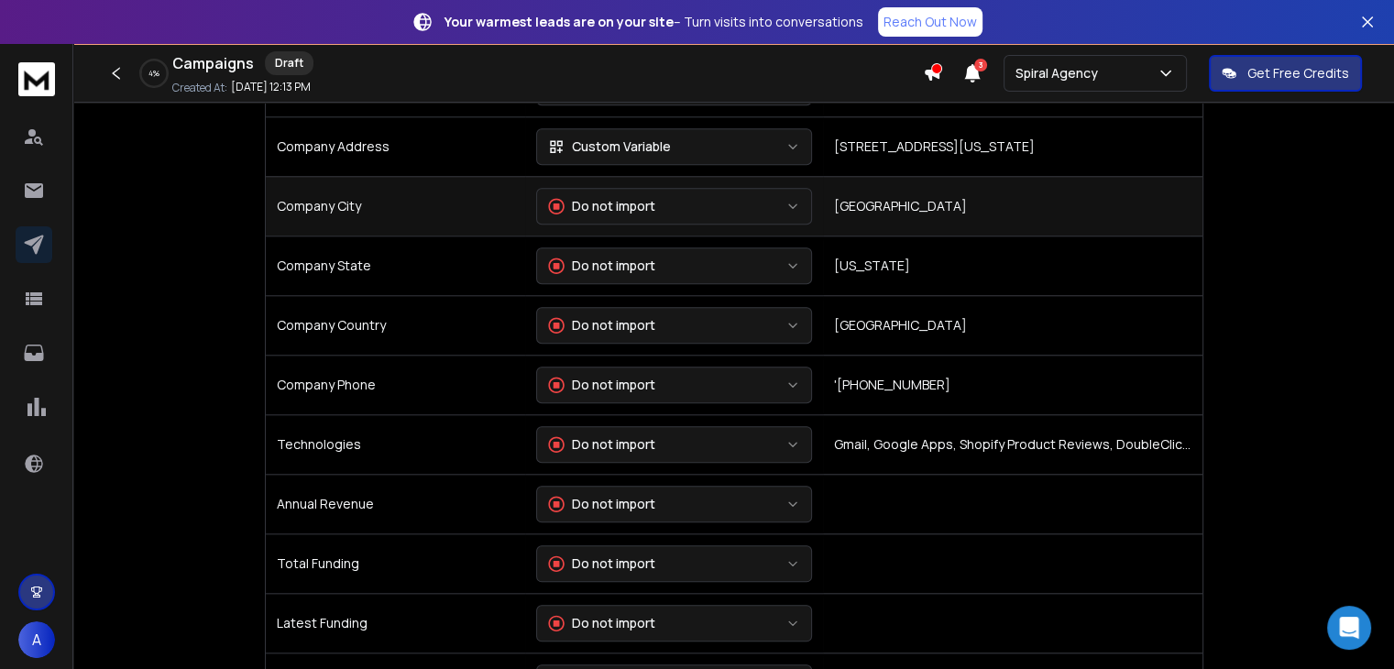
click at [653, 194] on button "Do not import" at bounding box center [674, 206] width 276 height 37
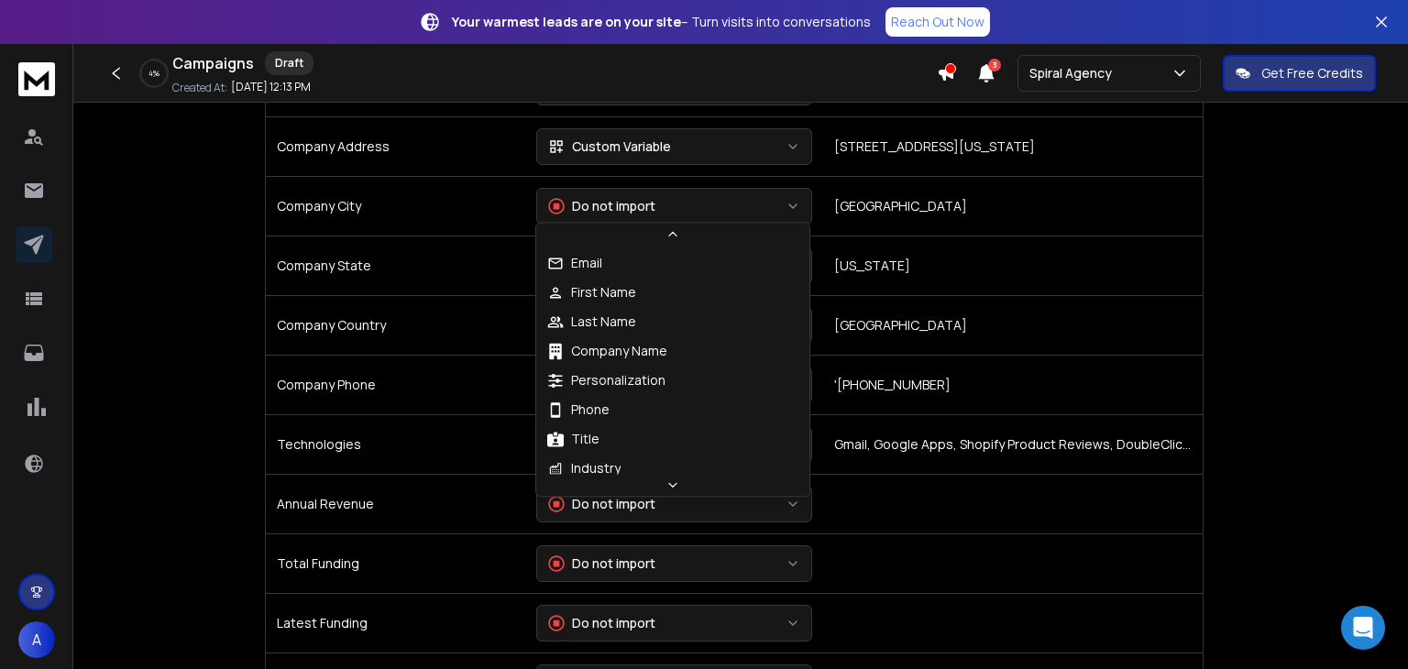
scroll to position [184, 0]
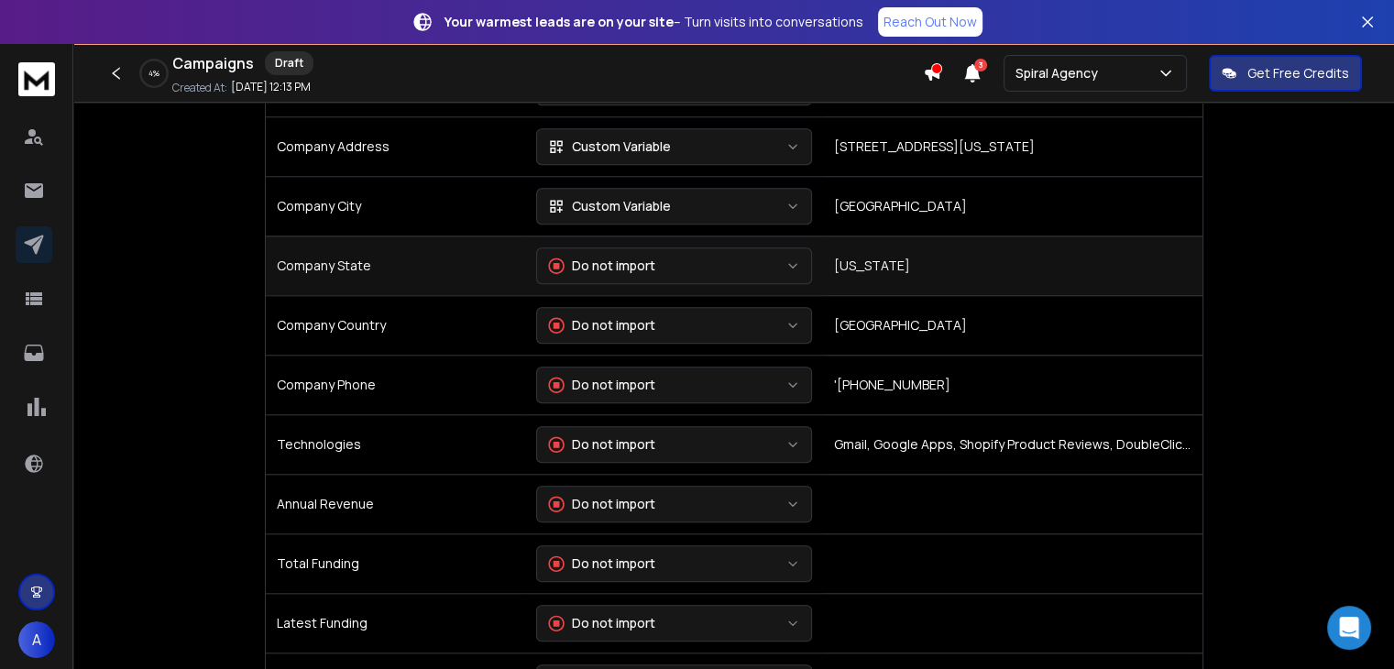
click at [677, 265] on button "Do not import" at bounding box center [674, 265] width 276 height 37
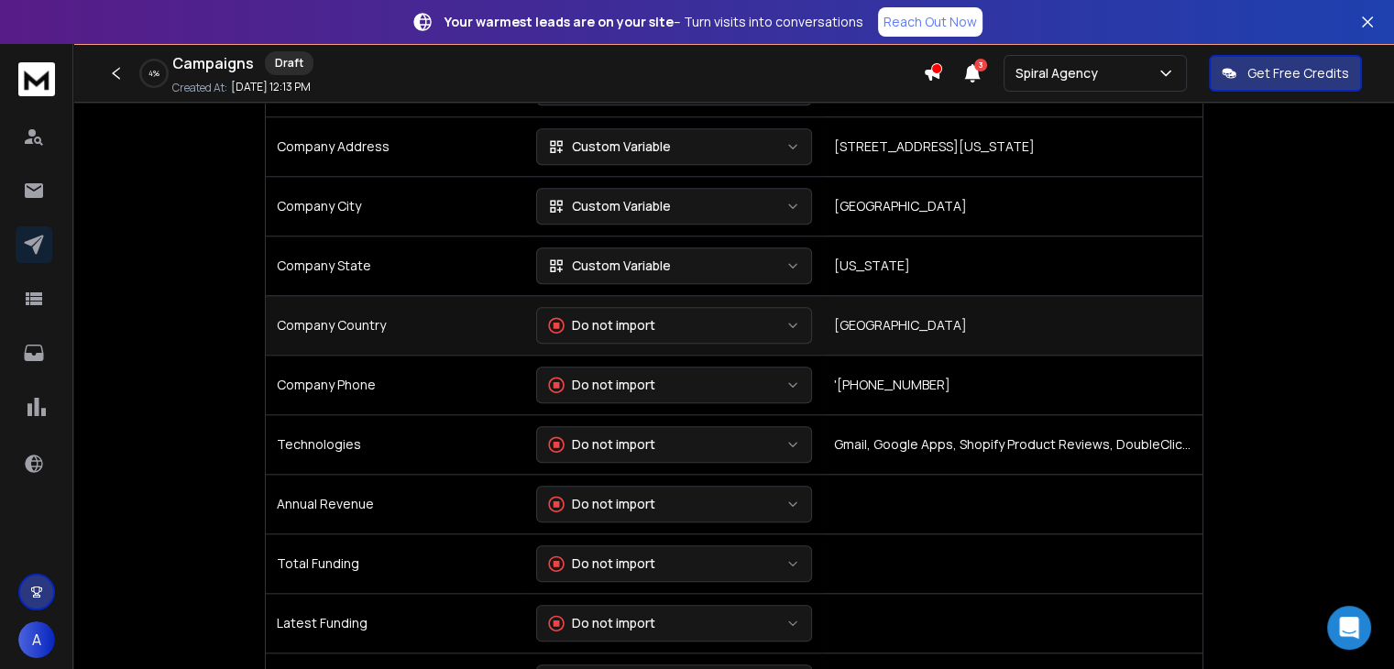
click at [649, 328] on button "Do not import" at bounding box center [674, 325] width 276 height 37
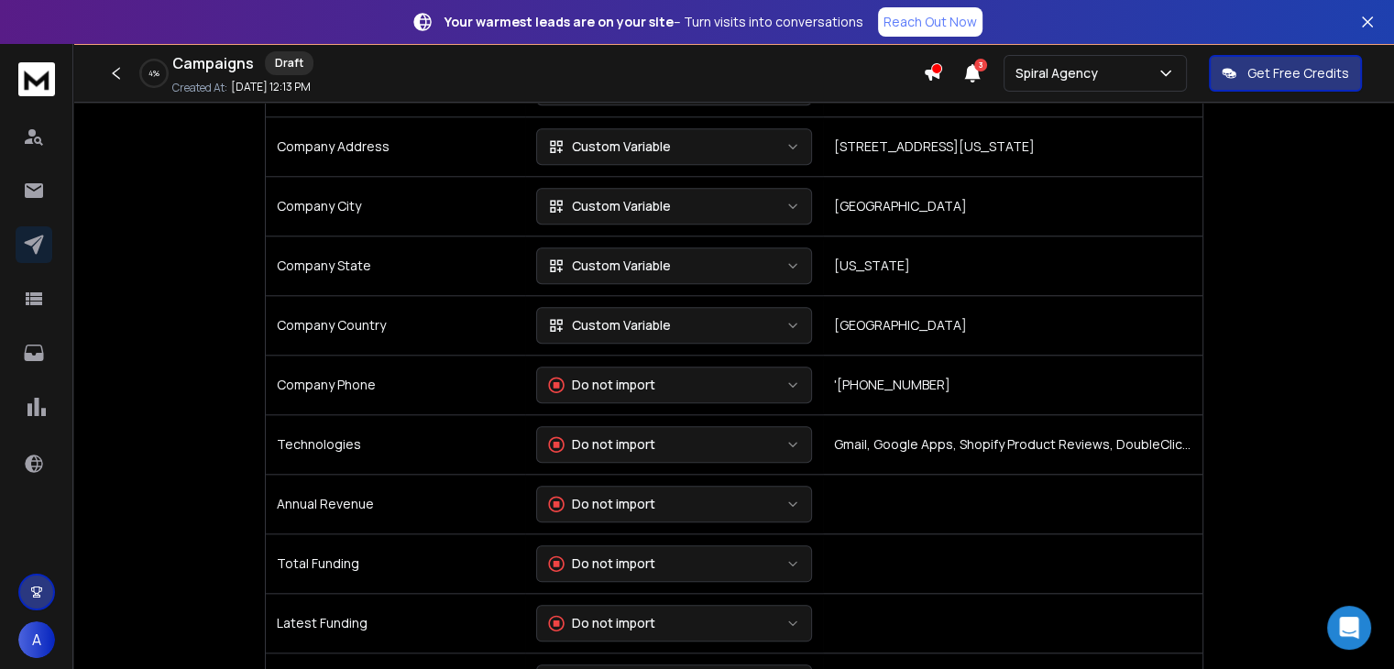
click at [1237, 338] on div "Nimbl Local Angle 2 cleaned.csv File Processed Upload all variables COLUMN NAME…" at bounding box center [697, 475] width 1394 height 4603
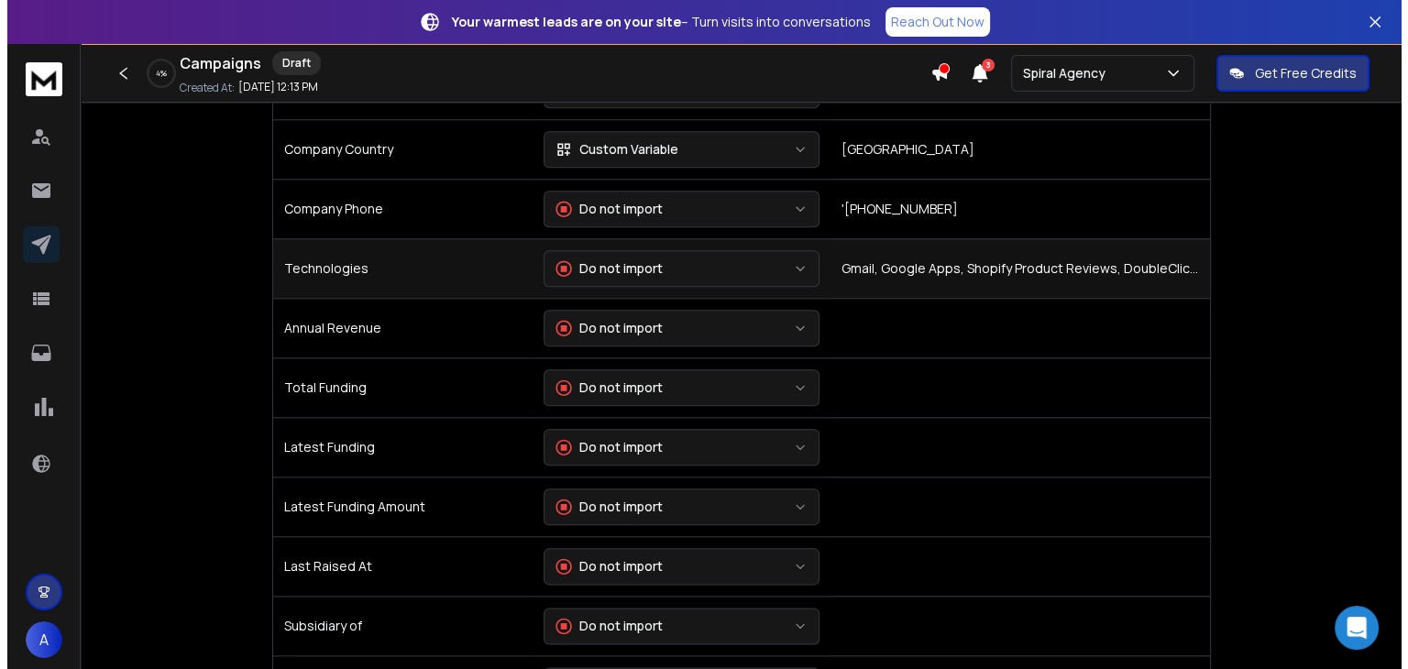
scroll to position [2053, 0]
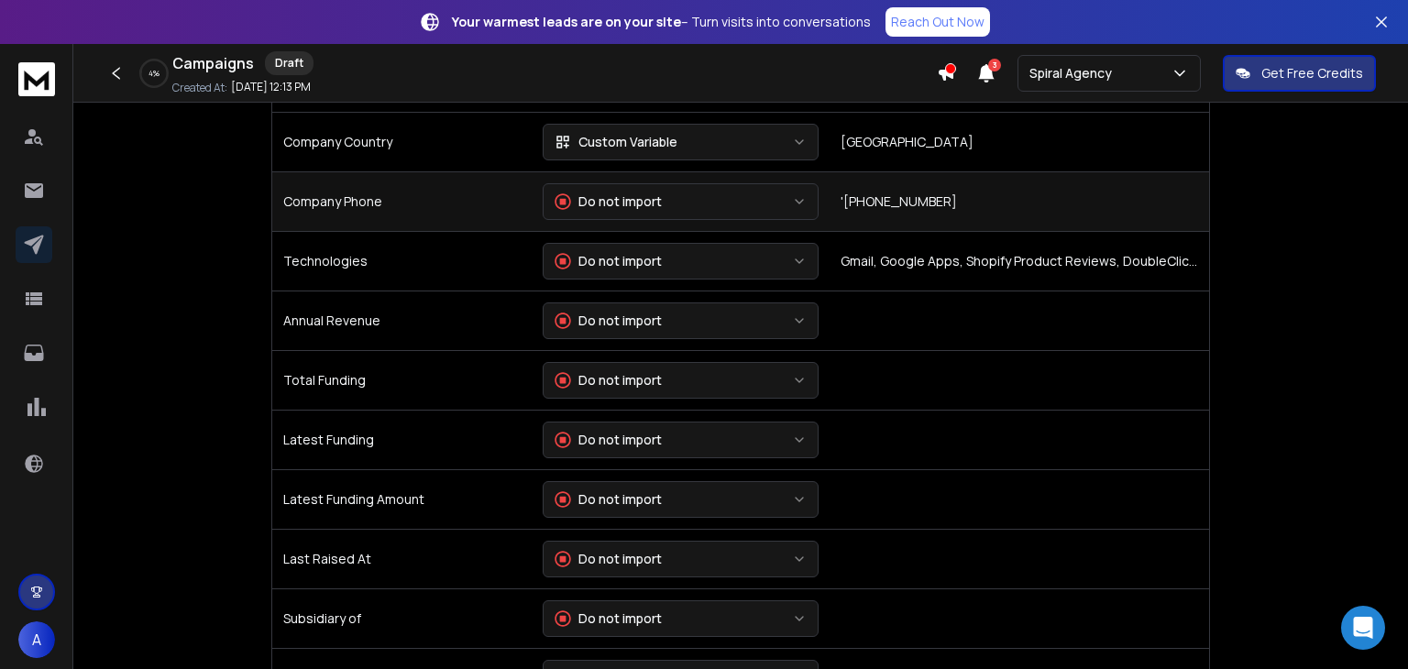
click at [654, 188] on button "Do not import" at bounding box center [681, 201] width 276 height 37
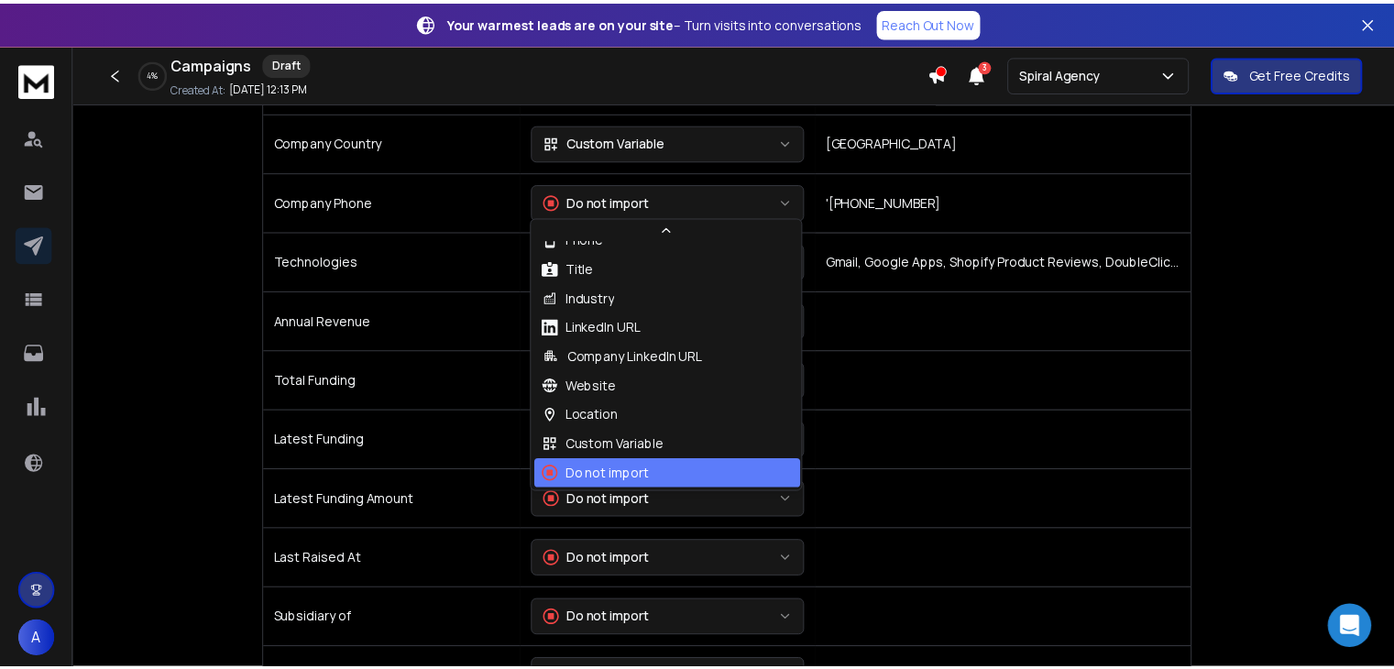
scroll to position [166, 0]
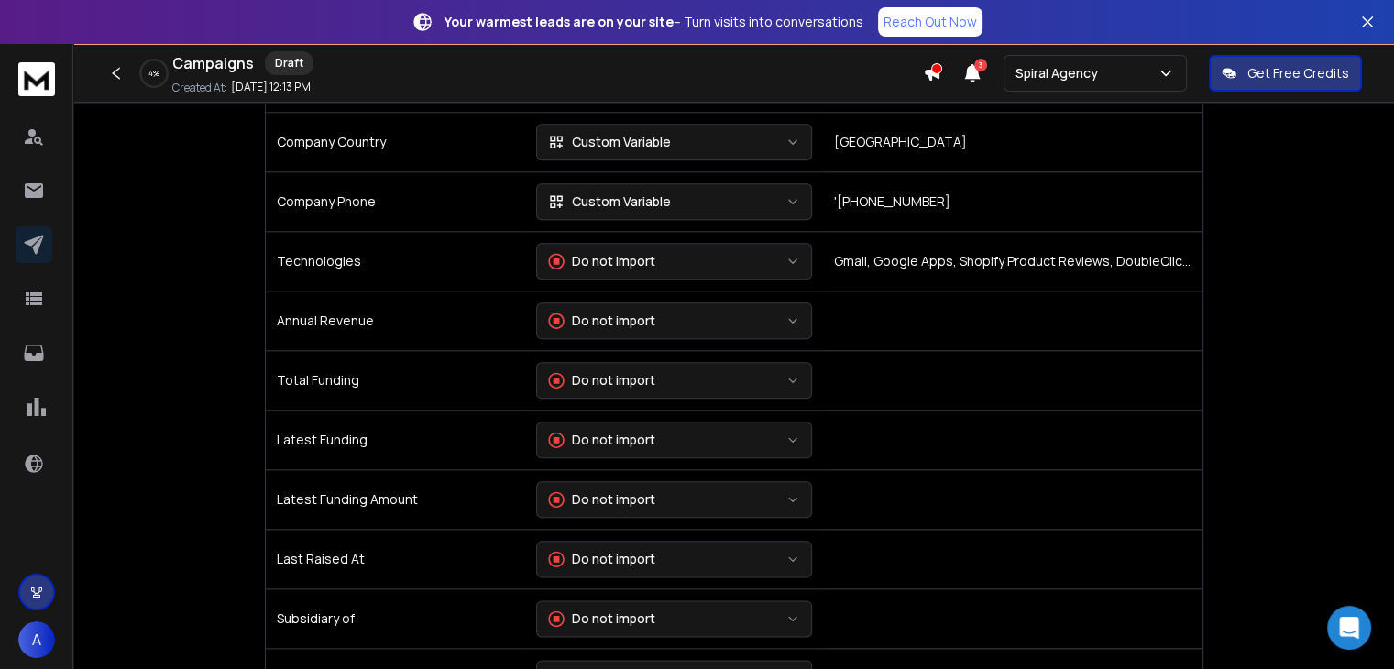
click at [1312, 284] on div "Nimbl Local Angle 2 cleaned.csv File Processed Upload all variables COLUMN NAME…" at bounding box center [697, 292] width 1394 height 4603
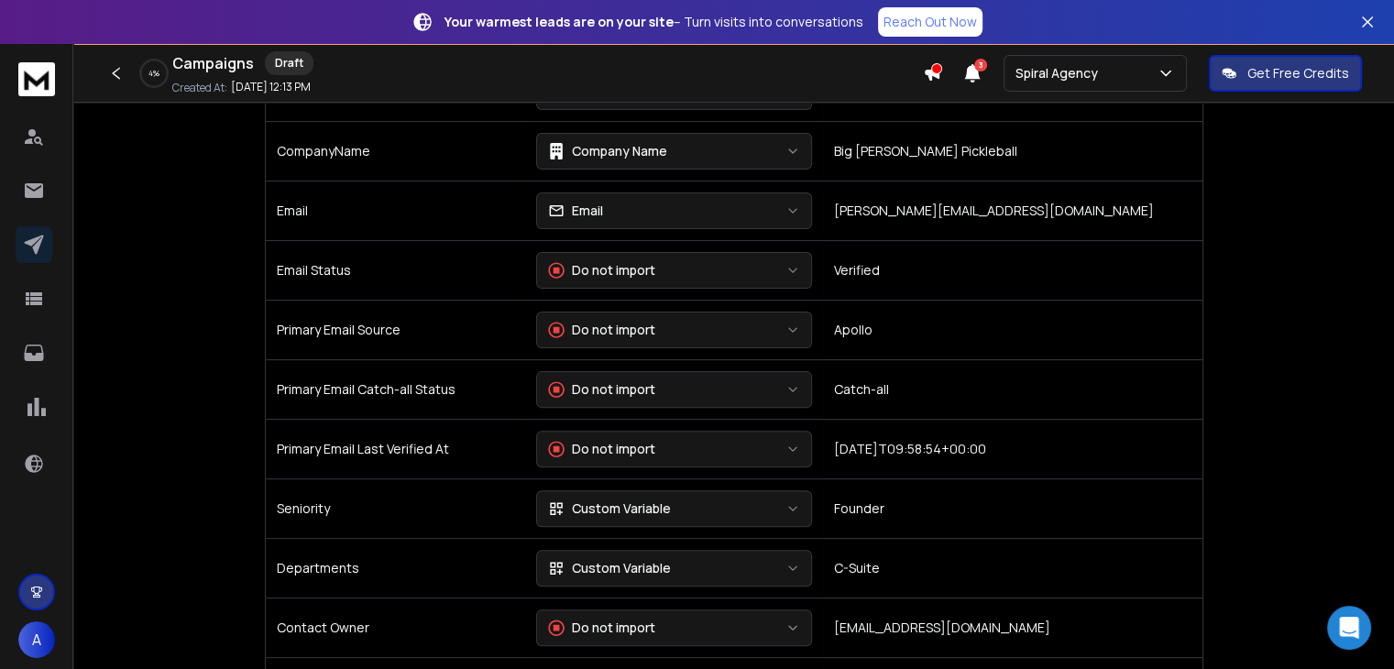
scroll to position [3964, 0]
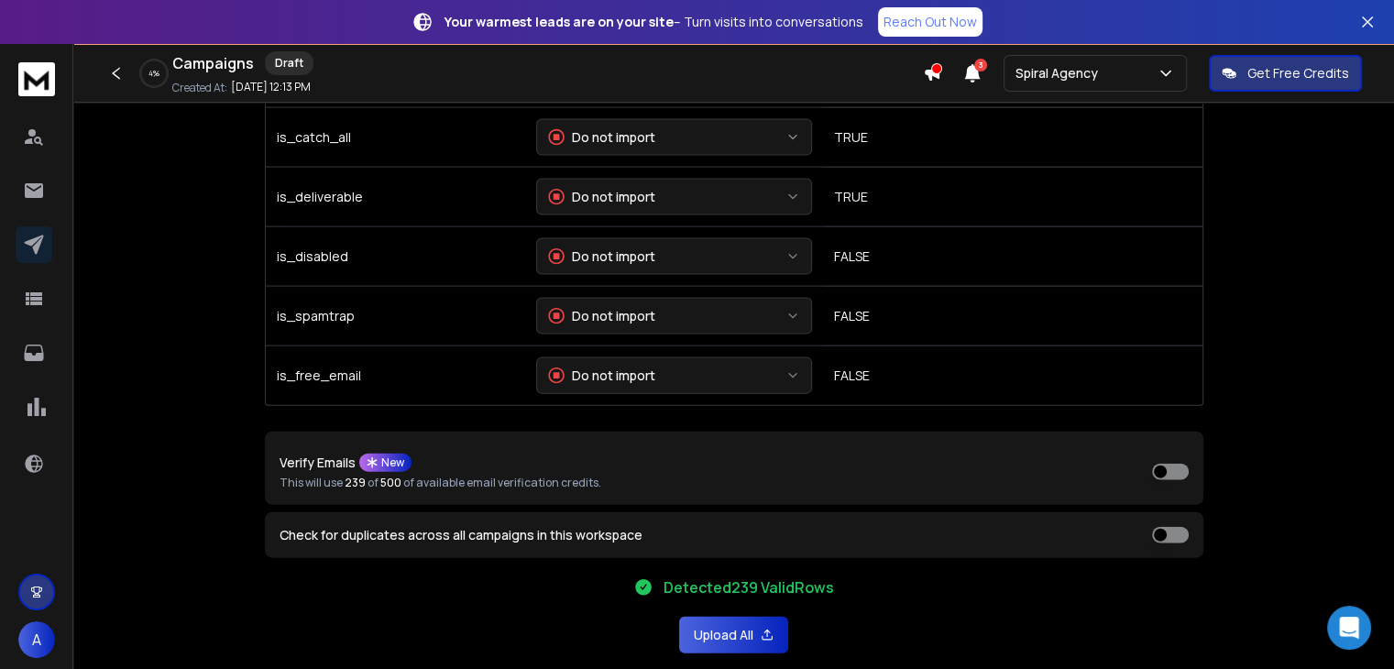
click at [755, 623] on button "Upload All" at bounding box center [733, 635] width 109 height 37
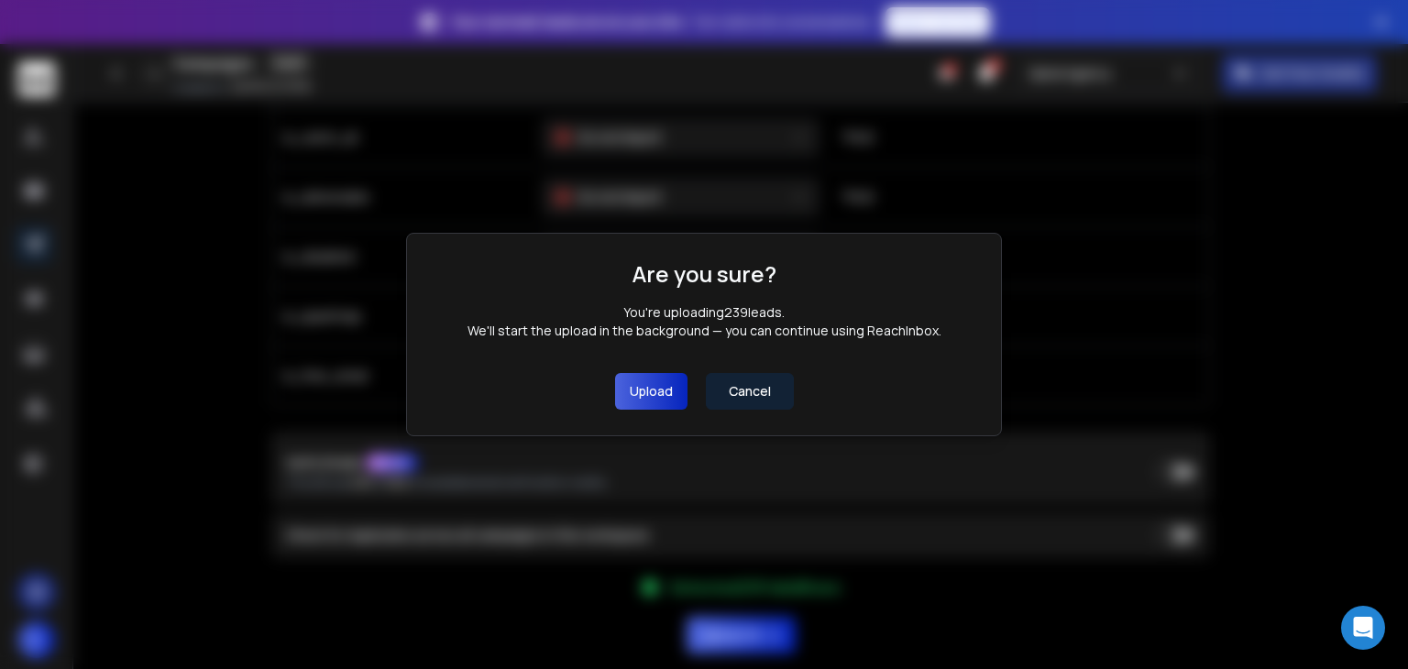
click at [667, 385] on button "Upload" at bounding box center [651, 391] width 72 height 37
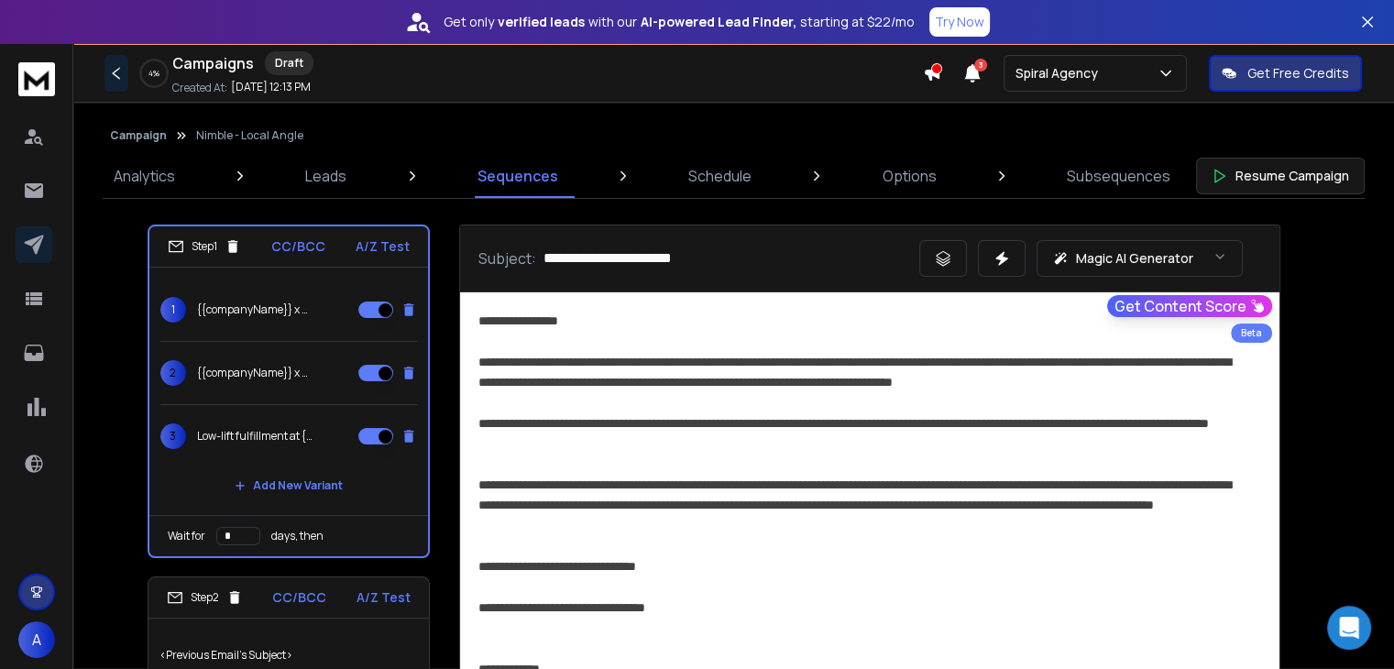
click at [110, 78] on icon at bounding box center [116, 73] width 16 height 16
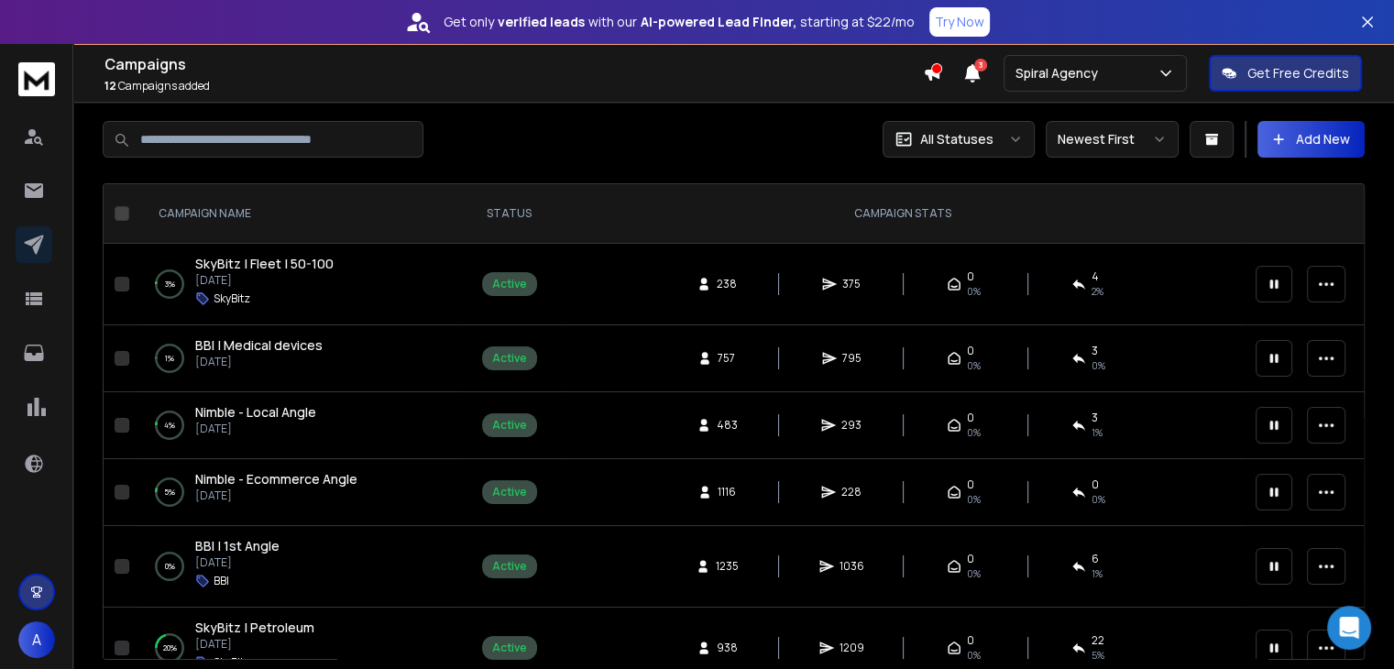
click at [318, 428] on div "4 % Nimble - Local Angle 14 days ago" at bounding box center [297, 425] width 284 height 44
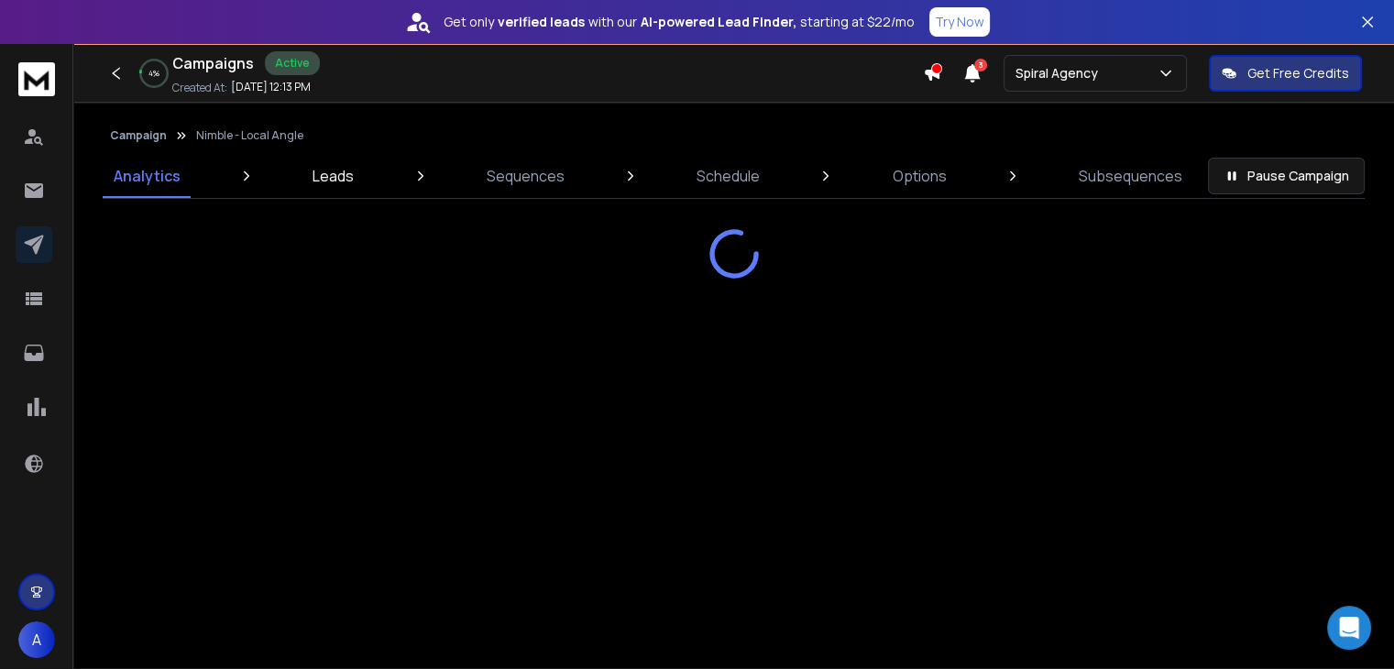
click at [337, 184] on p "Leads" at bounding box center [333, 176] width 41 height 22
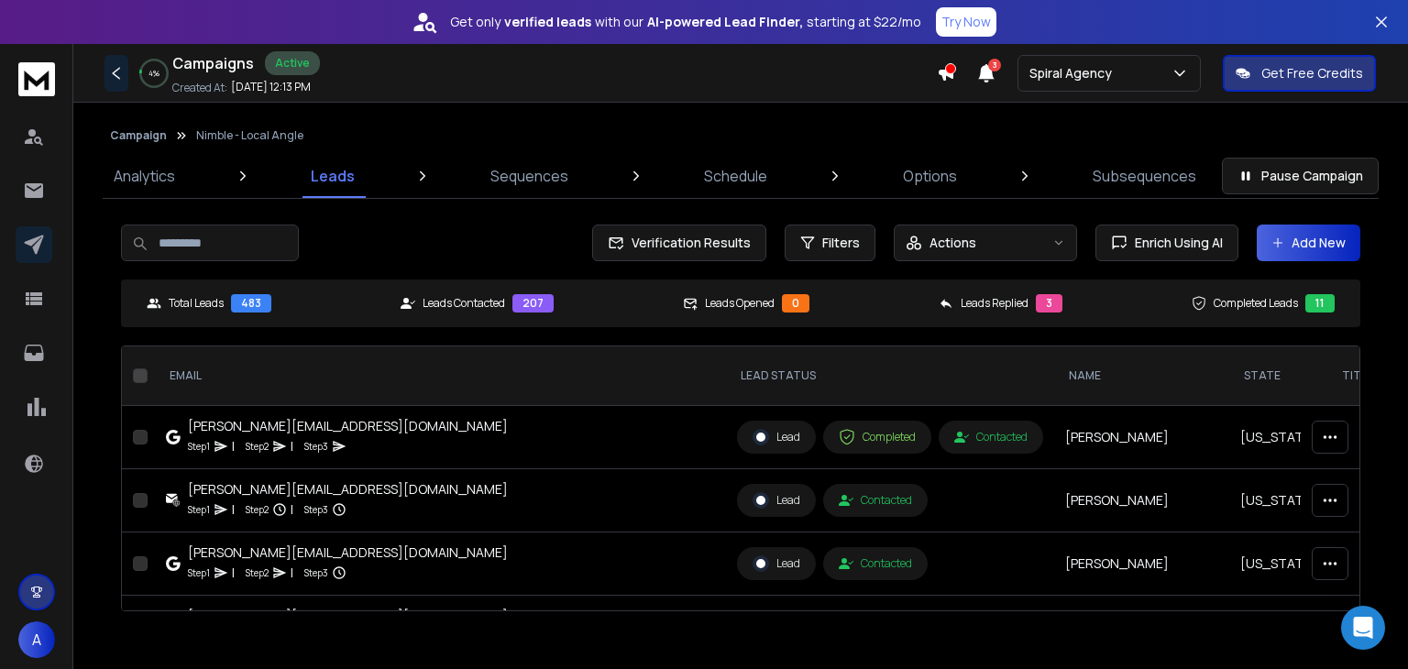
click at [121, 70] on icon at bounding box center [116, 73] width 16 height 16
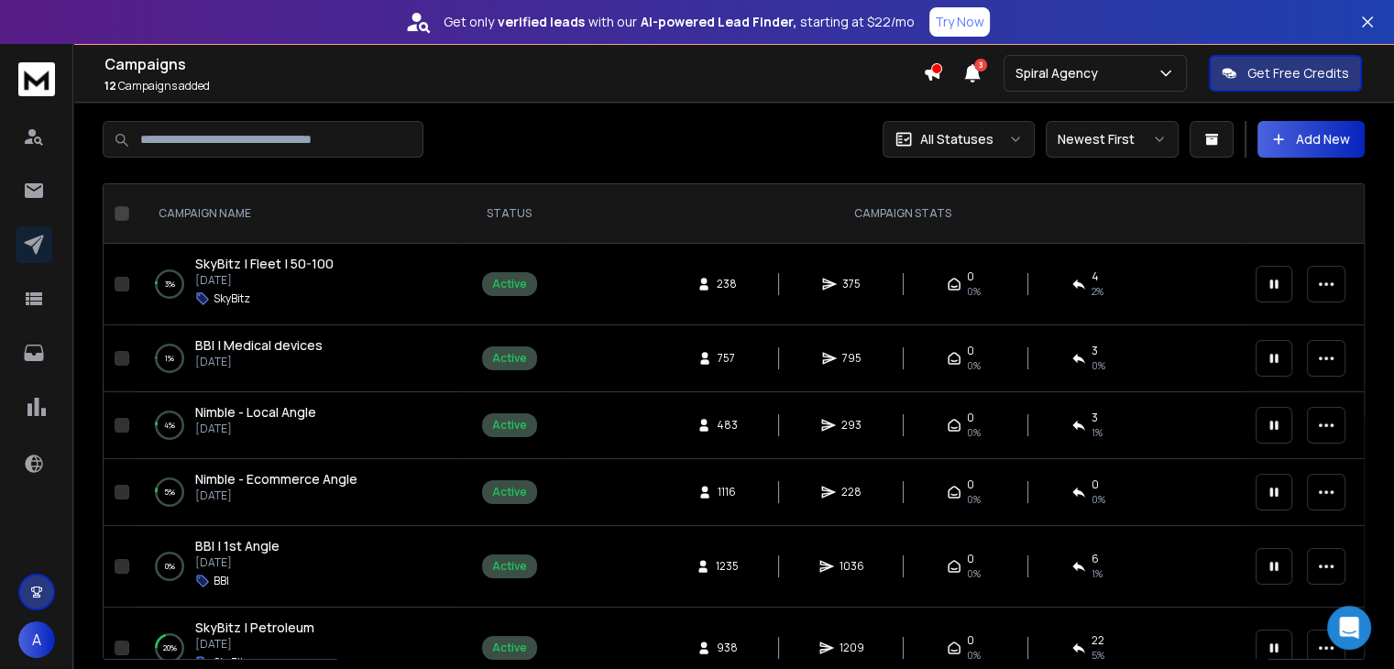
click at [368, 406] on div "4 % Nimble - Local Angle 14 days ago" at bounding box center [297, 425] width 284 height 44
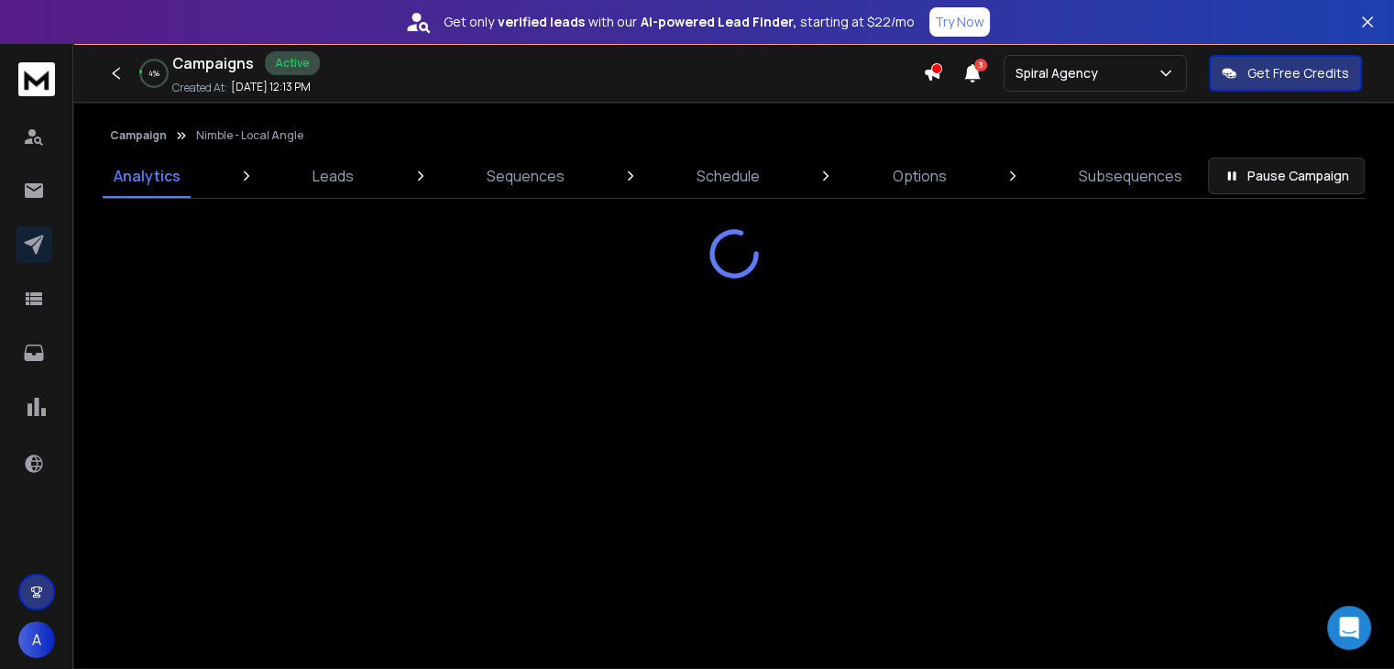
click at [964, 180] on div "Analytics Leads Sequences Schedule Options Subsequences" at bounding box center [648, 176] width 1091 height 44
click at [952, 180] on link "Options" at bounding box center [920, 176] width 76 height 44
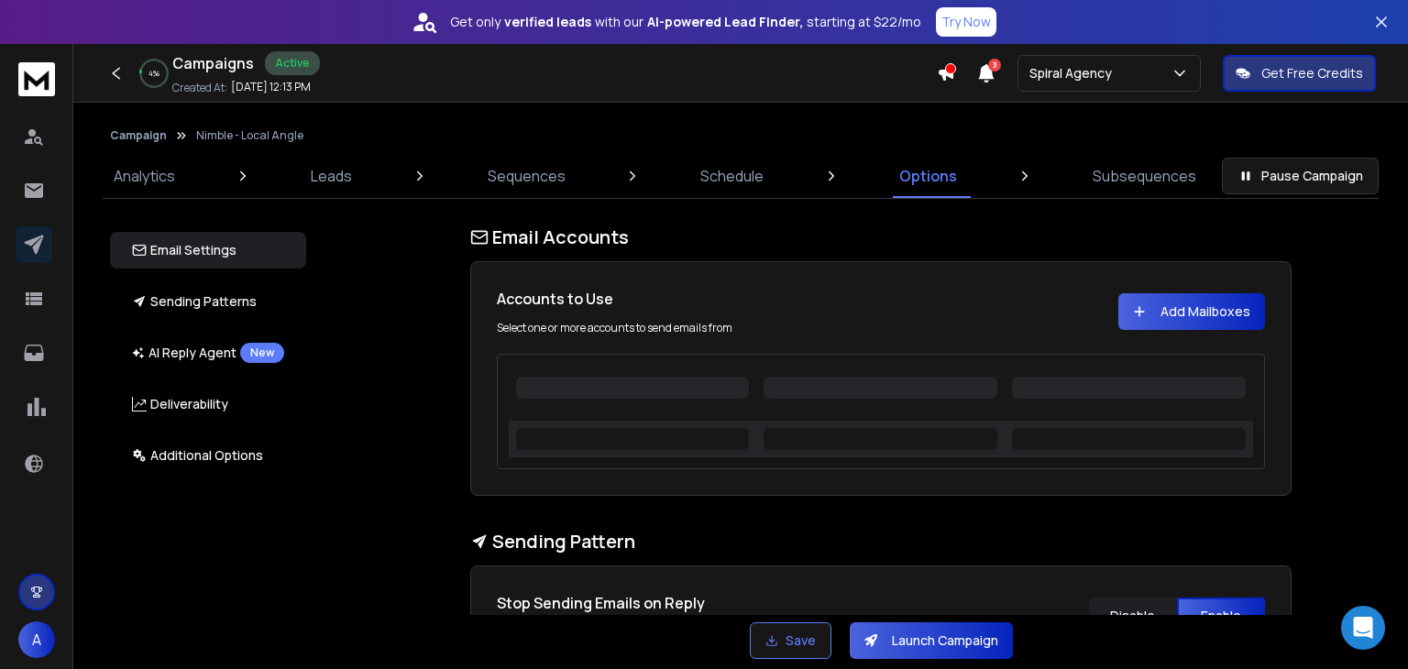
click at [1366, 326] on div "Email Accounts Accounts to Use Select one or more accounts to send emails from …" at bounding box center [891, 420] width 1112 height 390
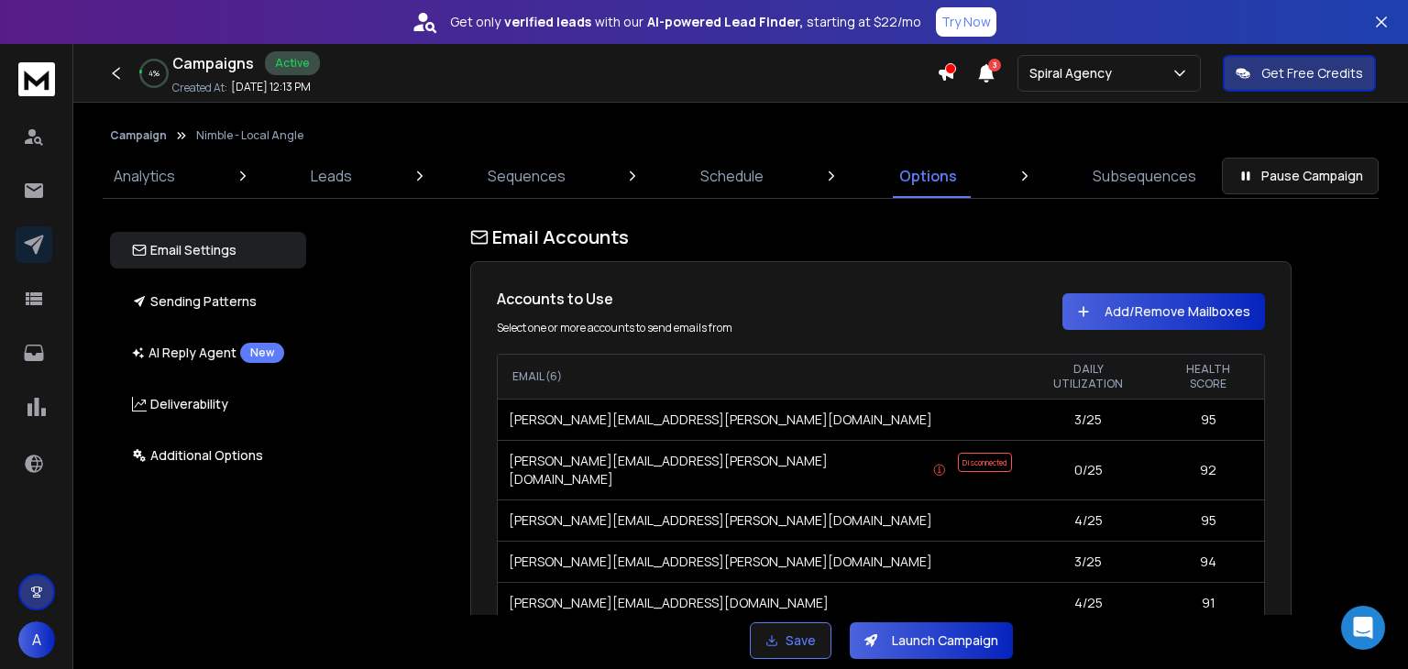
click at [1366, 326] on div "Email Accounts Accounts to Use Select one or more accounts to send emails from …" at bounding box center [891, 420] width 1112 height 390
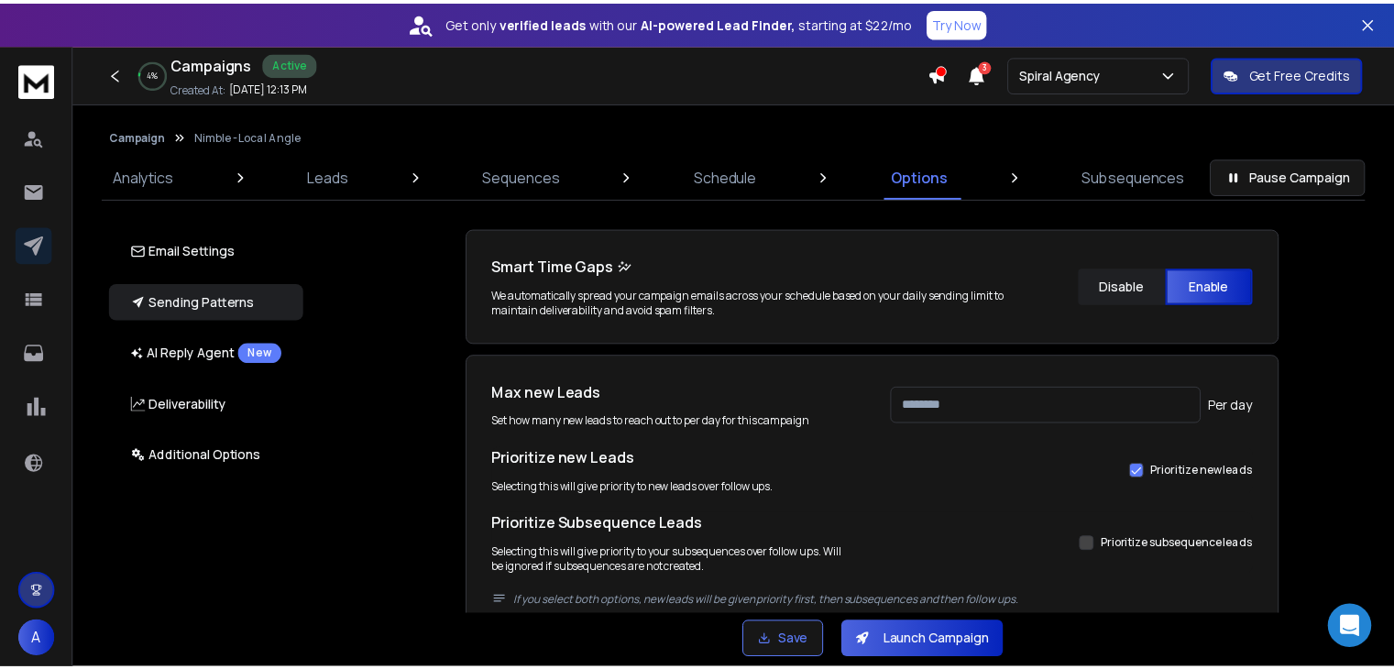
scroll to position [1027, 0]
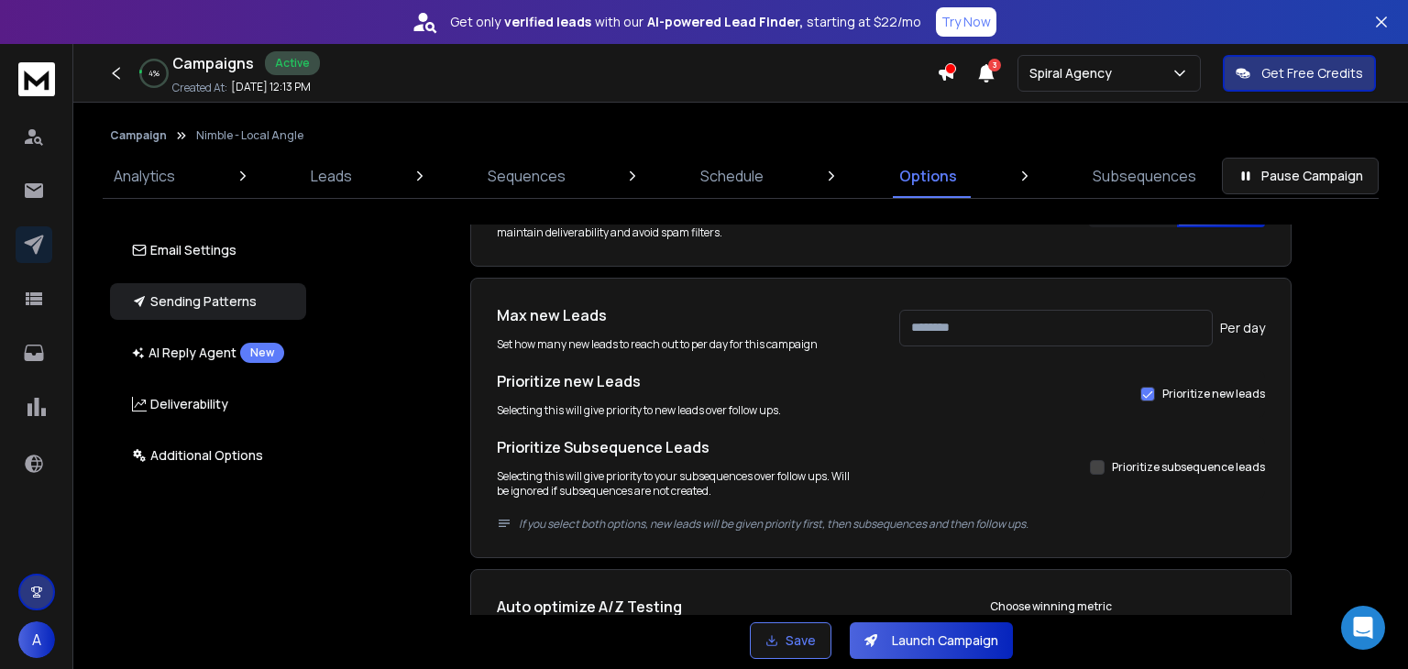
click at [1184, 387] on label "Prioritize new leads" at bounding box center [1213, 394] width 103 height 15
click at [1155, 387] on button "Prioritize new leads" at bounding box center [1147, 394] width 15 height 15
click at [774, 634] on icon "submit" at bounding box center [771, 640] width 13 height 13
click at [113, 78] on icon at bounding box center [116, 73] width 16 height 16
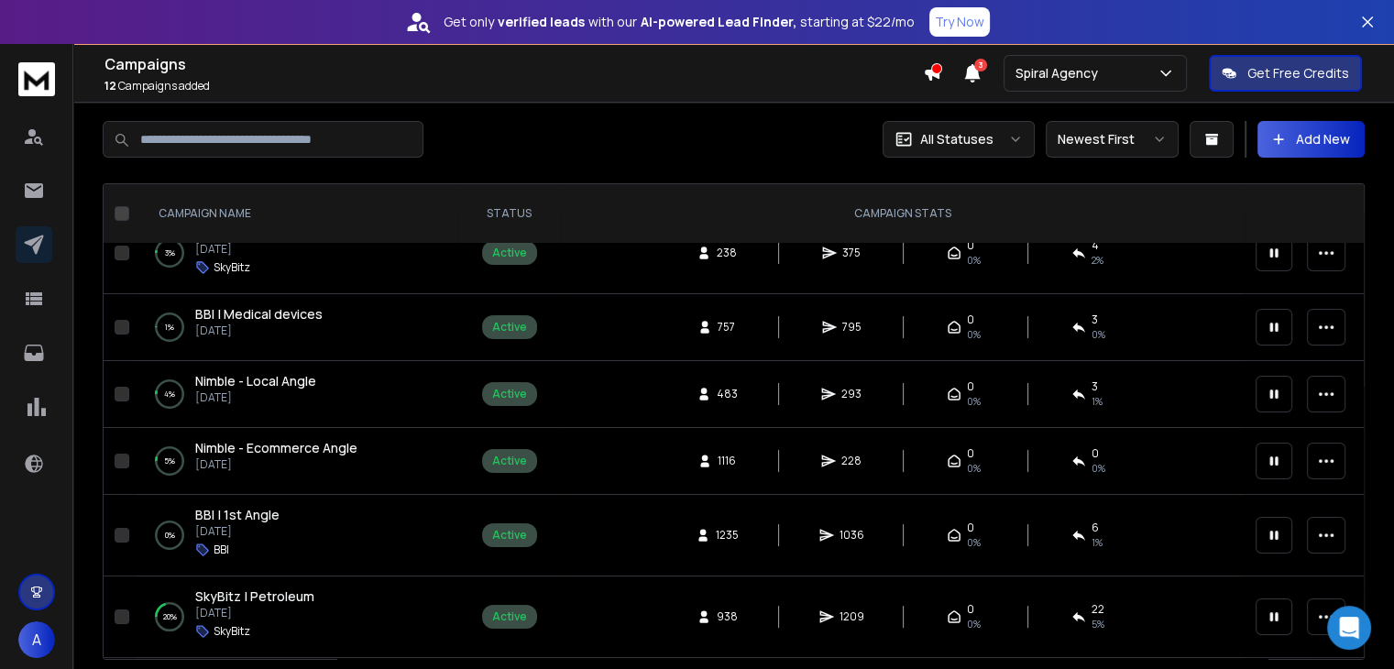
scroll to position [531, 0]
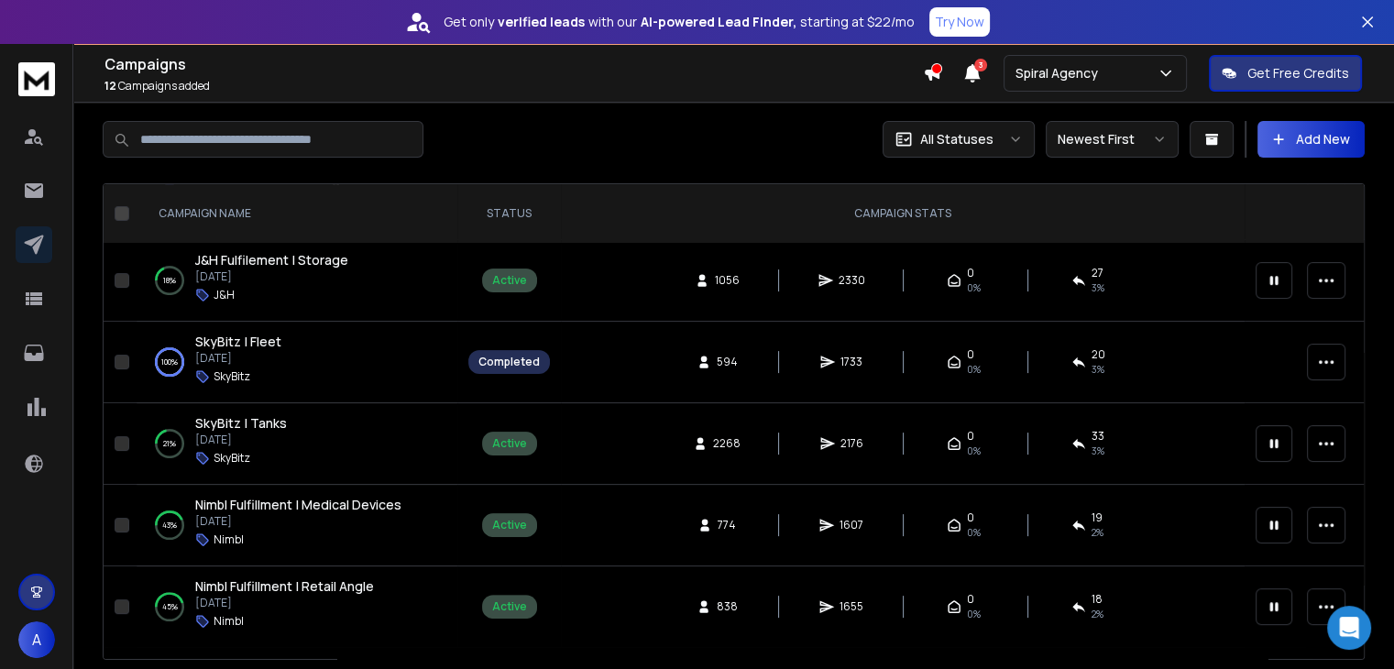
click at [375, 426] on div "21 % SkyBitz | Tanks 2 months ago SkyBitz" at bounding box center [297, 443] width 284 height 59
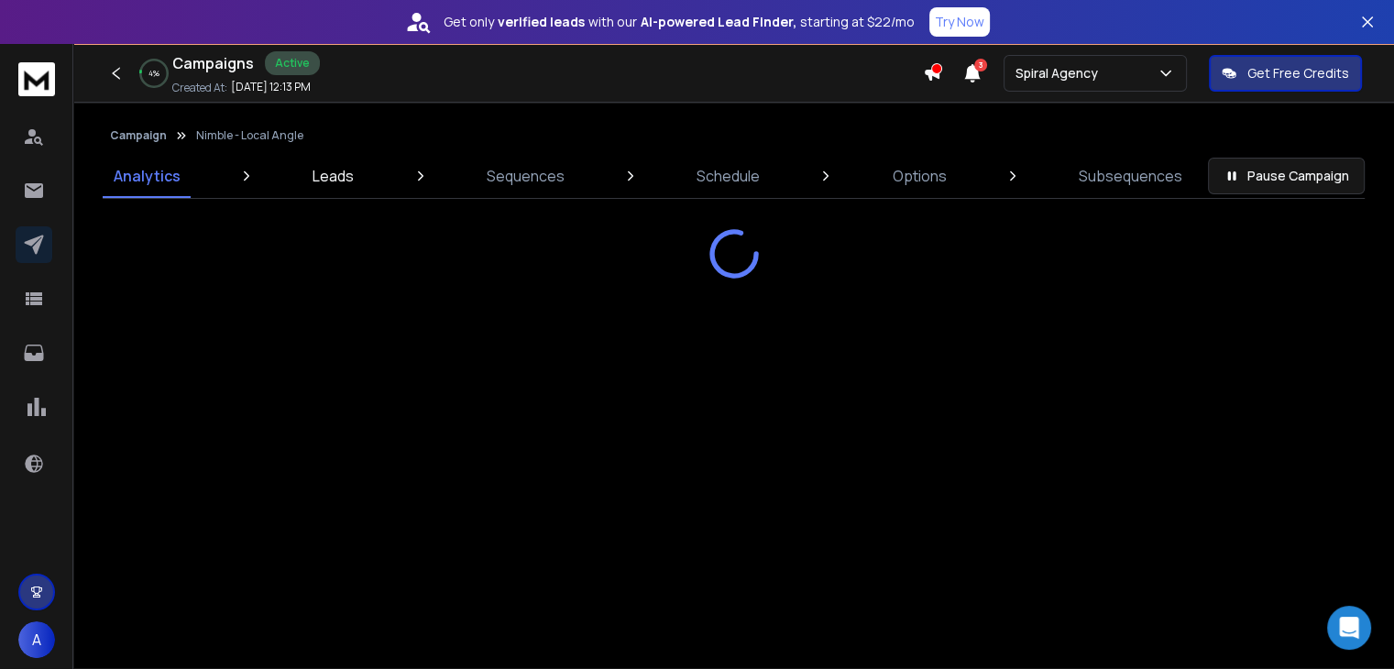
click at [338, 191] on link "Leads" at bounding box center [333, 176] width 63 height 44
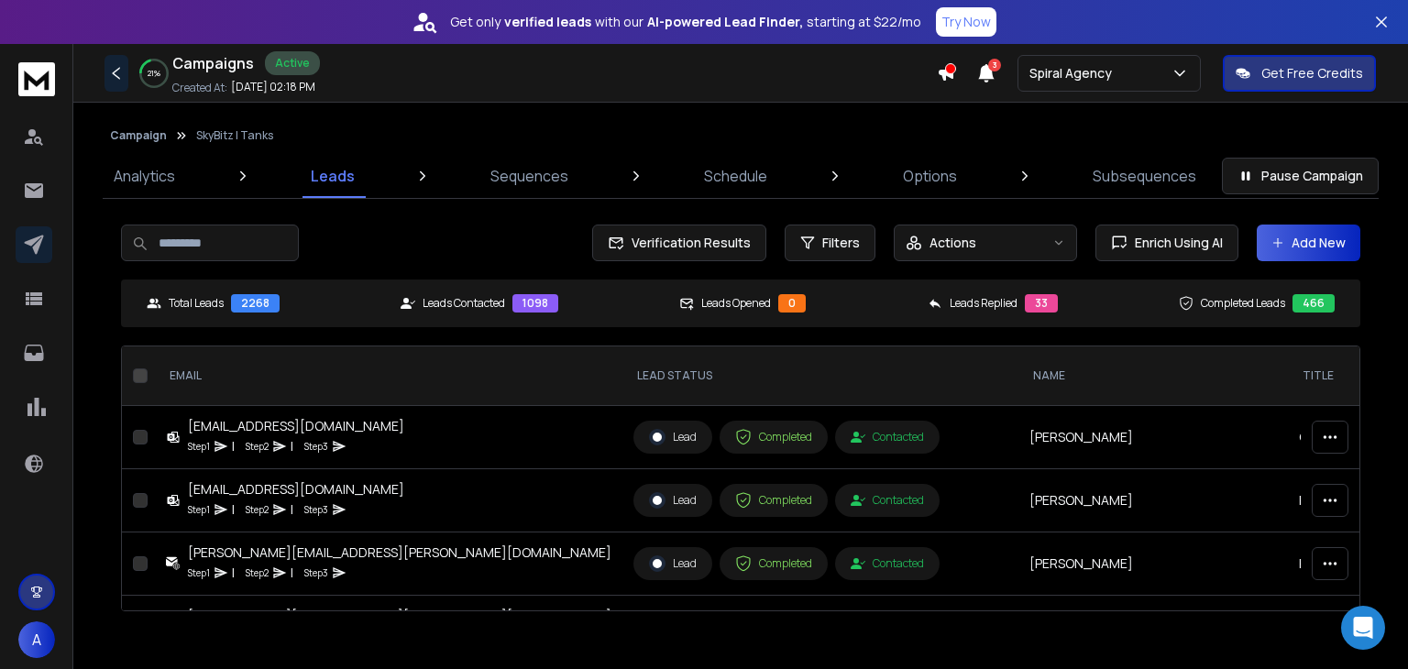
click at [114, 73] on icon at bounding box center [115, 73] width 7 height 12
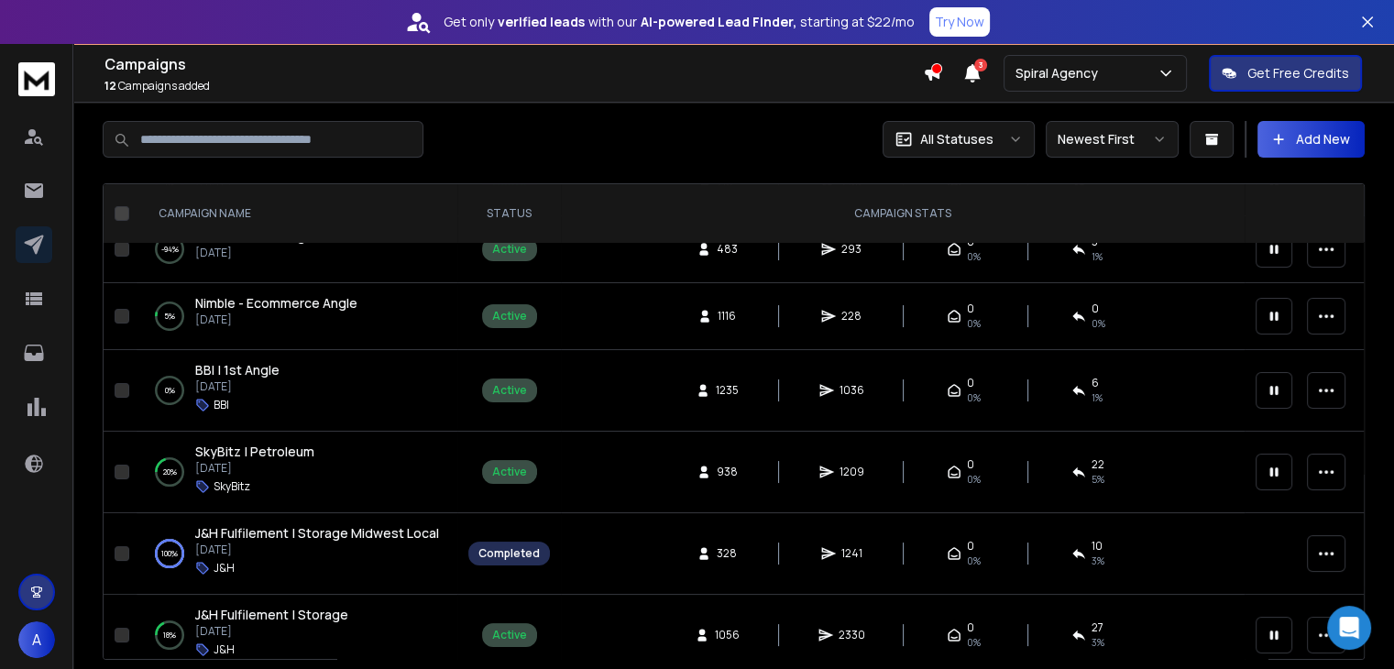
scroll to position [235, 0]
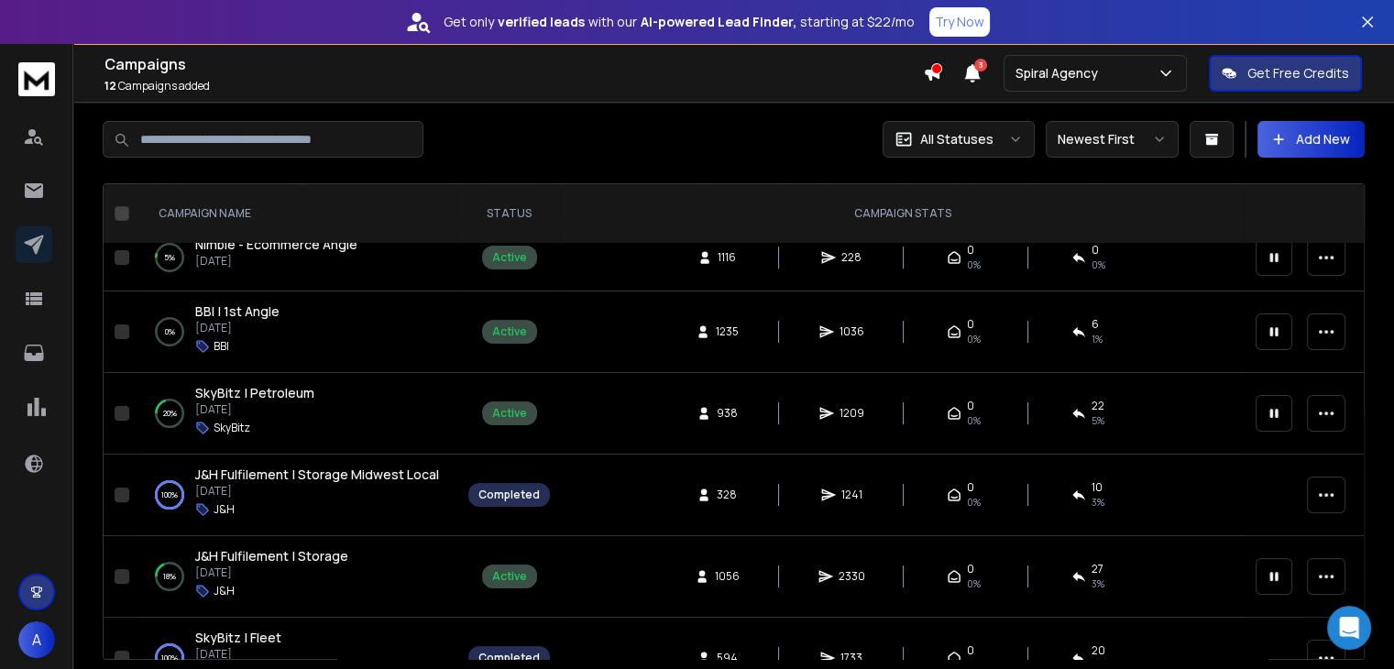
click at [342, 394] on div "20 % SkyBitz | Petroleum 20 days ago SkyBitz" at bounding box center [297, 413] width 284 height 59
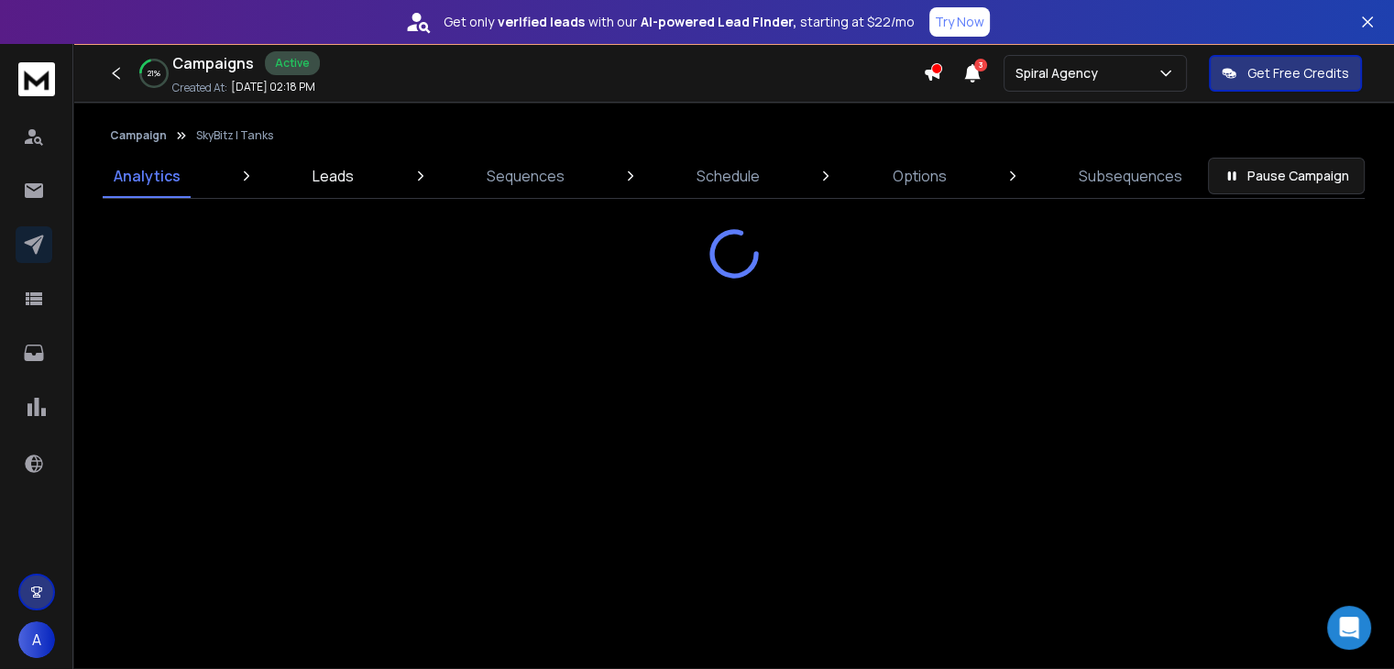
click at [323, 170] on p "Leads" at bounding box center [333, 176] width 41 height 22
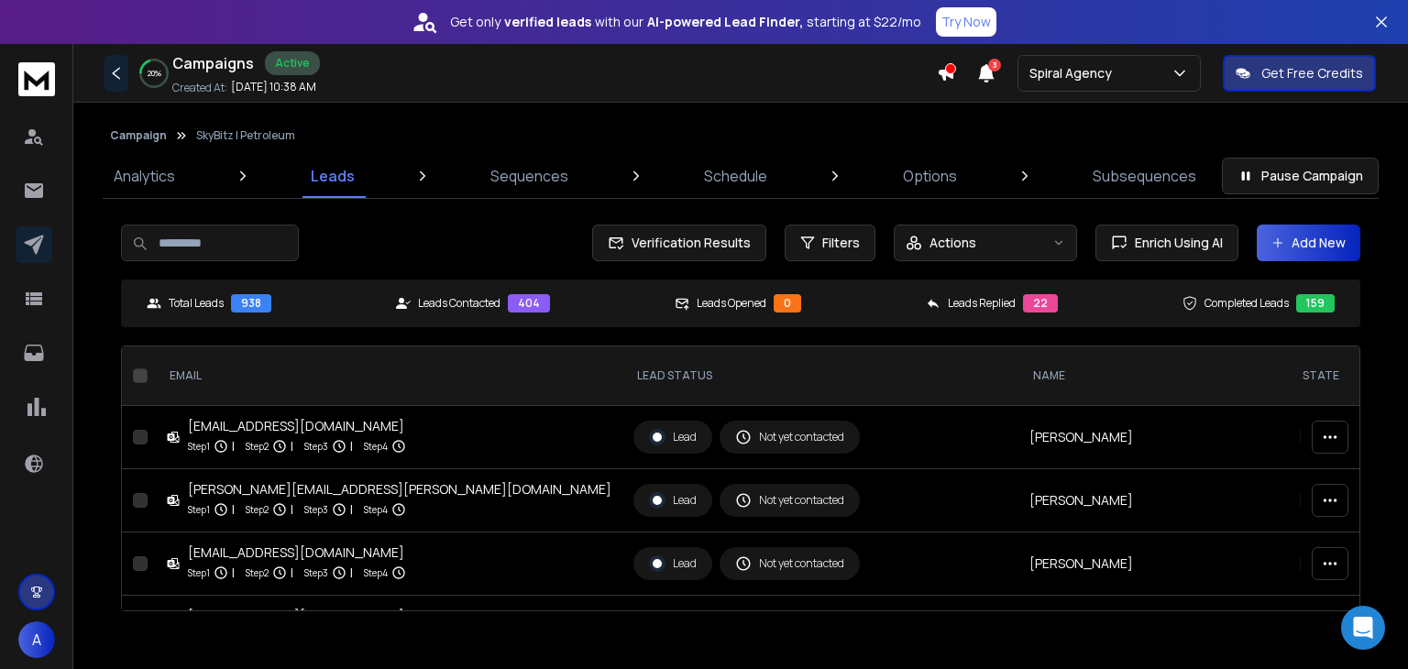
click at [114, 74] on icon at bounding box center [116, 73] width 16 height 16
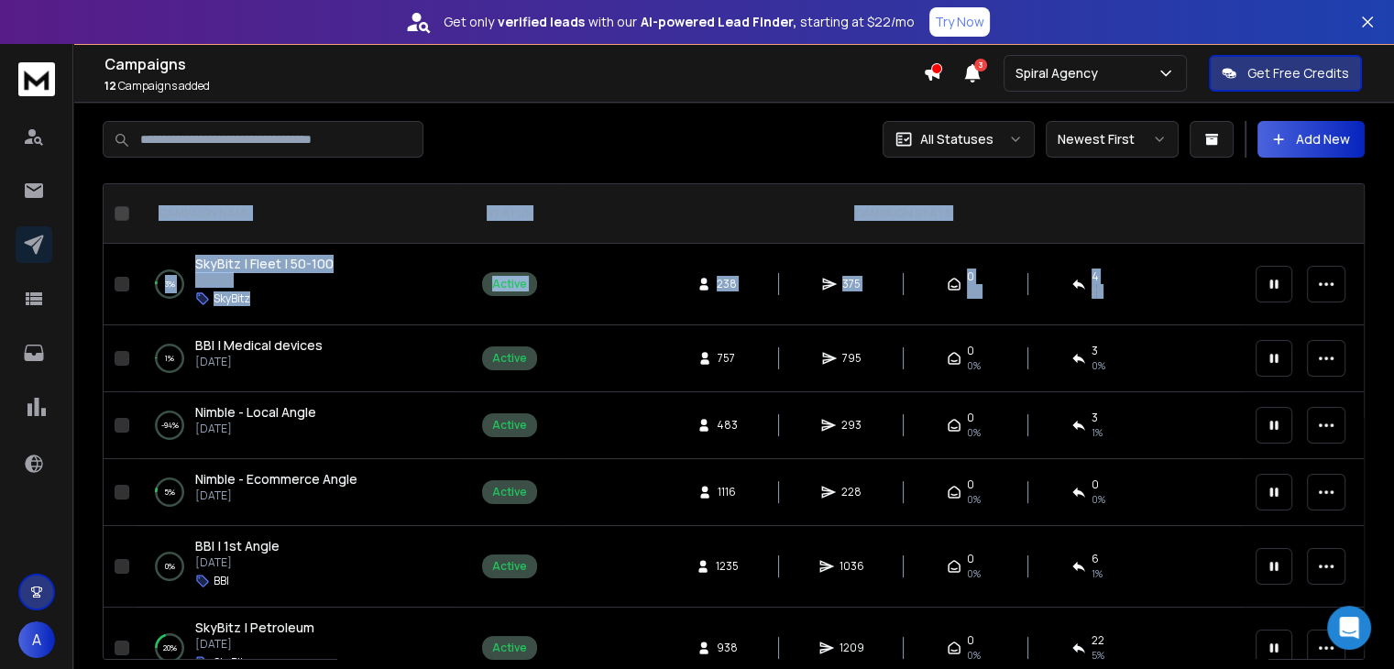
click at [1353, 317] on div "CAMPAIGN NAME STATUS CAMPAIGN STATS 3 % SkyBitz | Fleet | 50-100 6 days ago Sky…" at bounding box center [734, 421] width 1262 height 477
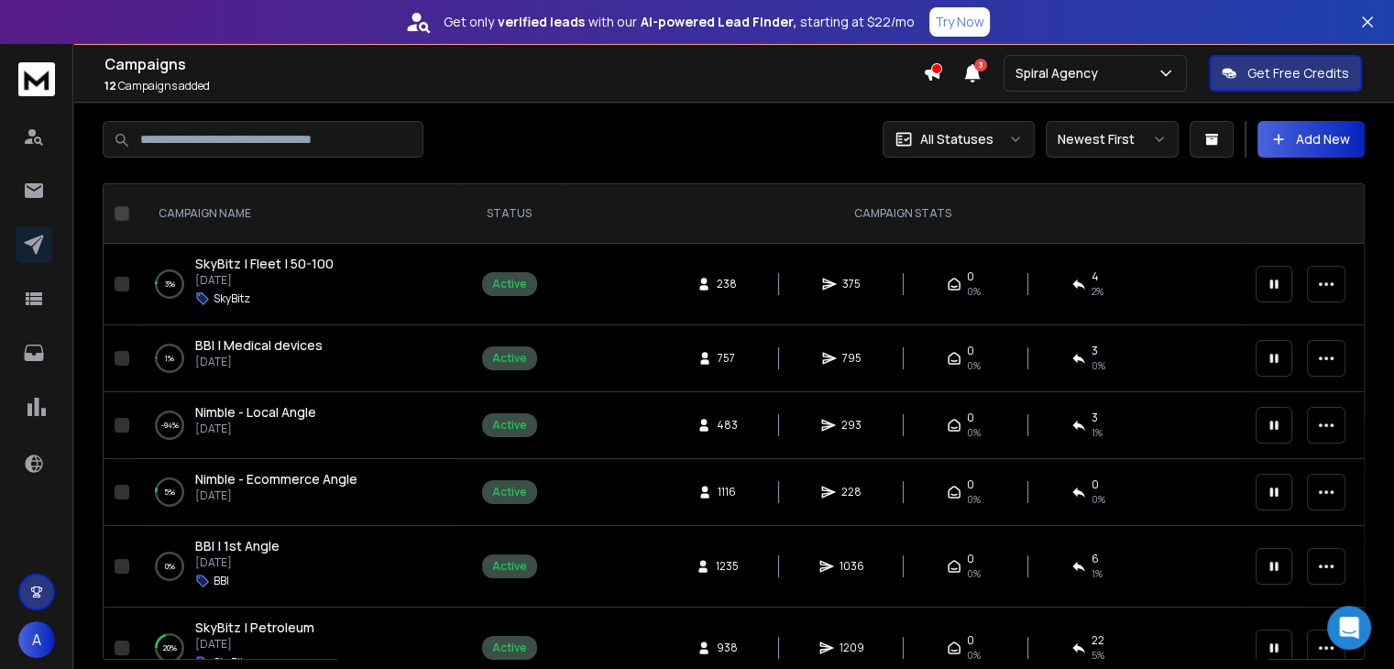
click at [611, 154] on div at bounding box center [418, 139] width 631 height 37
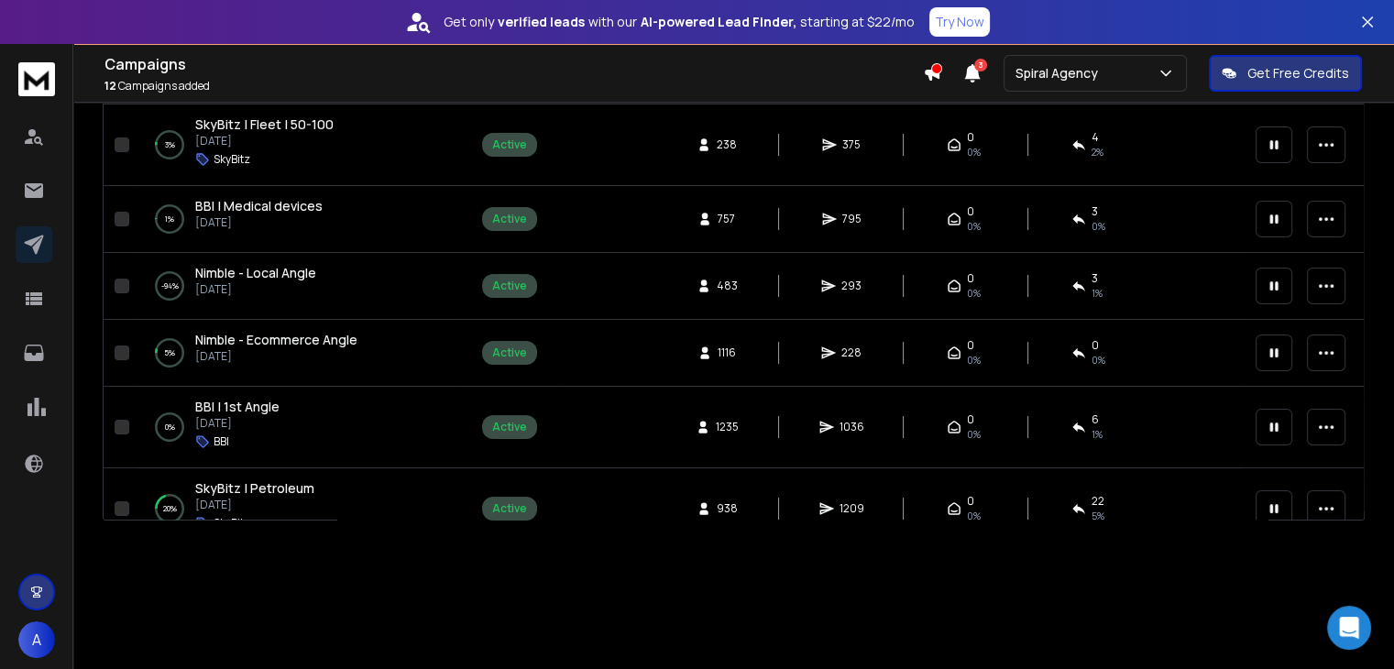
scroll to position [116, 0]
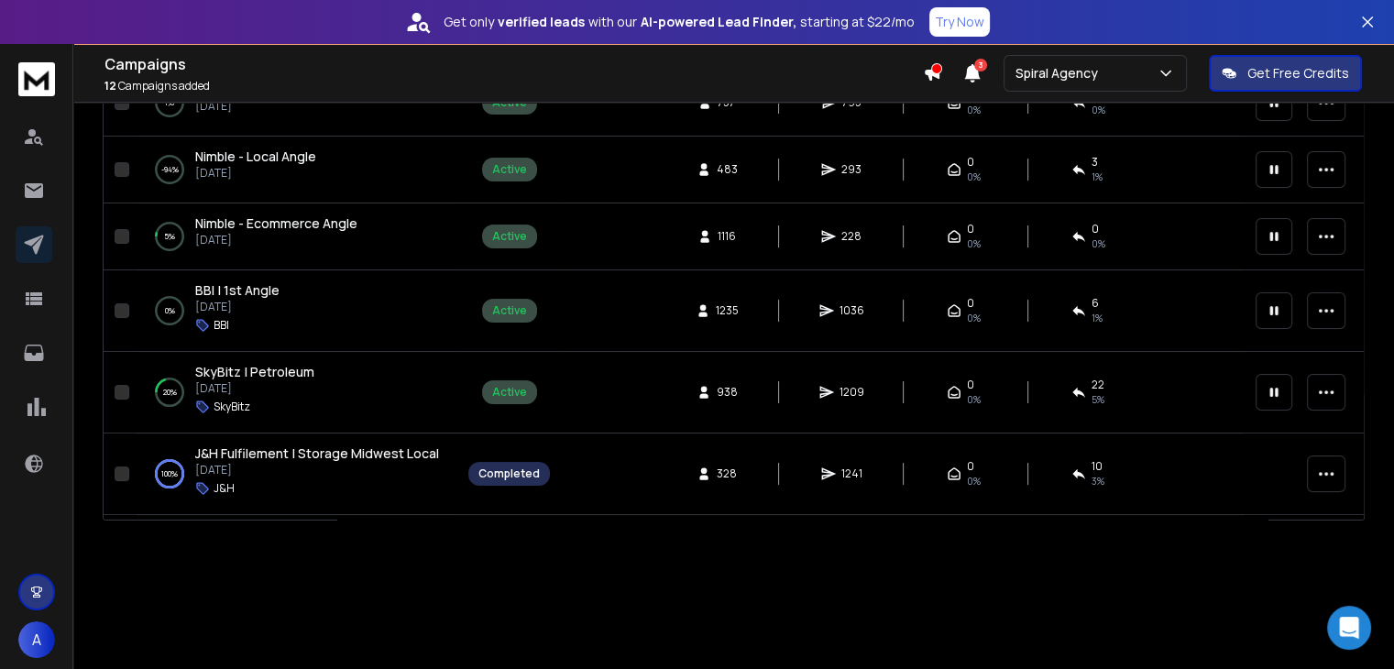
click at [381, 390] on div "20 % SkyBitz | Petroleum 20 days ago SkyBitz" at bounding box center [297, 392] width 284 height 59
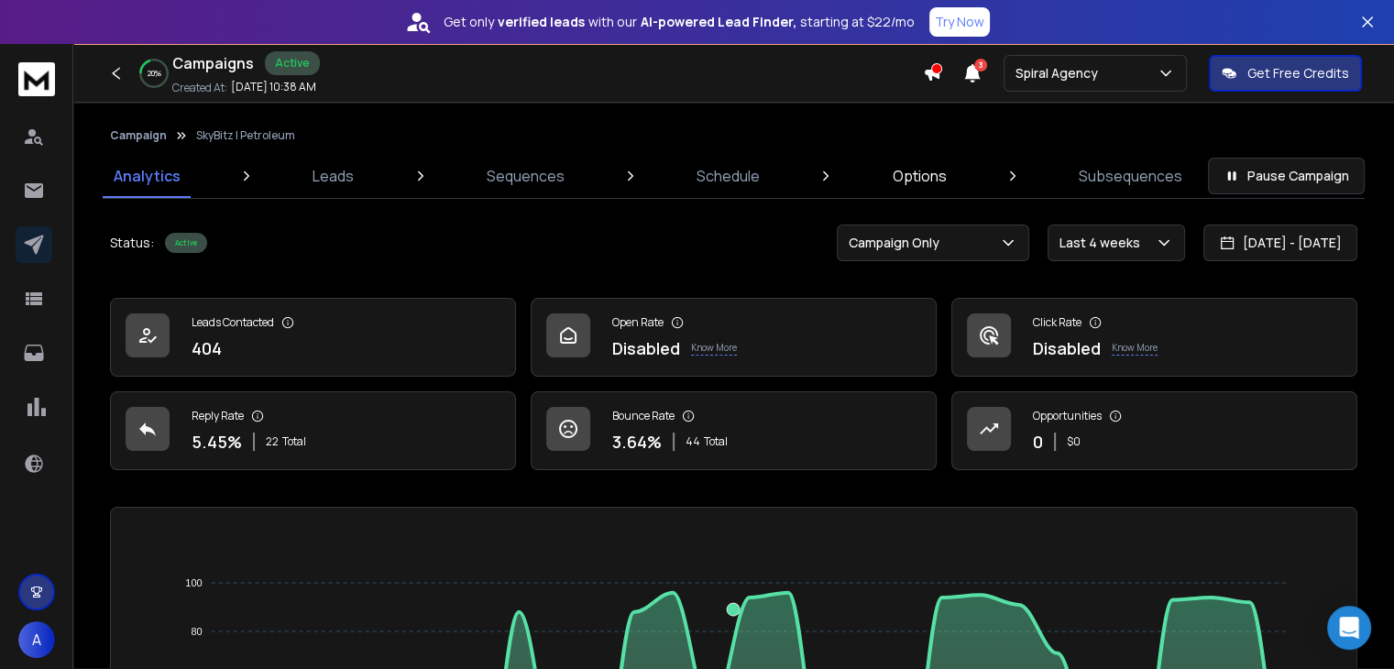
click at [930, 174] on p "Options" at bounding box center [920, 176] width 54 height 22
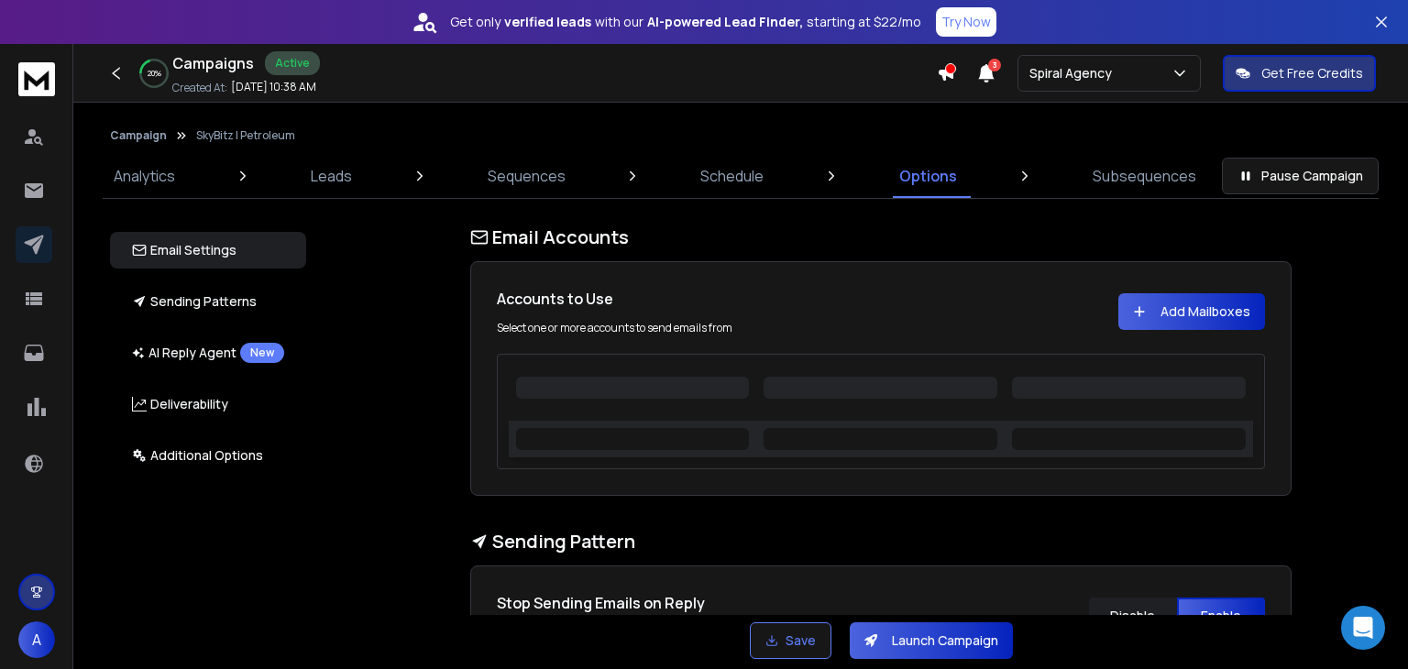
click at [1363, 386] on div "Email Accounts Accounts to Use Select one or more accounts to send emails from …" at bounding box center [891, 420] width 1112 height 390
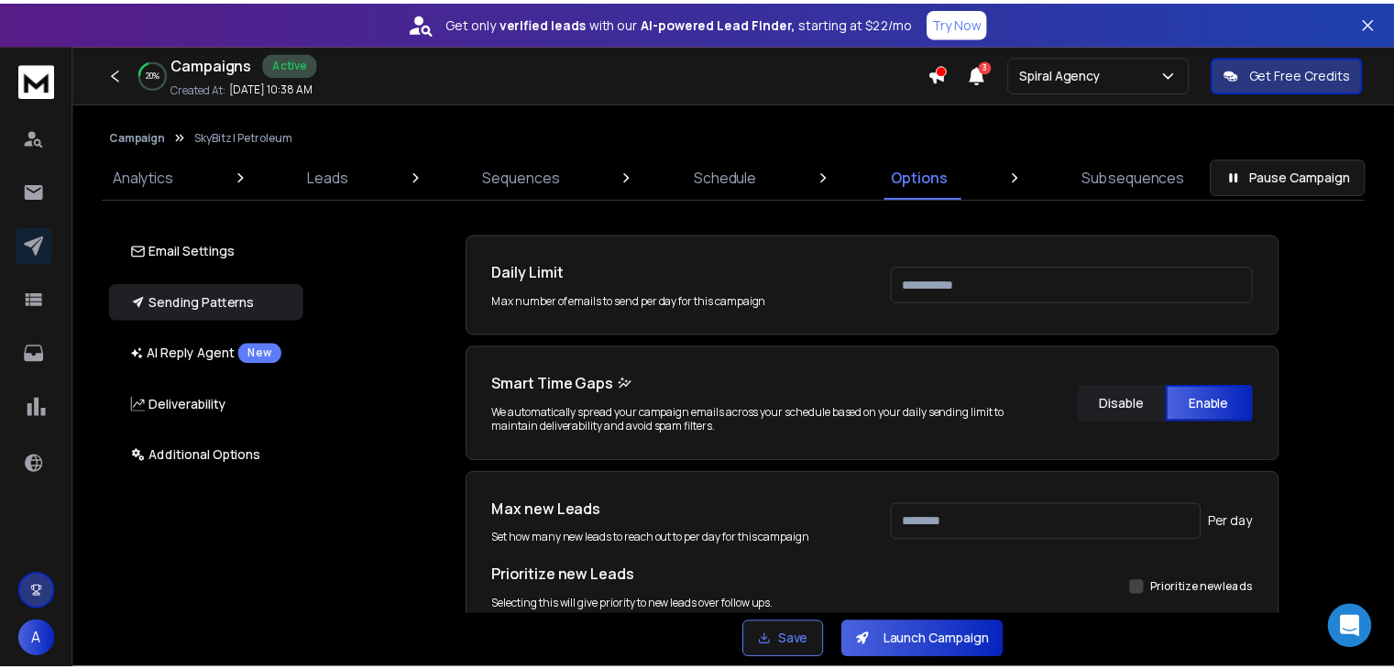
scroll to position [990, 0]
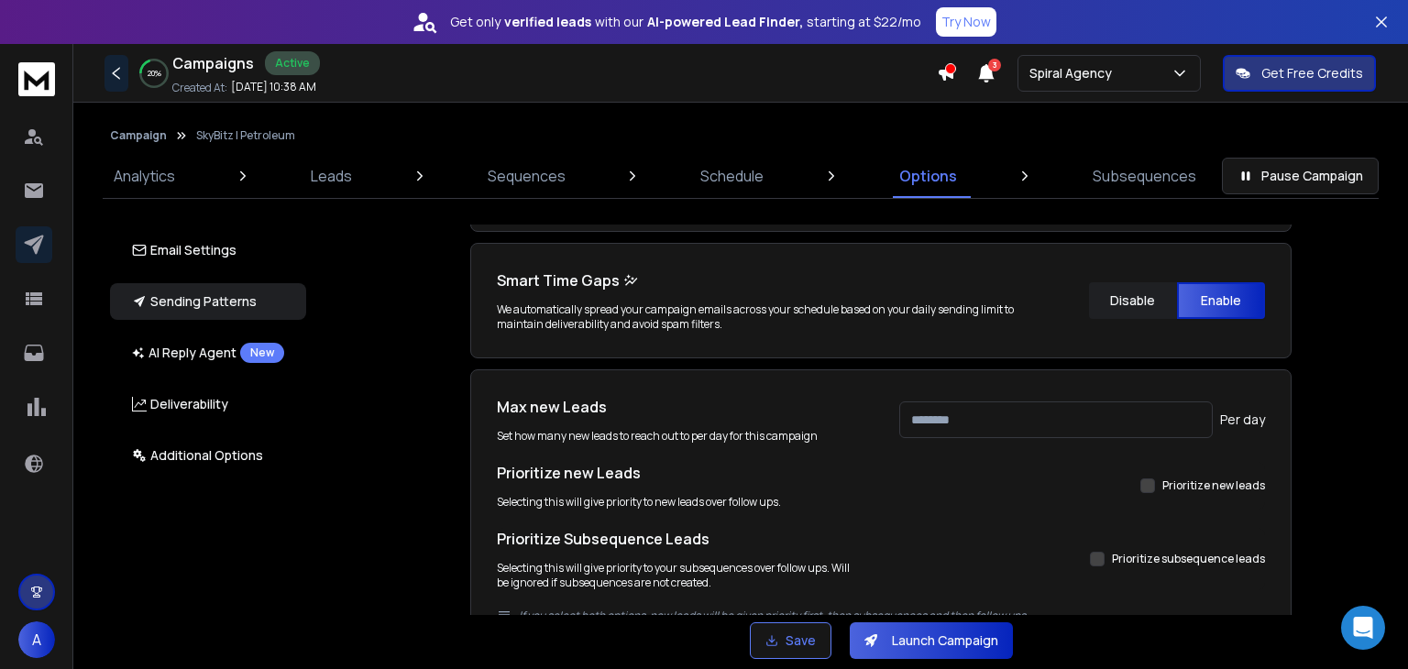
click at [112, 71] on icon at bounding box center [116, 73] width 16 height 16
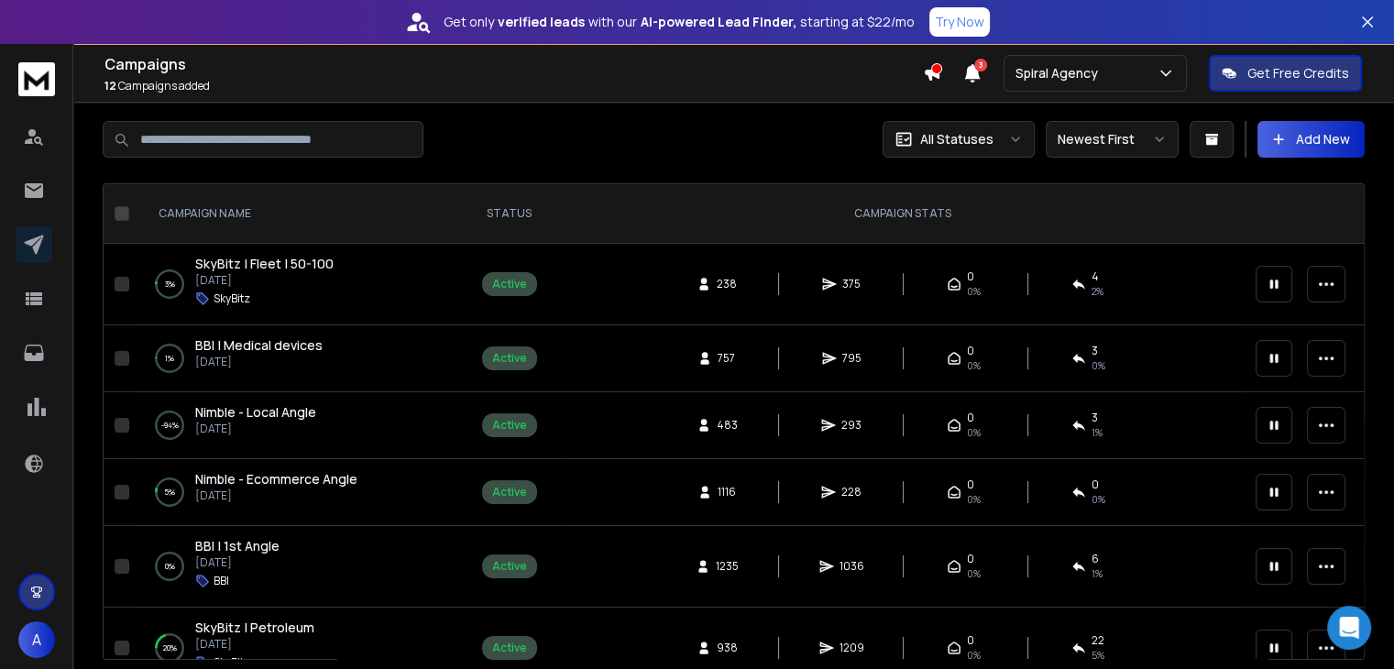
click at [661, 162] on div "Campaigns 12 Campaigns Added All Statuses Newest First Add New CAMPAIGN NAME ST…" at bounding box center [734, 455] width 1262 height 669
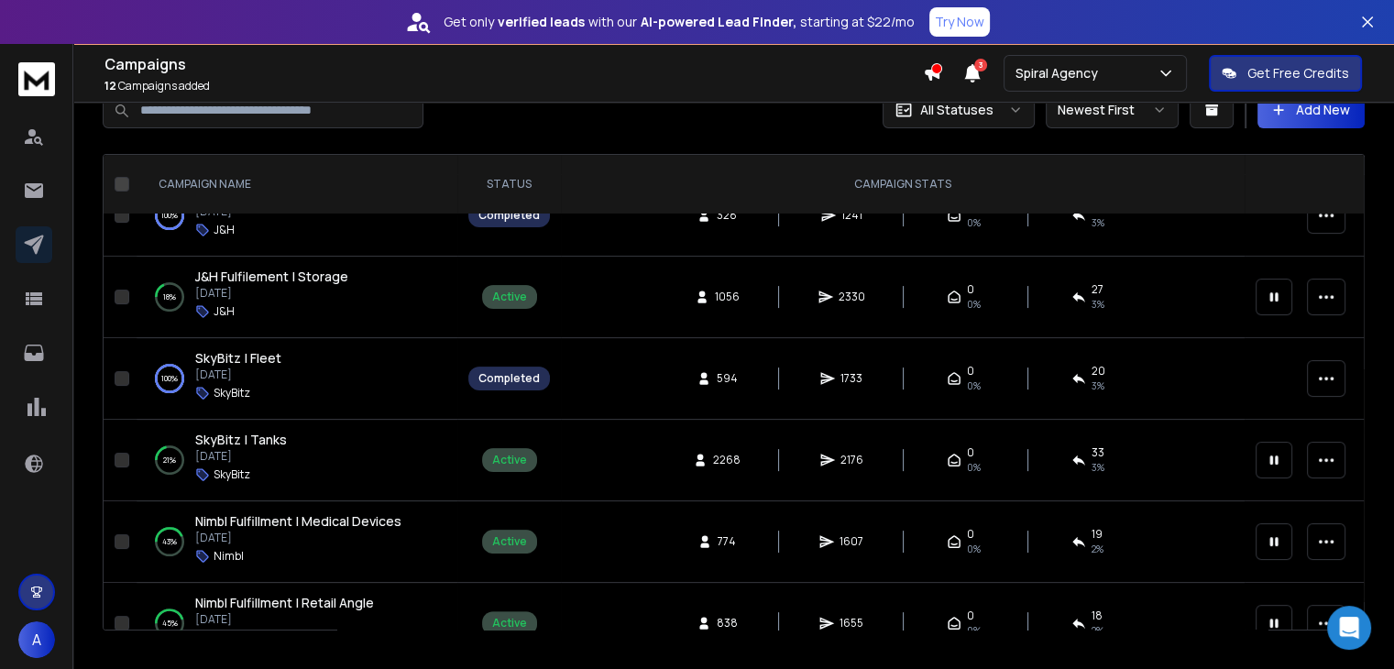
scroll to position [481, 0]
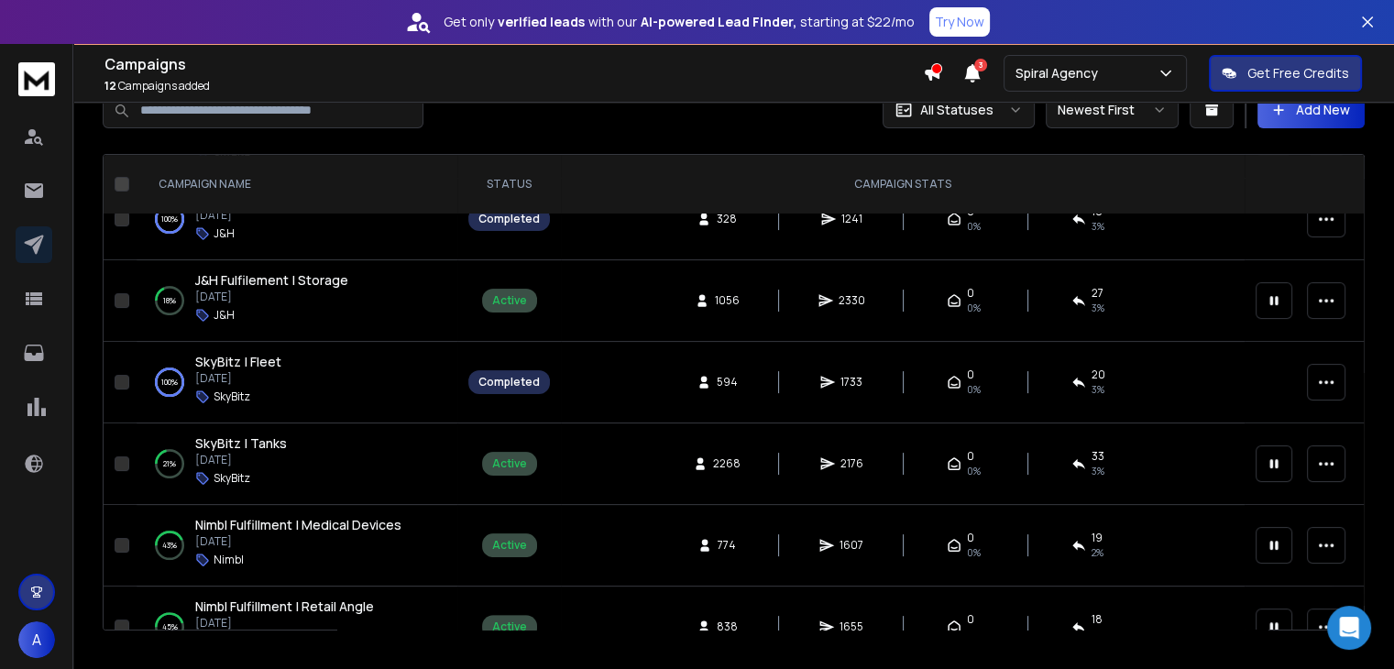
click at [344, 363] on div "100 % SkyBitz | Fleet 2 months ago SkyBitz" at bounding box center [297, 382] width 284 height 59
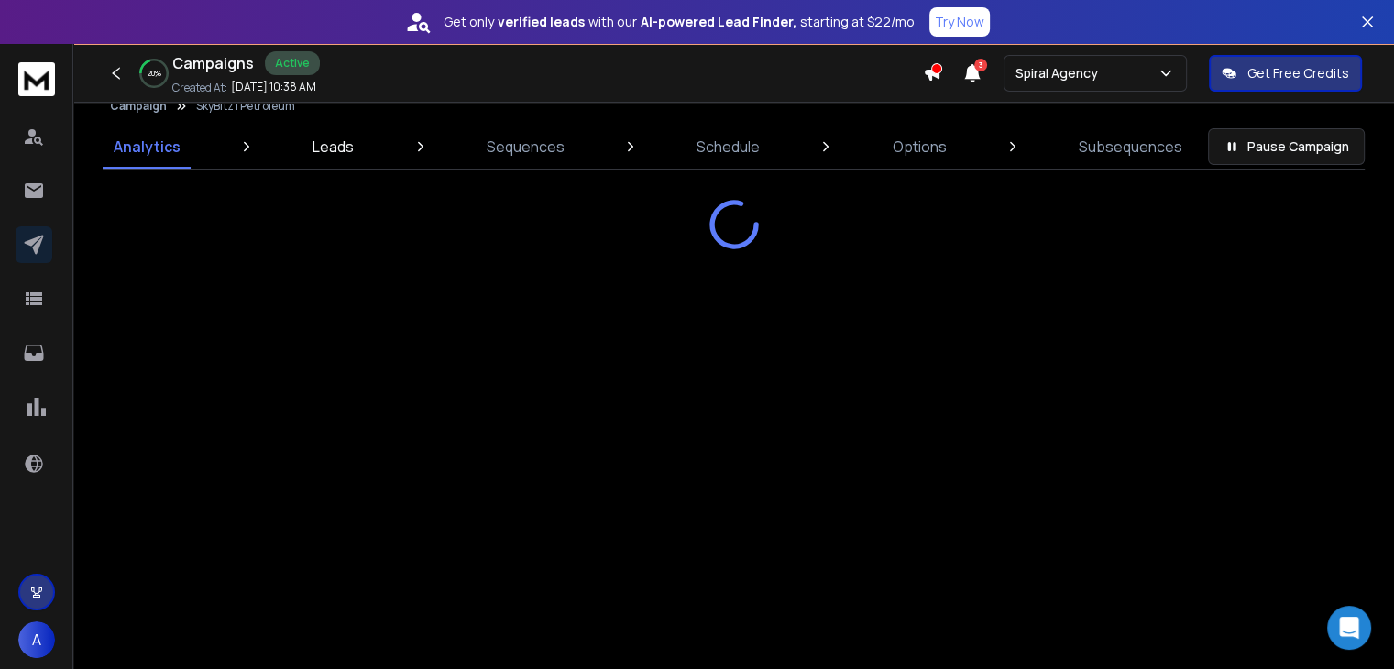
click at [348, 144] on p "Leads" at bounding box center [333, 147] width 41 height 22
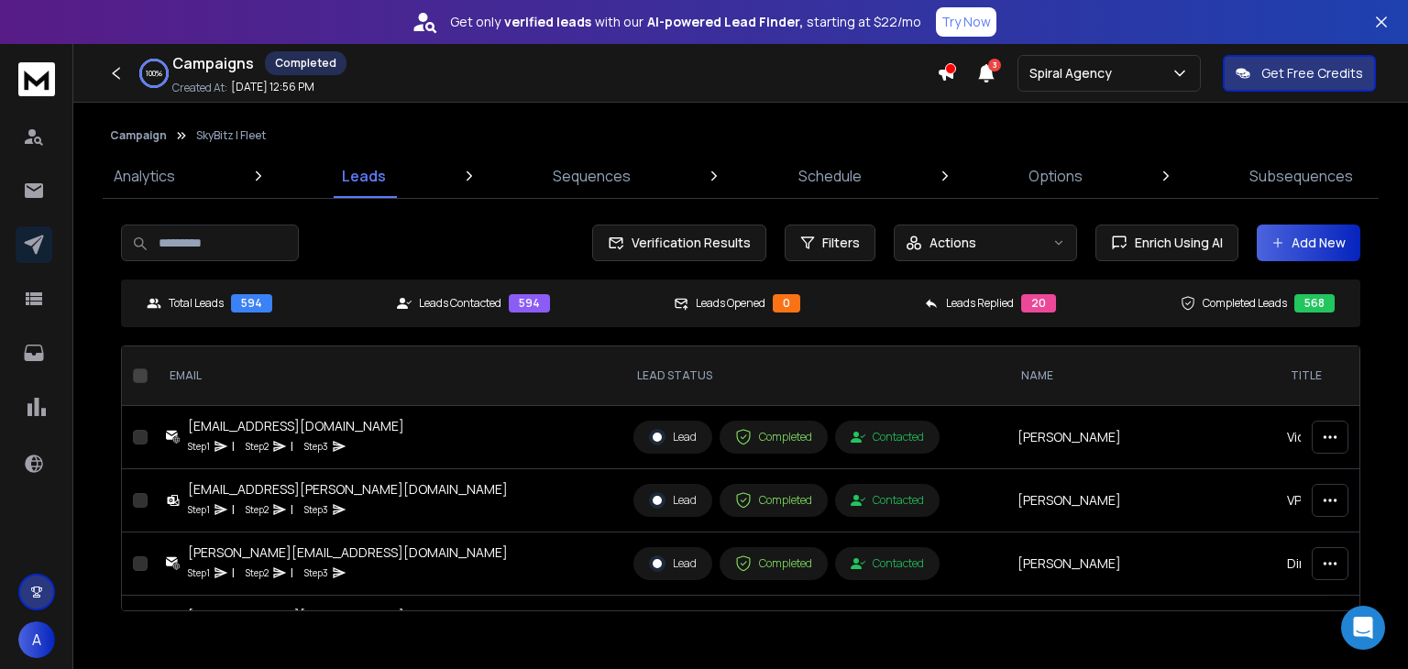
click at [1388, 343] on div "Campaign SkyBitz | Fleet Analytics Leads Sequences Schedule Options Subsequence…" at bounding box center [740, 361] width 1334 height 516
click at [117, 78] on icon at bounding box center [116, 73] width 16 height 16
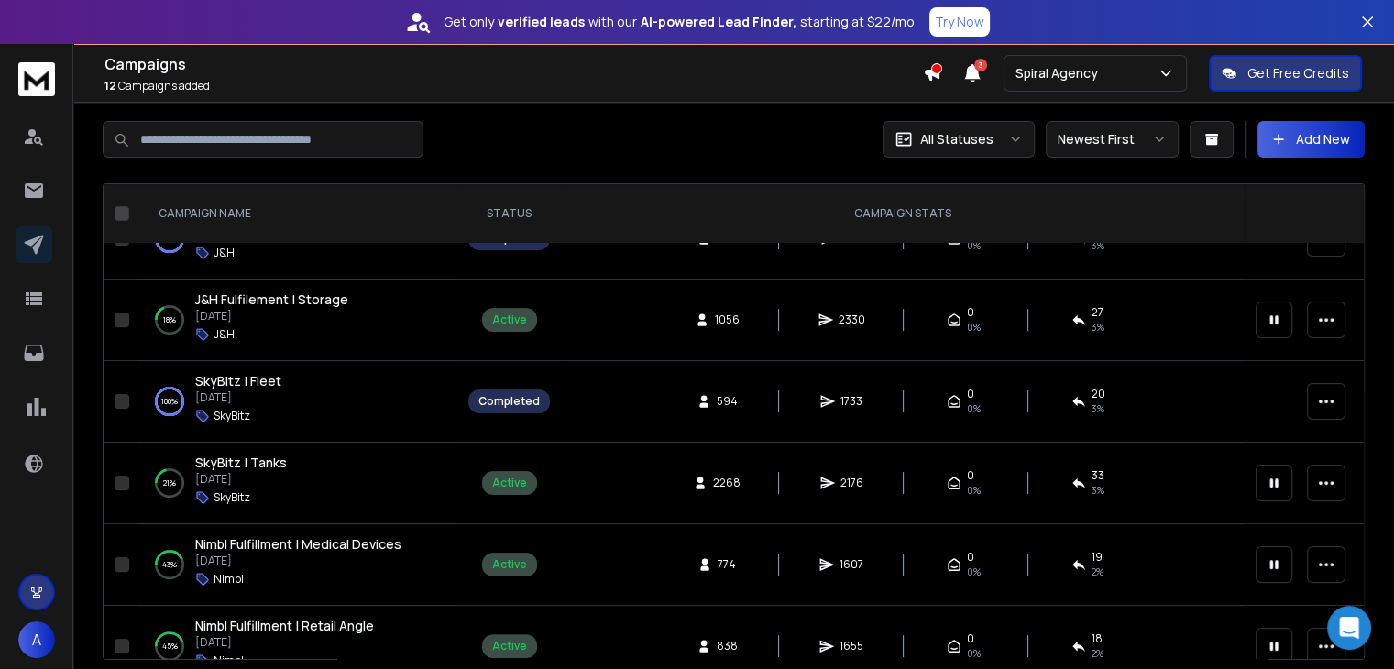
scroll to position [531, 0]
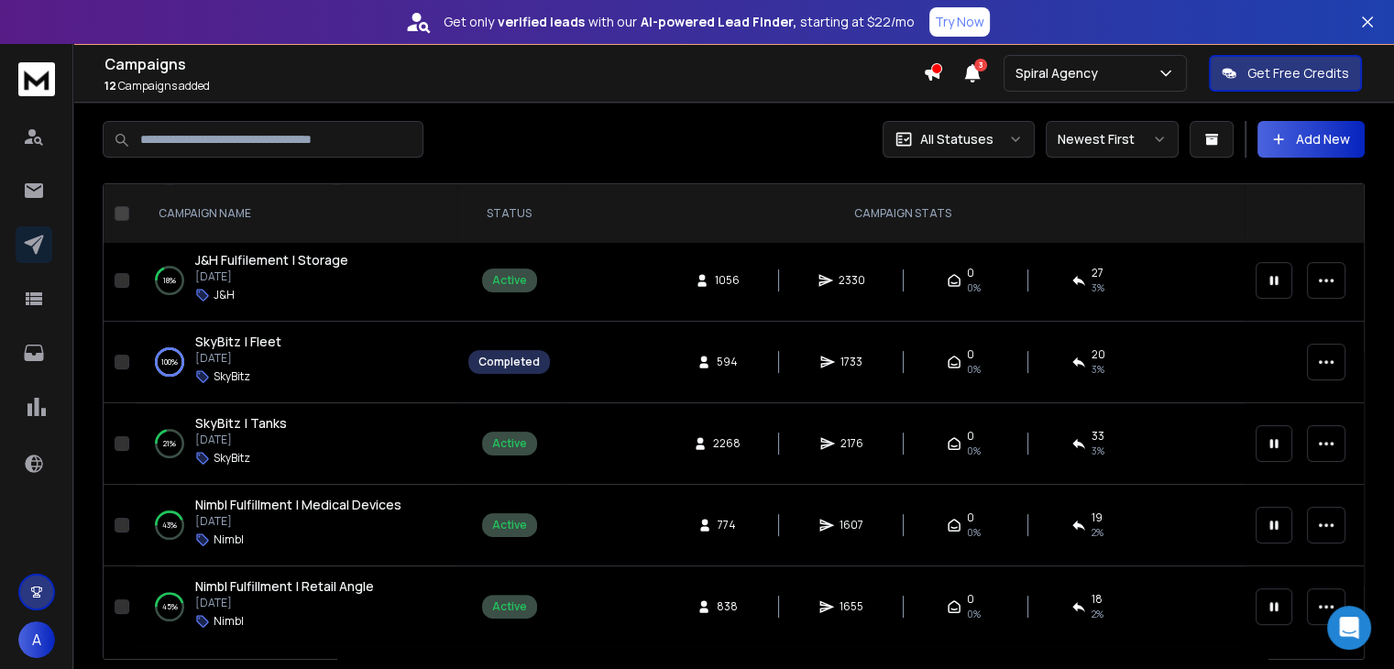
click at [382, 364] on div "100 % SkyBitz | Fleet 2 months ago SkyBitz" at bounding box center [297, 362] width 284 height 59
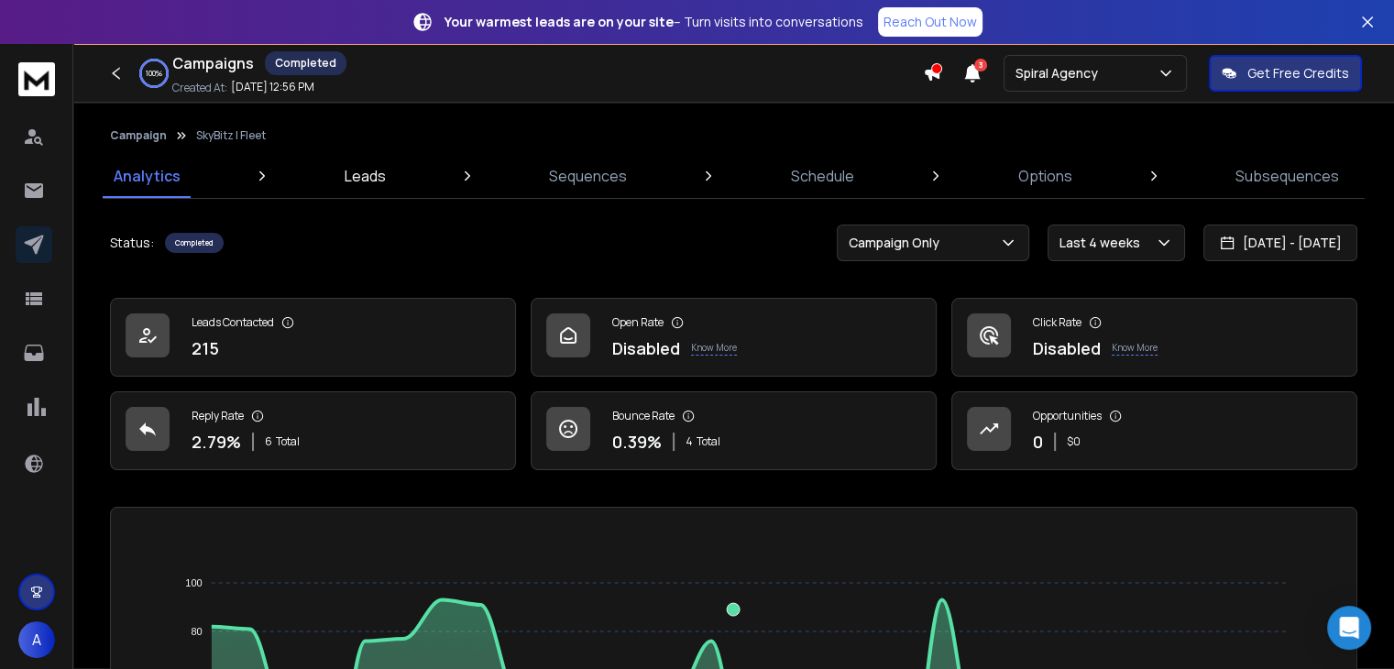
click at [377, 188] on link "Leads" at bounding box center [365, 176] width 63 height 44
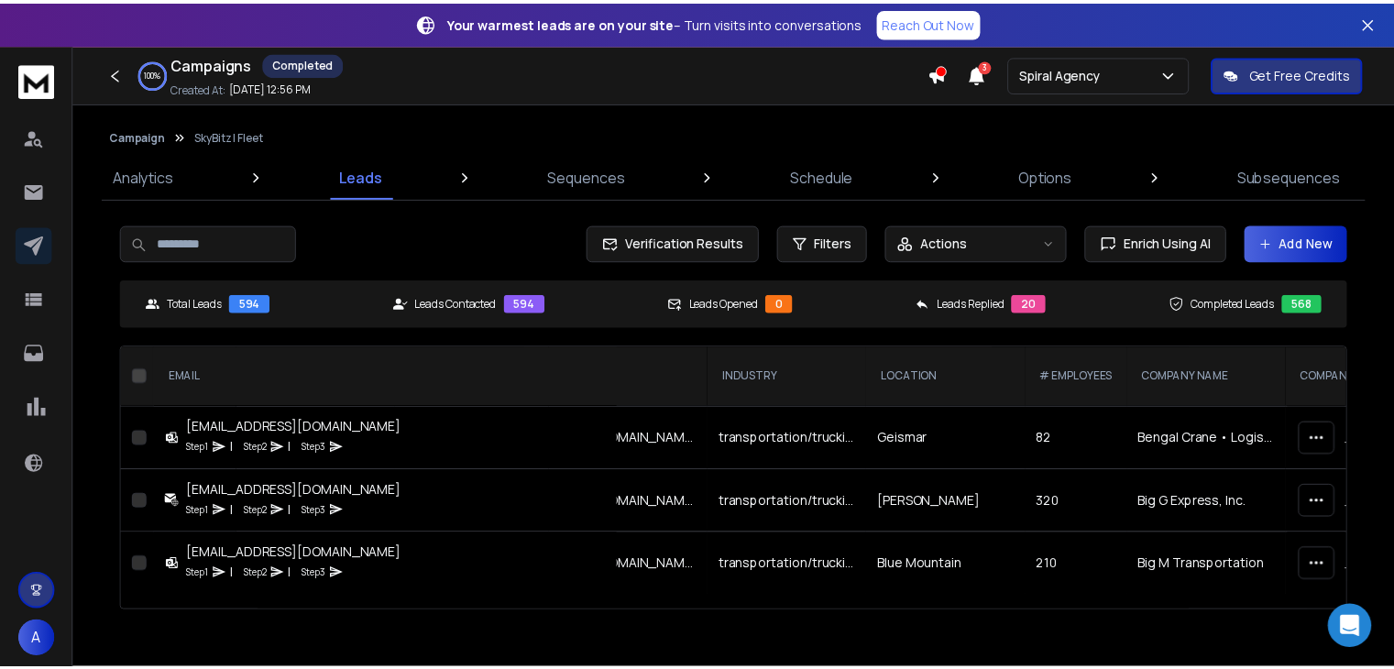
scroll to position [0, 1038]
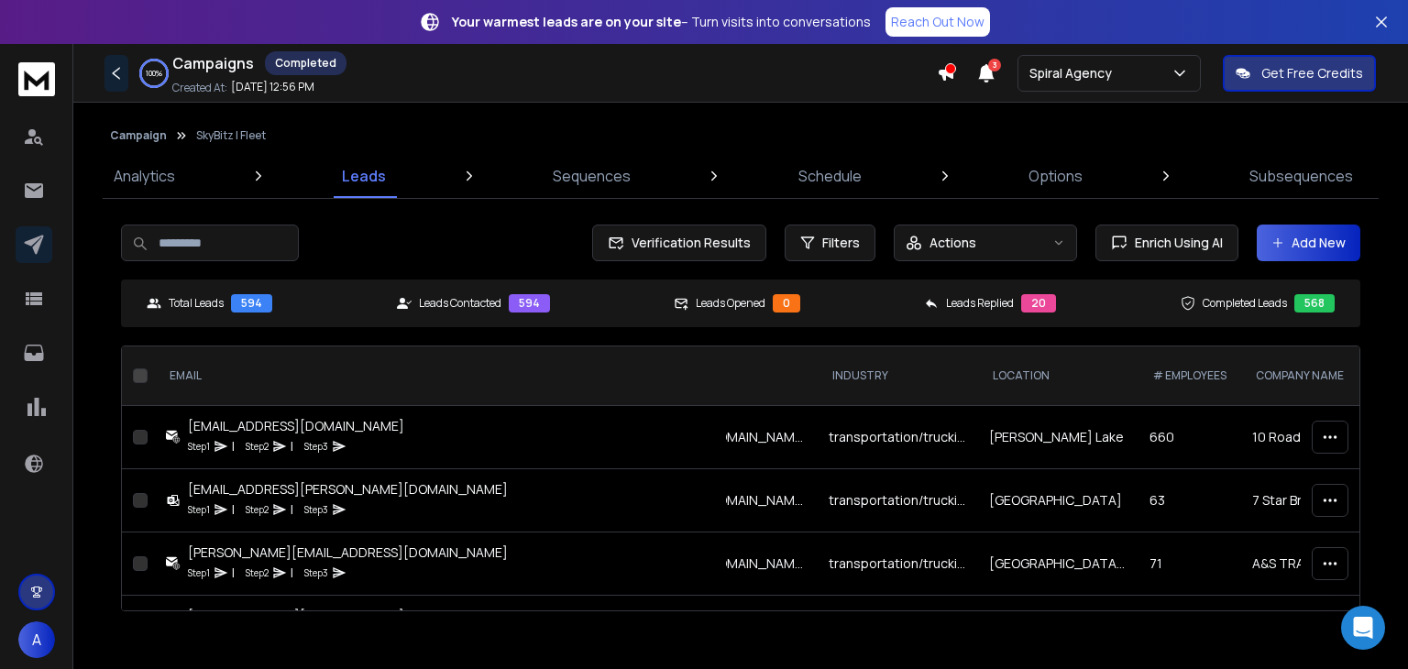
click at [124, 63] on button at bounding box center [116, 73] width 24 height 37
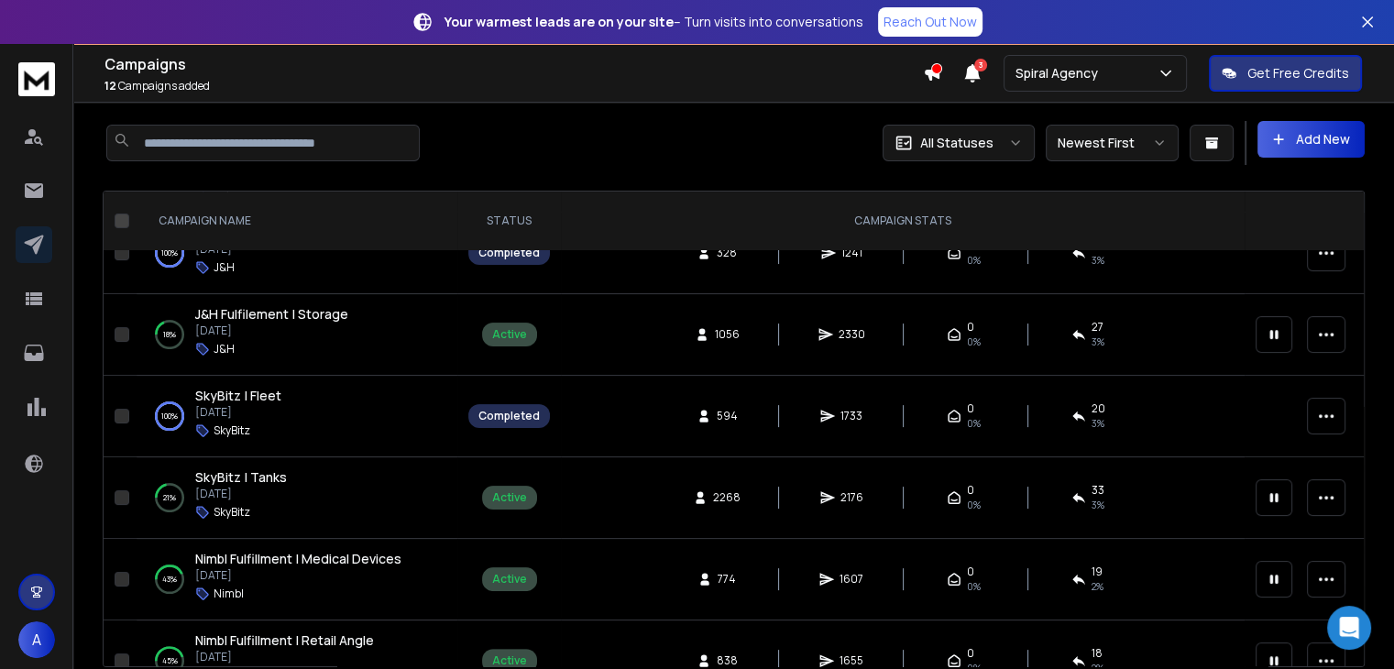
scroll to position [531, 0]
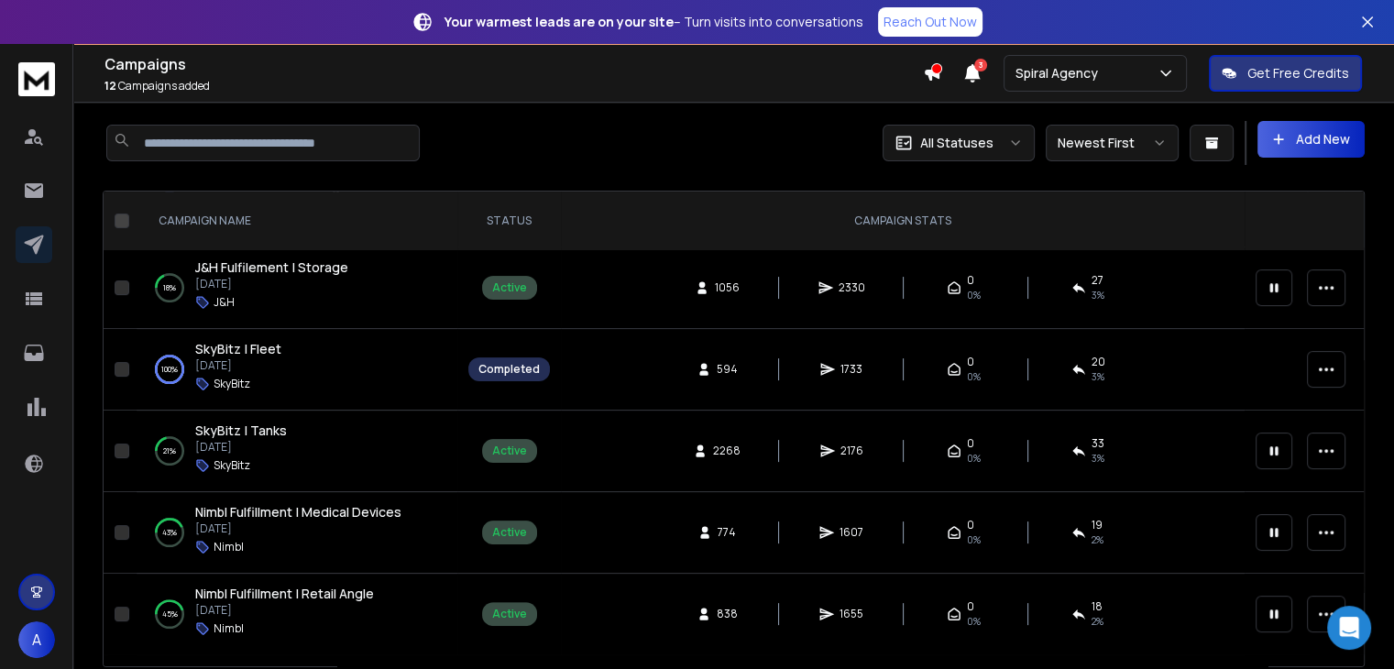
click at [344, 357] on div "100 % SkyBitz | Fleet 2 months ago SkyBitz" at bounding box center [297, 369] width 284 height 59
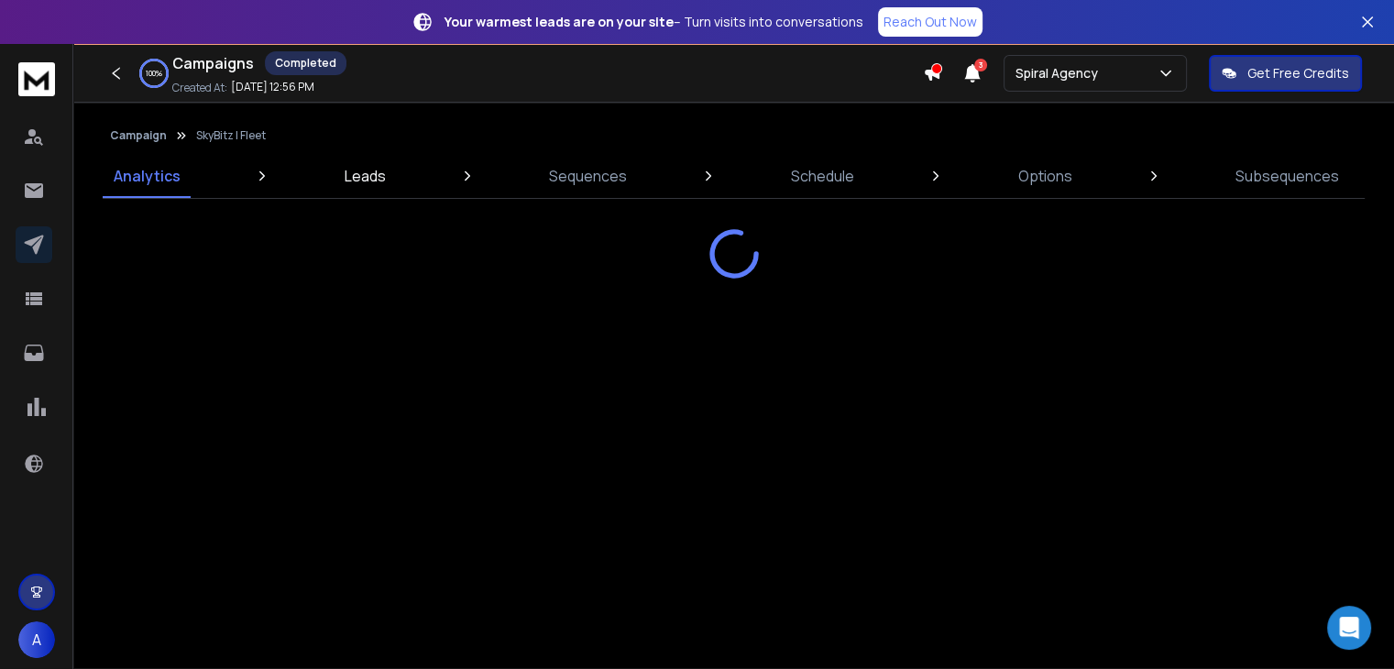
click at [373, 173] on p "Leads" at bounding box center [365, 176] width 41 height 22
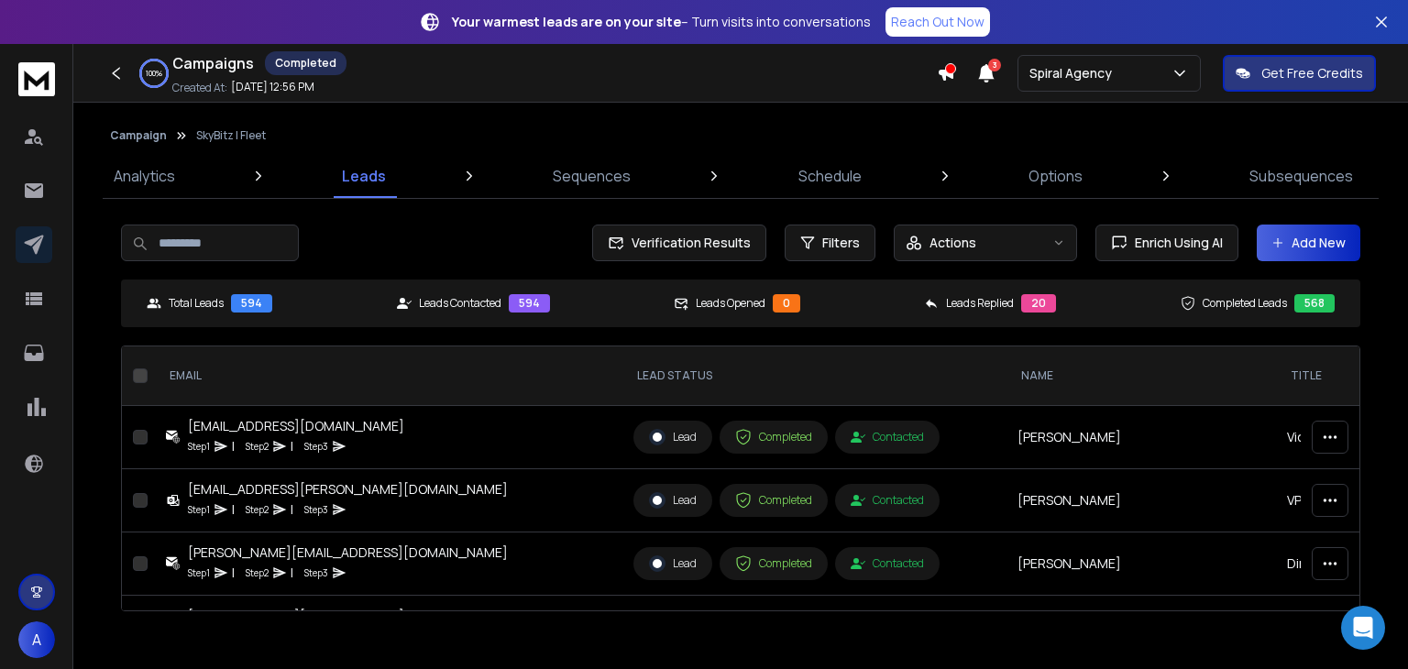
click at [1309, 236] on button "Add New" at bounding box center [1309, 243] width 104 height 37
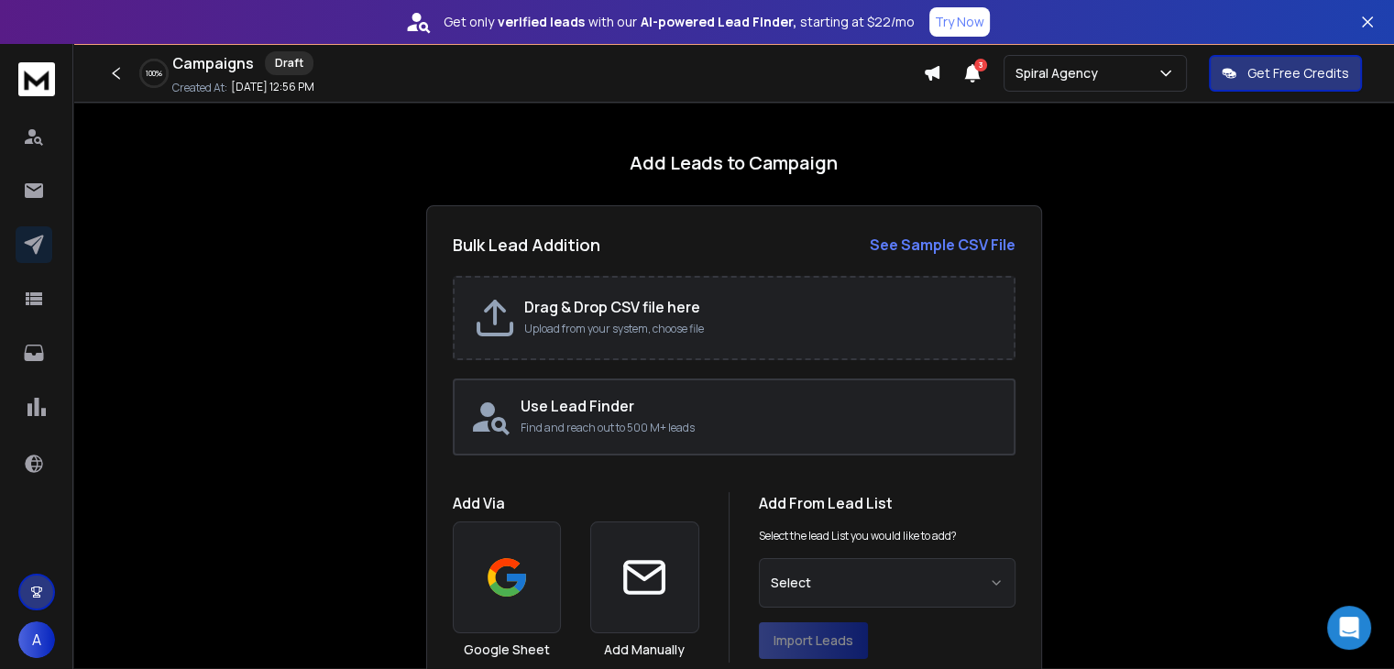
click at [632, 311] on h2 "Drag & Drop CSV file here" at bounding box center [759, 307] width 471 height 22
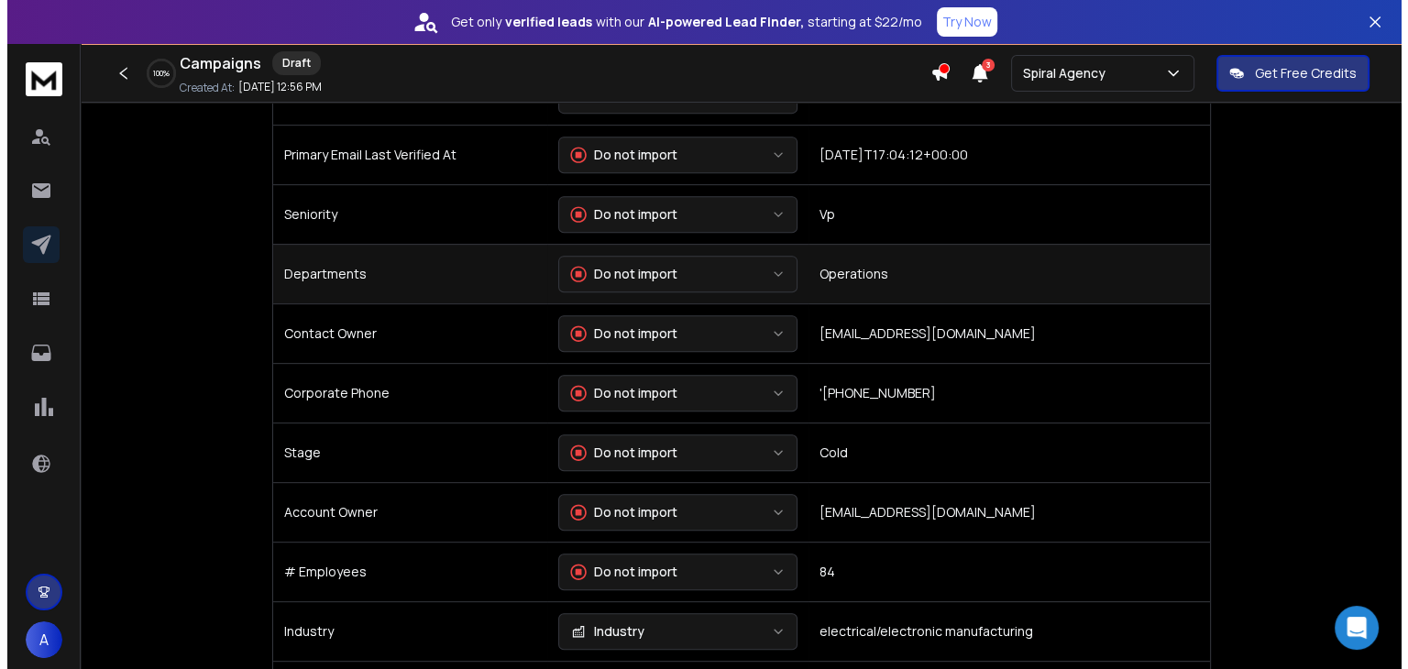
scroll to position [807, 0]
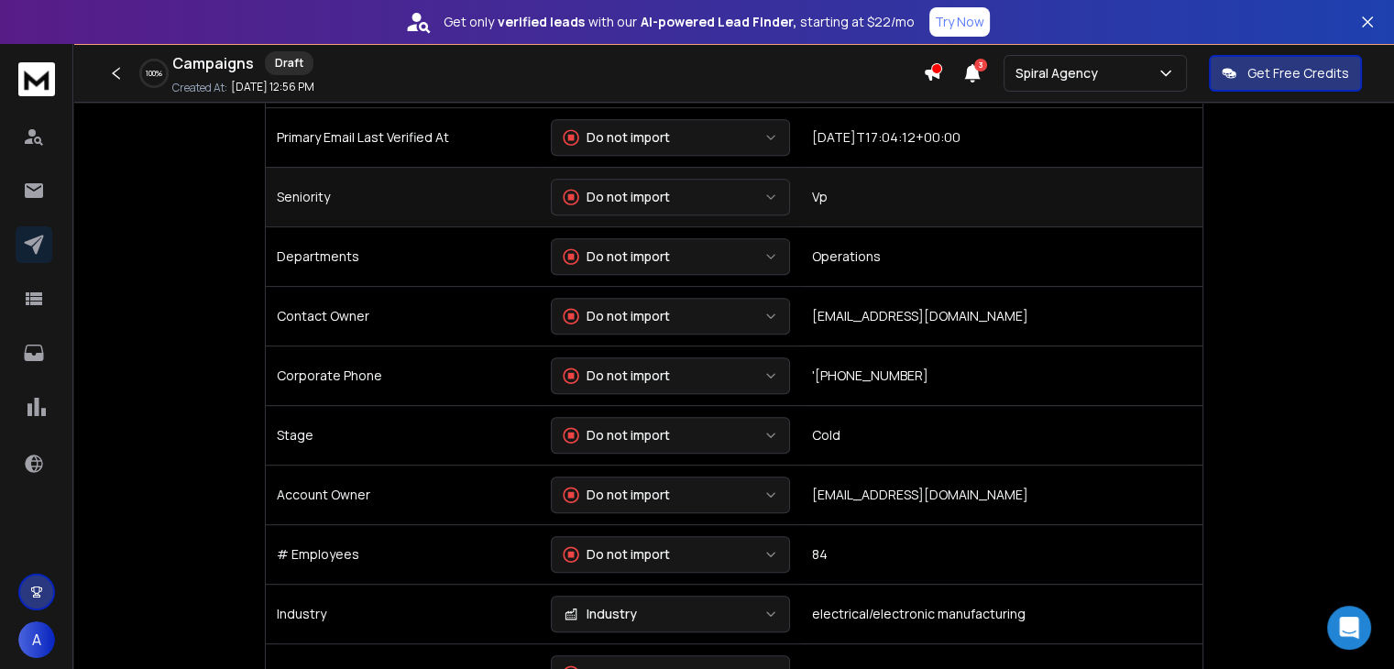
click at [648, 195] on div "Do not import" at bounding box center [616, 197] width 107 height 18
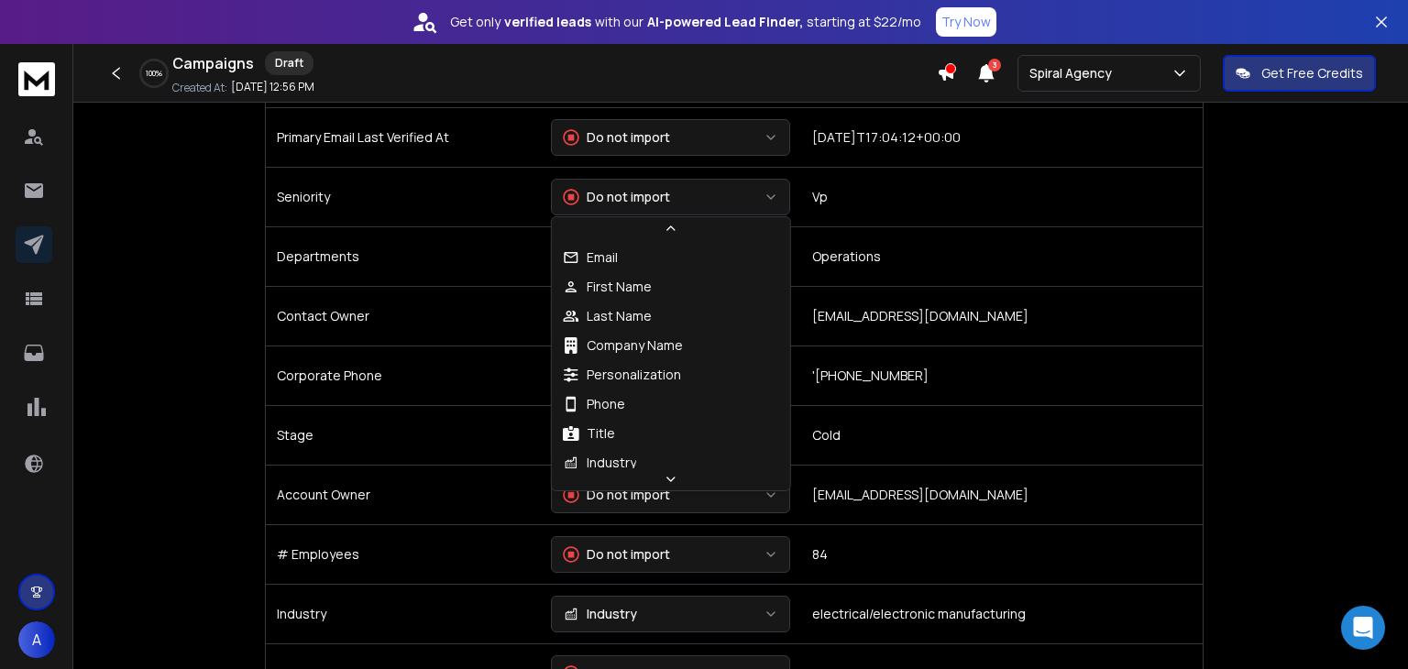
scroll to position [184, 0]
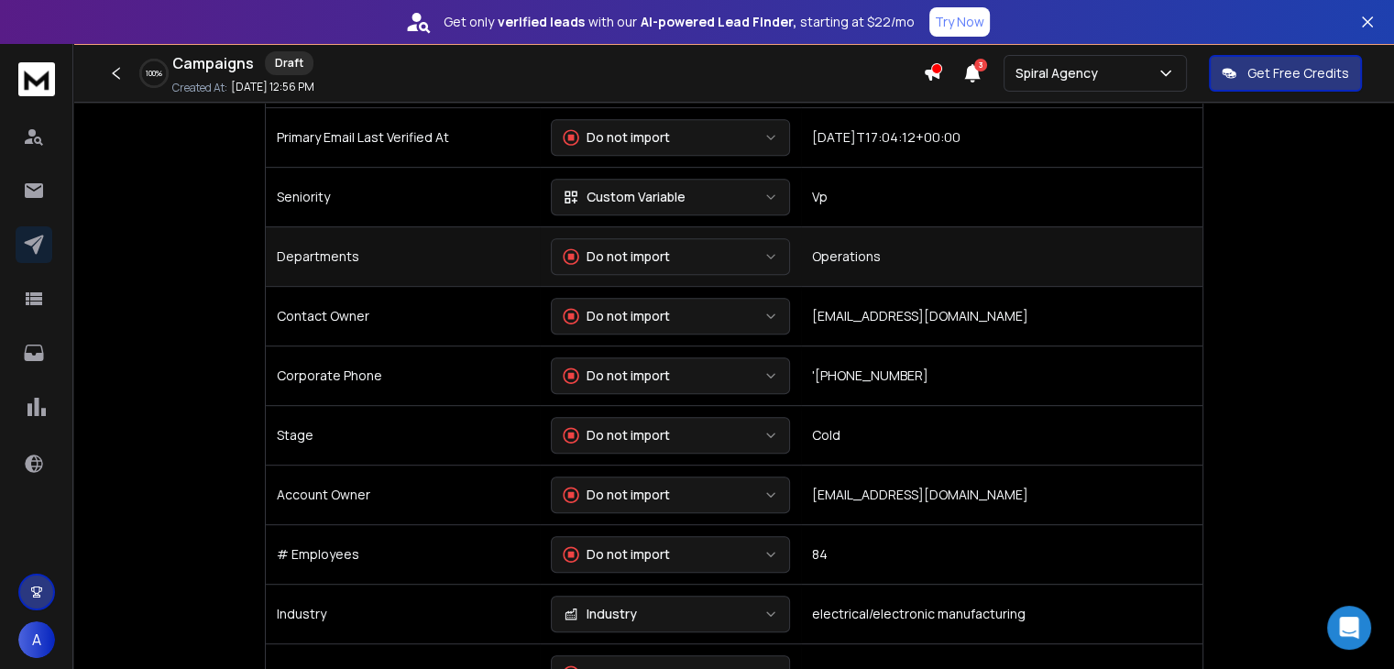
click at [649, 257] on div "Do not import" at bounding box center [616, 256] width 107 height 18
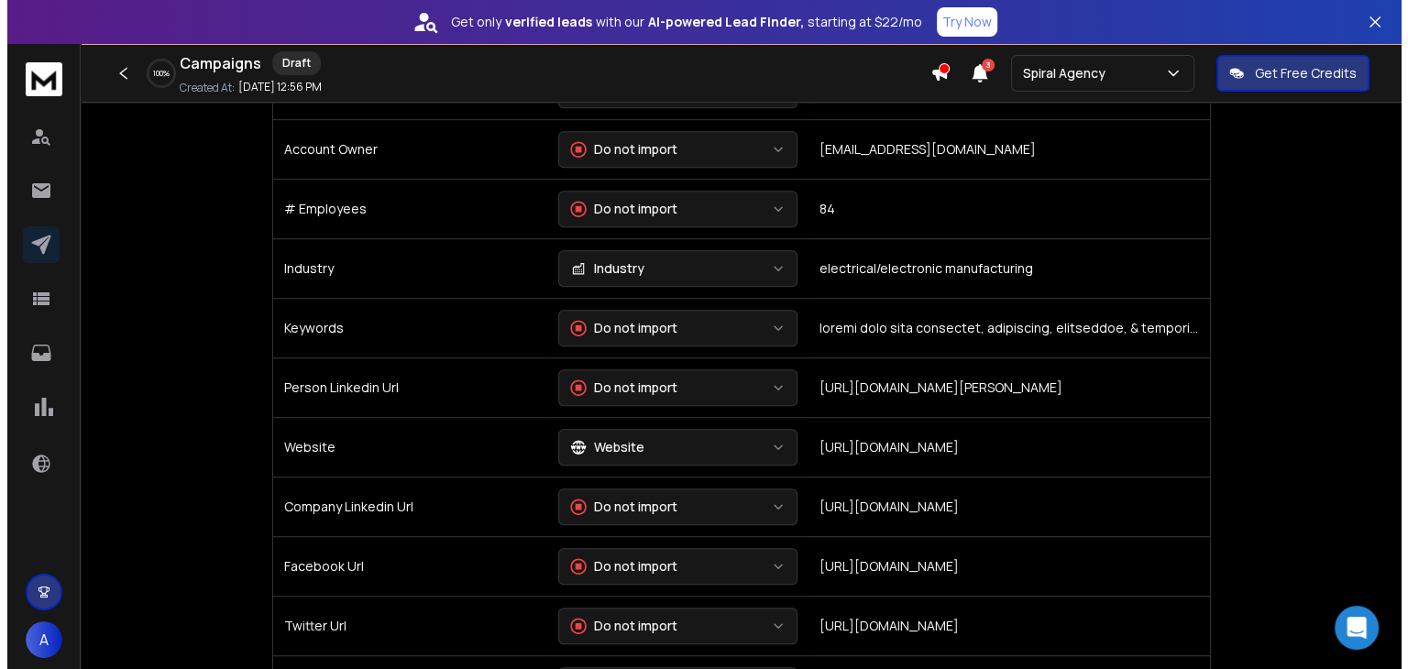
scroll to position [1173, 0]
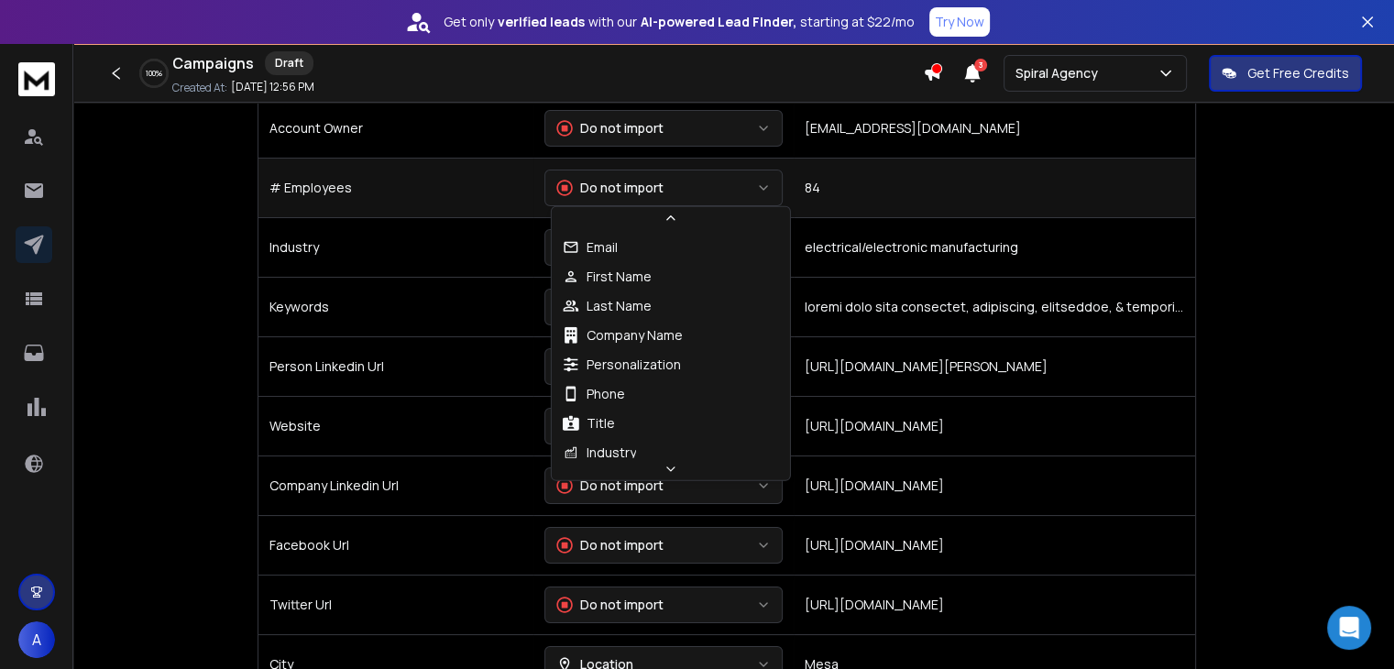
click at [643, 192] on button "Do not import" at bounding box center [663, 188] width 239 height 37
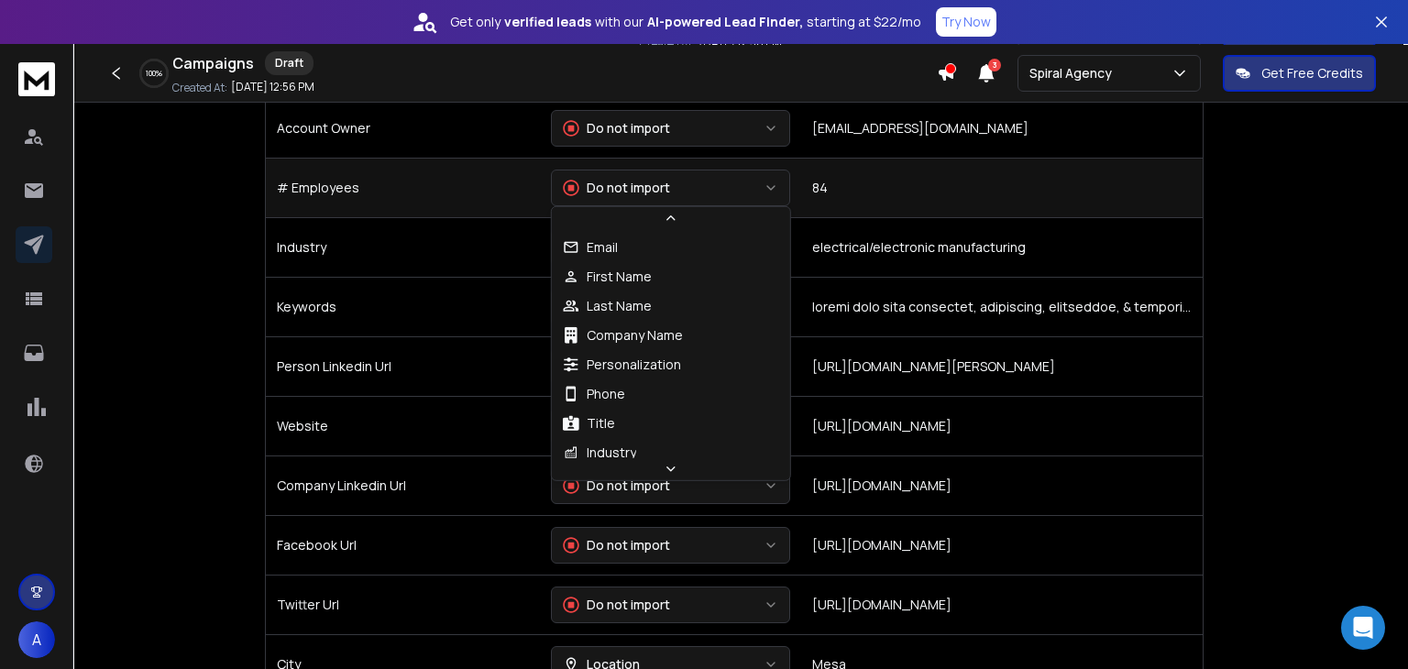
scroll to position [184, 0]
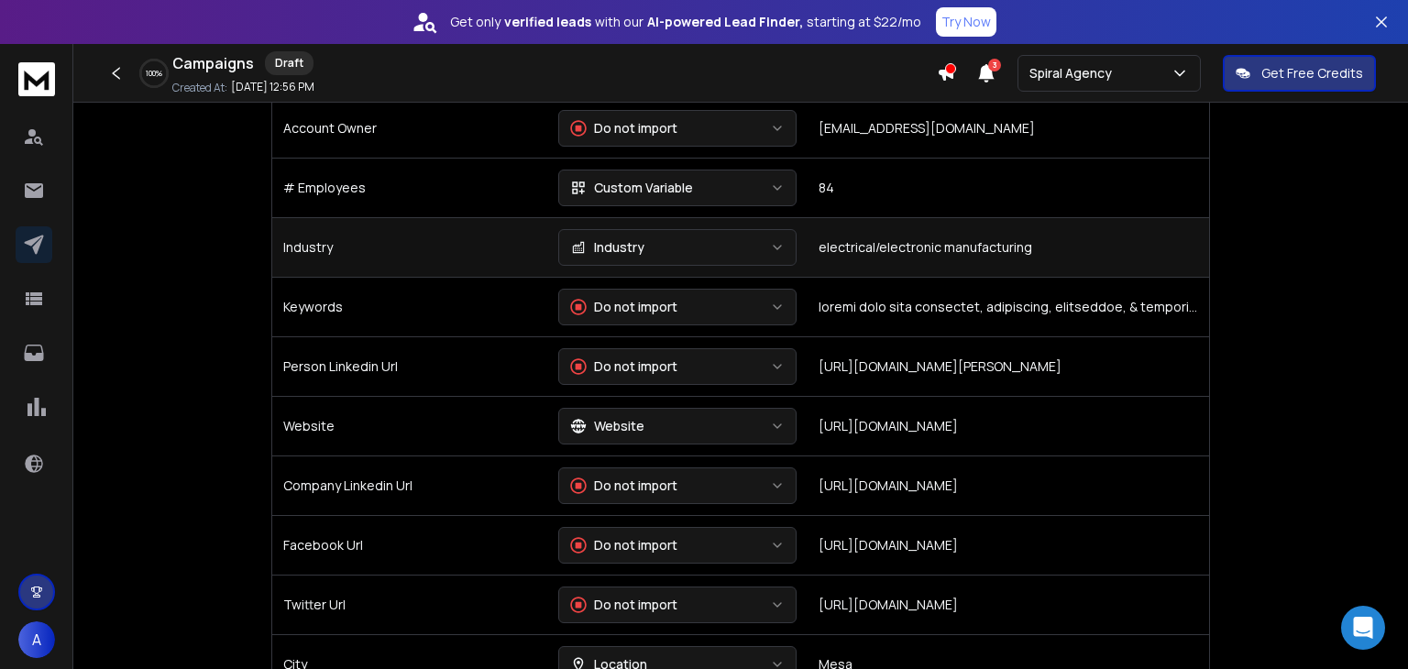
click at [695, 247] on button "Industry" at bounding box center [677, 247] width 239 height 37
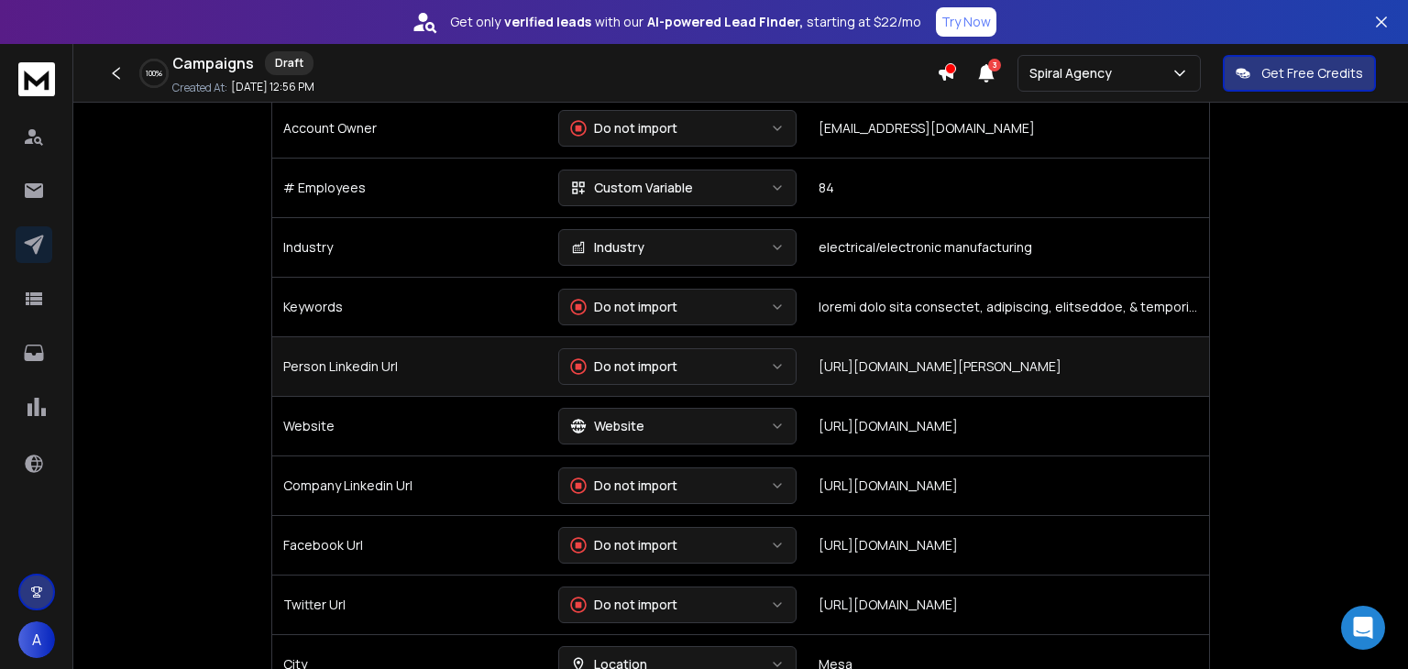
click at [682, 368] on button "Do not import" at bounding box center [677, 366] width 239 height 37
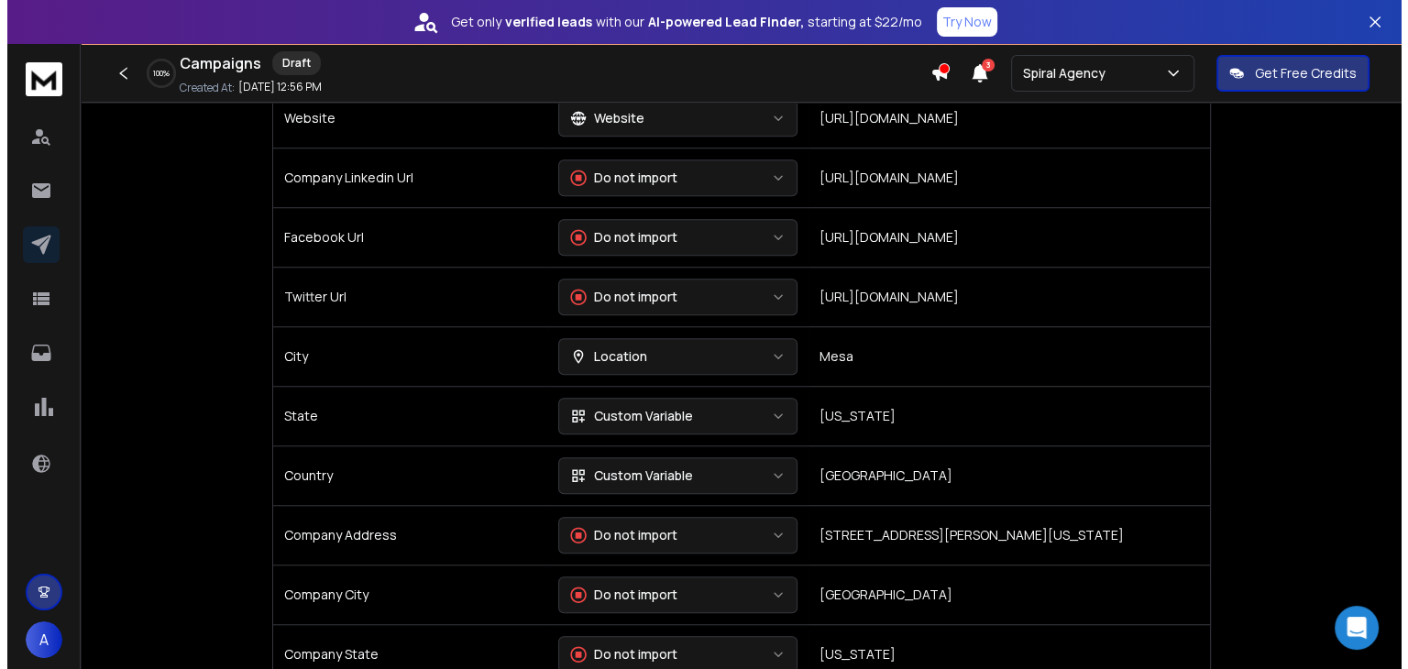
scroll to position [1503, 0]
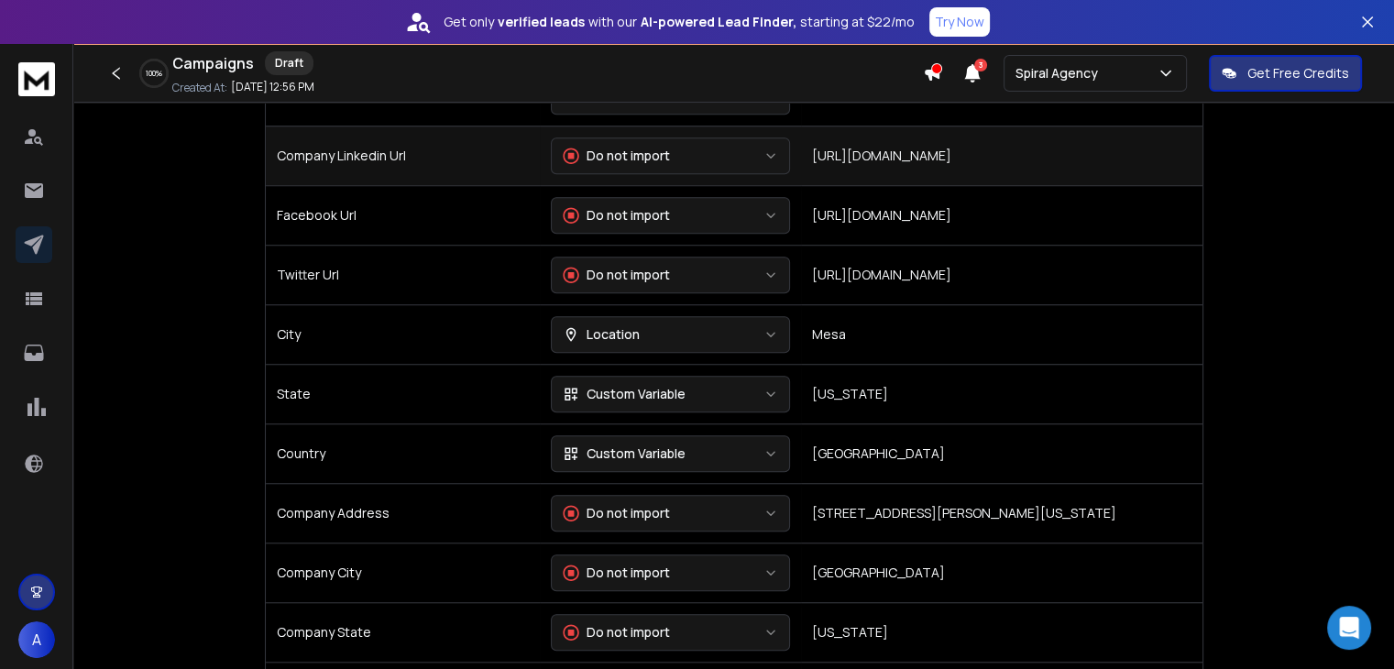
click at [655, 154] on div "Do not import" at bounding box center [616, 156] width 107 height 18
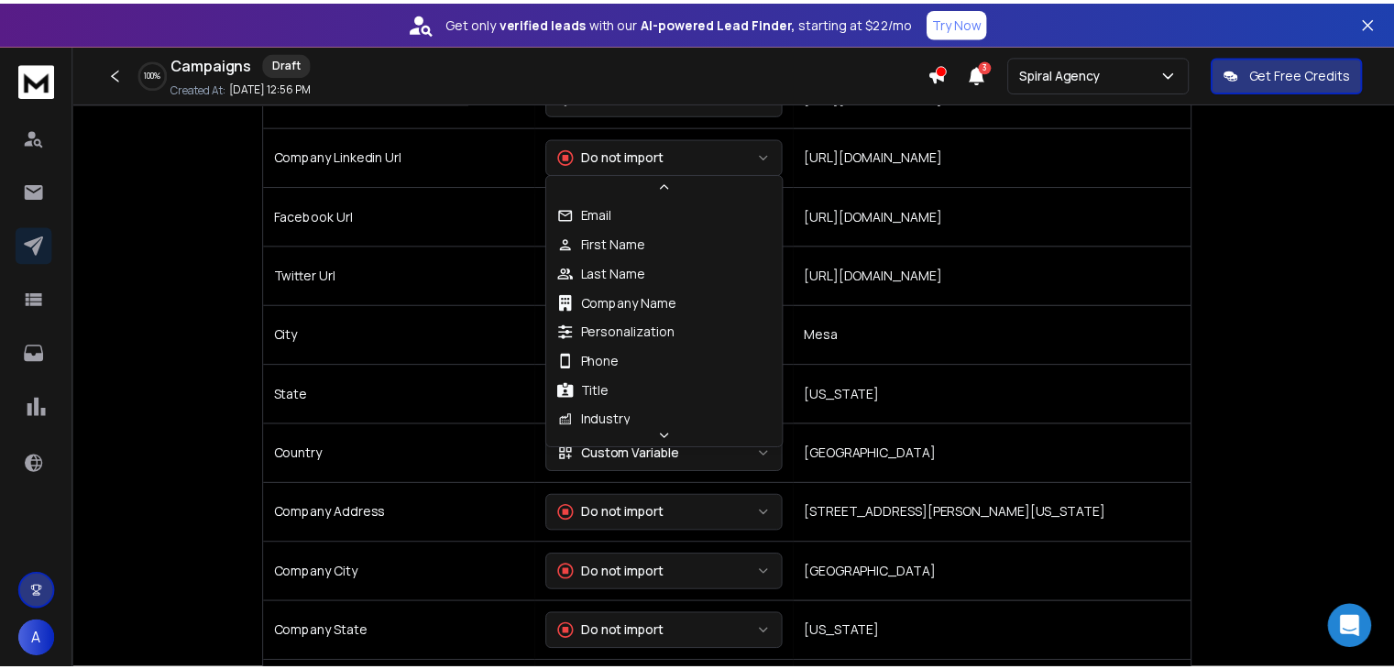
scroll to position [184, 0]
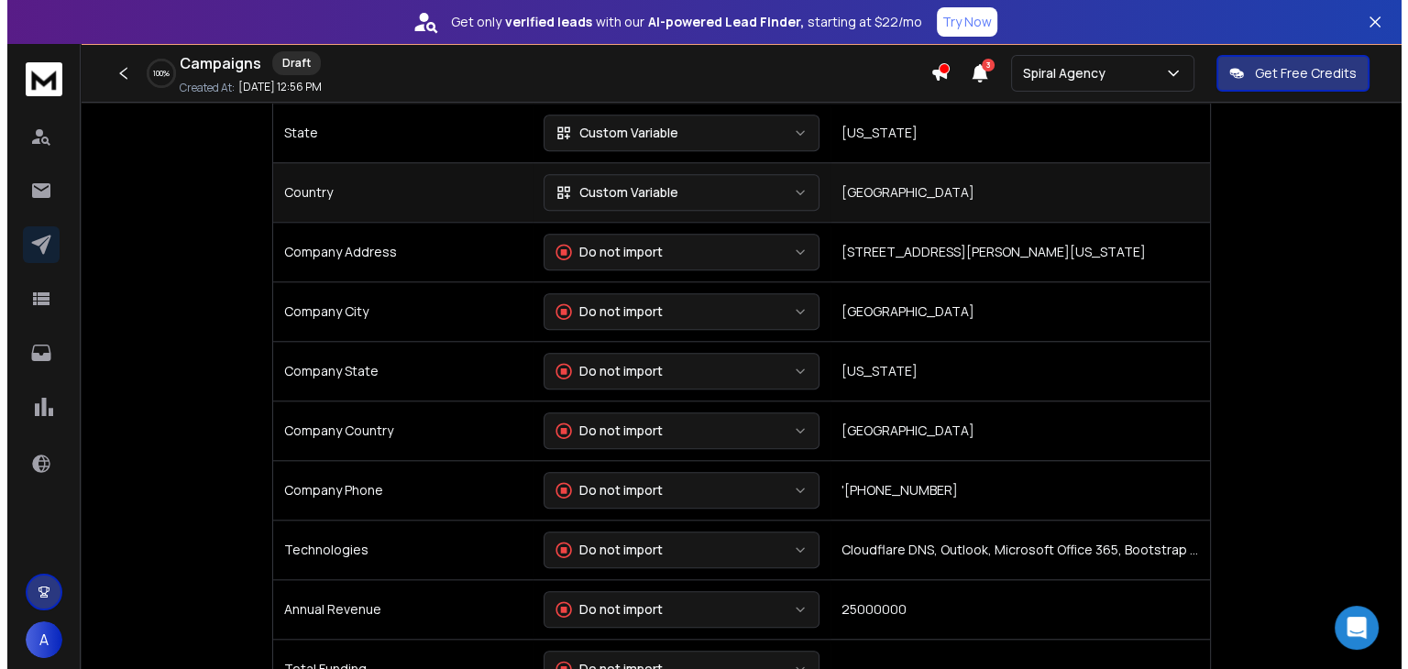
scroll to position [1796, 0]
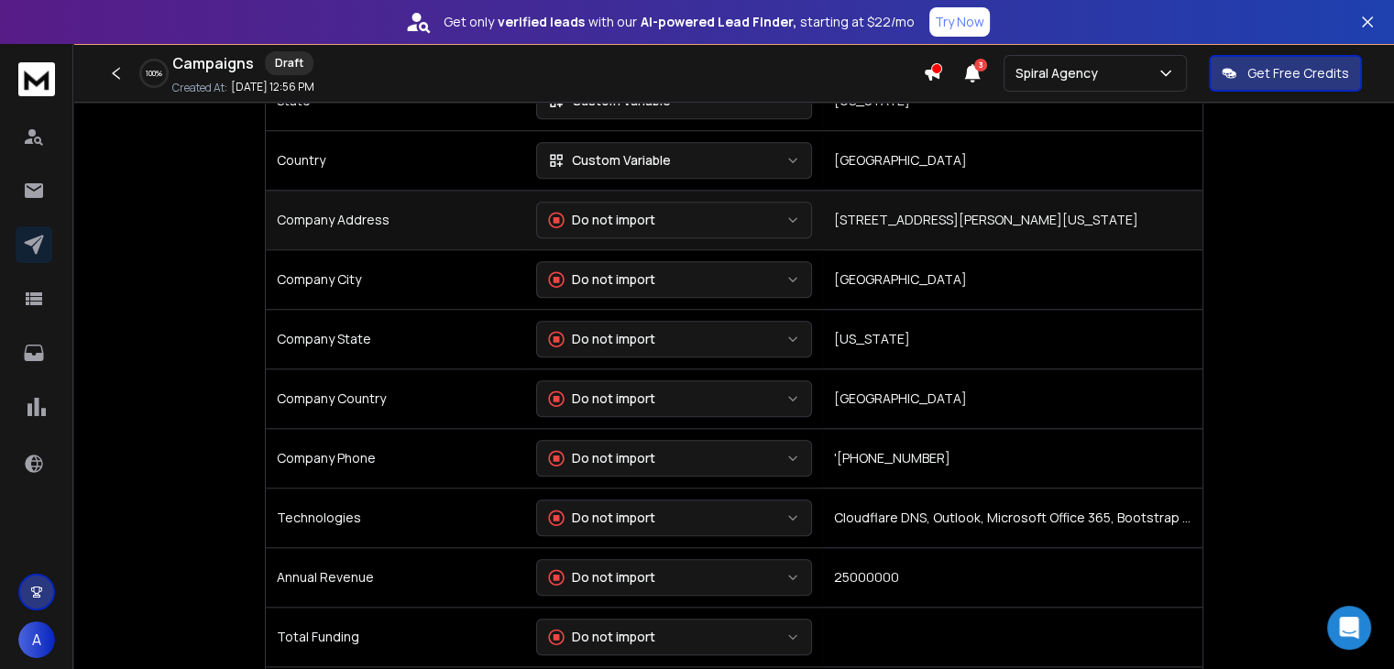
click at [664, 190] on td "Do not import" at bounding box center [674, 220] width 298 height 60
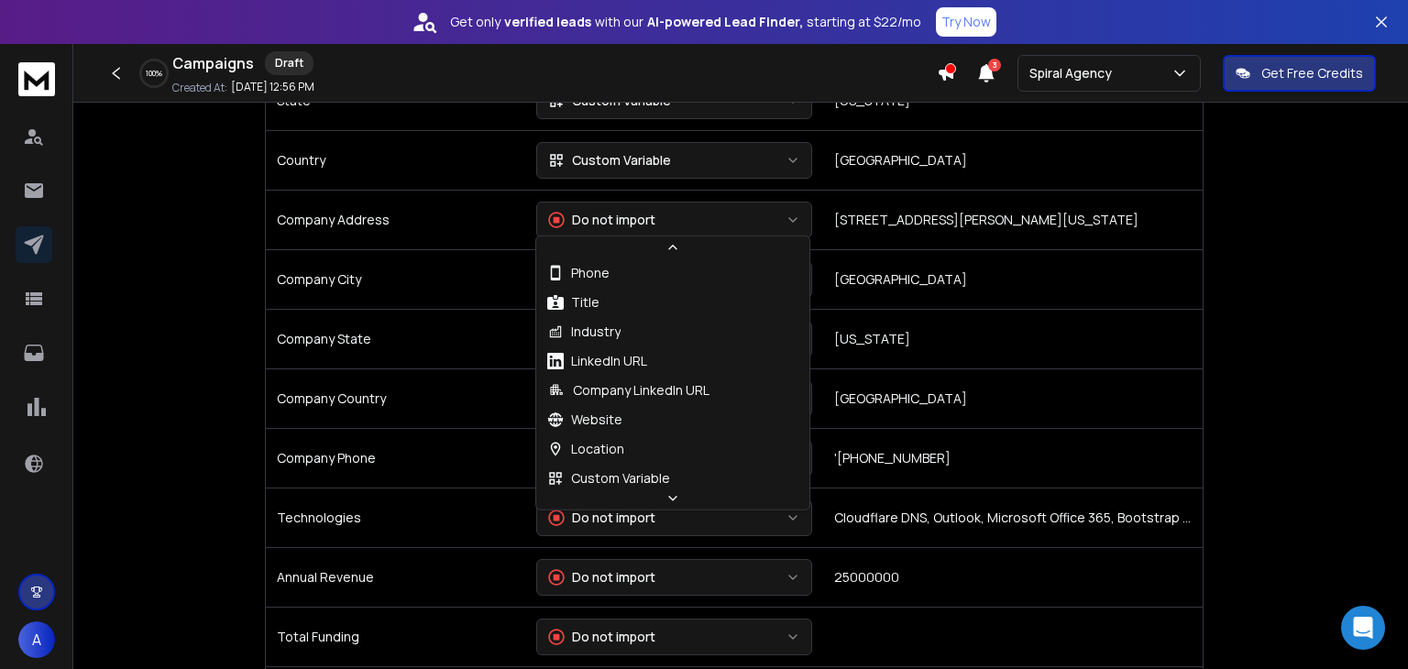
scroll to position [166, 0]
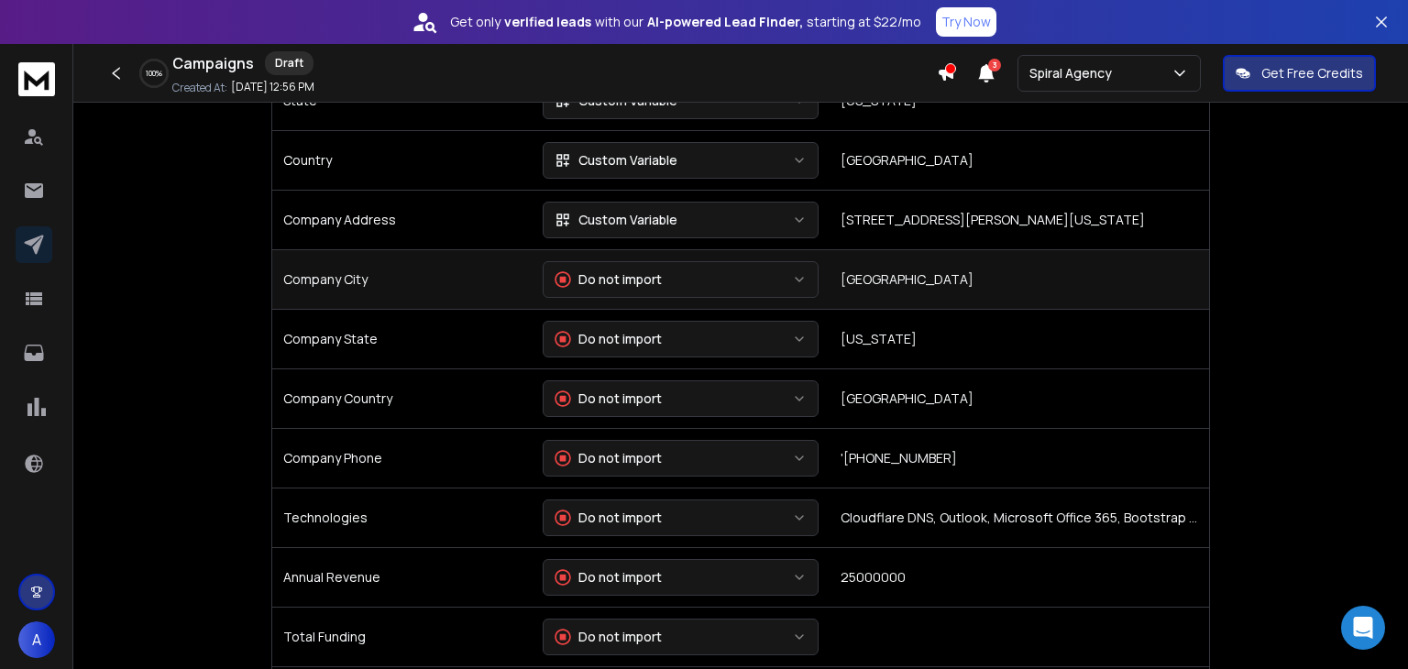
click at [698, 285] on button "Do not import" at bounding box center [681, 279] width 276 height 37
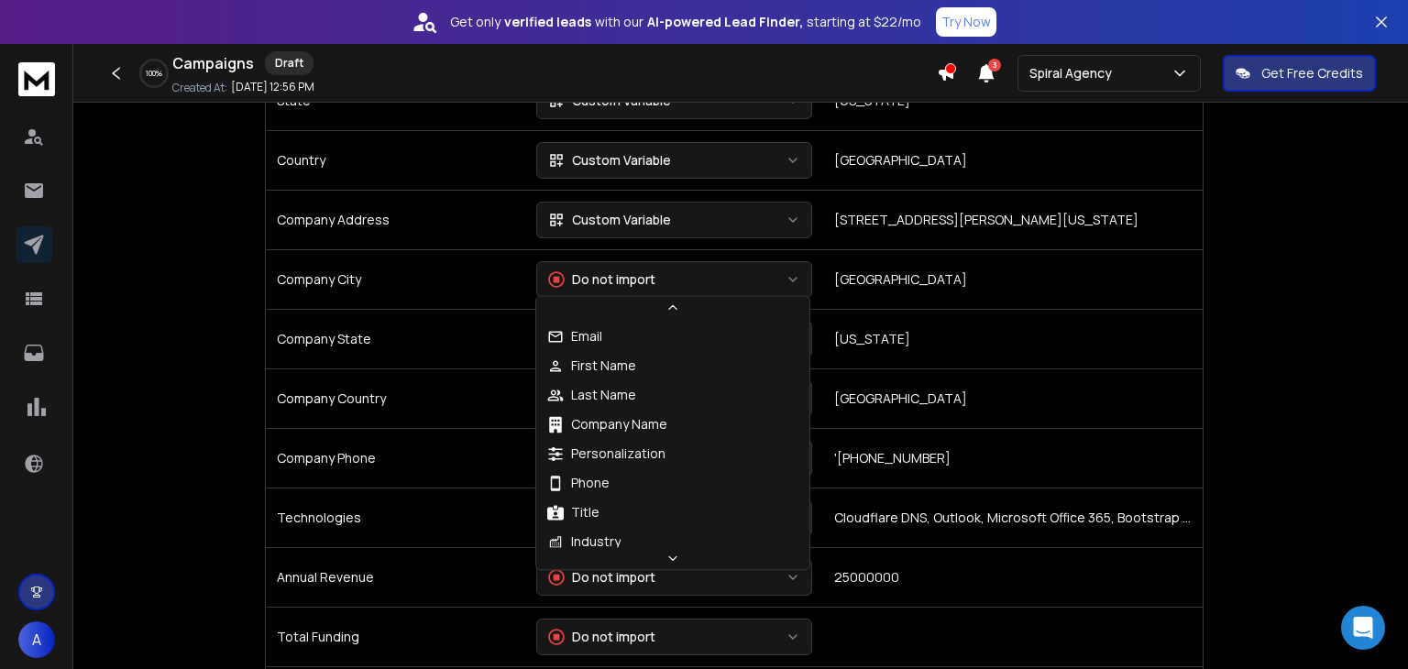
scroll to position [184, 0]
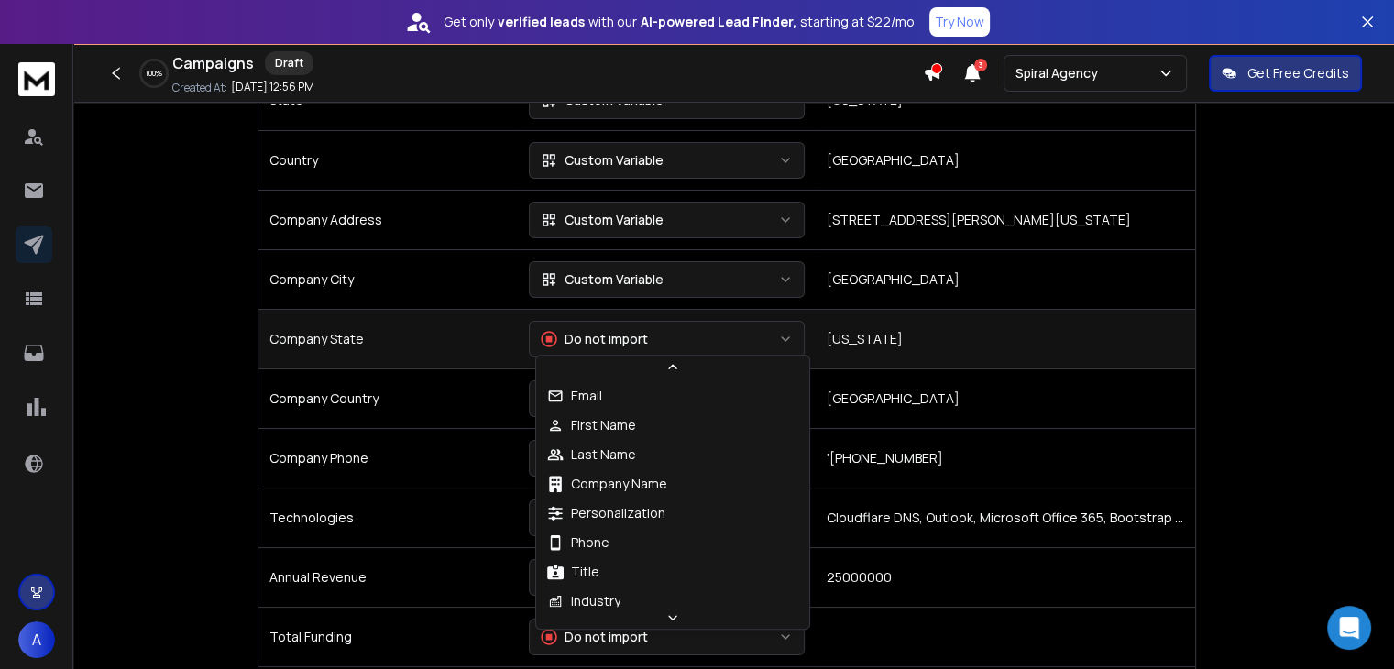
click at [712, 342] on button "Do not import" at bounding box center [667, 339] width 276 height 37
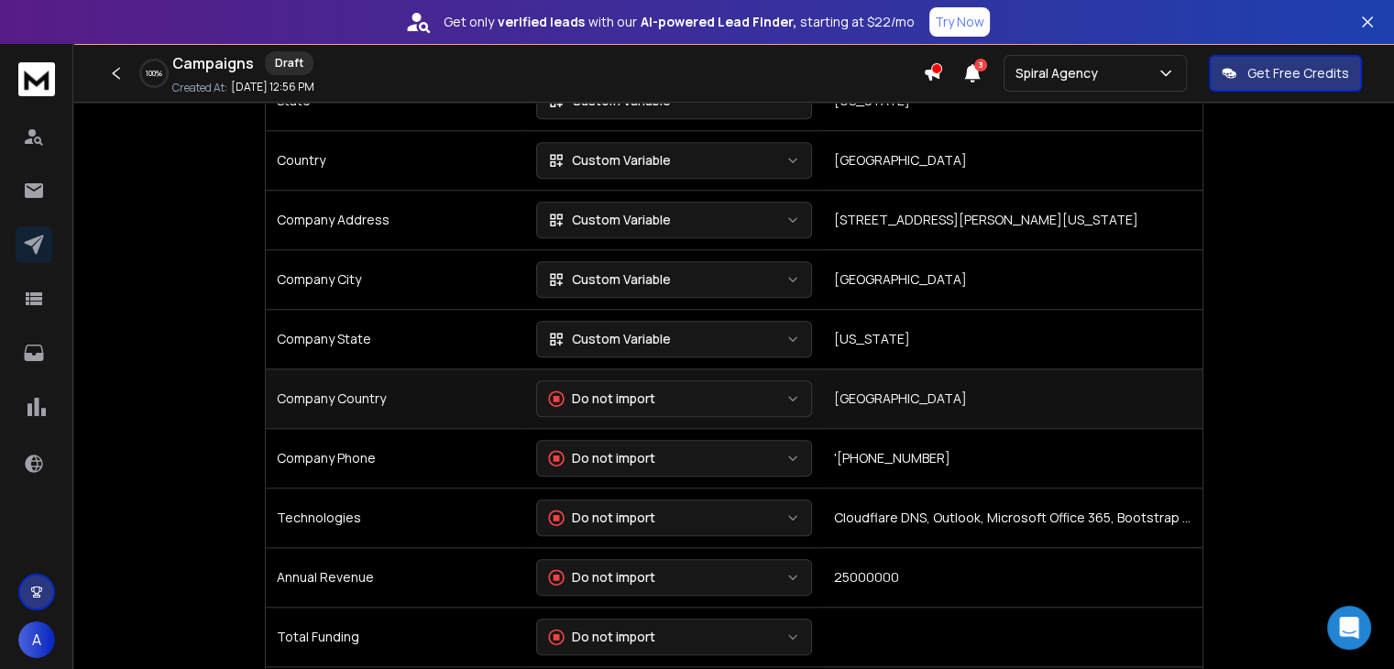
click at [696, 381] on button "Do not import" at bounding box center [674, 398] width 276 height 37
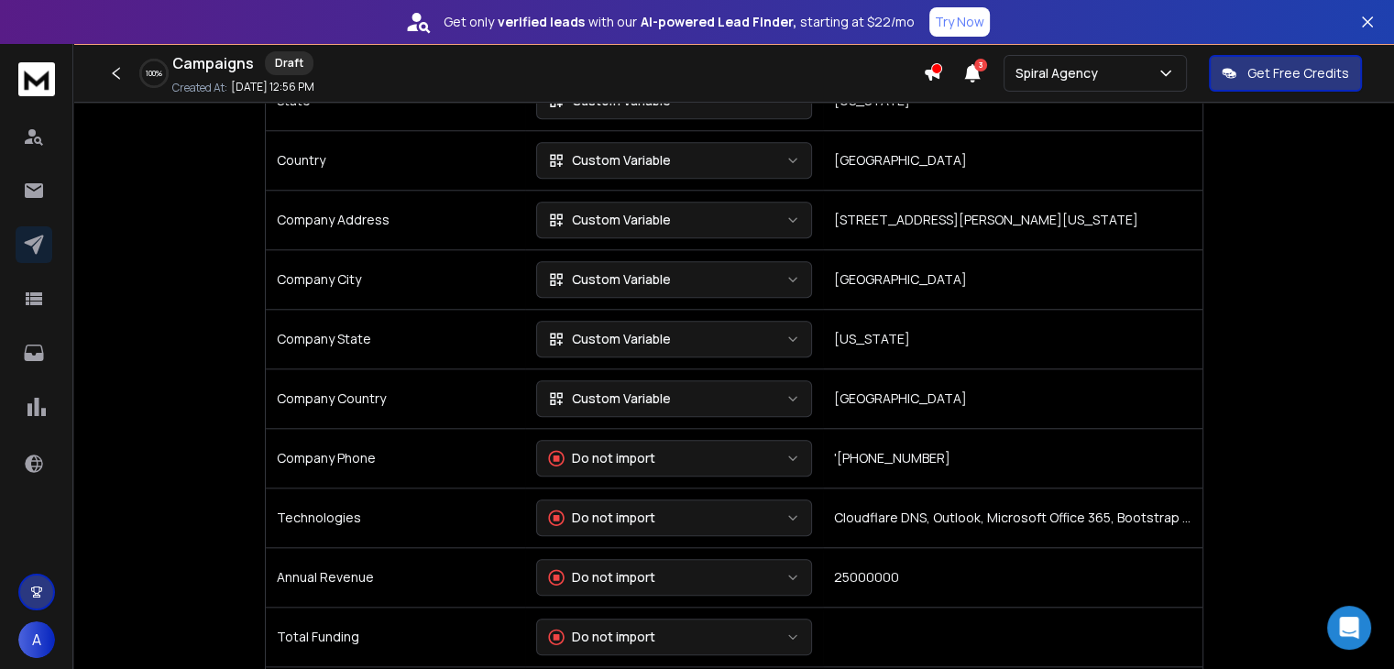
click at [1277, 357] on div "skybitz - fleet verified.csv File Processed Upload all variables COLUMN NAME SE…" at bounding box center [697, 553] width 1394 height 4610
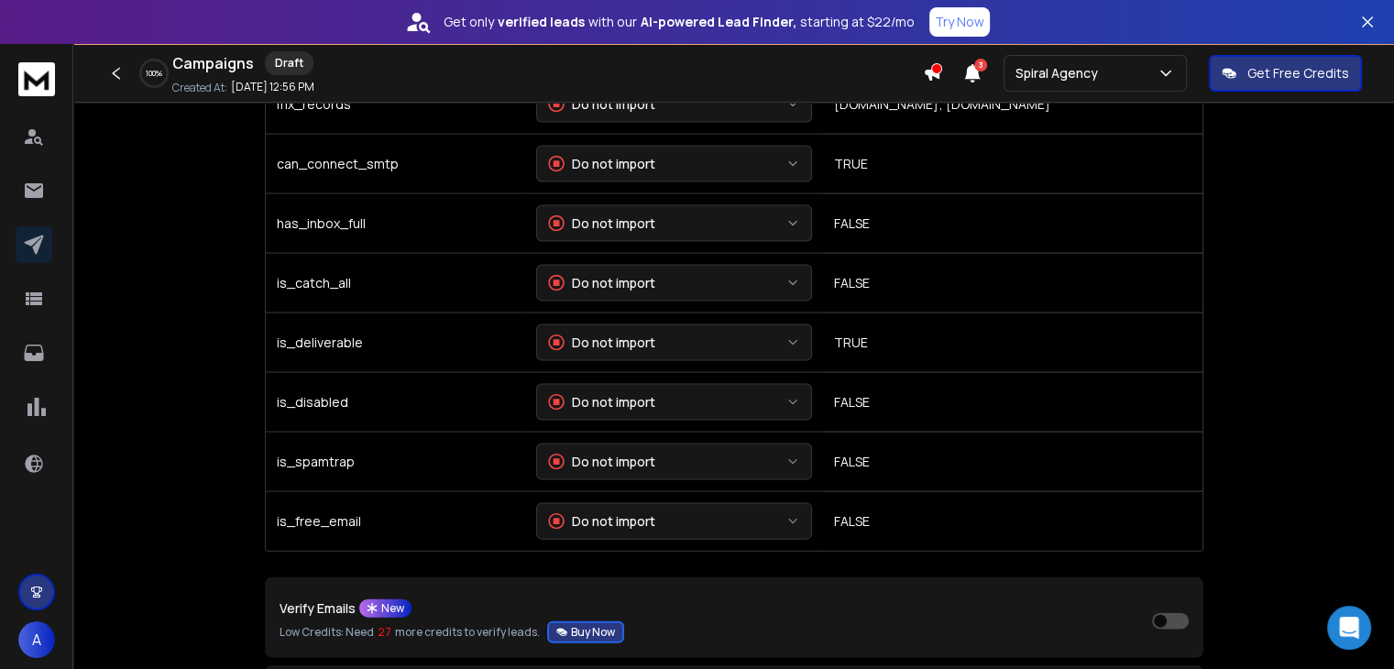
scroll to position [3971, 0]
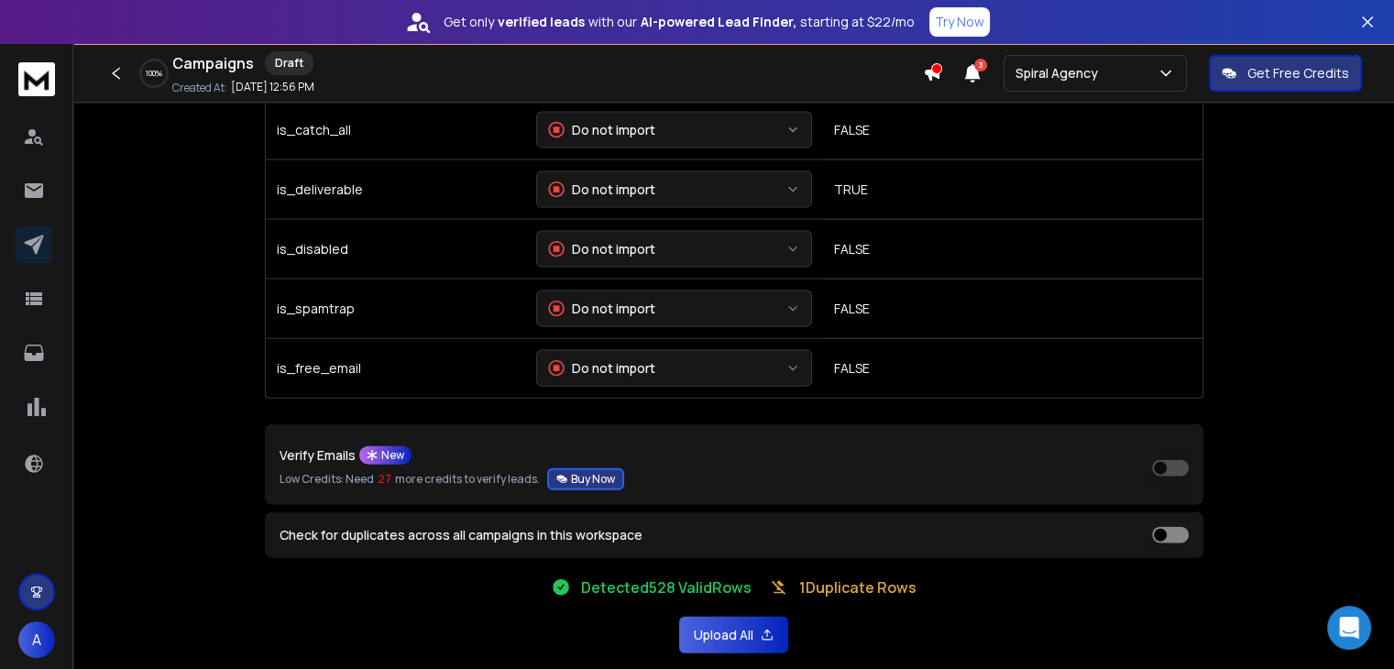
click at [733, 635] on button "Upload All" at bounding box center [733, 635] width 109 height 37
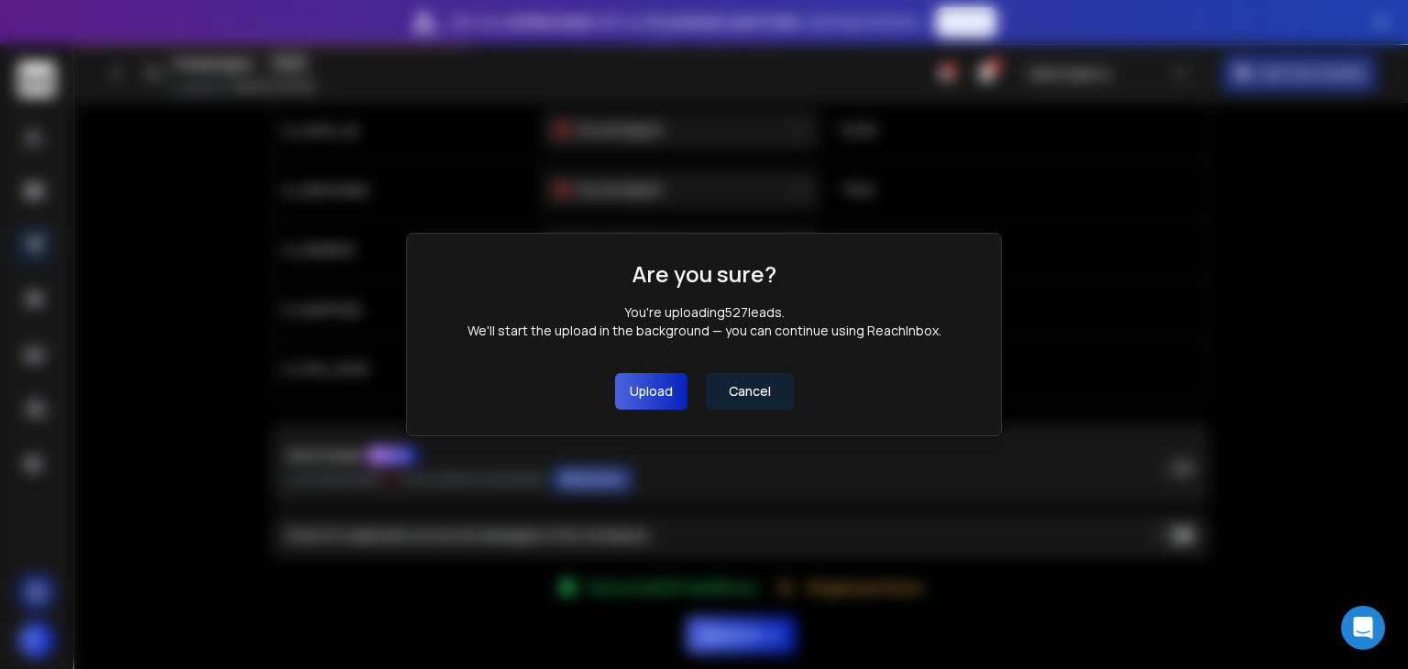
click at [634, 397] on button "Upload" at bounding box center [651, 391] width 72 height 37
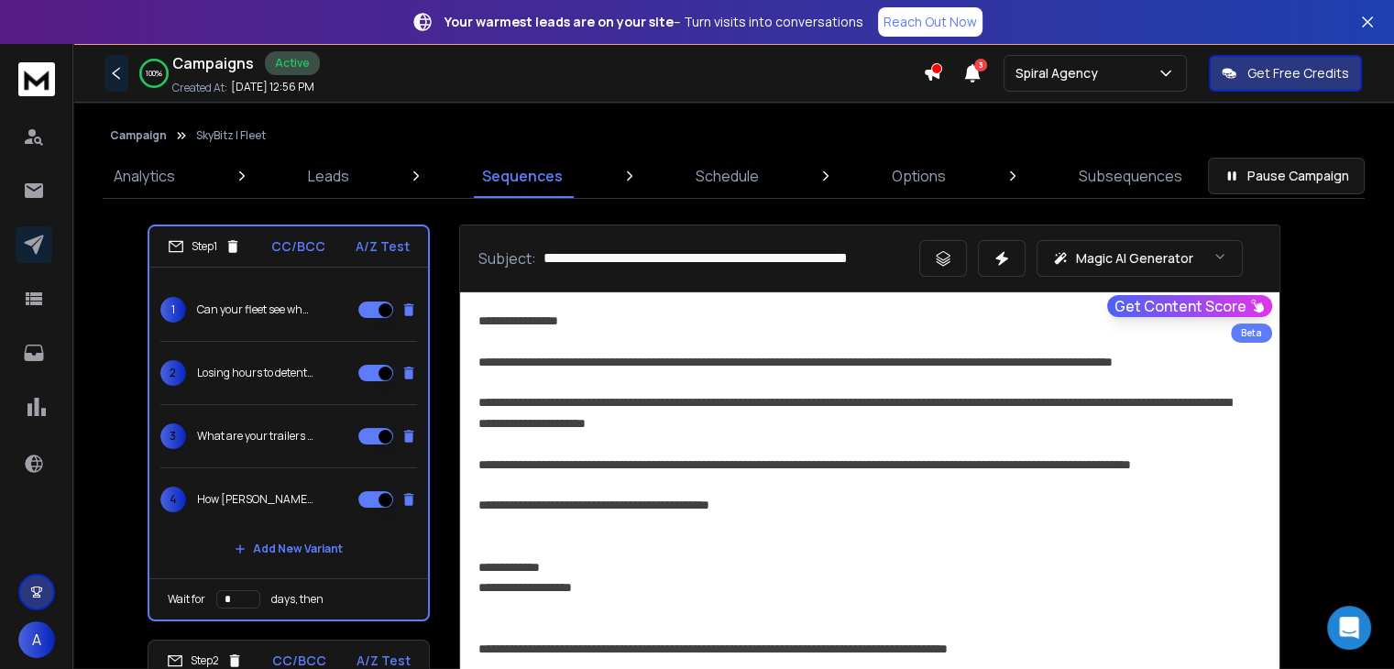
click at [117, 71] on icon at bounding box center [116, 73] width 16 height 16
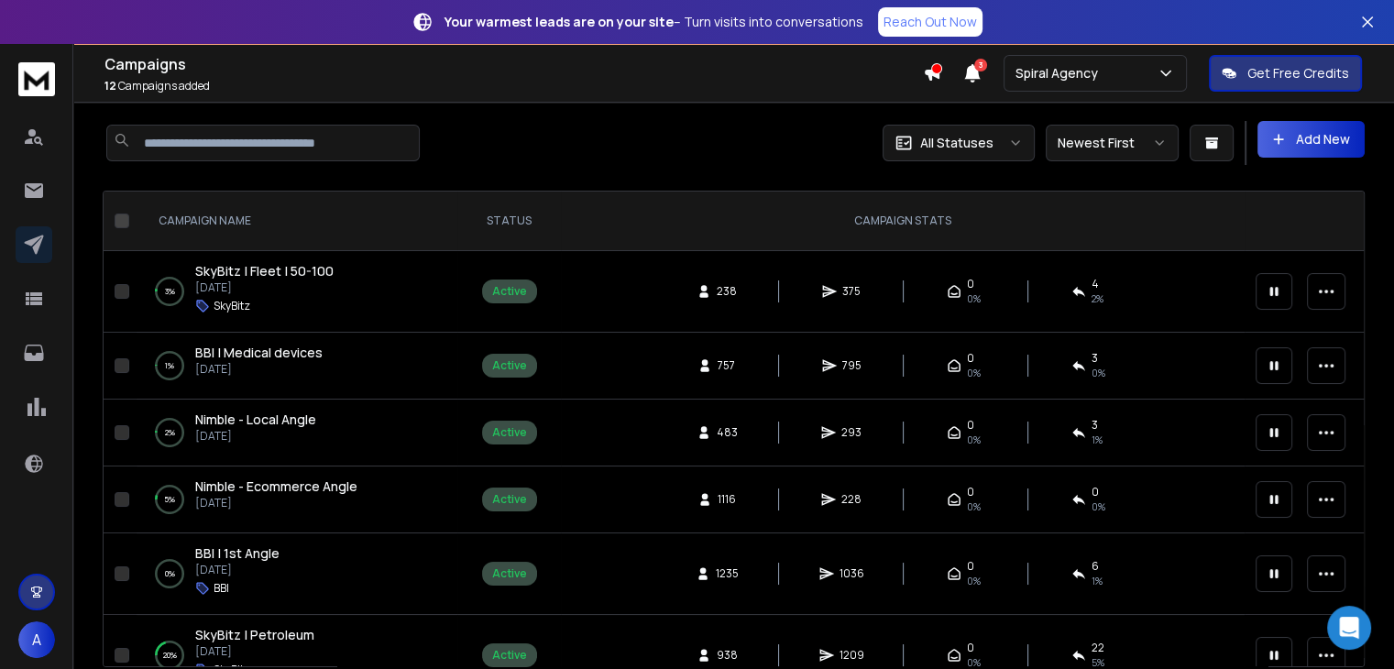
scroll to position [531, 0]
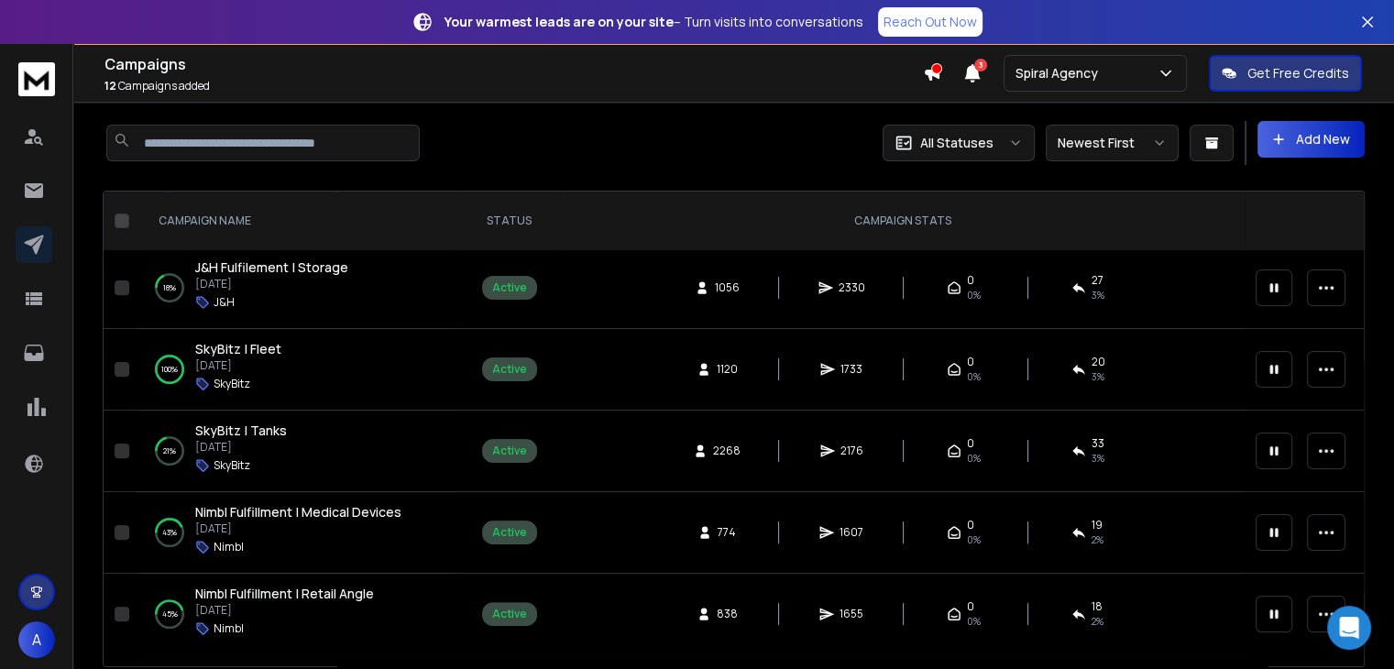
click at [370, 357] on div "100 % SkyBitz | Fleet 2 months ago SkyBitz" at bounding box center [297, 369] width 284 height 59
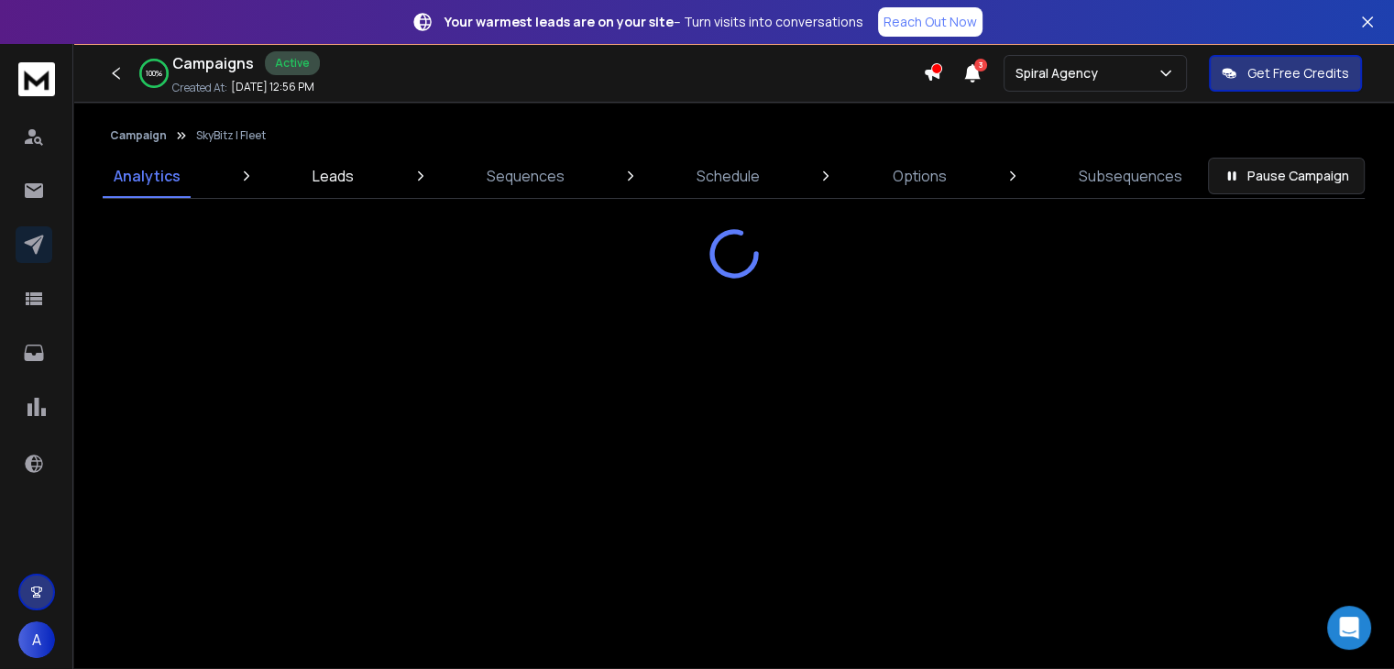
click at [334, 174] on p "Leads" at bounding box center [333, 176] width 41 height 22
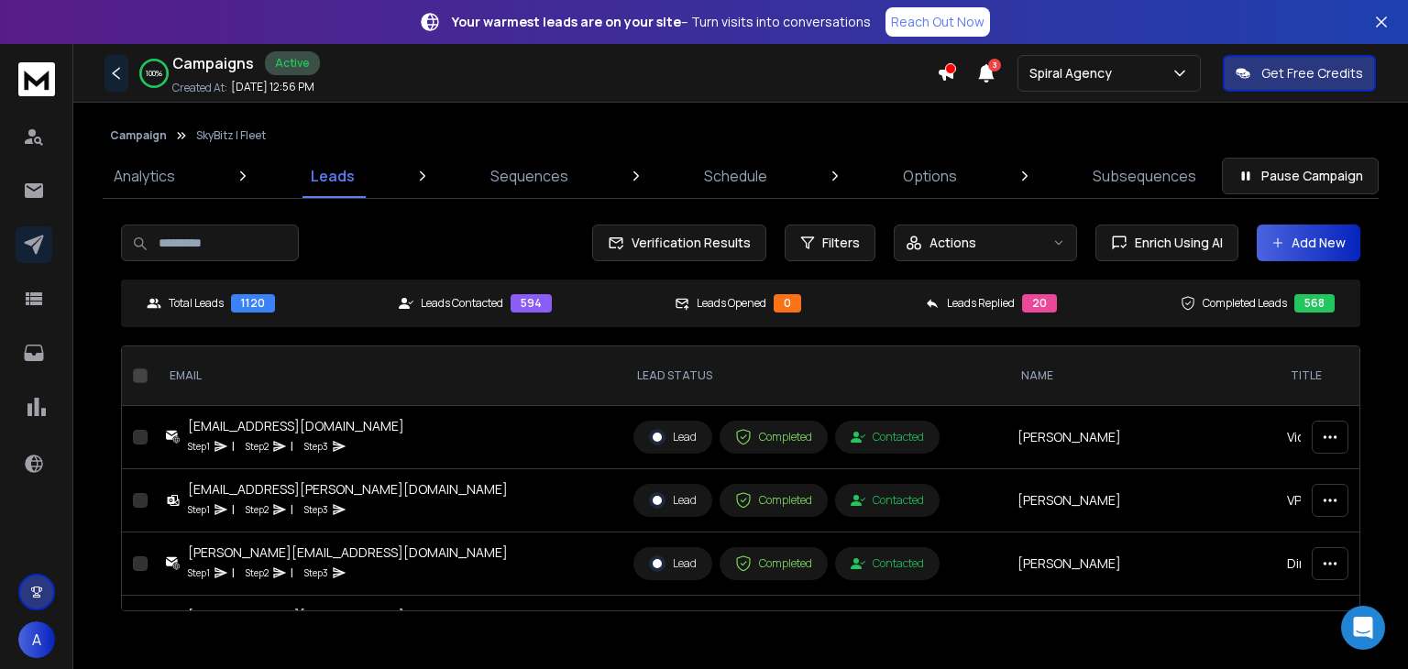
click at [122, 69] on icon at bounding box center [116, 73] width 16 height 16
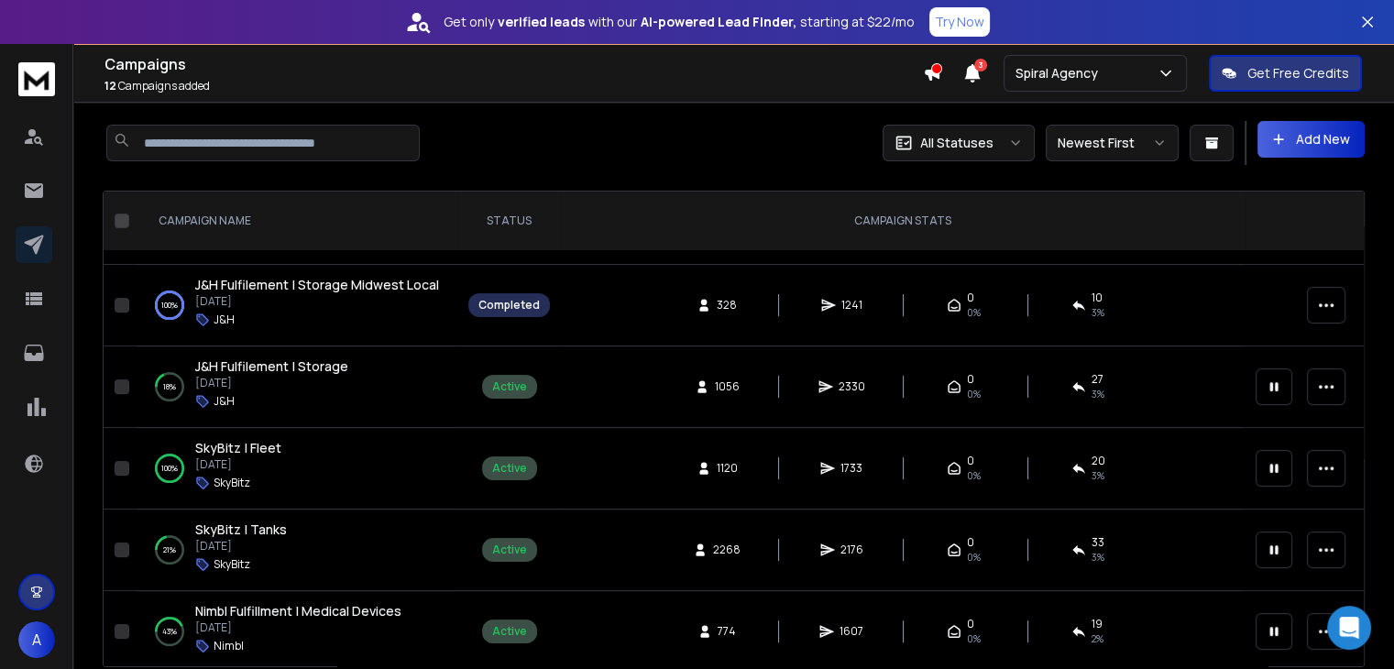
scroll to position [433, 0]
click at [340, 379] on p "[DATE]" at bounding box center [271, 382] width 153 height 15
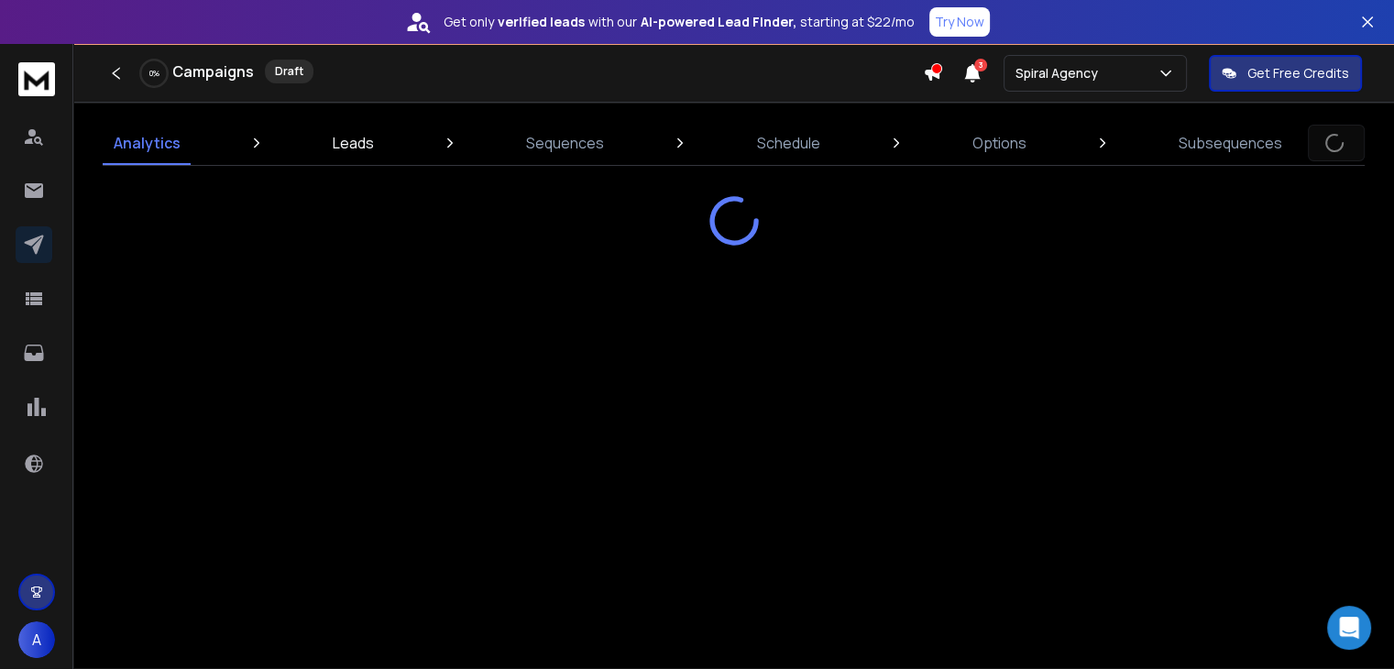
click at [325, 146] on link "Leads" at bounding box center [353, 143] width 63 height 44
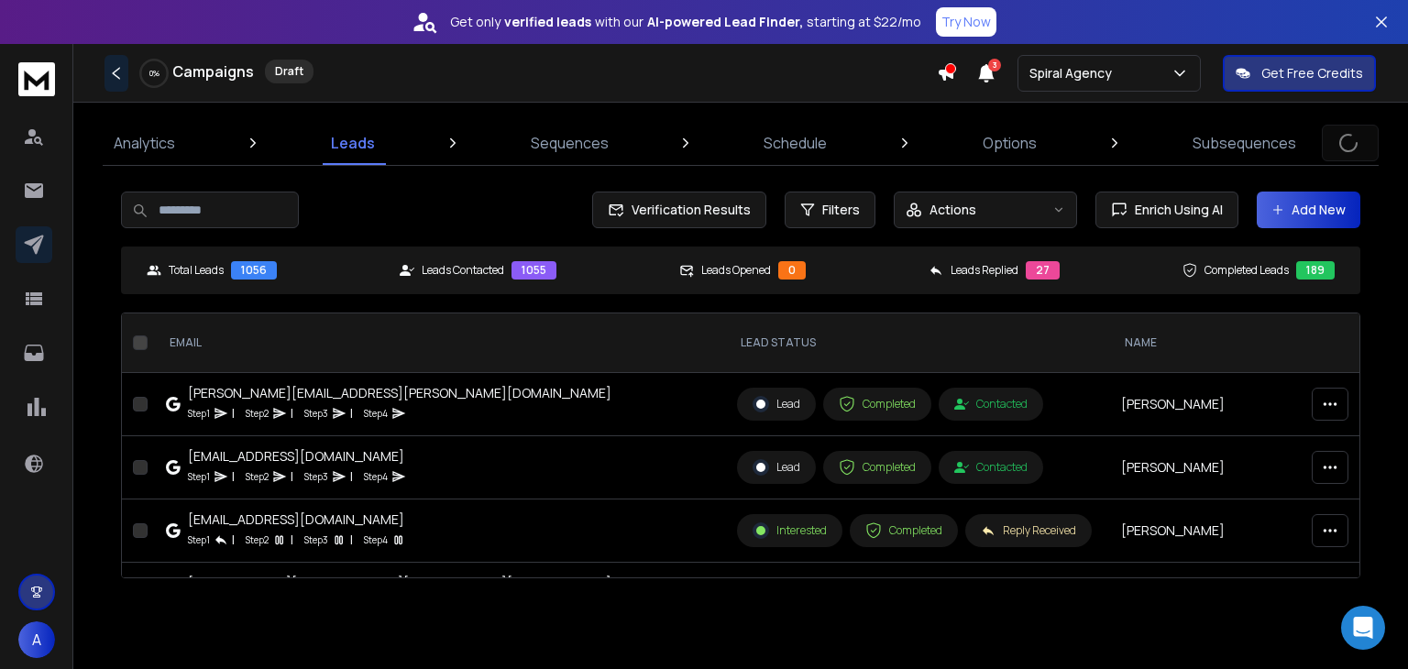
click at [106, 73] on button at bounding box center [116, 73] width 24 height 37
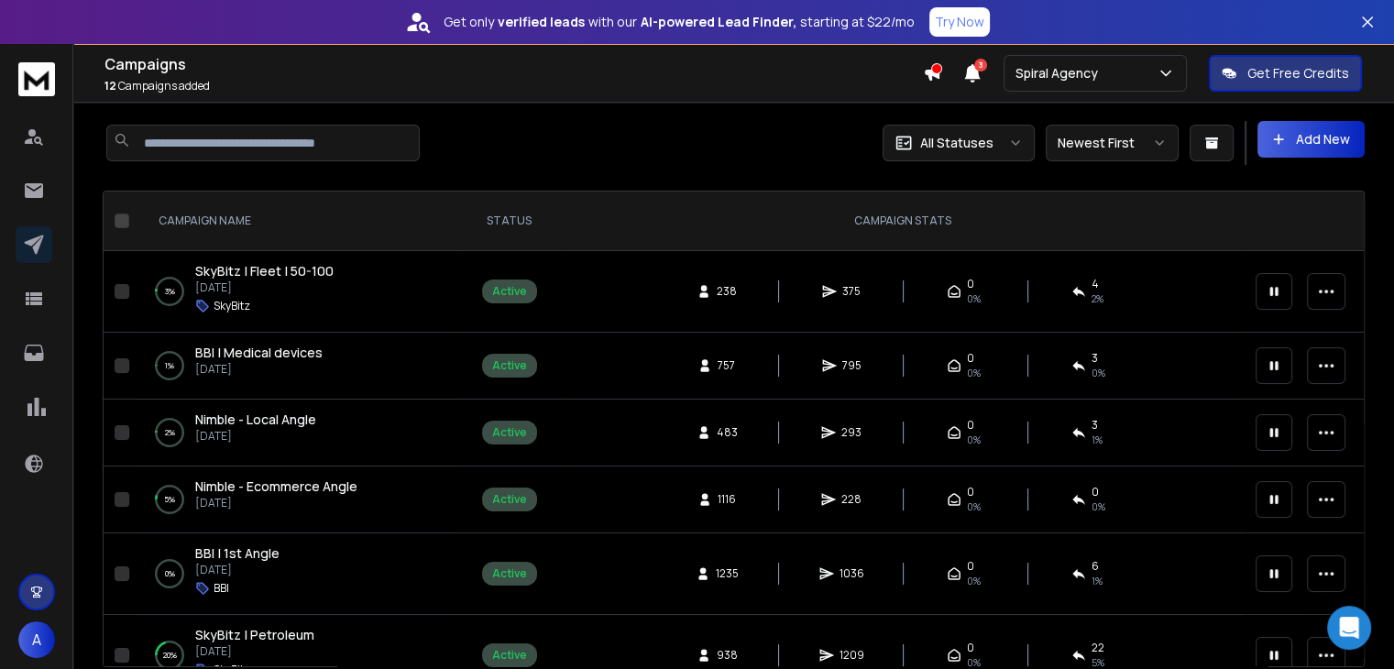
click at [598, 170] on div "Campaigns 12 Campaigns Added All Statuses Newest First Add New CAMPAIGN NAME ST…" at bounding box center [734, 455] width 1262 height 669
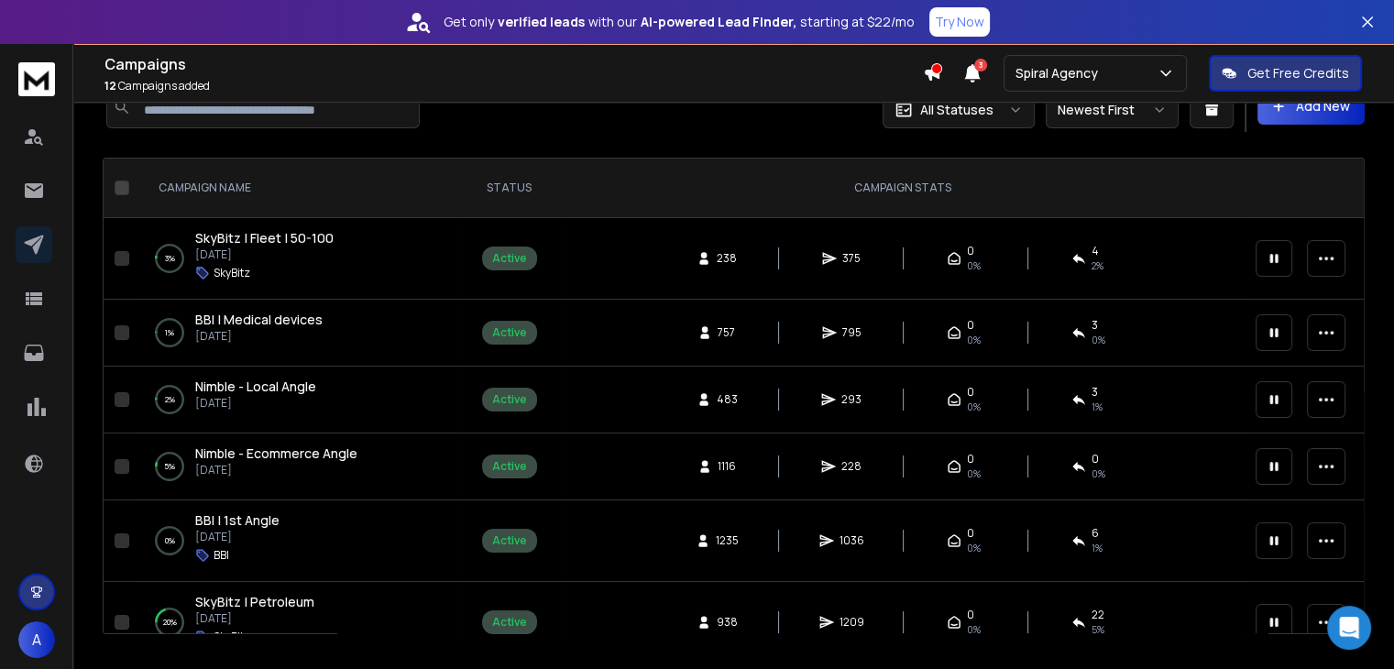
scroll to position [37, 0]
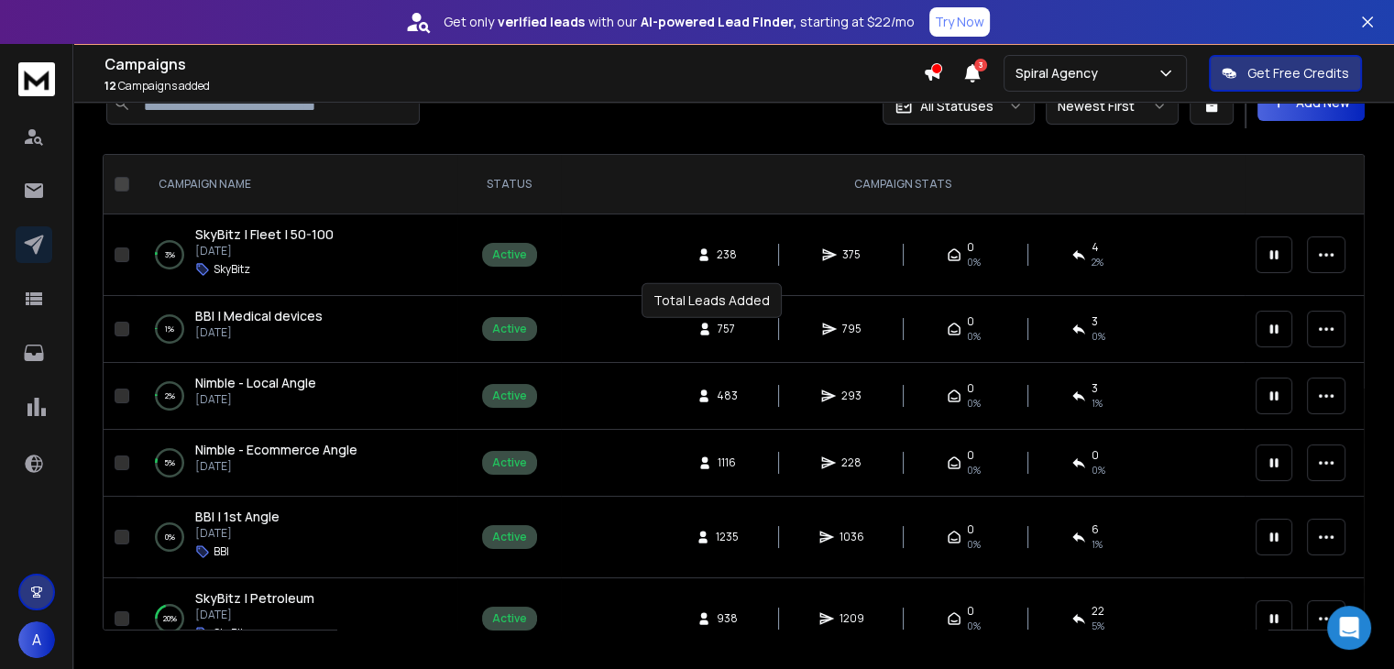
click at [355, 316] on div "1 % BBI | Medical devices [DATE]" at bounding box center [297, 329] width 284 height 44
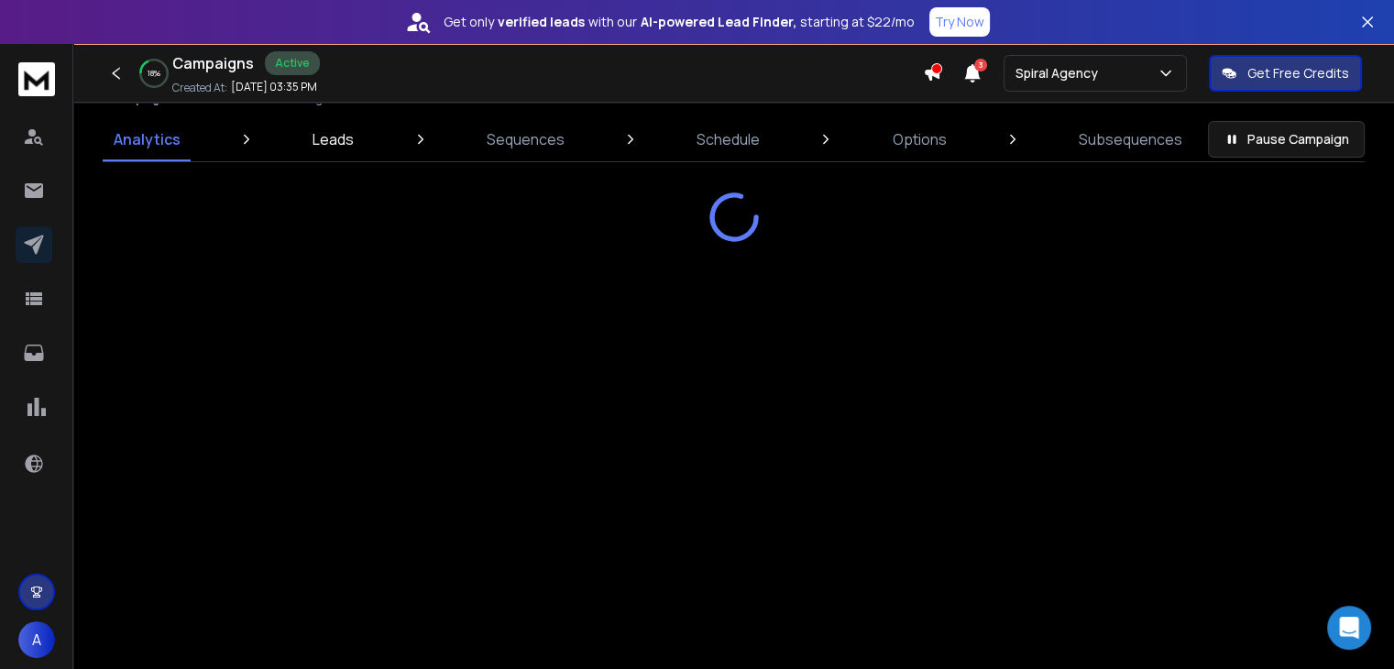
click at [348, 145] on p "Leads" at bounding box center [333, 139] width 41 height 22
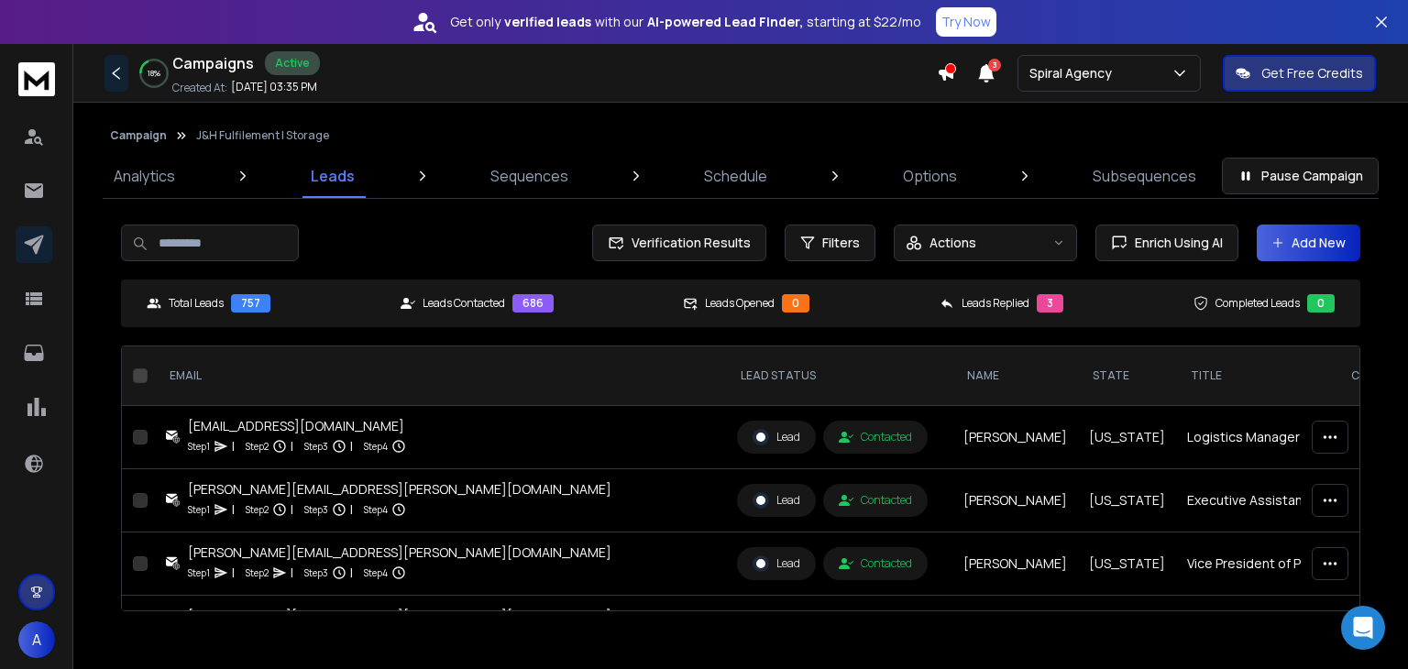
click at [113, 75] on icon at bounding box center [116, 73] width 16 height 16
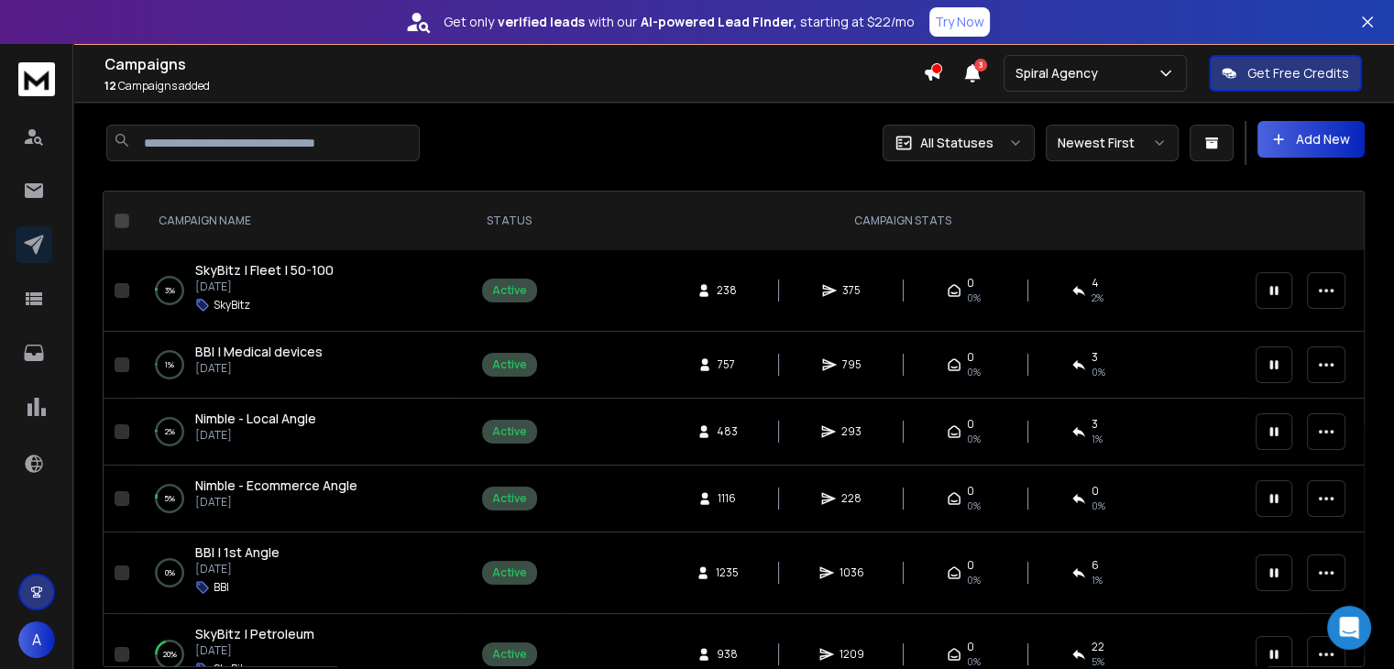
scroll to position [40, 0]
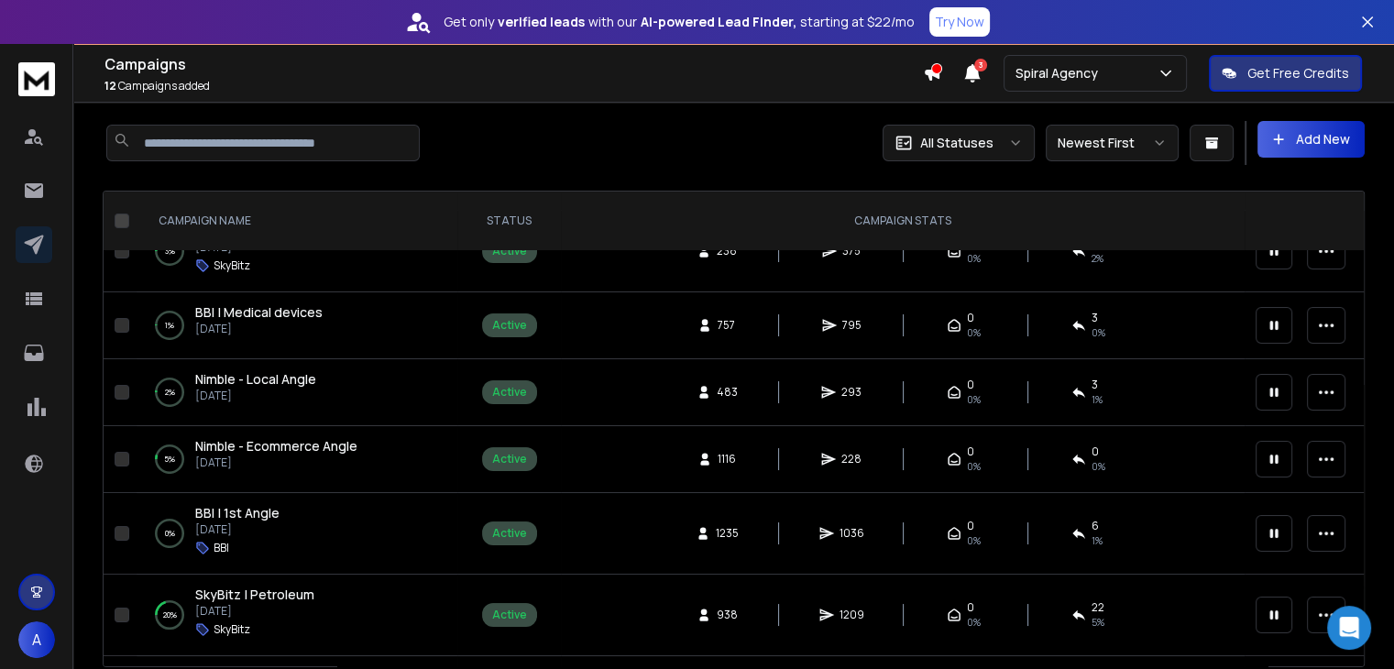
click at [381, 397] on div "2 % Nimble - Local Angle [DATE]" at bounding box center [297, 392] width 284 height 44
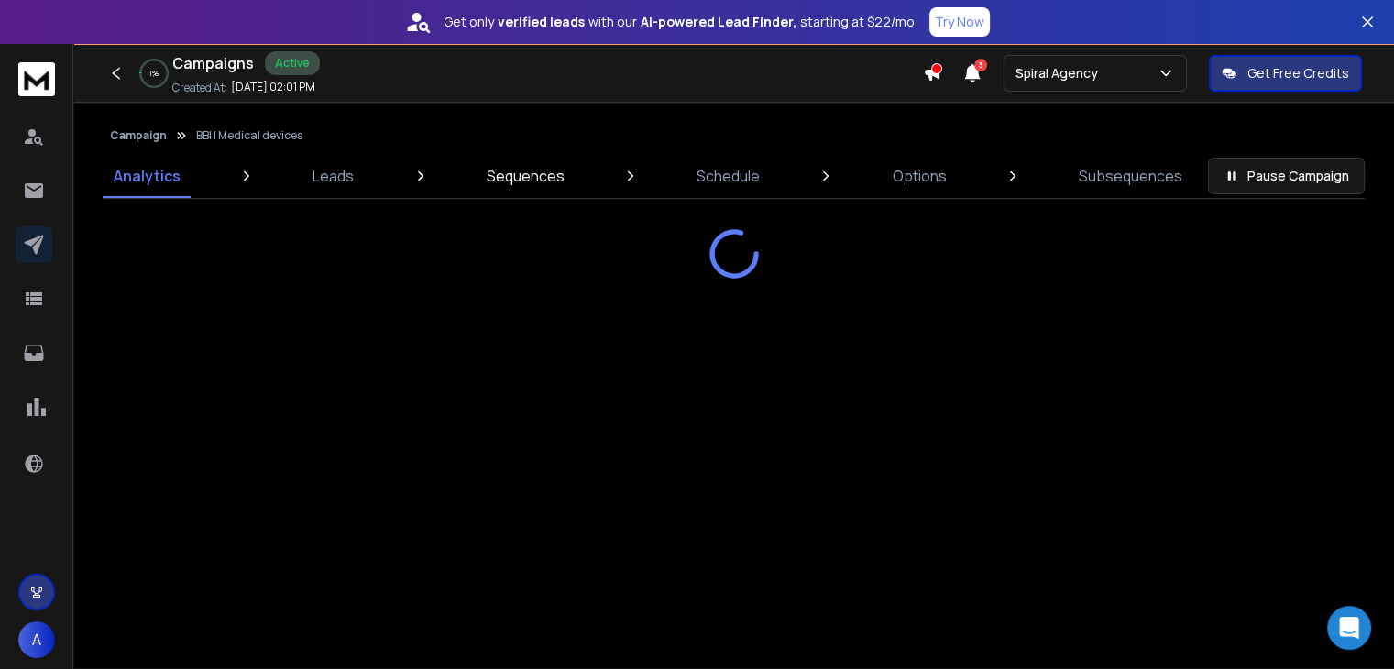
click at [566, 183] on link "Sequences" at bounding box center [526, 176] width 100 height 44
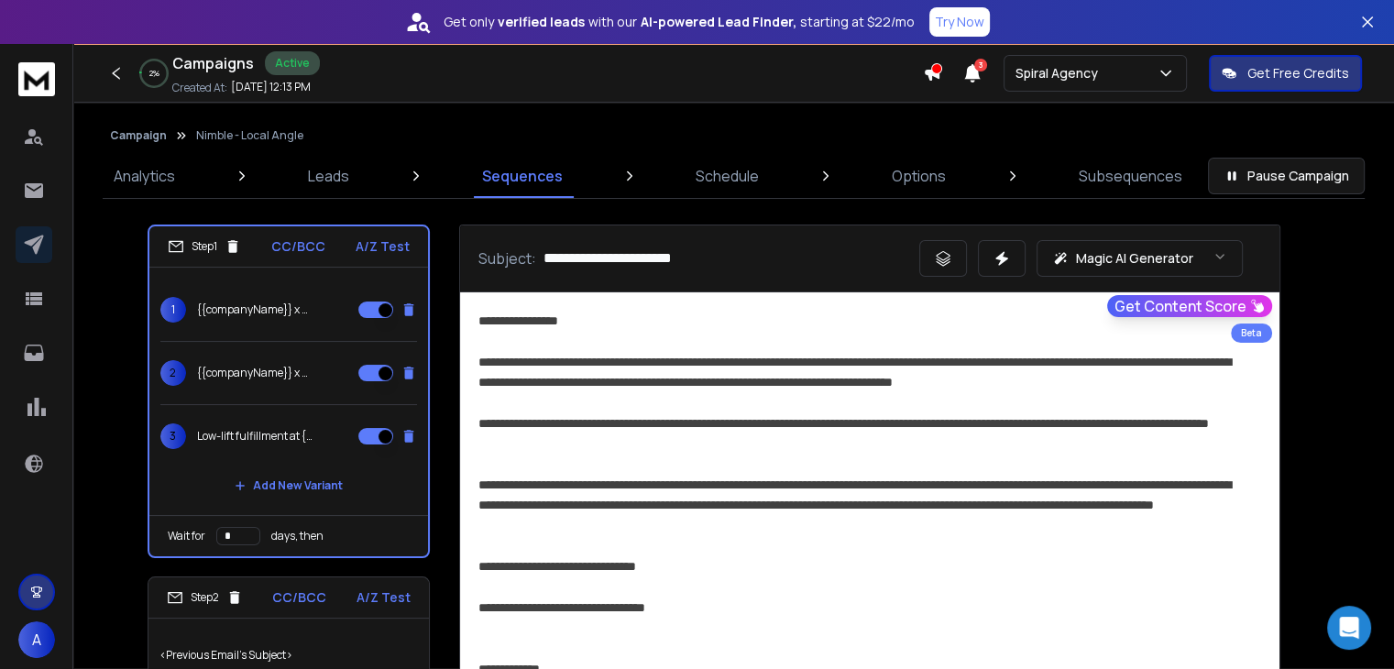
click at [260, 357] on div "2 {{companyName}} x Nimbl" at bounding box center [288, 373] width 257 height 63
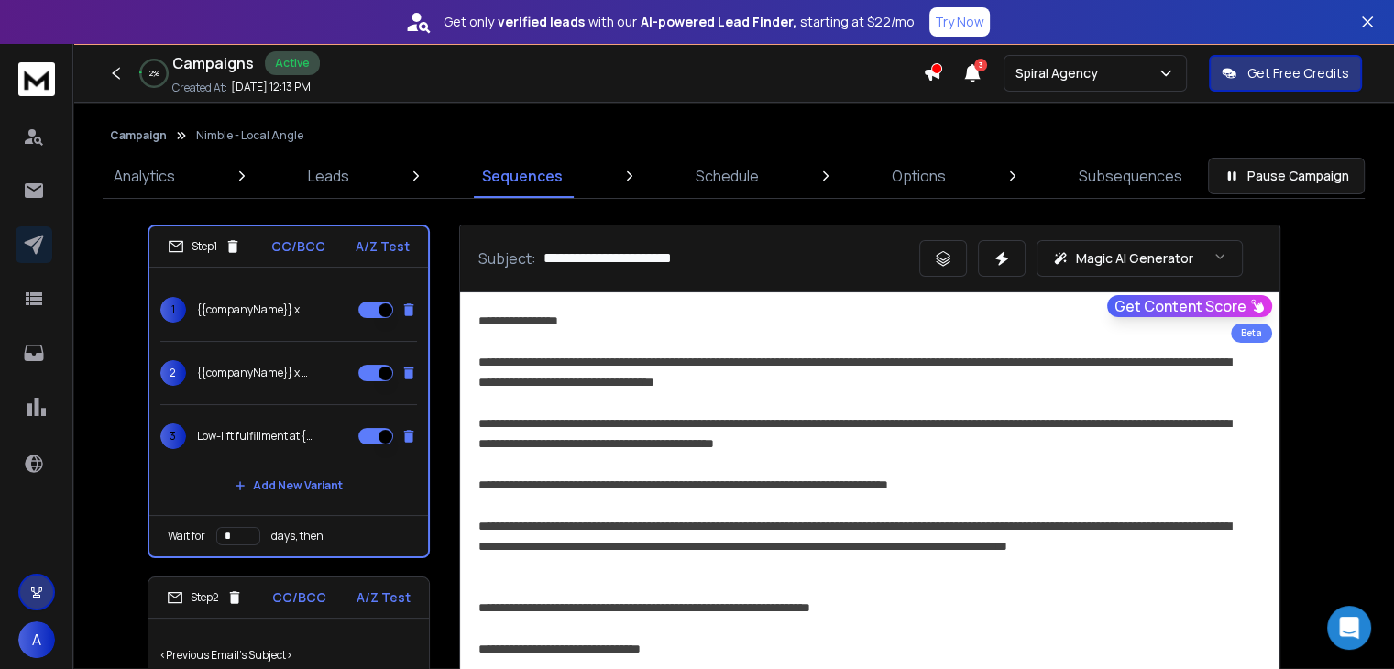
click at [260, 414] on div "3 Low-lift fulfillment at {{companyName}}" at bounding box center [288, 436] width 257 height 62
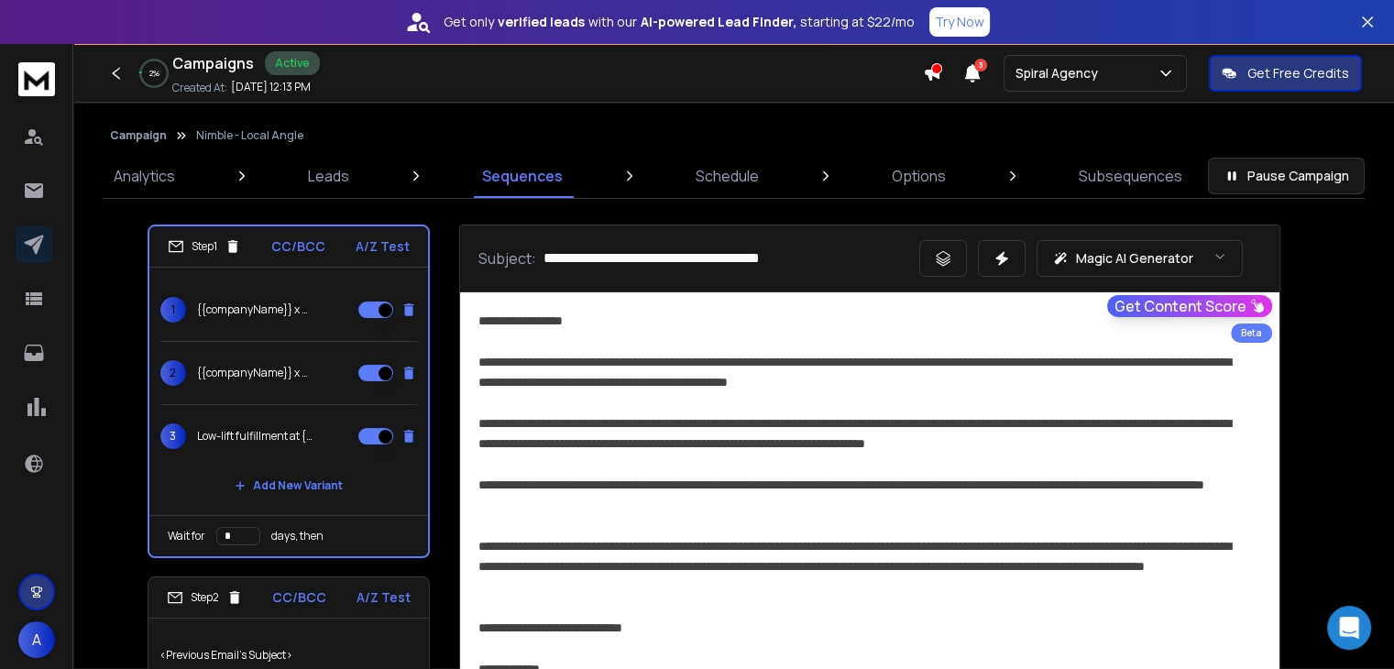
click at [290, 313] on p "{{companyName}} x Nimbl" at bounding box center [255, 309] width 117 height 15
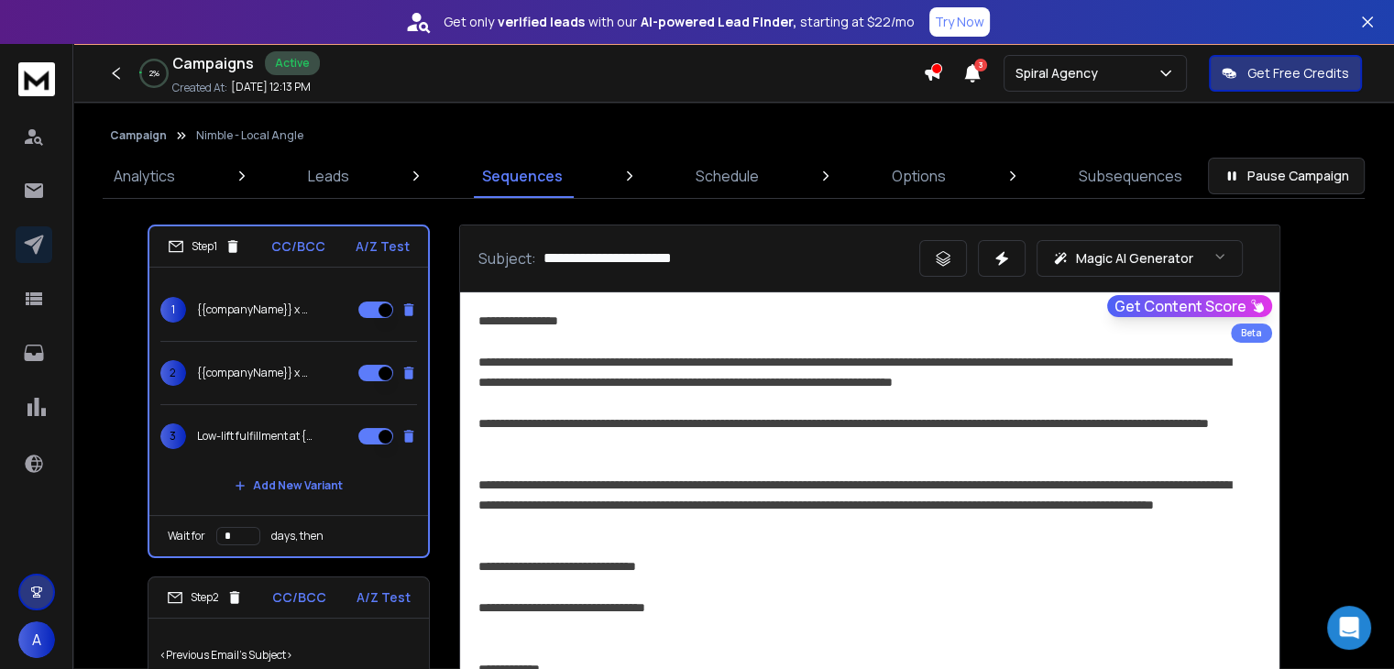
drag, startPoint x: 751, startPoint y: 238, endPoint x: 741, endPoint y: 239, distance: 10.1
click at [741, 239] on div "**********" at bounding box center [869, 258] width 819 height 67
drag, startPoint x: 740, startPoint y: 267, endPoint x: 474, endPoint y: 234, distance: 267.8
click at [474, 234] on div "**********" at bounding box center [869, 258] width 819 height 67
click at [257, 440] on p "Low-lift fulfillment at {{companyName}}" at bounding box center [255, 436] width 117 height 15
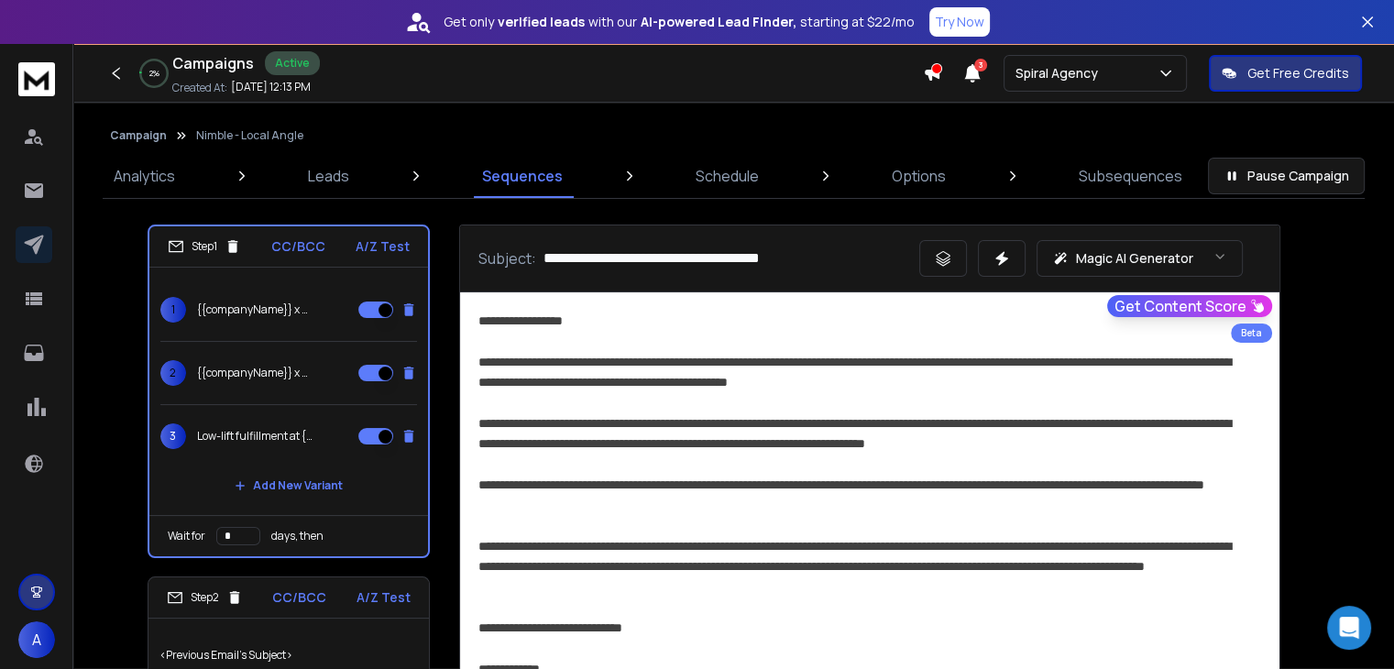
click at [297, 355] on div "2 {{companyName}} x Nimbl" at bounding box center [288, 373] width 257 height 63
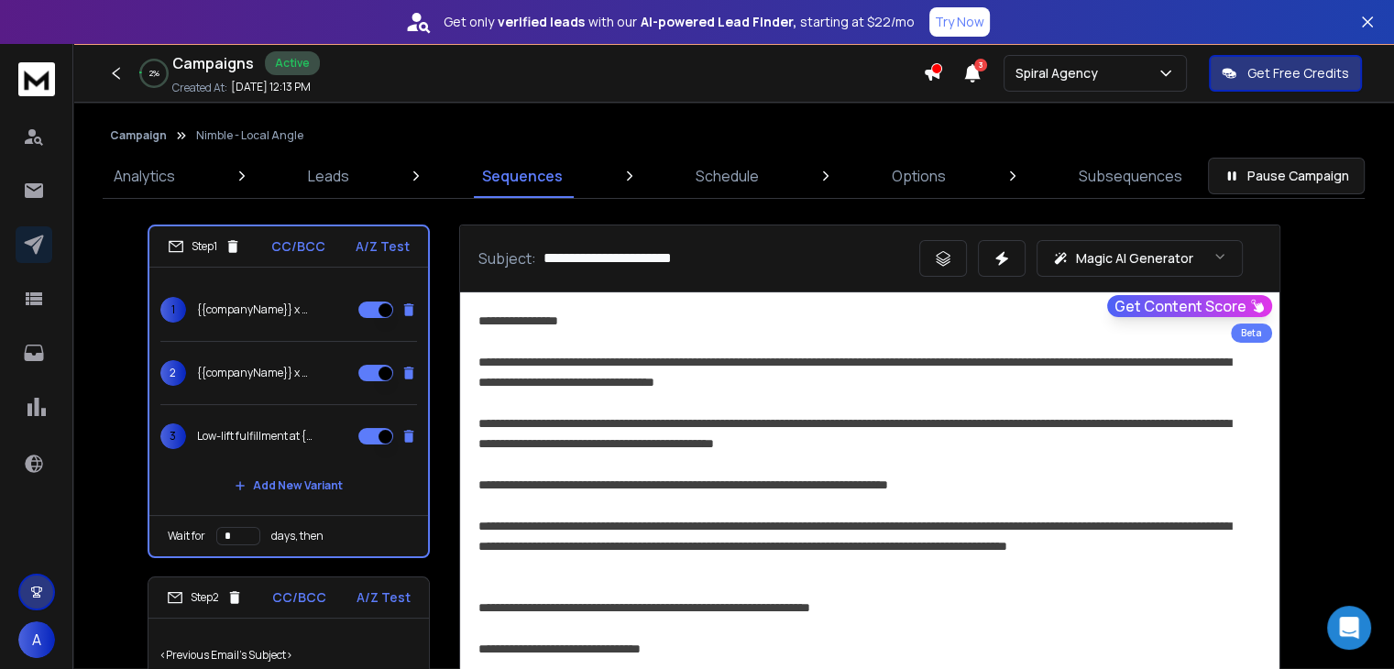
click at [290, 431] on p "Low-lift fulfillment at {{companyName}}" at bounding box center [255, 436] width 117 height 15
type input "**********"
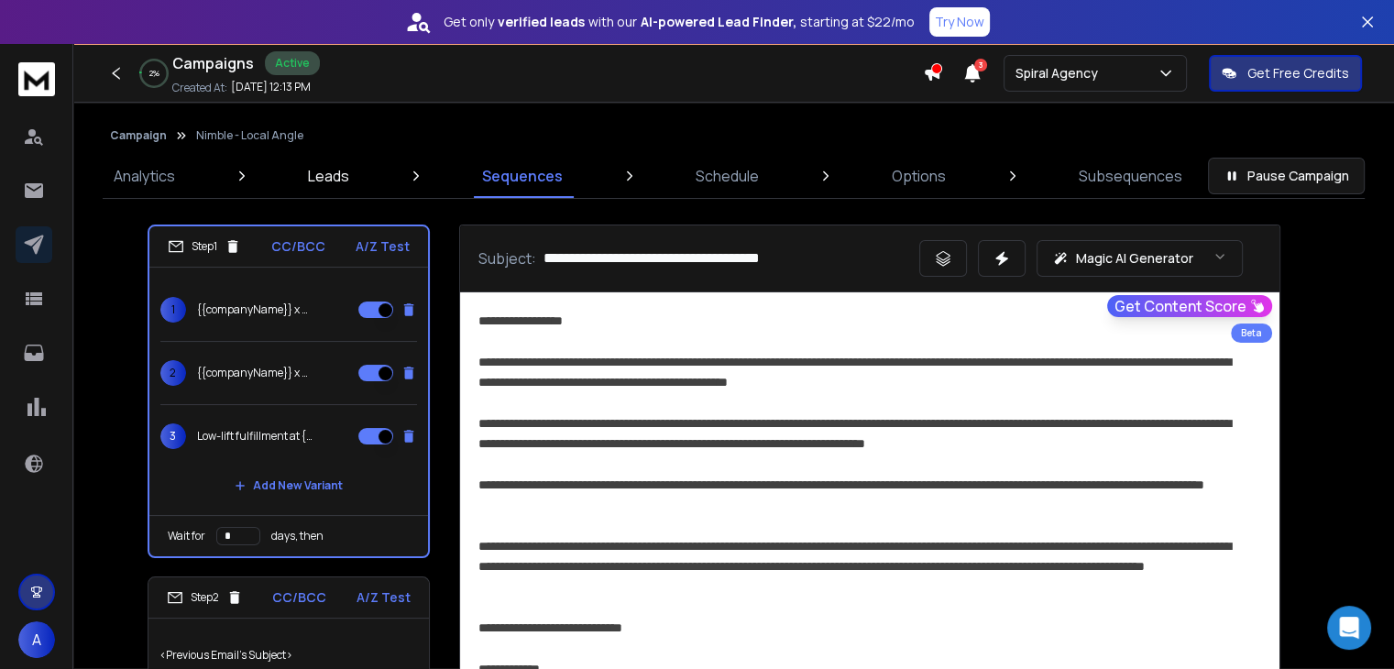
click at [303, 181] on link "Leads" at bounding box center [328, 176] width 63 height 44
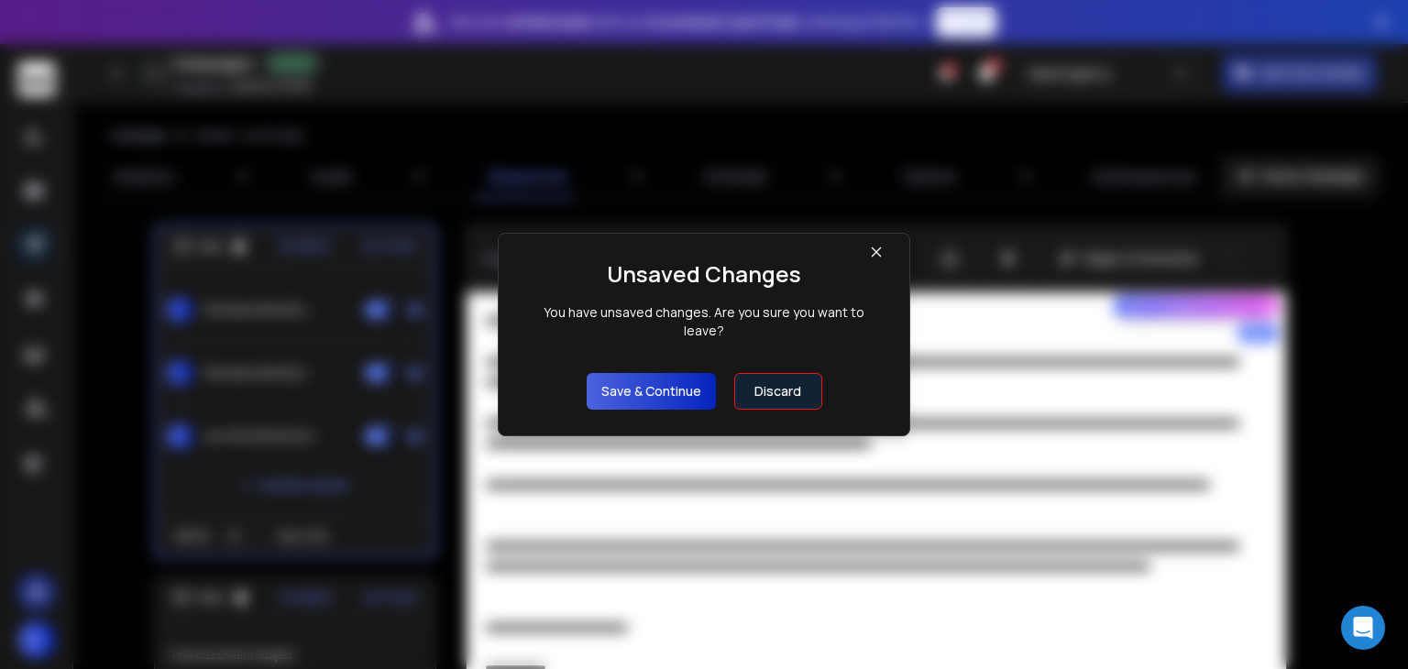
click at [884, 275] on div "Unsaved Changes You have unsaved changes. Are you sure you want to leave? Save …" at bounding box center [704, 334] width 412 height 203
click at [882, 259] on icon at bounding box center [876, 252] width 15 height 15
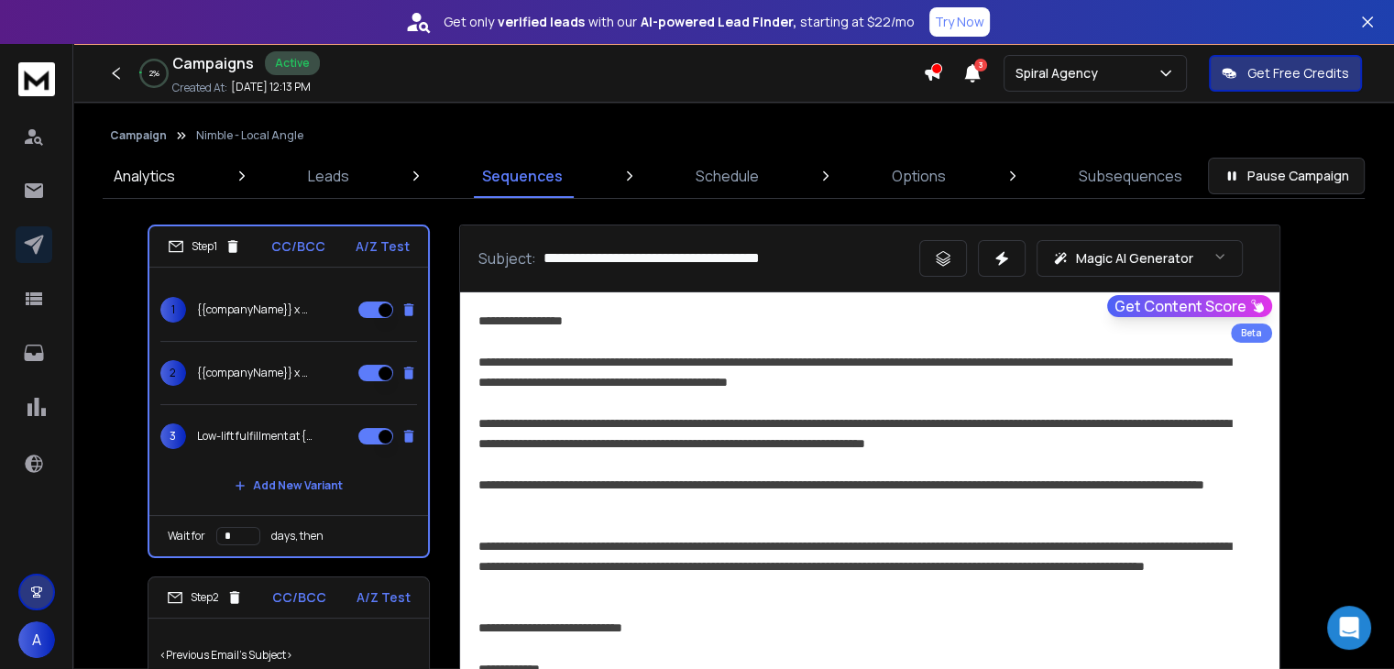
click at [166, 185] on p "Analytics" at bounding box center [144, 176] width 61 height 22
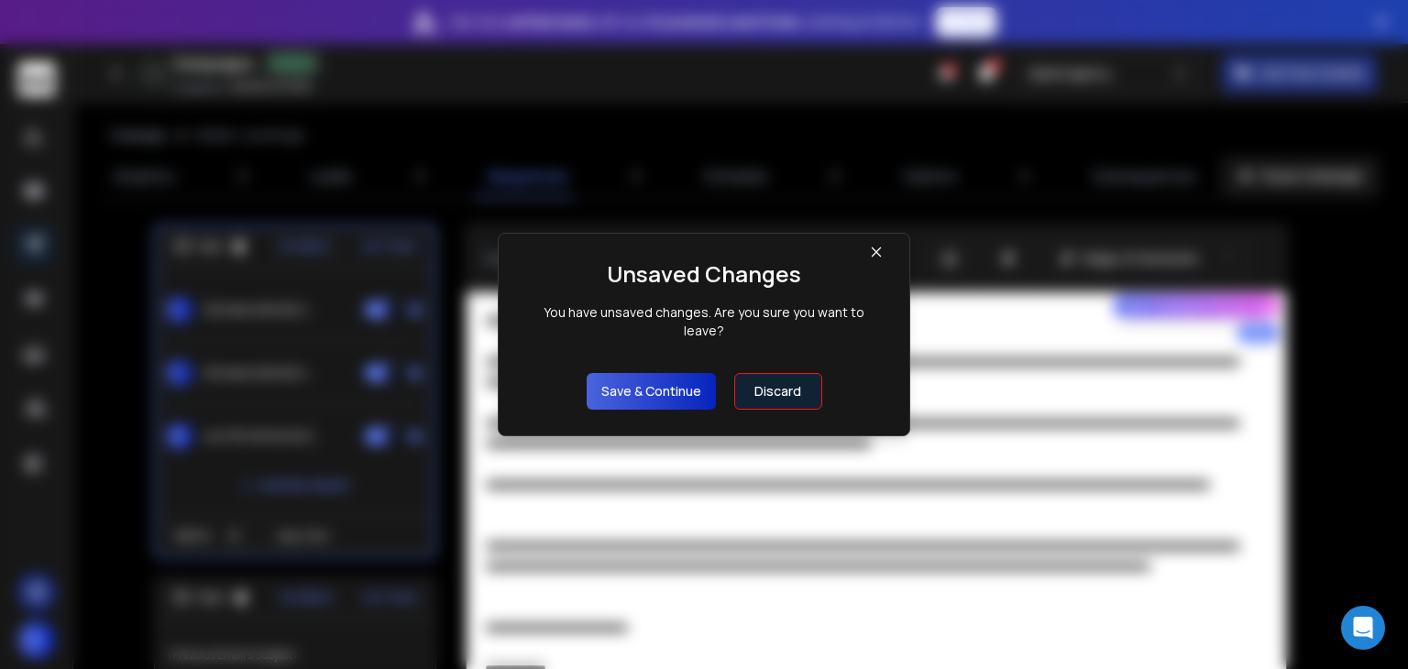
click at [703, 383] on button "Save & Continue" at bounding box center [651, 391] width 129 height 37
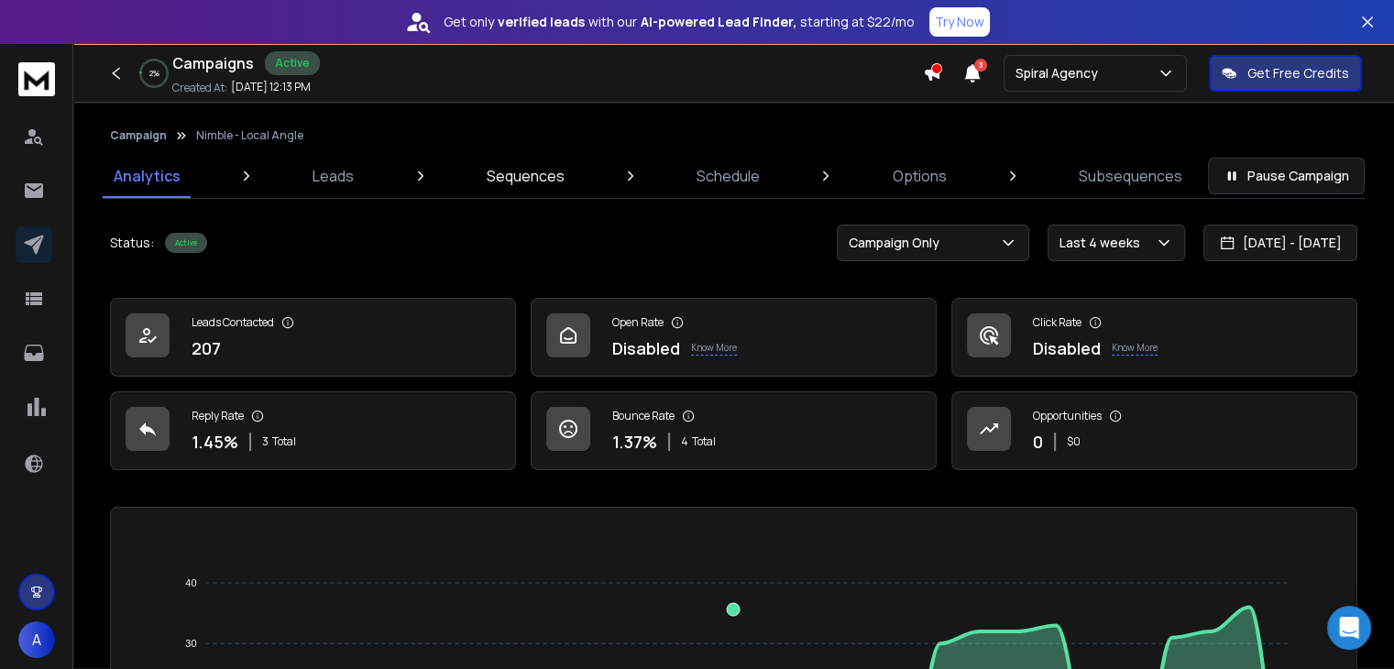
click at [560, 186] on p "Sequences" at bounding box center [526, 176] width 78 height 22
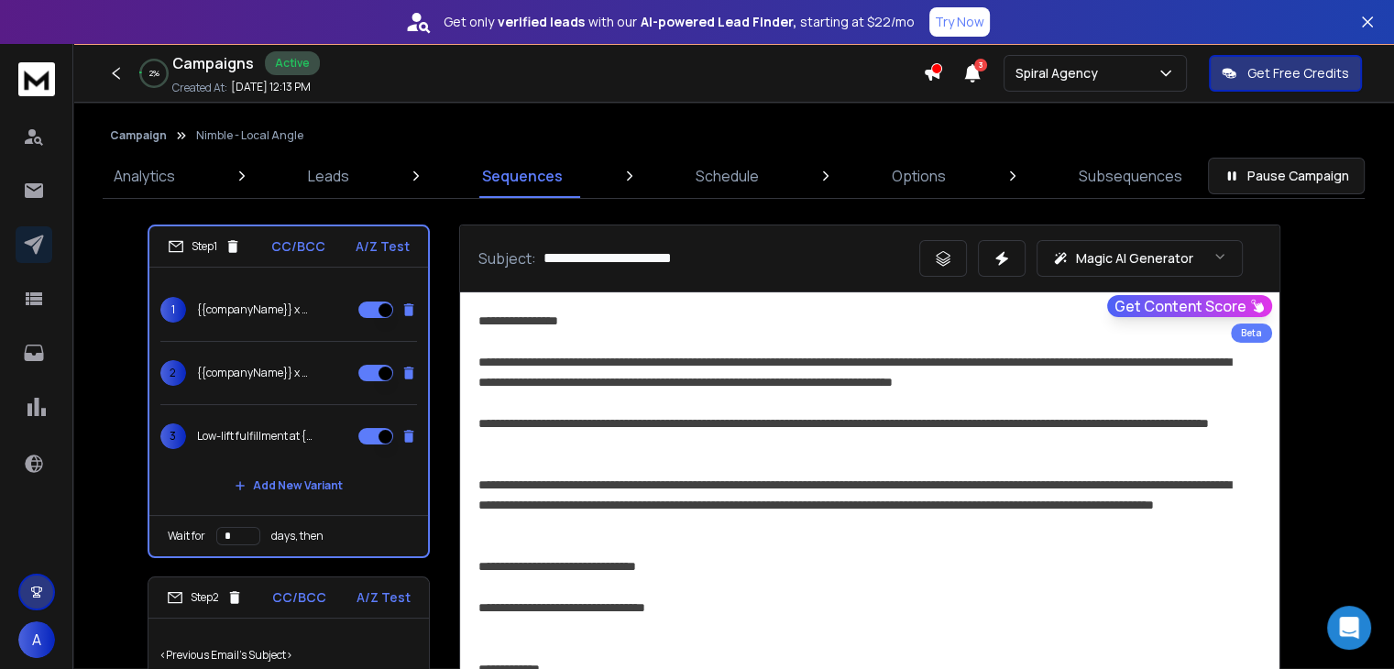
drag, startPoint x: 733, startPoint y: 258, endPoint x: 510, endPoint y: 232, distance: 225.1
click at [510, 232] on div "**********" at bounding box center [869, 258] width 819 height 67
click at [278, 434] on p "Low-lift fulfillment at {{companyName}}" at bounding box center [255, 436] width 117 height 15
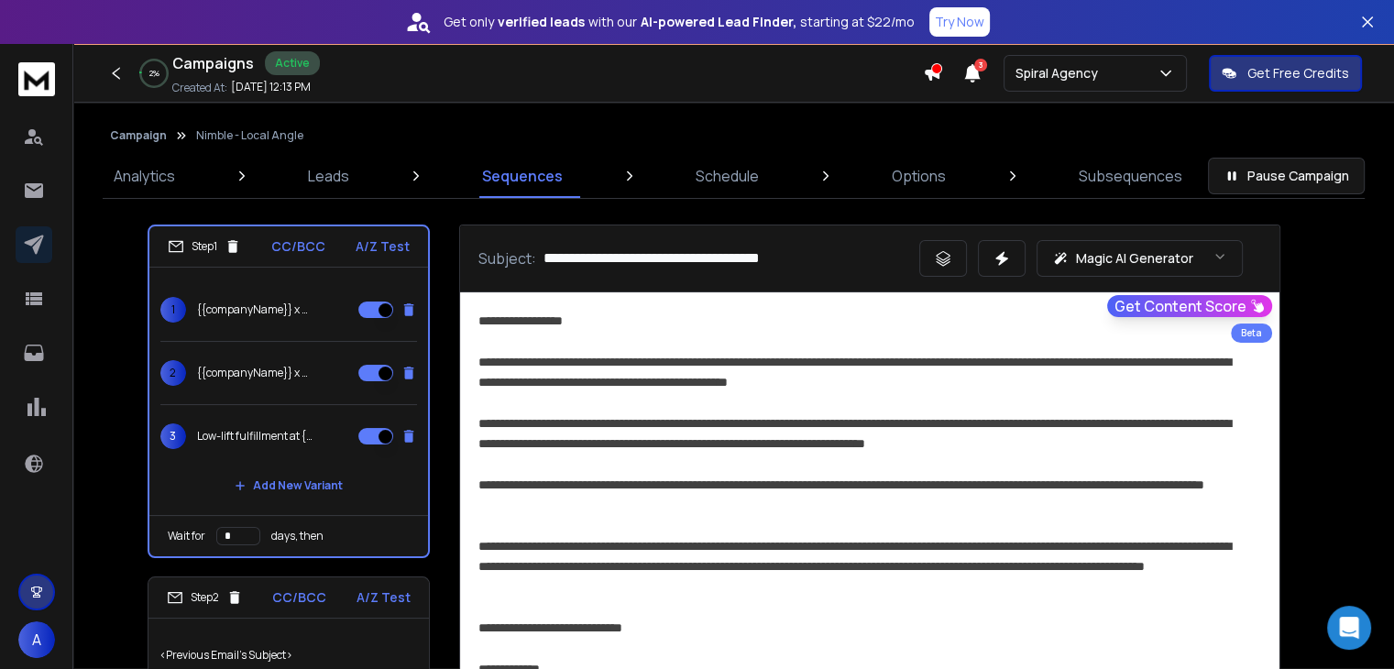
drag, startPoint x: 851, startPoint y: 254, endPoint x: 497, endPoint y: 225, distance: 355.0
click at [497, 225] on div "**********" at bounding box center [869, 258] width 819 height 67
paste input
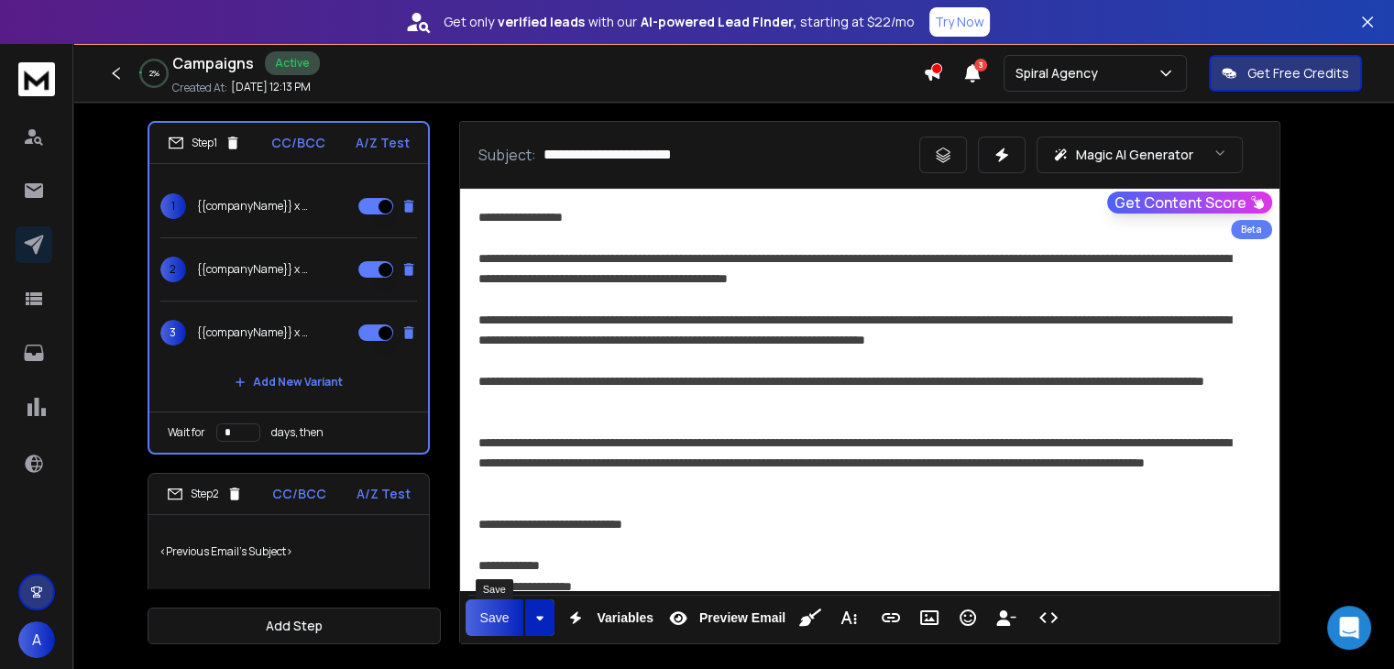
type input "**********"
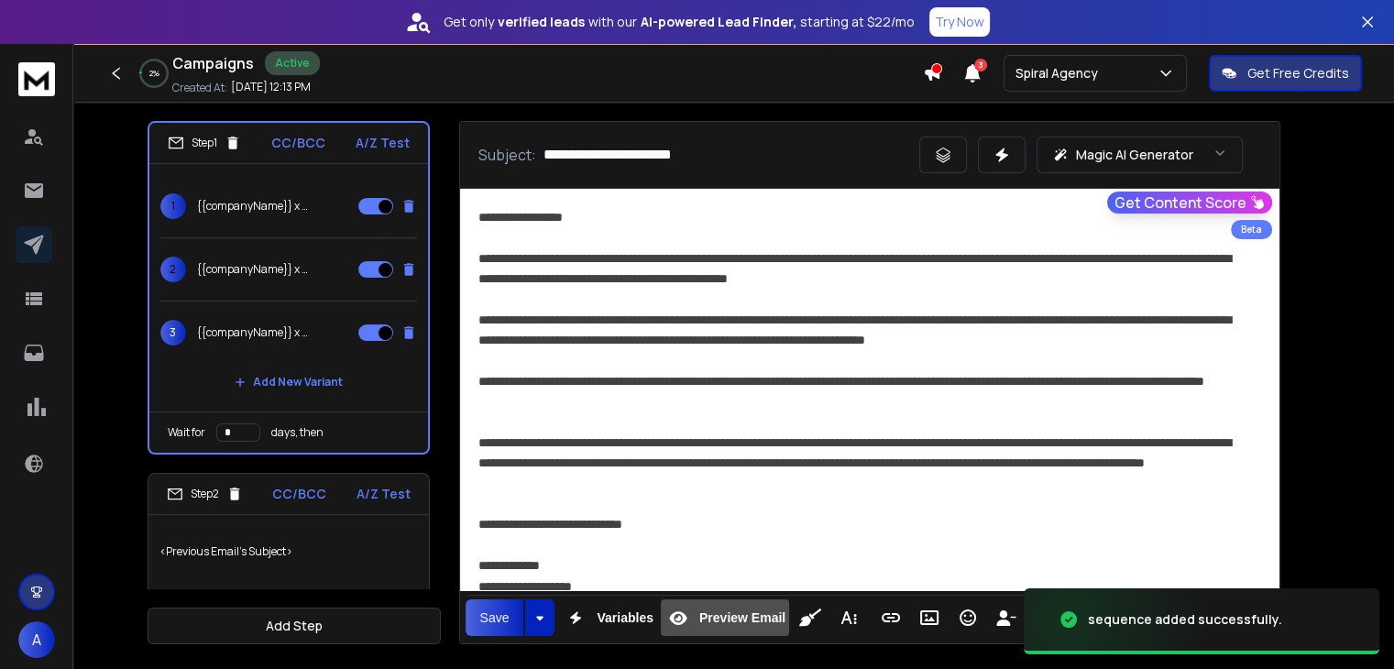
click at [762, 610] on span "Preview Email" at bounding box center [742, 618] width 93 height 16
